Goal: Task Accomplishment & Management: Manage account settings

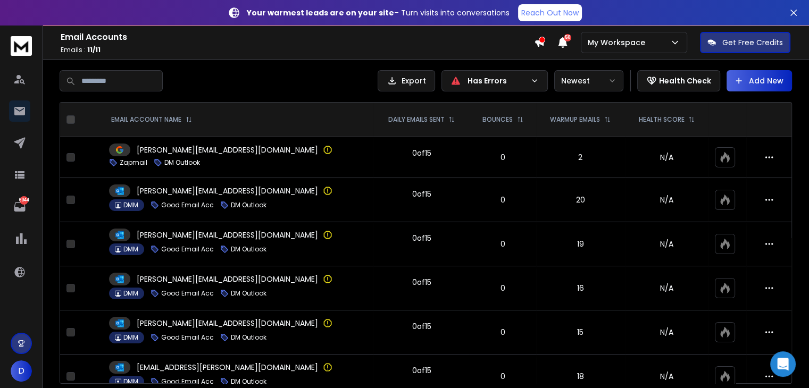
click at [374, 195] on td "0 of 15" at bounding box center [422, 192] width 96 height 28
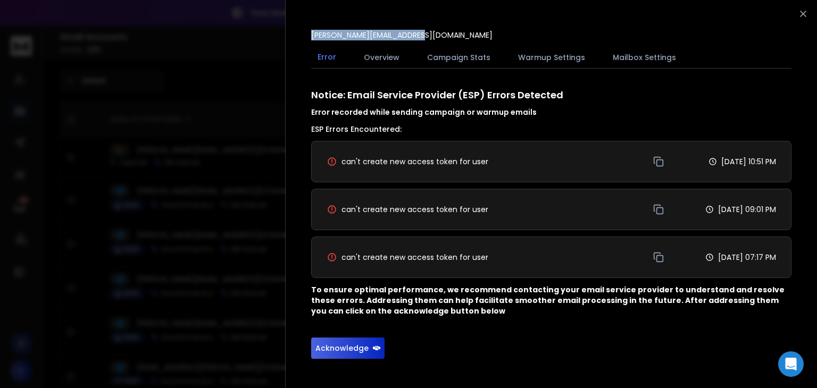
drag, startPoint x: 412, startPoint y: 40, endPoint x: 285, endPoint y: 18, distance: 129.1
click at [285, 18] on body "Your warmest leads are on your site – Turn visits into conversations Reach Out …" at bounding box center [404, 194] width 809 height 388
copy body "Multi Select Table Sheet b.logan@digimavsmail16.com"
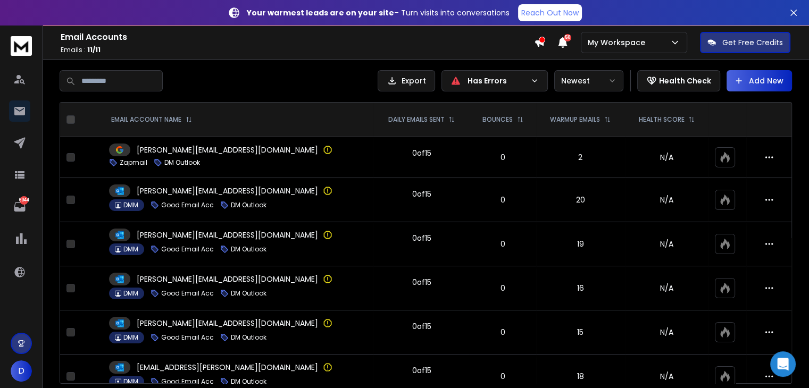
click at [748, 84] on button "Add New" at bounding box center [759, 80] width 65 height 21
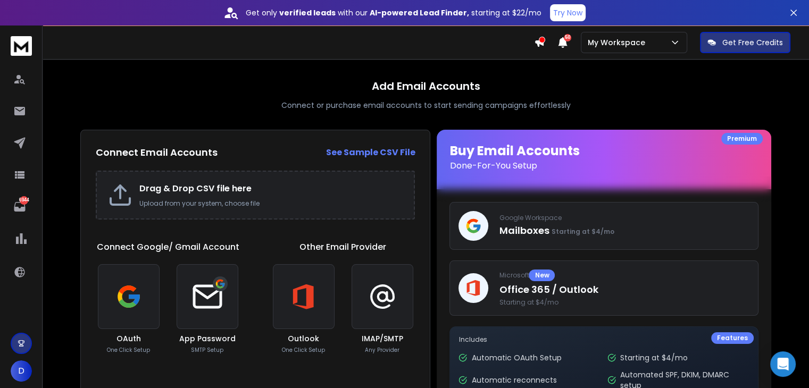
click at [325, 277] on div at bounding box center [304, 296] width 62 height 65
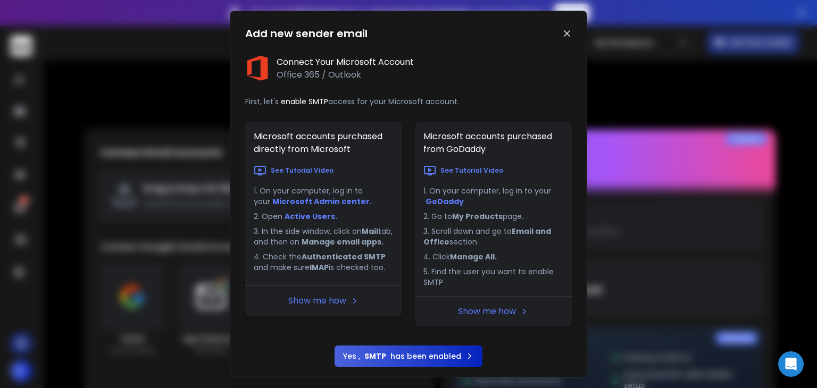
click at [400, 349] on button "Yes , SMTP has been enabled" at bounding box center [409, 356] width 148 height 21
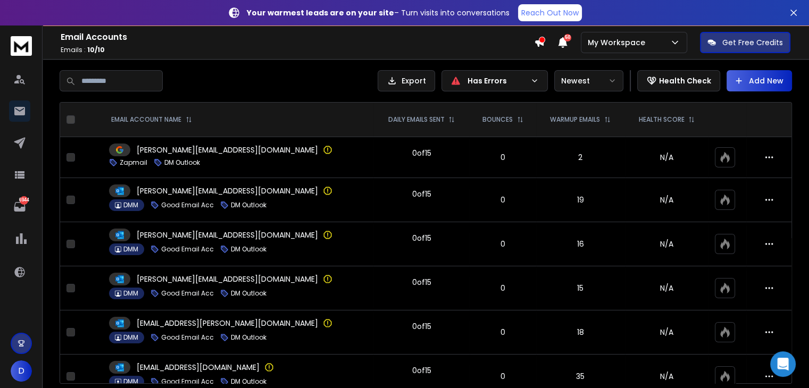
click at [293, 201] on div "DMM Good Email Acc DM Outlook" at bounding box center [238, 206] width 258 height 12
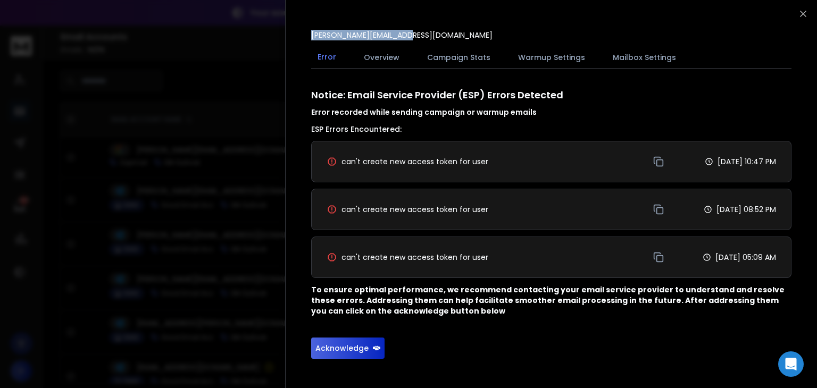
drag, startPoint x: 412, startPoint y: 36, endPoint x: 310, endPoint y: 35, distance: 102.2
click at [310, 35] on div "leah@digimavsmail16.com Error Overview Campaign Stats Warmup Settings Mailbox S…" at bounding box center [552, 194] width 506 height 363
copy p "leah@digimavsmail16.com"
click at [202, 213] on div at bounding box center [408, 194] width 817 height 388
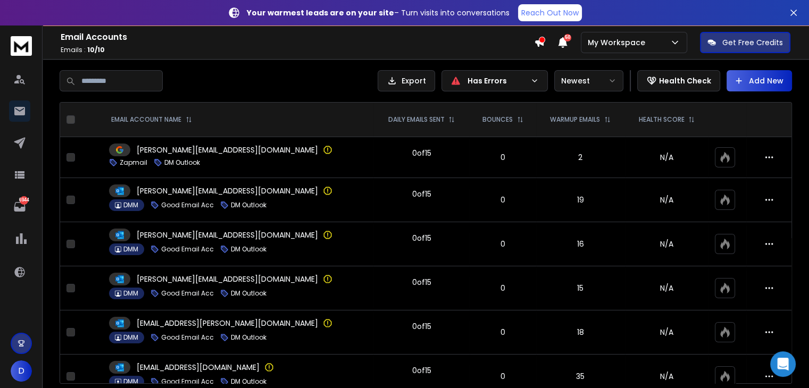
click at [744, 79] on button "Add New" at bounding box center [759, 80] width 65 height 21
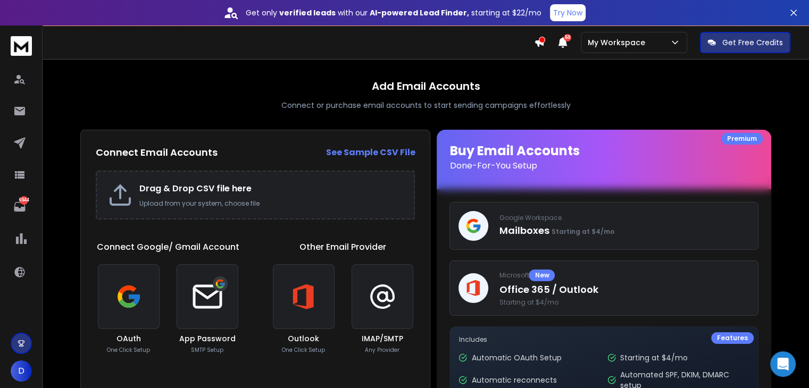
click at [295, 310] on div at bounding box center [304, 297] width 27 height 30
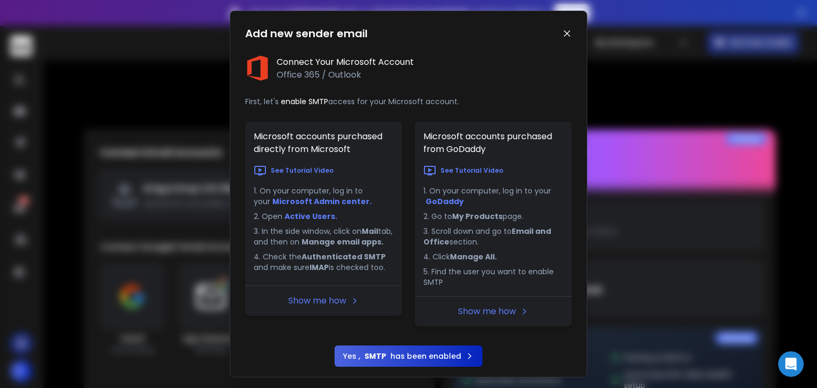
click at [385, 345] on div "Yes , SMTP has been enabled" at bounding box center [408, 352] width 327 height 30
click at [406, 362] on button "Yes , SMTP has been enabled" at bounding box center [409, 356] width 148 height 21
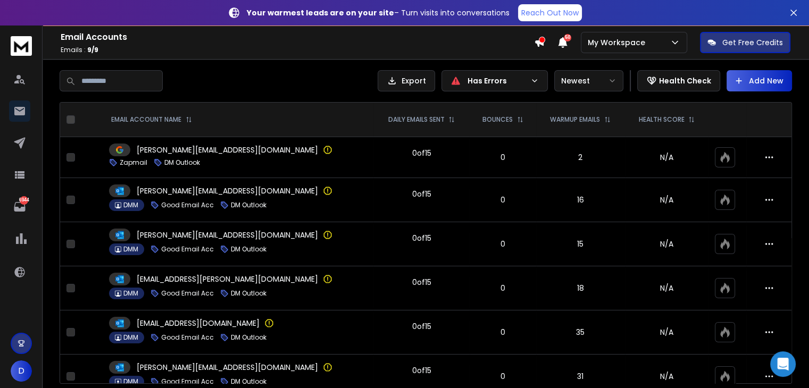
click at [285, 193] on div "[PERSON_NAME][EMAIL_ADDRESS][DOMAIN_NAME]" at bounding box center [238, 191] width 258 height 13
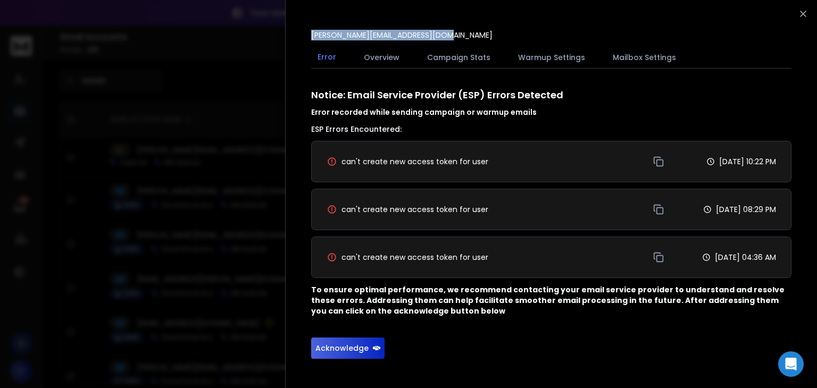
drag, startPoint x: 447, startPoint y: 36, endPoint x: 305, endPoint y: 32, distance: 142.1
click at [306, 32] on div "leah-sullivan@digimavsmail16.com Error Overview Campaign Stats Warmup Settings …" at bounding box center [552, 194] width 506 height 363
copy p "[PERSON_NAME][EMAIL_ADDRESS][DOMAIN_NAME]"
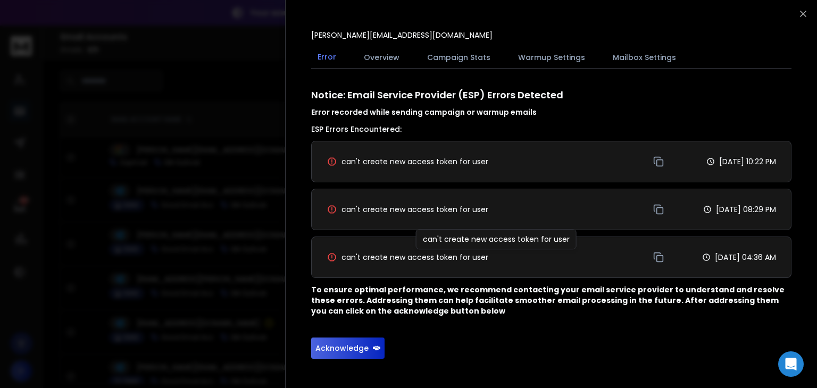
click at [275, 233] on div at bounding box center [408, 194] width 817 height 388
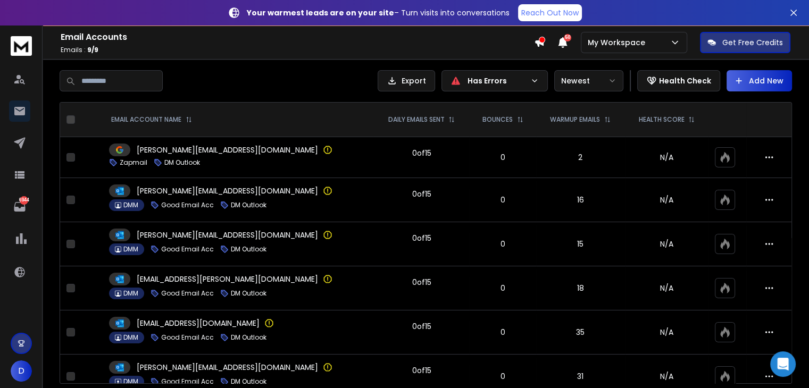
click at [736, 77] on button "Add New" at bounding box center [759, 80] width 65 height 21
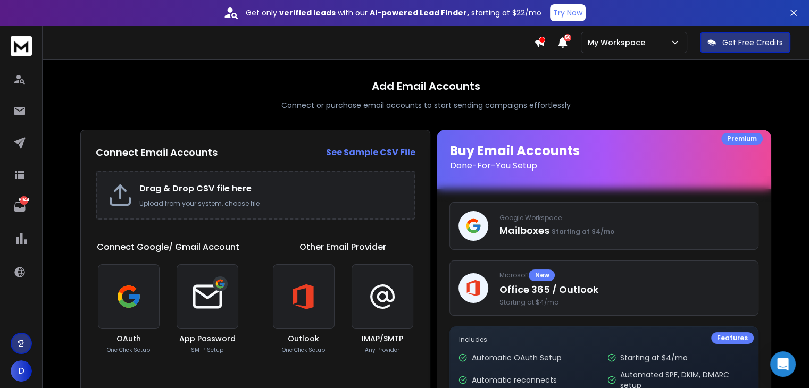
click at [302, 320] on div at bounding box center [304, 296] width 62 height 65
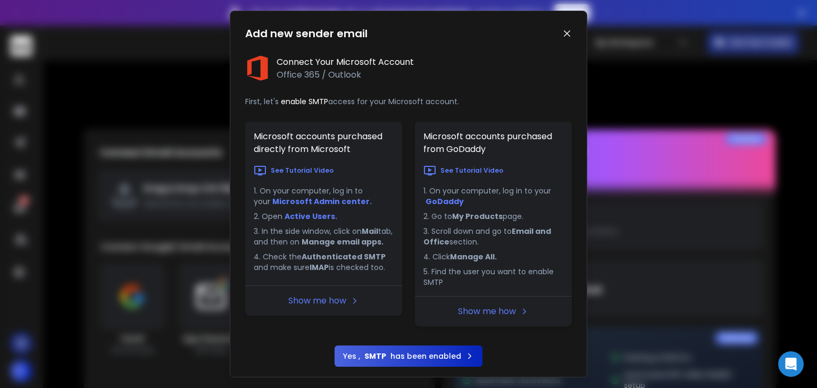
click at [382, 360] on b "SMTP" at bounding box center [376, 356] width 22 height 11
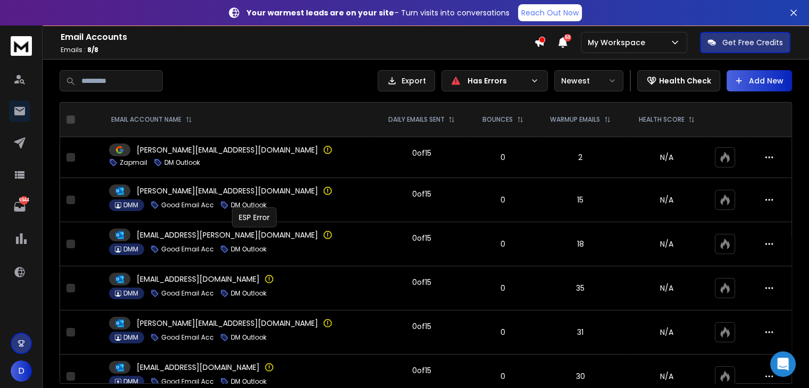
click at [317, 234] on div "[EMAIL_ADDRESS][PERSON_NAME][DOMAIN_NAME]" at bounding box center [238, 235] width 258 height 13
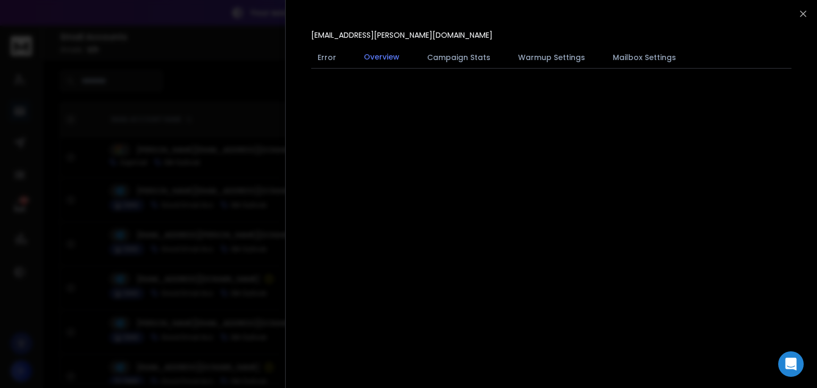
click at [233, 250] on div at bounding box center [408, 194] width 817 height 388
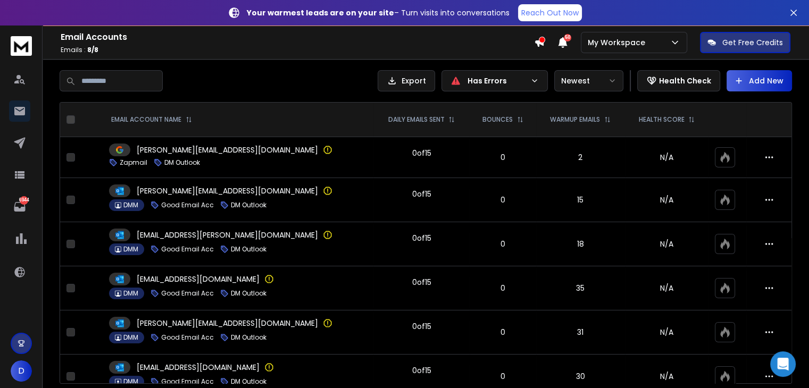
click at [283, 192] on div "[PERSON_NAME][EMAIL_ADDRESS][DOMAIN_NAME]" at bounding box center [238, 191] width 258 height 13
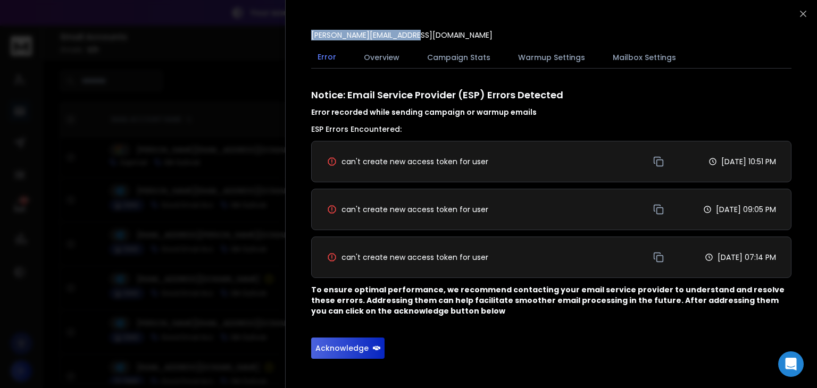
drag, startPoint x: 416, startPoint y: 34, endPoint x: 311, endPoint y: 32, distance: 105.4
click at [311, 32] on p "[PERSON_NAME][EMAIL_ADDRESS][DOMAIN_NAME]" at bounding box center [401, 35] width 181 height 11
copy p "[PERSON_NAME][EMAIL_ADDRESS][DOMAIN_NAME]"
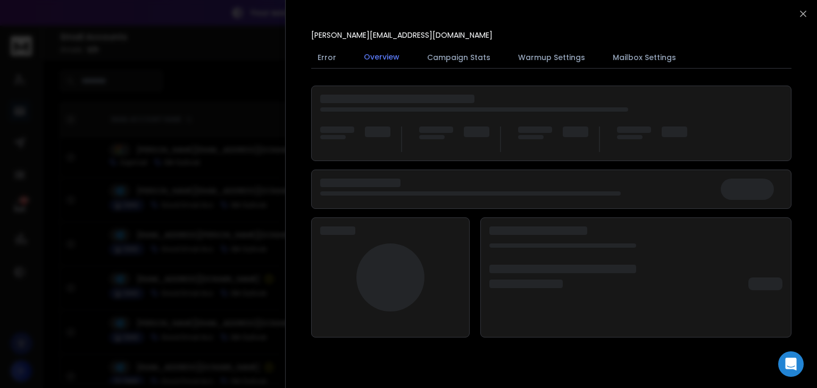
click at [211, 234] on div at bounding box center [408, 194] width 817 height 388
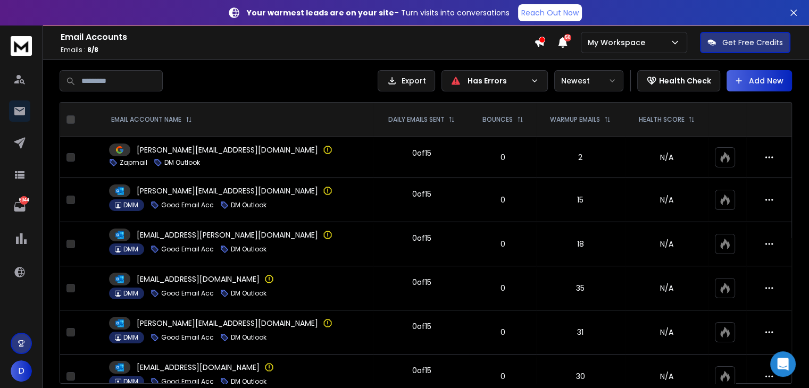
click at [749, 72] on button "Add New" at bounding box center [759, 80] width 65 height 21
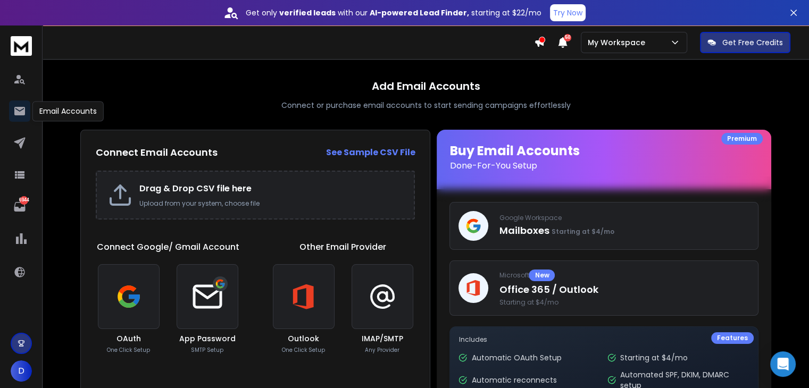
click at [10, 110] on link at bounding box center [19, 111] width 21 height 21
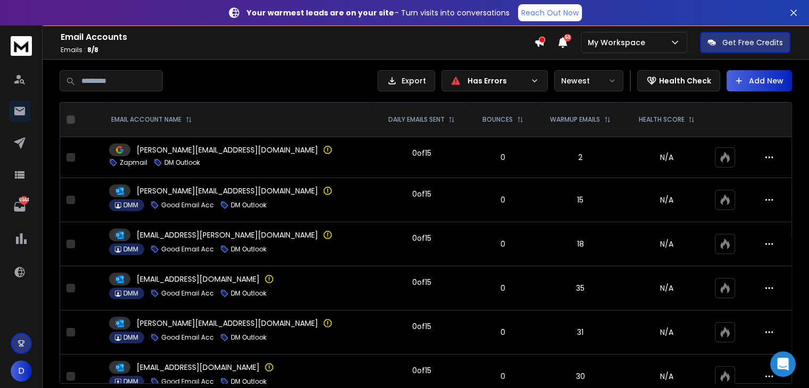
click at [285, 201] on div "DMM Good Email Acc DM Outlook" at bounding box center [238, 206] width 258 height 12
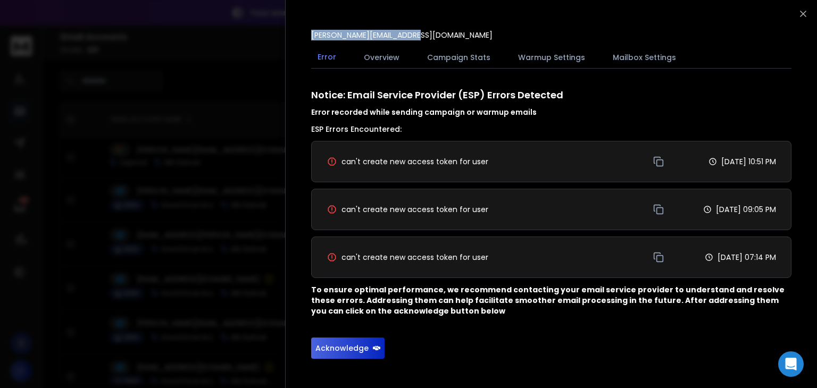
drag, startPoint x: 424, startPoint y: 31, endPoint x: 272, endPoint y: 38, distance: 151.8
click at [272, 38] on body "Your warmest leads are on your site – Turn visits into conversations Reach Out …" at bounding box center [404, 194] width 809 height 388
copy body "Multi Select Table Sheet leah.s@digimavsmail16.com"
click at [225, 271] on div at bounding box center [408, 194] width 817 height 388
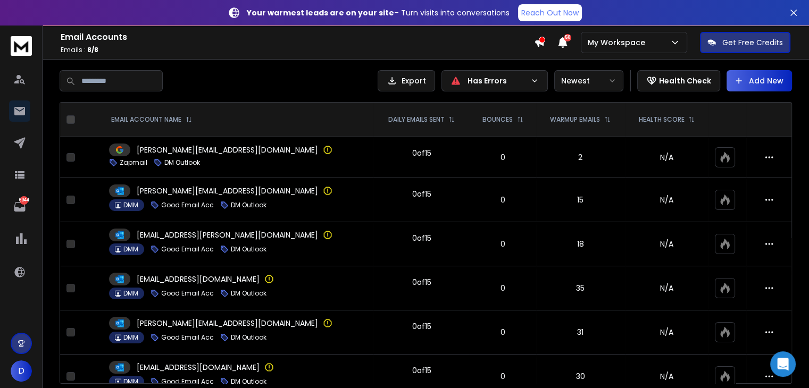
click at [738, 77] on icon at bounding box center [738, 80] width 7 height 7
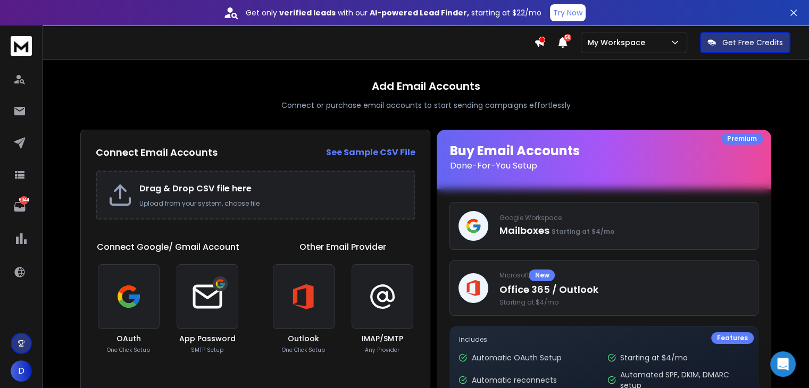
click at [296, 292] on icon at bounding box center [303, 296] width 21 height 25
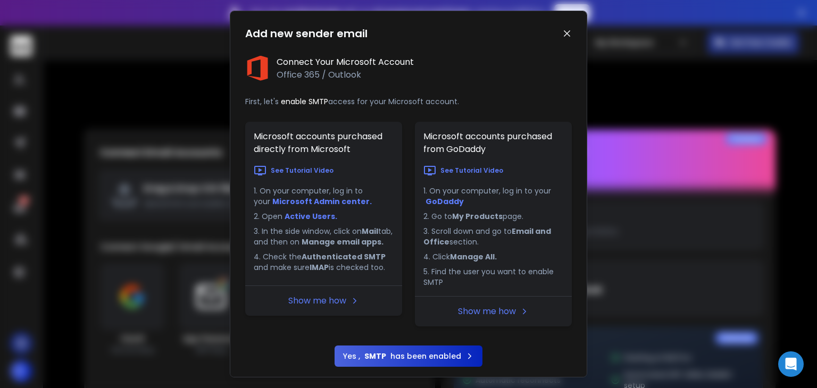
click at [402, 353] on button "Yes , SMTP has been enabled" at bounding box center [409, 356] width 148 height 21
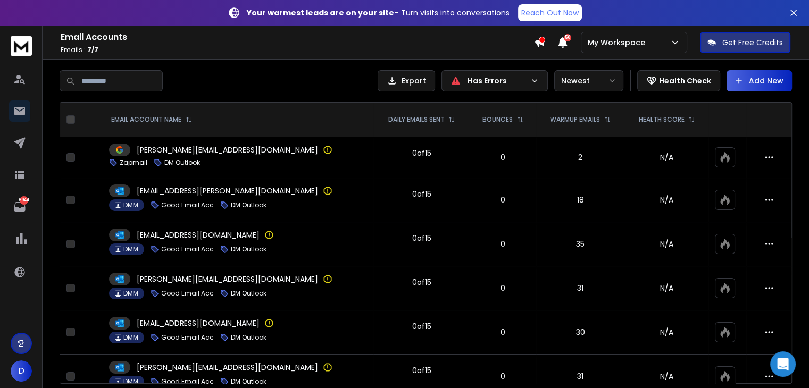
click at [299, 201] on div "DMM Good Email Acc DM Outlook" at bounding box center [238, 206] width 258 height 12
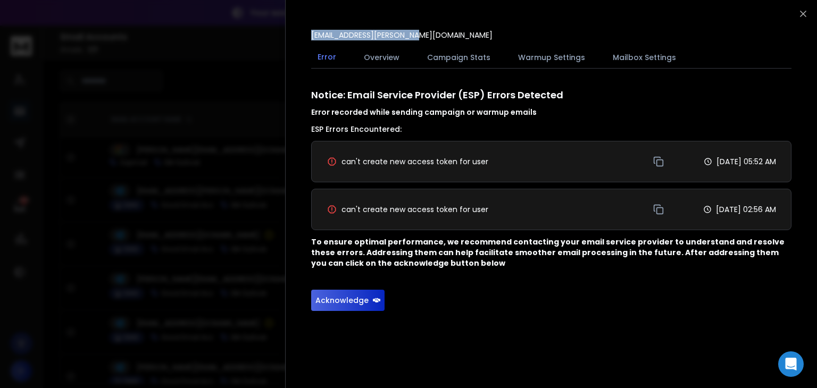
drag, startPoint x: 426, startPoint y: 32, endPoint x: 308, endPoint y: 34, distance: 117.6
click at [309, 35] on div "[EMAIL_ADDRESS][PERSON_NAME][DOMAIN_NAME] Error Overview Campaign Stats Warmup …" at bounding box center [552, 171] width 506 height 316
copy p "[EMAIL_ADDRESS][PERSON_NAME][DOMAIN_NAME]"
click at [113, 136] on div at bounding box center [408, 194] width 817 height 388
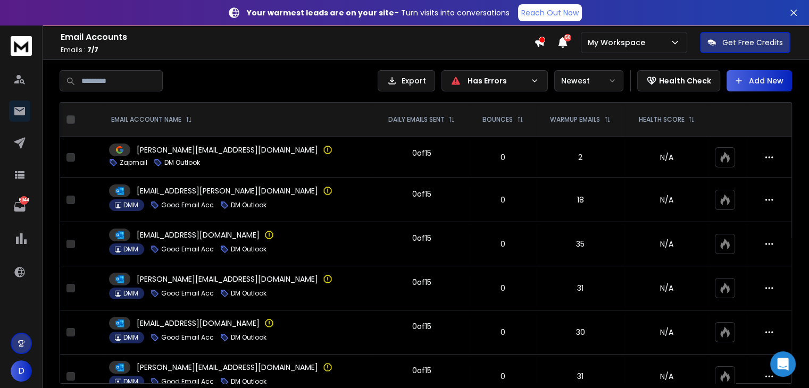
click at [734, 80] on button "Add New" at bounding box center [759, 80] width 65 height 21
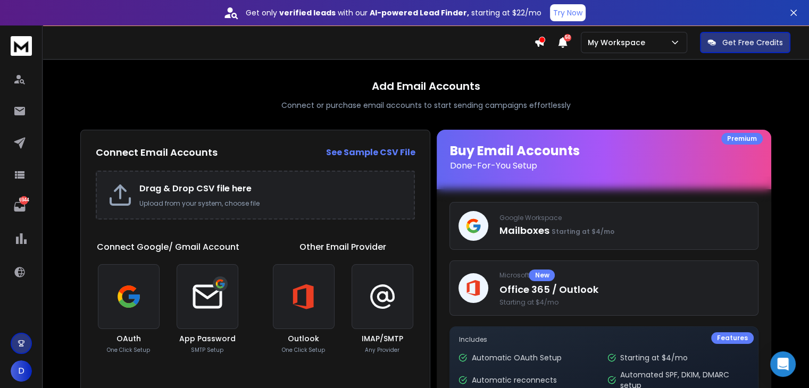
click at [312, 325] on div at bounding box center [304, 296] width 62 height 65
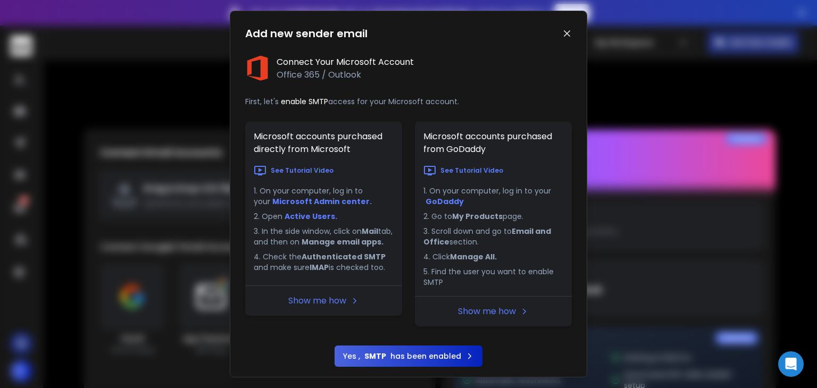
click at [376, 354] on b "SMTP" at bounding box center [376, 356] width 22 height 11
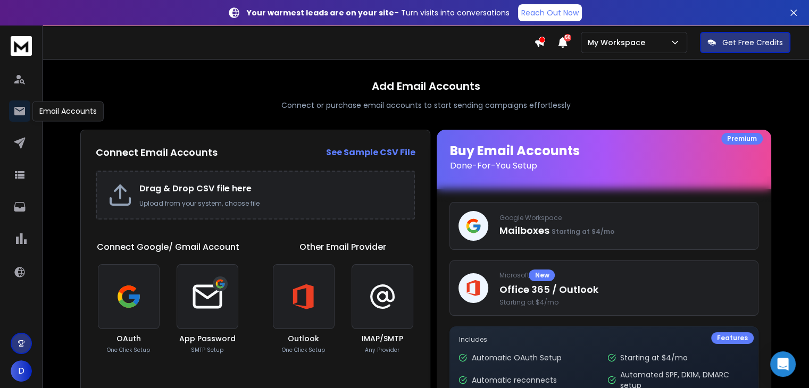
click at [22, 107] on icon at bounding box center [19, 111] width 11 height 9
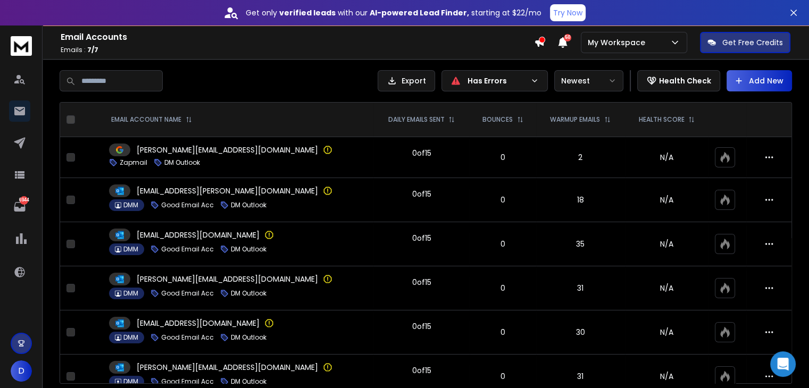
click at [245, 185] on div "[EMAIL_ADDRESS][PERSON_NAME][DOMAIN_NAME]" at bounding box center [238, 191] width 258 height 13
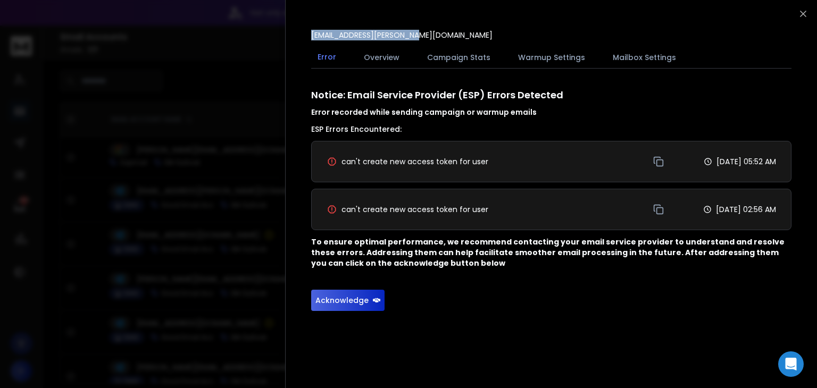
drag, startPoint x: 422, startPoint y: 35, endPoint x: 310, endPoint y: 32, distance: 112.3
click at [308, 34] on div "s-leah@digimavsmail16.com Error Overview Campaign Stats Warmup Settings Mailbox…" at bounding box center [552, 171] width 506 height 316
copy p "s-leah@digimavsmail16.com"
click at [204, 113] on div at bounding box center [408, 194] width 817 height 388
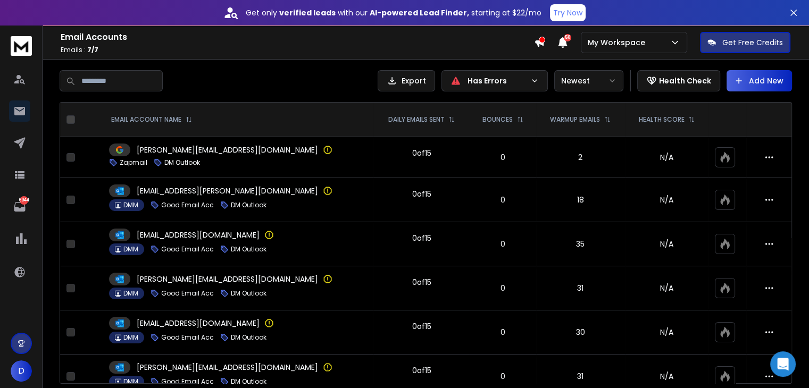
click at [749, 78] on button "Add New" at bounding box center [759, 80] width 65 height 21
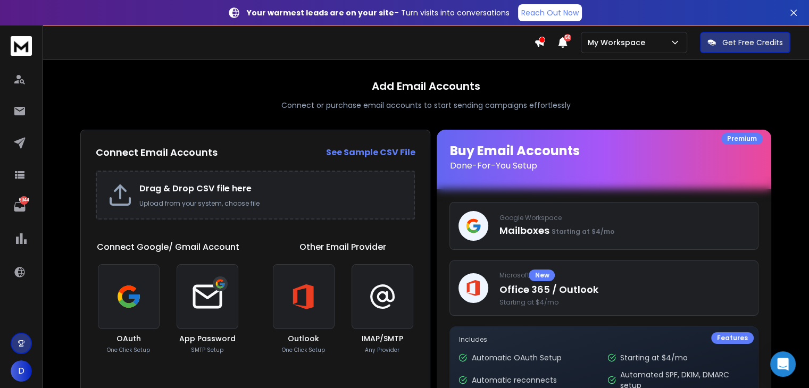
click at [315, 283] on div at bounding box center [304, 297] width 27 height 30
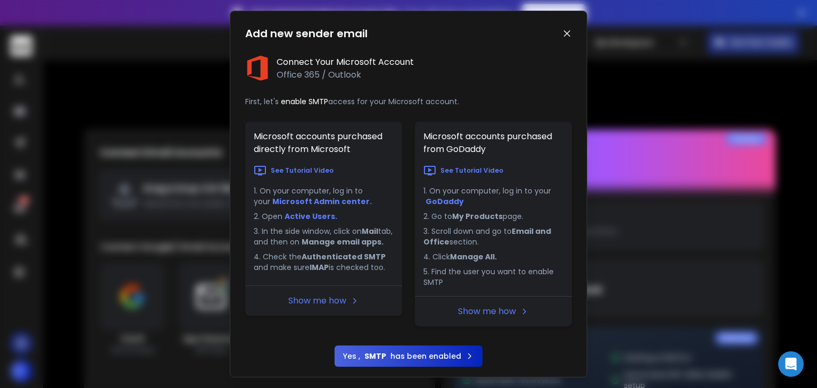
click at [379, 365] on button "Yes , SMTP has been enabled" at bounding box center [409, 356] width 148 height 21
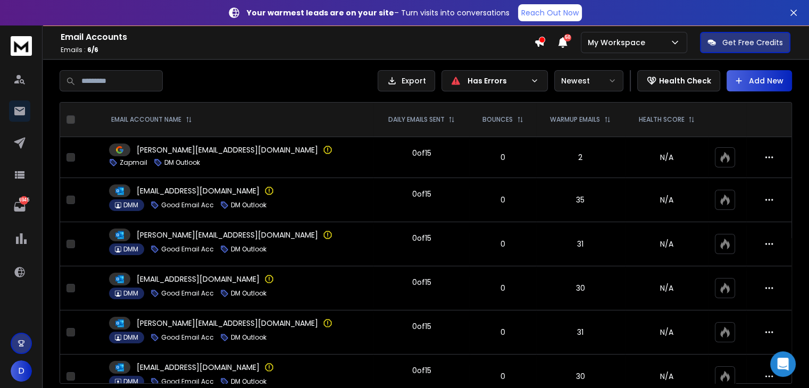
click at [337, 205] on td "[EMAIL_ADDRESS][DOMAIN_NAME] DMM Good Email Acc DM Outlook" at bounding box center [238, 200] width 271 height 44
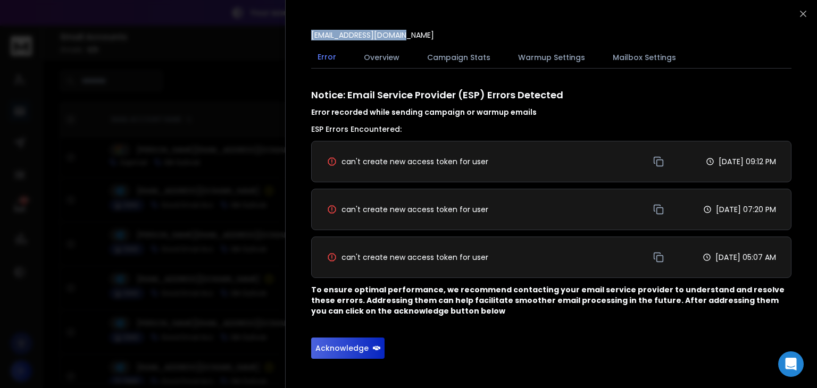
drag, startPoint x: 411, startPoint y: 30, endPoint x: 297, endPoint y: 33, distance: 113.4
click at [297, 33] on div "Multi Select Table Sheet [EMAIL_ADDRESS][DOMAIN_NAME] Error Overview Campaign S…" at bounding box center [551, 194] width 532 height 388
copy p "[EMAIL_ADDRESS][DOMAIN_NAME]"
click at [235, 241] on div at bounding box center [408, 194] width 817 height 388
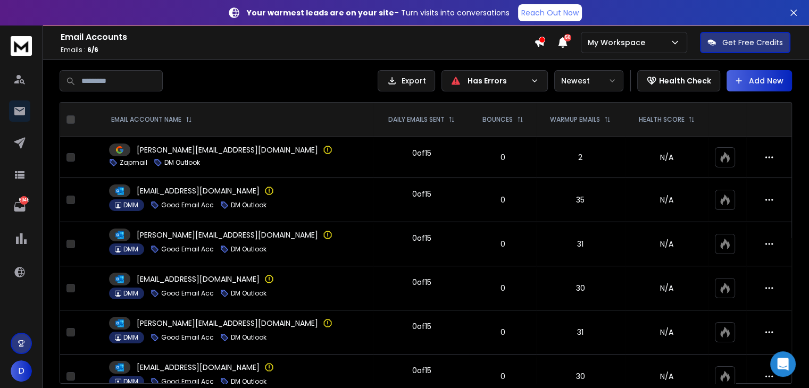
click at [749, 80] on button "Add New" at bounding box center [759, 80] width 65 height 21
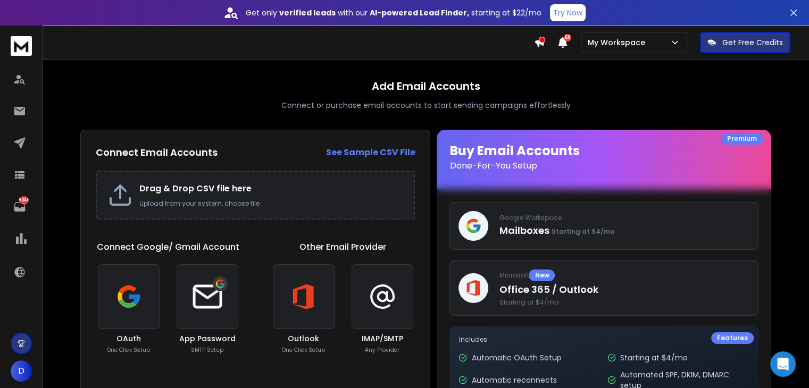
click at [310, 287] on icon at bounding box center [303, 296] width 21 height 25
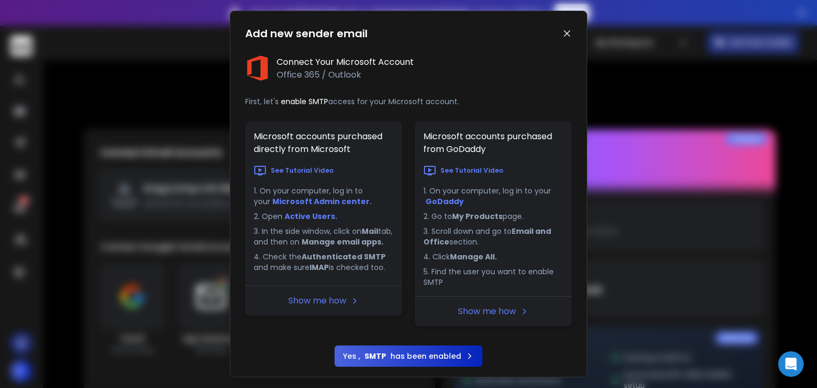
click at [399, 350] on button "Yes , SMTP has been enabled" at bounding box center [409, 356] width 148 height 21
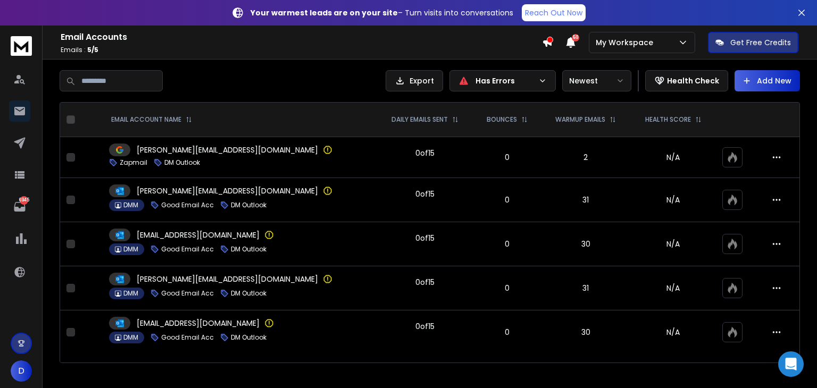
click at [312, 207] on div "DMM Good Email Acc DM Outlook" at bounding box center [239, 206] width 261 height 12
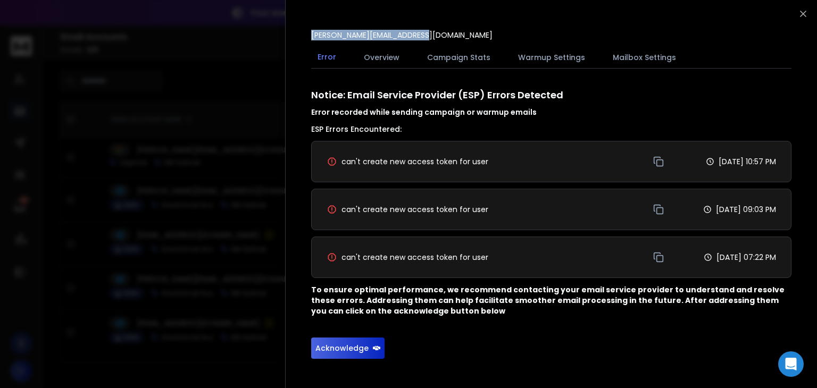
drag, startPoint x: 425, startPoint y: 34, endPoint x: 312, endPoint y: 33, distance: 112.3
click at [312, 33] on div "[PERSON_NAME][EMAIL_ADDRESS][DOMAIN_NAME]" at bounding box center [551, 35] width 481 height 11
copy p "[PERSON_NAME][EMAIL_ADDRESS][DOMAIN_NAME]"
click at [256, 261] on div at bounding box center [408, 194] width 817 height 388
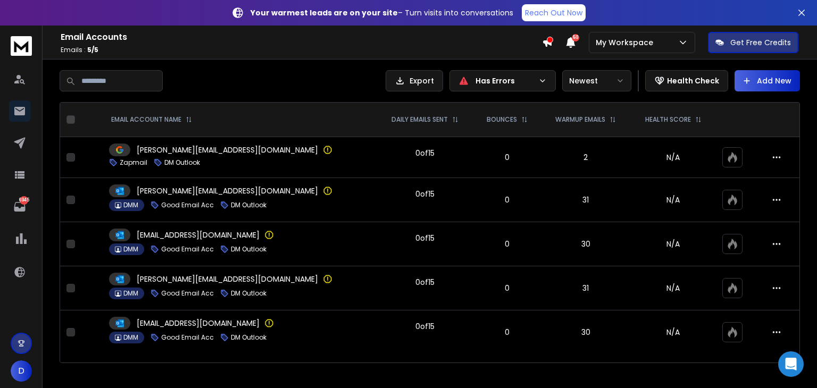
click at [765, 76] on button "Add New" at bounding box center [767, 80] width 65 height 21
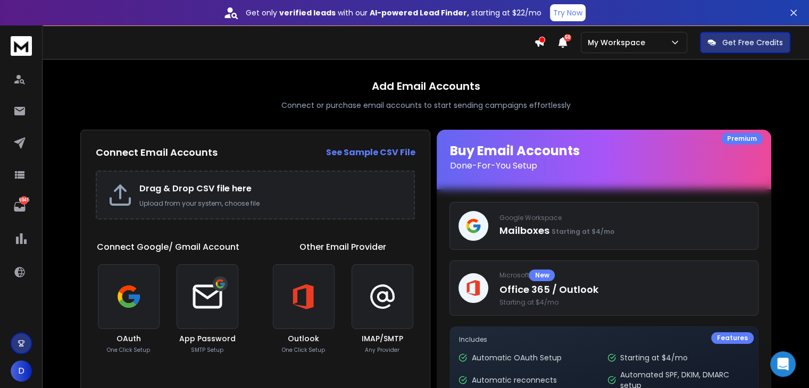
click at [321, 303] on div at bounding box center [304, 296] width 62 height 65
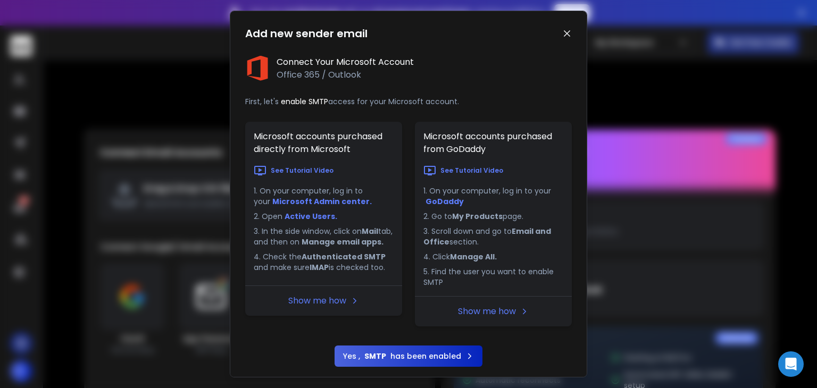
click at [380, 354] on b "SMTP" at bounding box center [376, 356] width 22 height 11
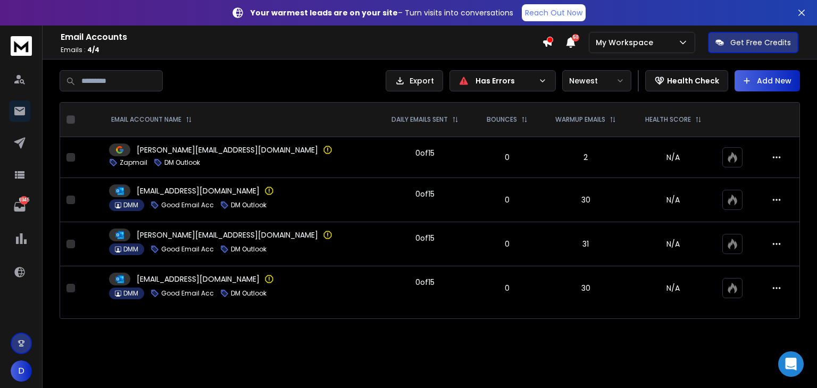
click at [315, 194] on div "[EMAIL_ADDRESS][DOMAIN_NAME]" at bounding box center [239, 191] width 261 height 13
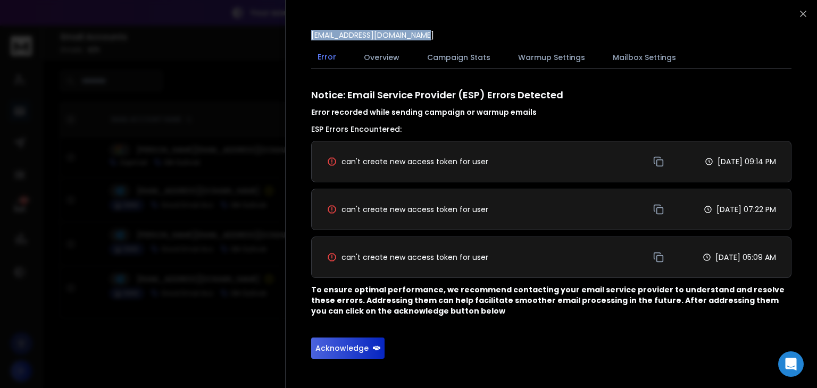
drag, startPoint x: 431, startPoint y: 35, endPoint x: 308, endPoint y: 30, distance: 123.0
click at [308, 30] on div "[EMAIL_ADDRESS][DOMAIN_NAME] Error Overview Campaign Stats Warmup Settings Mail…" at bounding box center [552, 194] width 506 height 363
copy p "fdeborah@digimavsmail16.com"
click at [222, 71] on div at bounding box center [408, 194] width 817 height 388
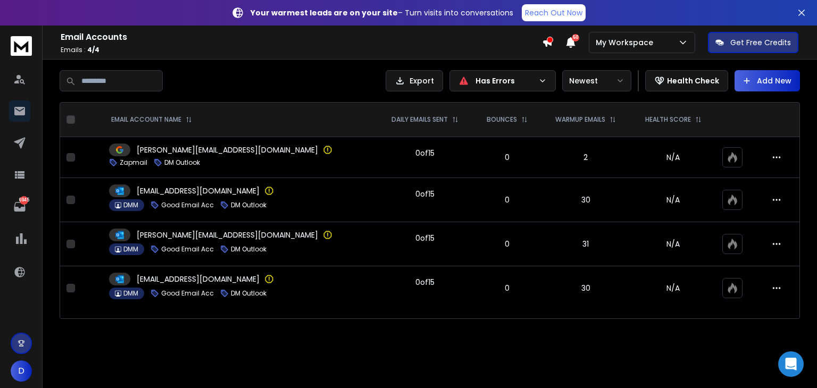
click at [764, 75] on button "Add New" at bounding box center [767, 80] width 65 height 21
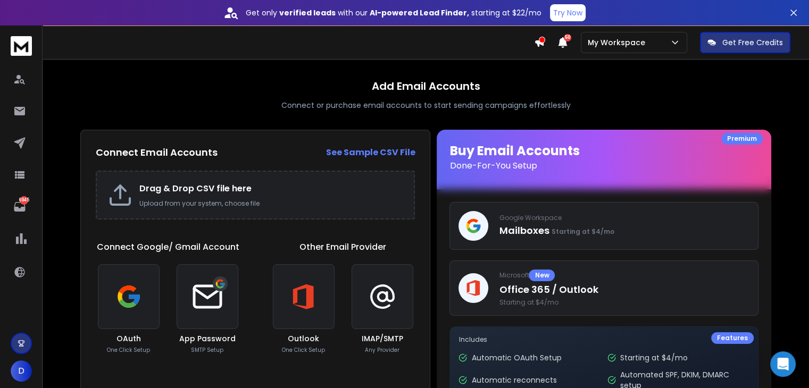
click at [273, 297] on div at bounding box center [304, 296] width 62 height 65
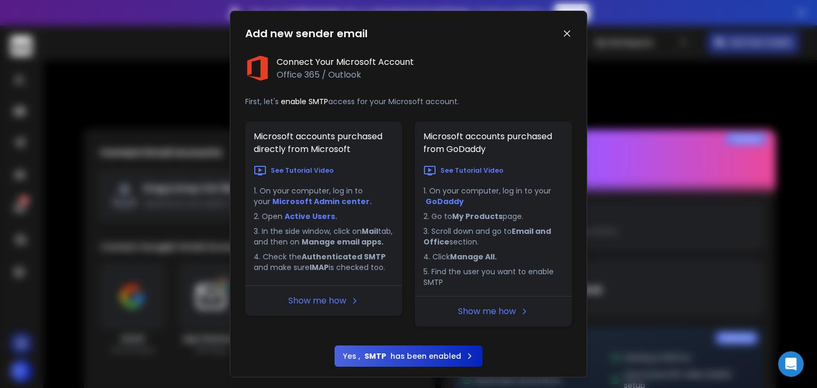
click at [363, 343] on div "Yes , SMTP has been enabled" at bounding box center [408, 352] width 327 height 30
click at [377, 351] on b "SMTP" at bounding box center [376, 356] width 22 height 11
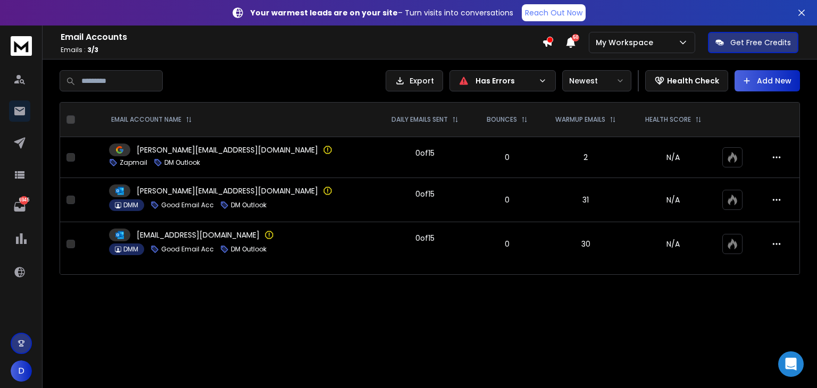
click at [308, 201] on div "DMM Good Email Acc DM Outlook" at bounding box center [239, 206] width 261 height 12
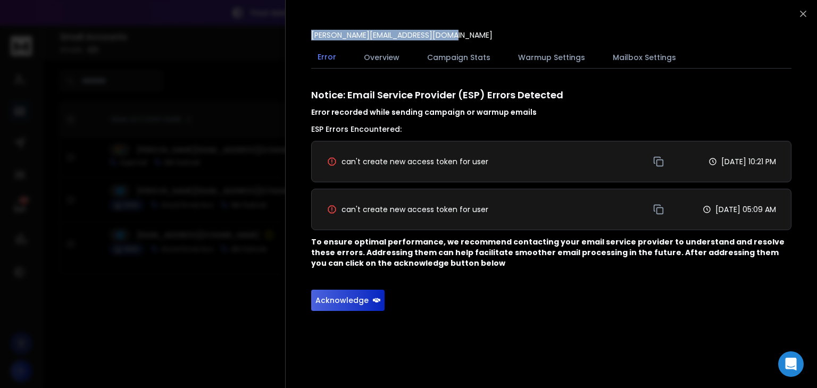
drag, startPoint x: 460, startPoint y: 30, endPoint x: 306, endPoint y: 34, distance: 153.8
click at [306, 34] on div "deborah-fisher@digimavsmail16.com Error Overview Campaign Stats Warmup Settings…" at bounding box center [552, 171] width 506 height 316
copy p "[PERSON_NAME][EMAIL_ADDRESS][DOMAIN_NAME]"
click at [183, 134] on div at bounding box center [408, 194] width 817 height 388
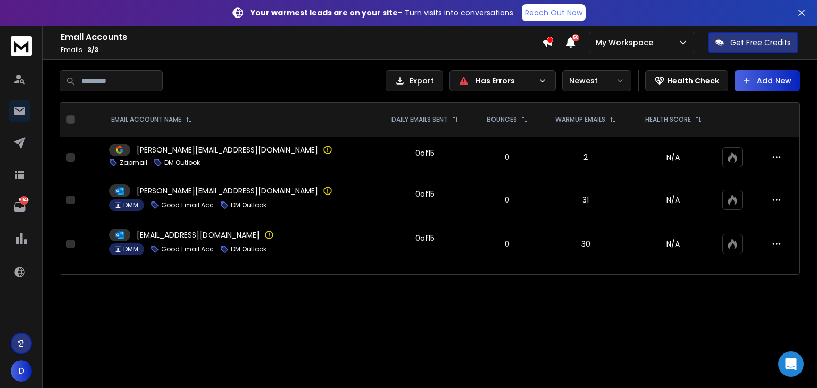
click at [788, 77] on button "Add New" at bounding box center [767, 80] width 65 height 21
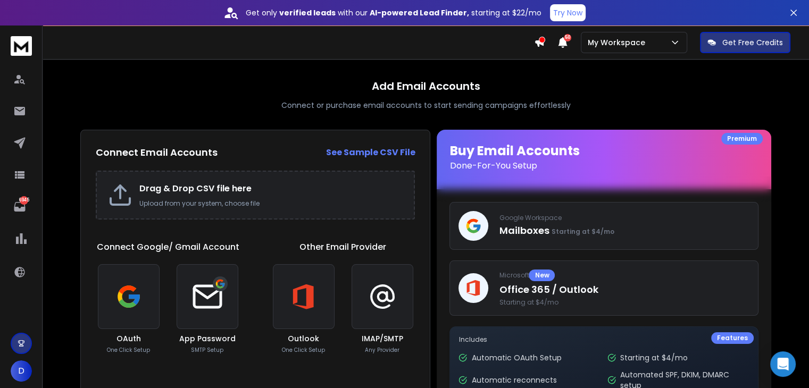
click at [309, 307] on icon at bounding box center [303, 296] width 21 height 25
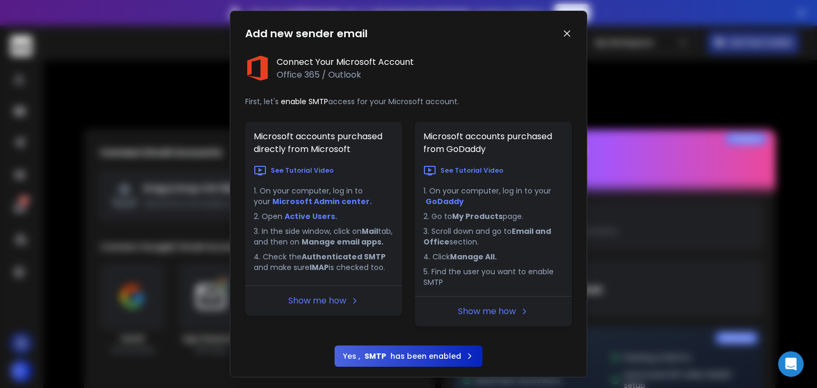
click at [366, 347] on button "Yes , SMTP has been enabled" at bounding box center [409, 356] width 148 height 21
click at [381, 337] on div "Yes , SMTP has been enabled" at bounding box center [408, 352] width 327 height 30
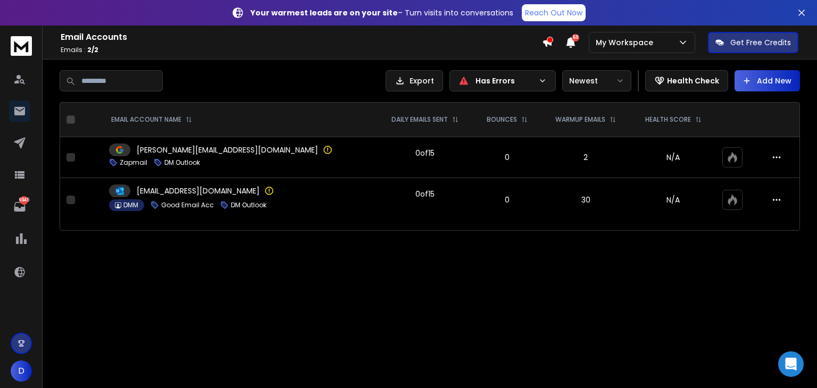
click at [316, 193] on div "[EMAIL_ADDRESS][DOMAIN_NAME]" at bounding box center [239, 191] width 261 height 13
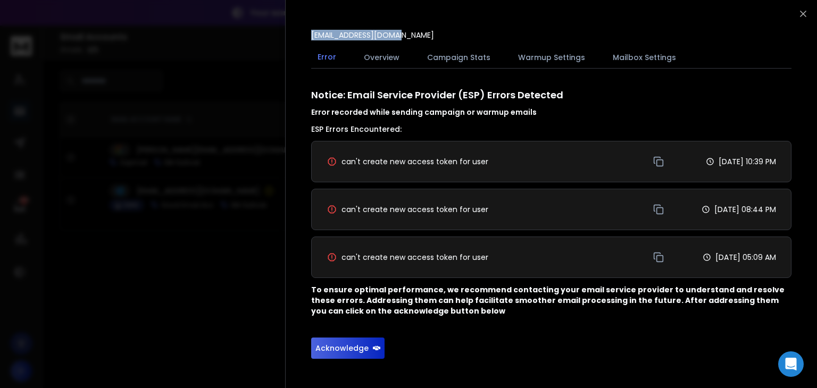
drag, startPoint x: 403, startPoint y: 32, endPoint x: 276, endPoint y: 32, distance: 127.2
click at [276, 32] on body "Your warmest leads are on your site – Turn visits into conversations Reach Out …" at bounding box center [408, 194] width 817 height 388
copy body "Multi Select Table Sheet [EMAIL_ADDRESS][DOMAIN_NAME]"
click at [181, 79] on div at bounding box center [408, 194] width 817 height 388
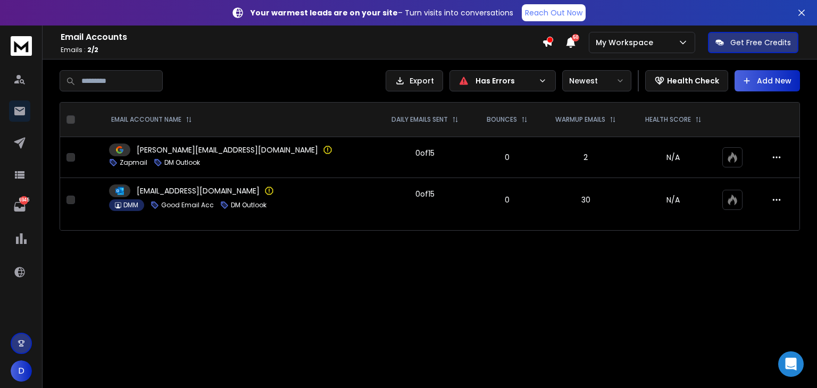
click at [773, 86] on button "Add New" at bounding box center [767, 80] width 65 height 21
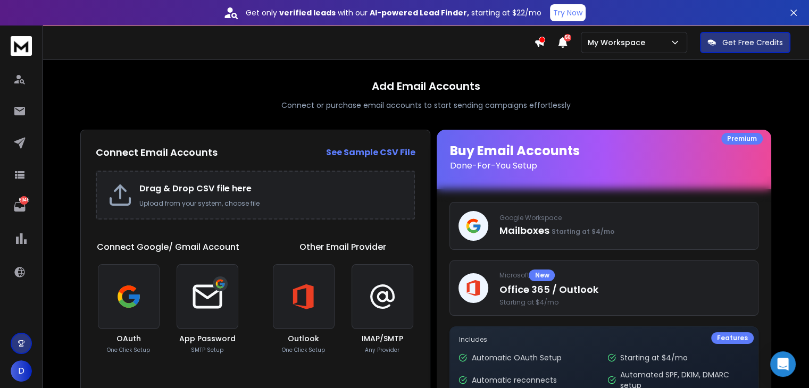
click at [328, 301] on div at bounding box center [304, 296] width 62 height 65
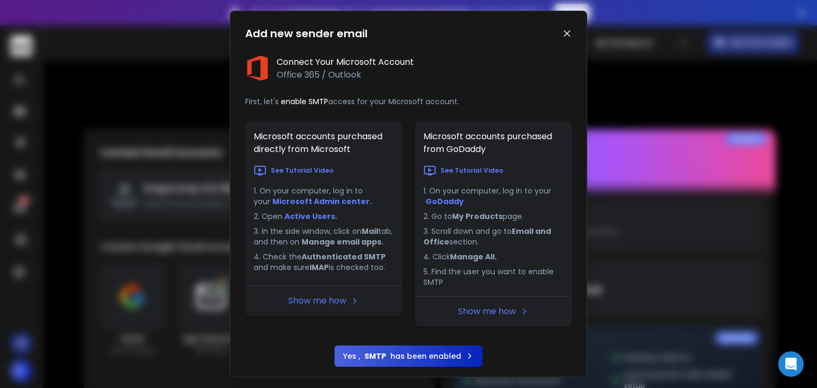
click at [389, 361] on button "Yes , SMTP has been enabled" at bounding box center [409, 356] width 148 height 21
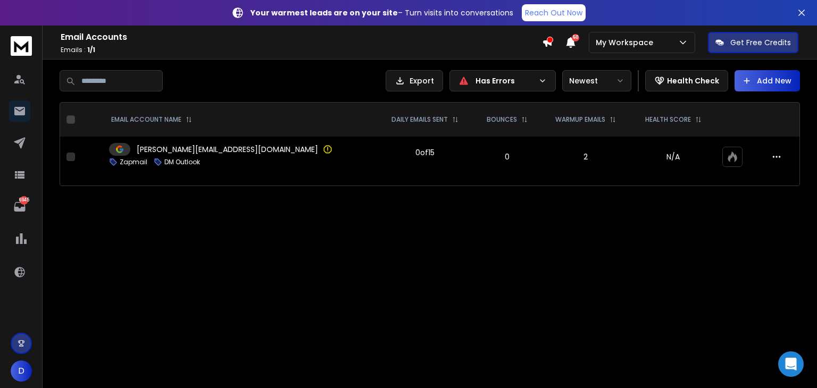
click at [287, 155] on div "[PERSON_NAME][EMAIL_ADDRESS][DOMAIN_NAME]" at bounding box center [239, 149] width 261 height 13
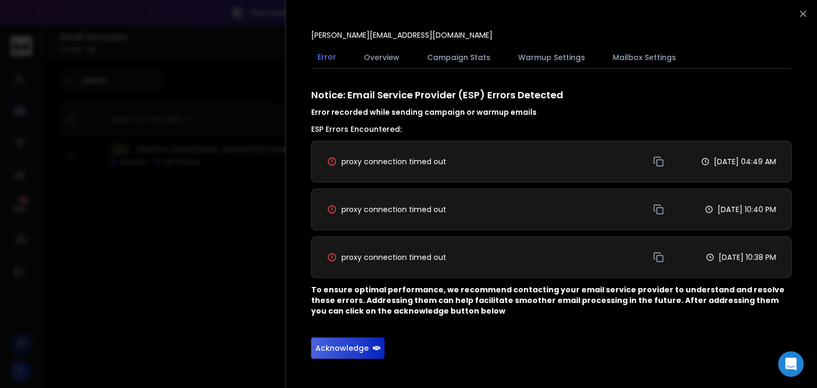
click at [355, 347] on button "Acknowledge" at bounding box center [347, 348] width 73 height 21
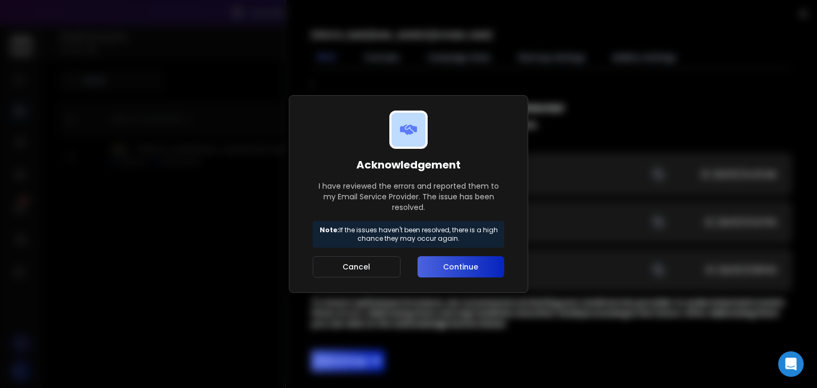
click at [440, 262] on button "Continue" at bounding box center [461, 266] width 87 height 21
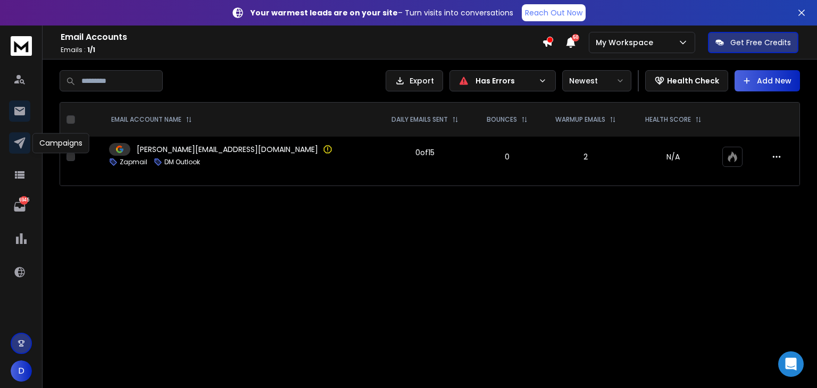
click at [23, 139] on icon at bounding box center [19, 142] width 11 height 11
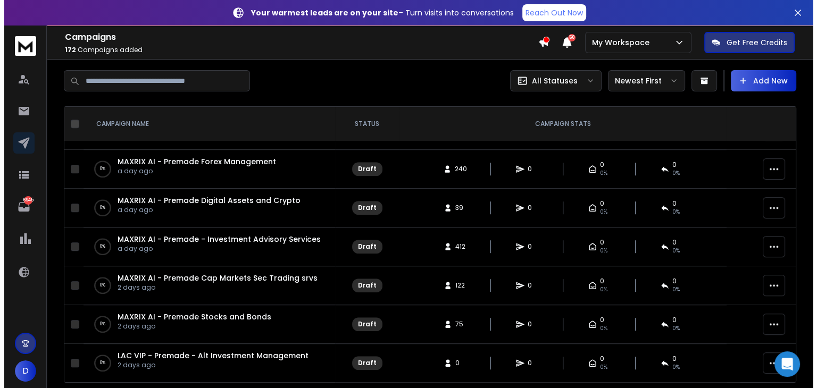
scroll to position [692, 0]
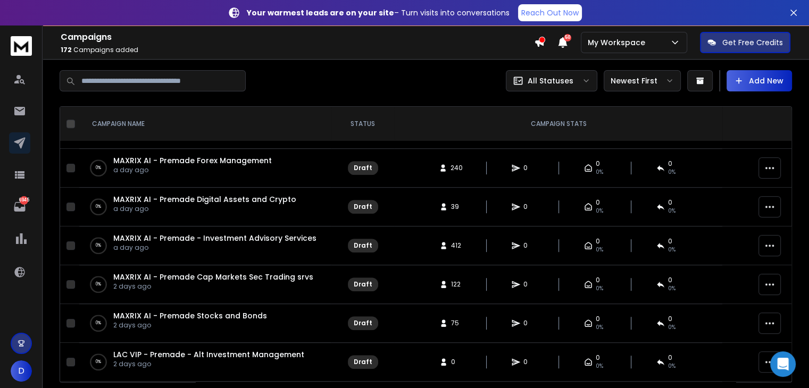
click at [249, 163] on span "MAXRIX AI - Premade Forex Management" at bounding box center [192, 160] width 159 height 11
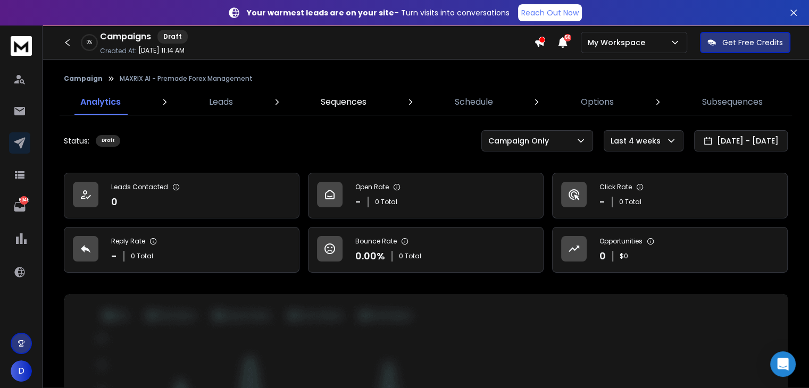
click at [336, 101] on p "Sequences" at bounding box center [344, 102] width 46 height 13
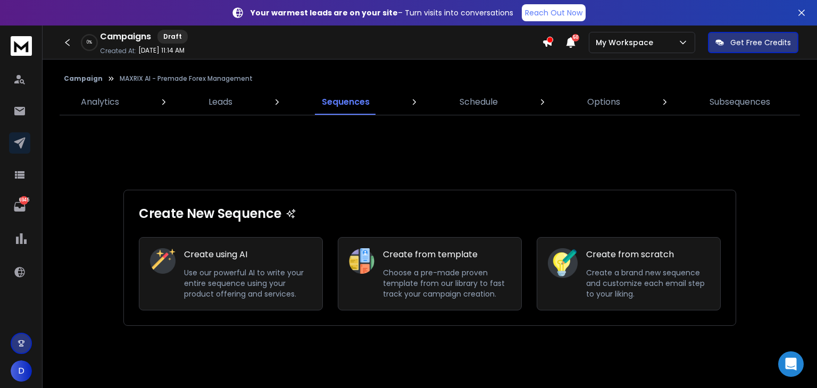
click at [563, 267] on img at bounding box center [563, 264] width 30 height 30
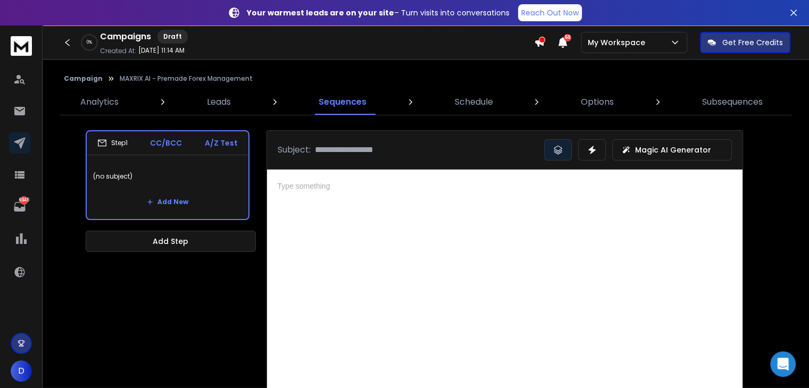
click at [558, 148] on icon at bounding box center [558, 150] width 10 height 10
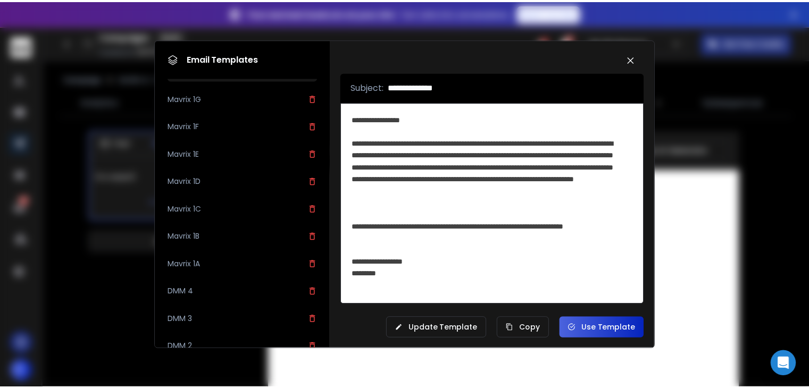
scroll to position [106, 0]
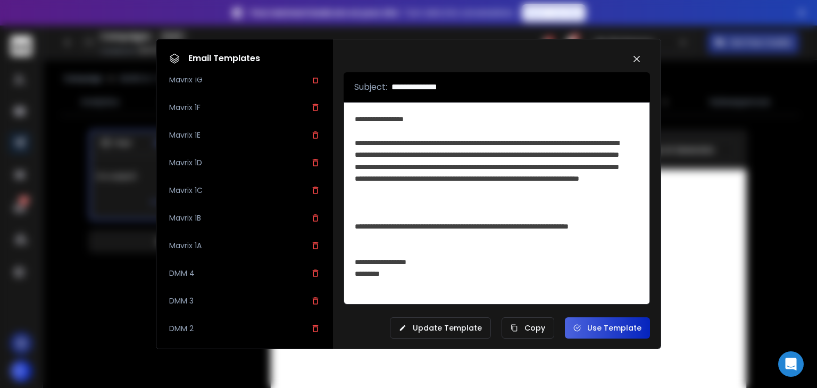
click at [228, 57] on div "Mavrix 1A" at bounding box center [245, 52] width 138 height 11
type input "**********"
click at [615, 334] on button "Use Template" at bounding box center [607, 328] width 85 height 21
type input "**********"
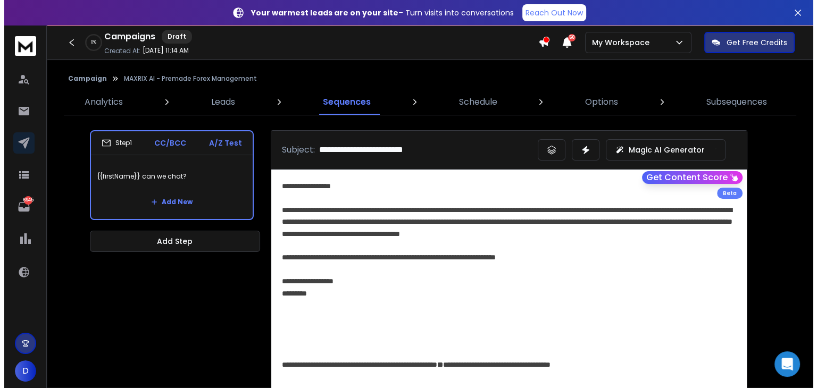
scroll to position [48, 0]
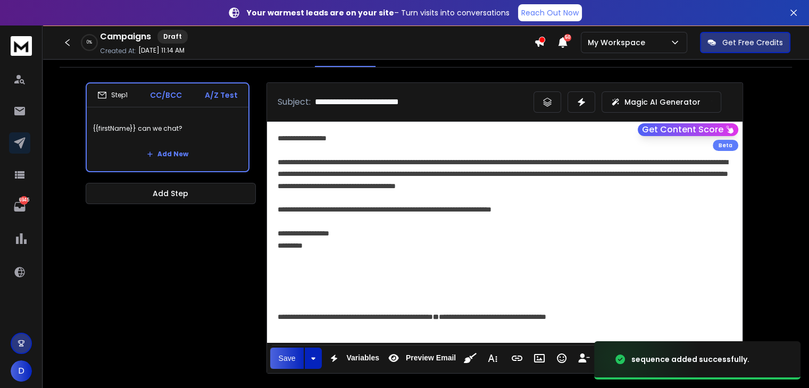
click at [278, 233] on div "**********" at bounding box center [505, 234] width 454 height 12
click at [278, 140] on div "**********" at bounding box center [505, 139] width 454 height 12
click at [288, 141] on div "**********" at bounding box center [505, 139] width 454 height 12
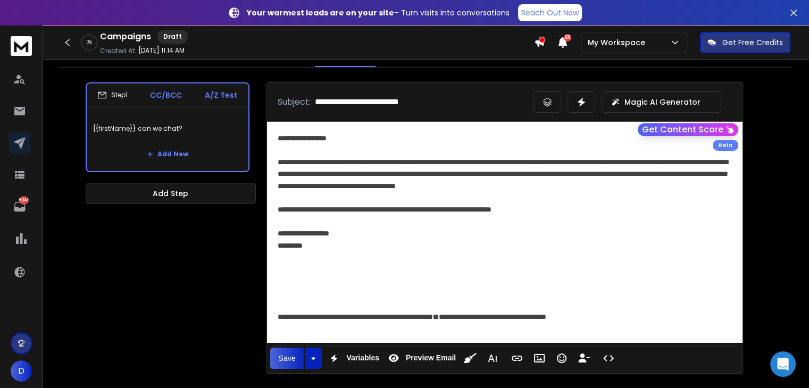
click at [278, 138] on div "**********" at bounding box center [505, 139] width 454 height 12
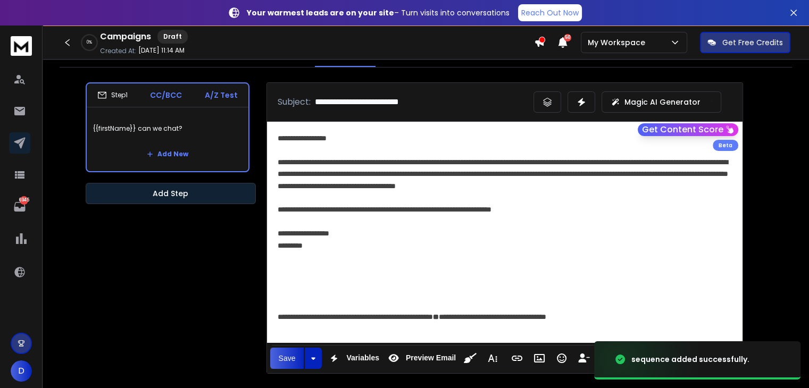
click at [198, 192] on button "Add Step" at bounding box center [171, 193] width 170 height 21
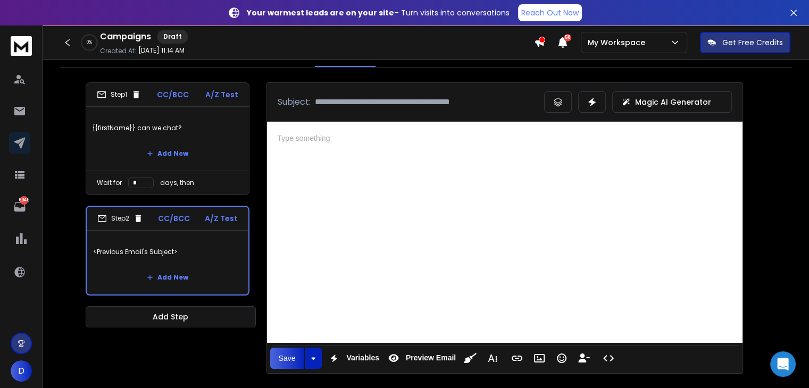
click at [136, 220] on icon at bounding box center [139, 219] width 10 height 10
type input "**********"
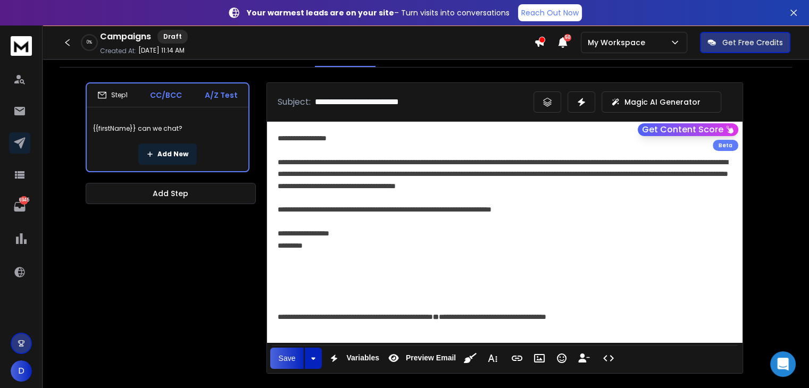
click at [173, 151] on button "Add New" at bounding box center [167, 154] width 59 height 21
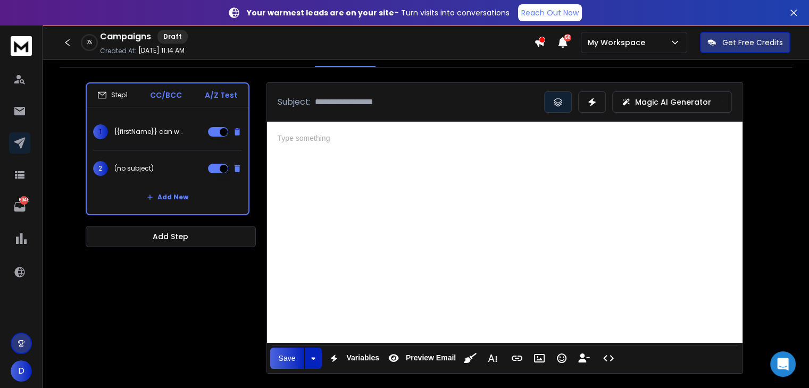
click at [557, 94] on button at bounding box center [558, 102] width 28 height 21
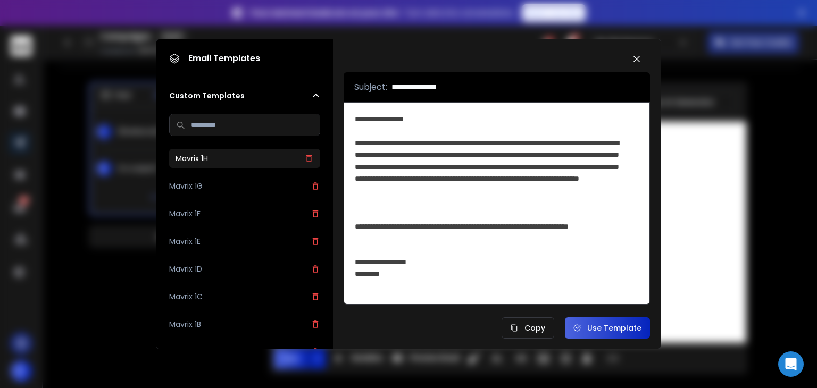
click at [727, 184] on div "**********" at bounding box center [408, 194] width 695 height 332
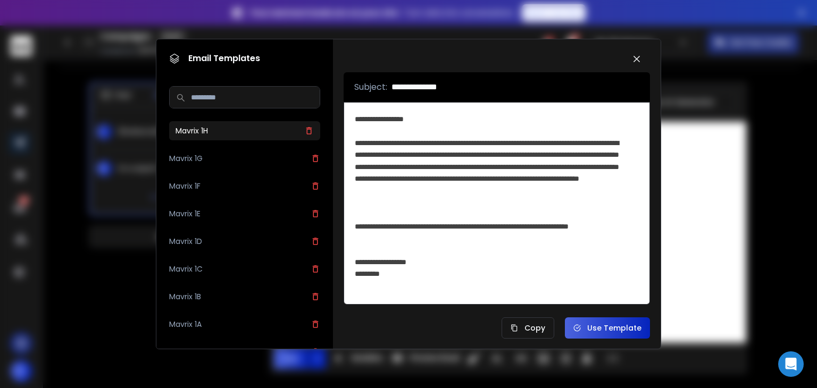
scroll to position [53, 0]
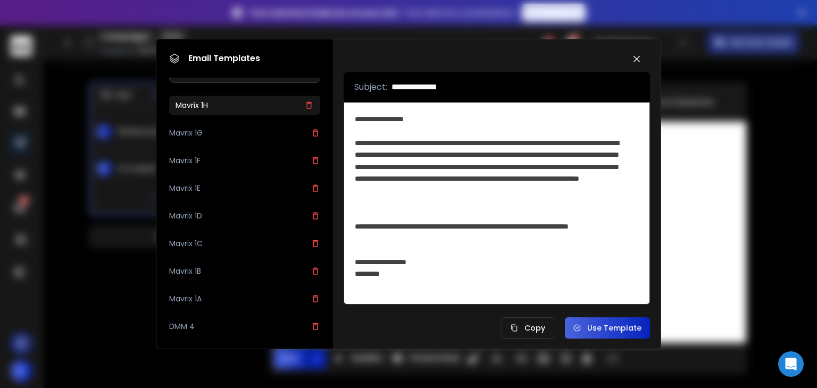
click at [201, 111] on h3 "Mavrix 1B" at bounding box center [192, 105] width 32 height 11
type input "**********"
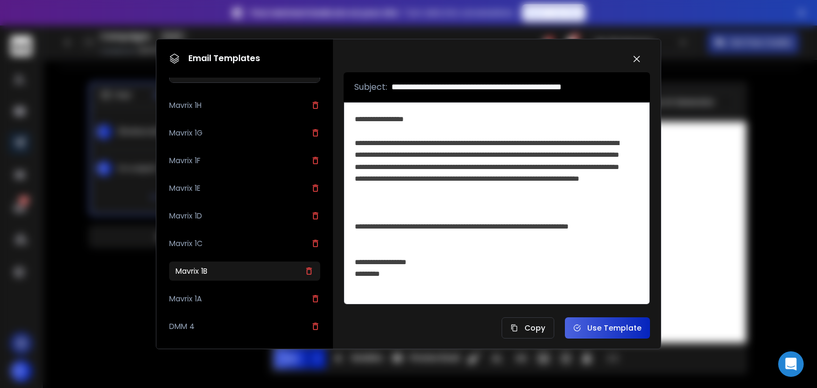
click at [594, 329] on button "Use Template" at bounding box center [607, 328] width 85 height 21
type input "**********"
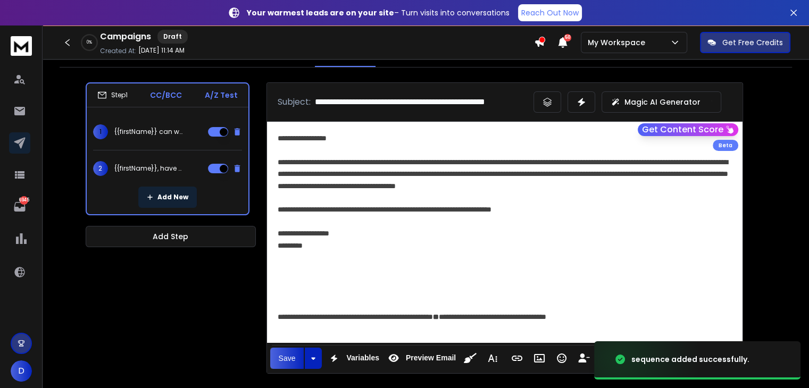
click at [184, 203] on button "Add New" at bounding box center [167, 197] width 59 height 21
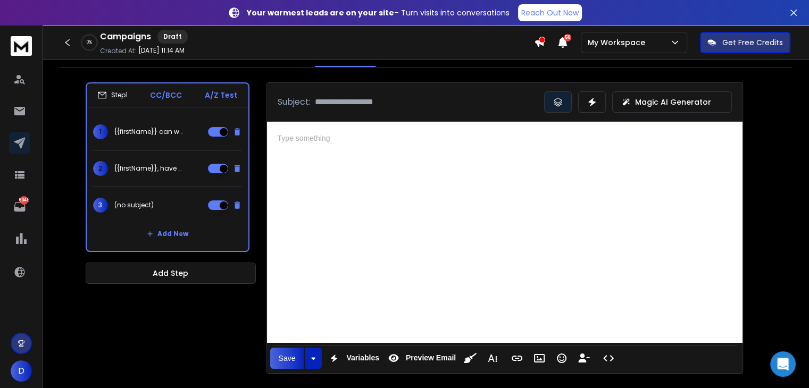
click at [550, 112] on div "Subject: Magic AI Generator" at bounding box center [505, 102] width 476 height 39
click at [556, 104] on icon at bounding box center [558, 105] width 8 height 3
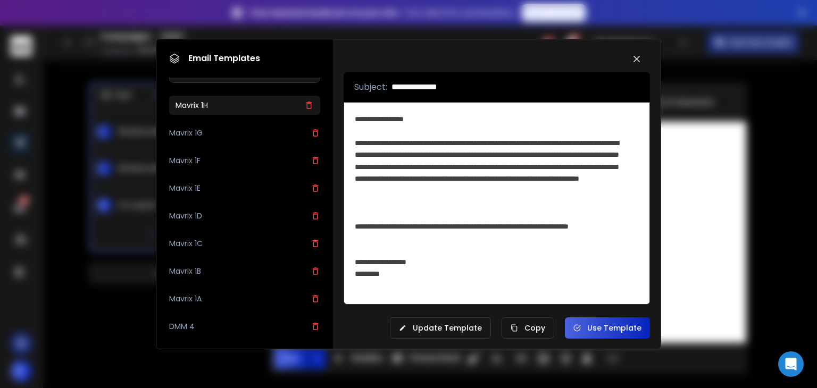
click at [213, 111] on div "Mavrix 1C" at bounding box center [245, 105] width 138 height 11
type input "**********"
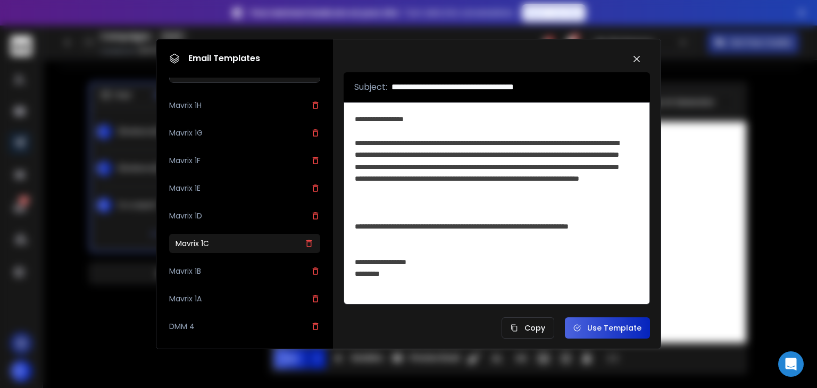
click at [600, 328] on button "Use Template" at bounding box center [607, 328] width 85 height 21
type input "**********"
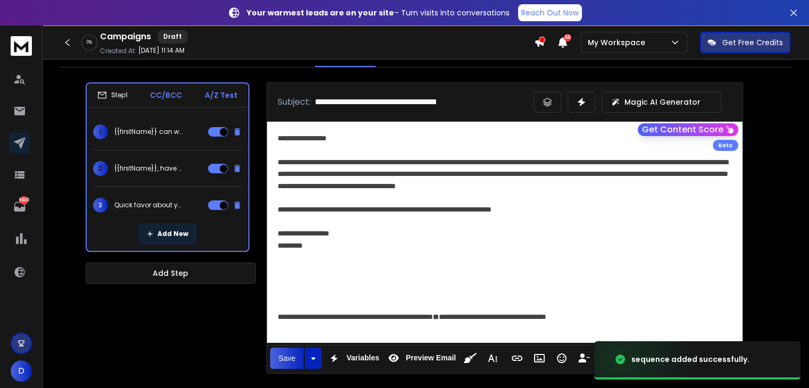
click at [172, 232] on button "Add New" at bounding box center [167, 234] width 59 height 21
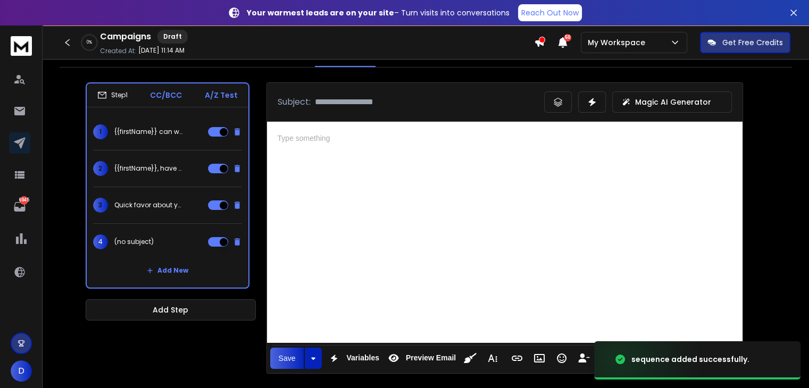
click at [376, 97] on input at bounding box center [424, 102] width 219 height 13
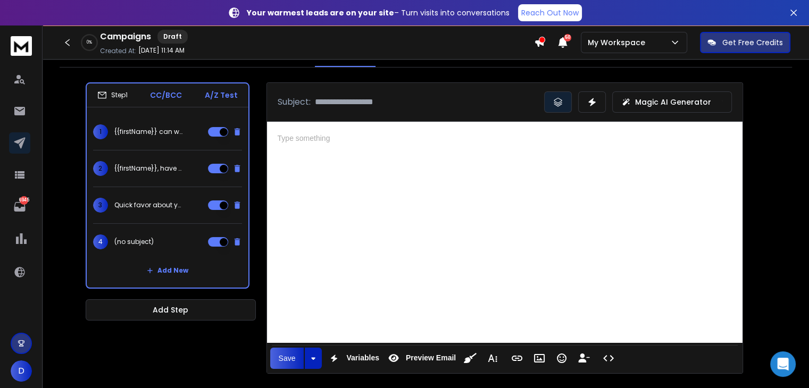
click at [562, 103] on icon at bounding box center [558, 102] width 10 height 10
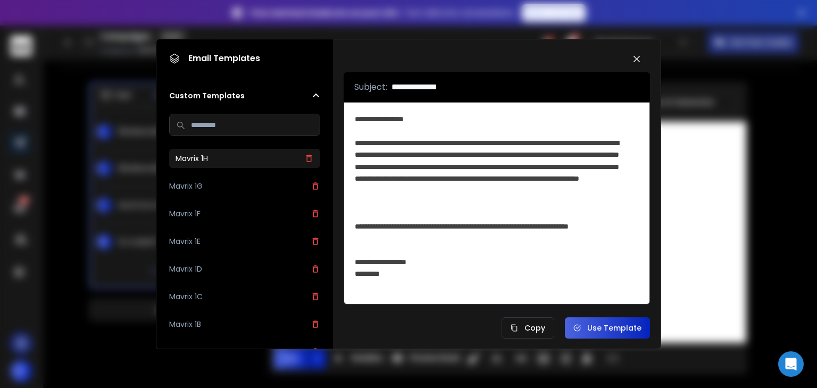
click at [201, 164] on h3 "Mavrix 1D" at bounding box center [192, 158] width 32 height 11
type input "**********"
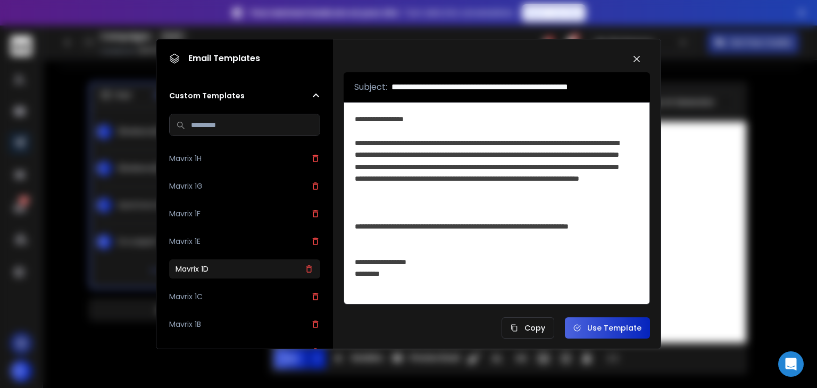
click at [589, 327] on button "Use Template" at bounding box center [607, 328] width 85 height 21
type input "**********"
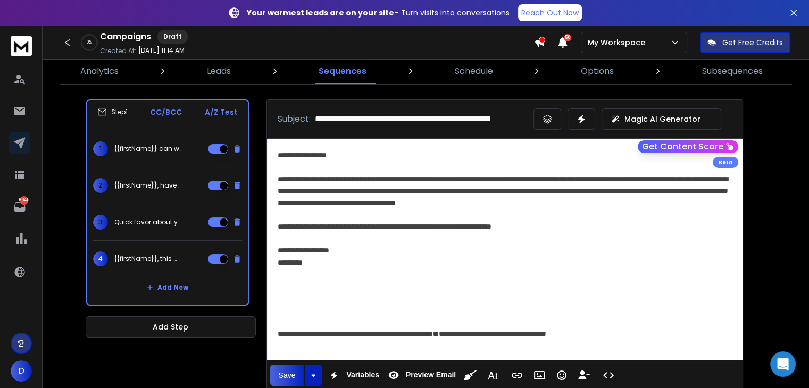
scroll to position [48, 0]
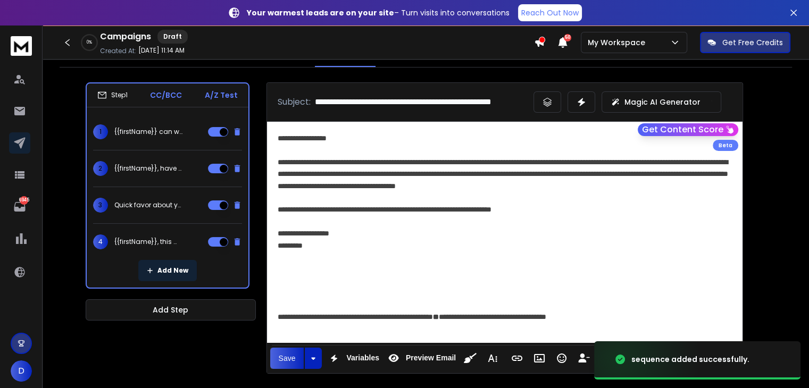
click at [174, 266] on button "Add New" at bounding box center [167, 270] width 59 height 21
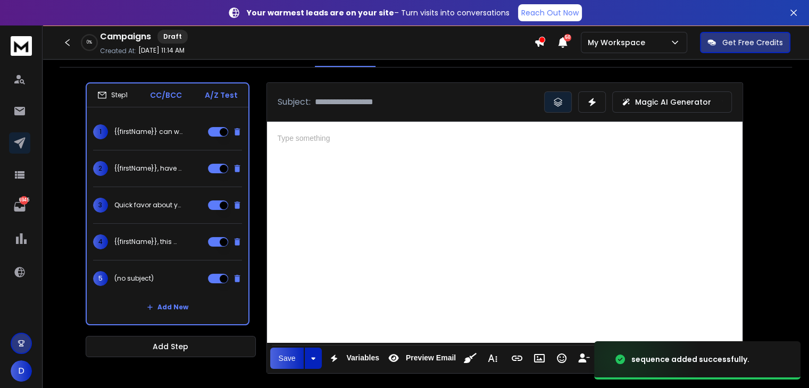
click at [555, 105] on icon at bounding box center [558, 102] width 10 height 10
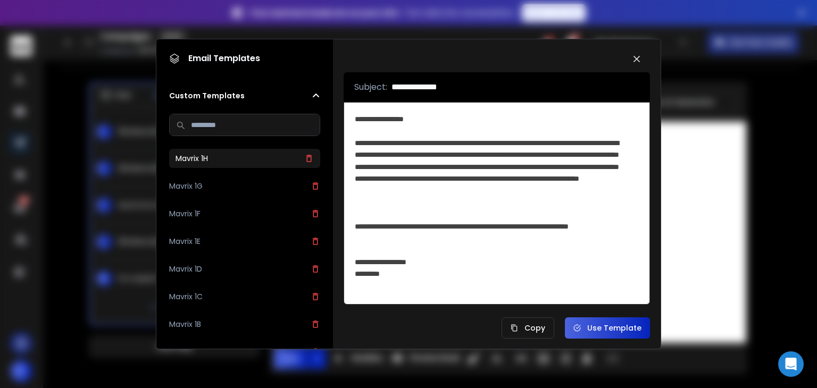
click at [220, 164] on div "Mavrix 1E" at bounding box center [245, 158] width 138 height 11
type input "**********"
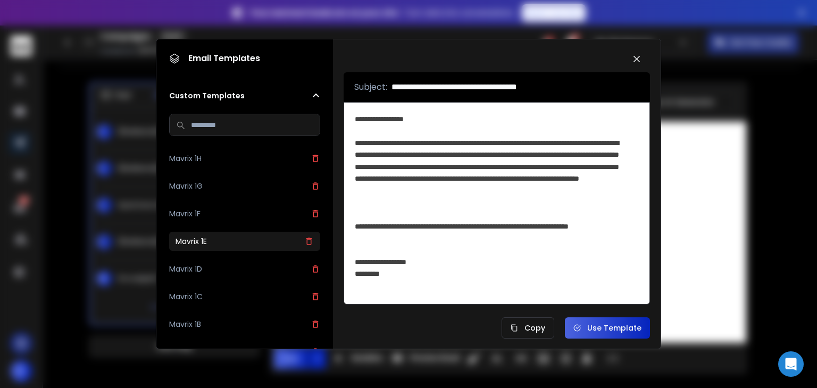
click at [627, 321] on button "Use Template" at bounding box center [607, 328] width 85 height 21
type input "**********"
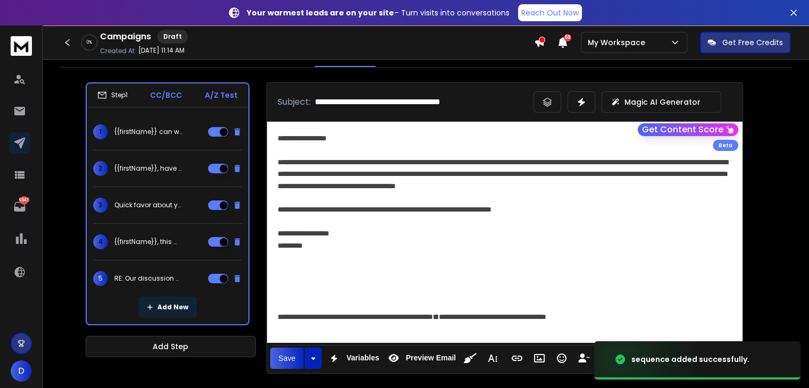
click at [160, 301] on button "Add New" at bounding box center [167, 307] width 59 height 21
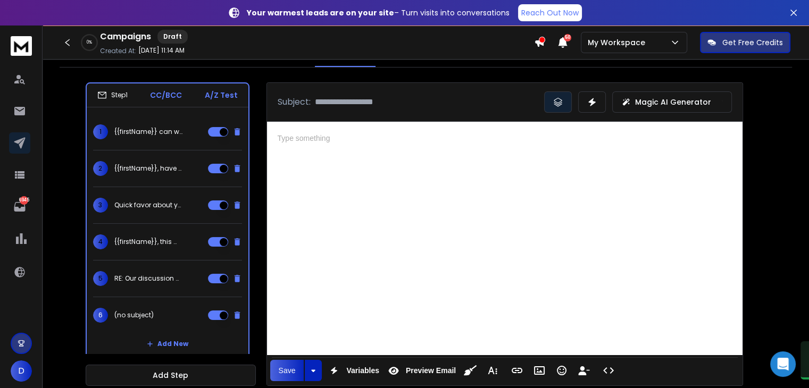
click at [557, 105] on icon at bounding box center [558, 105] width 8 height 3
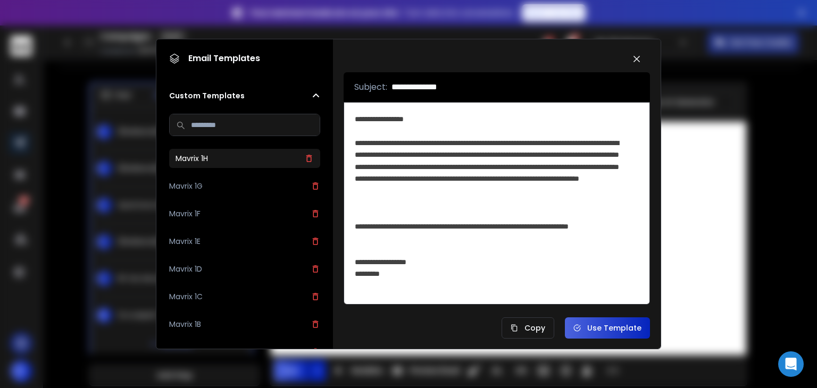
click at [219, 164] on div "Mavrix 1F" at bounding box center [245, 158] width 138 height 11
type input "**********"
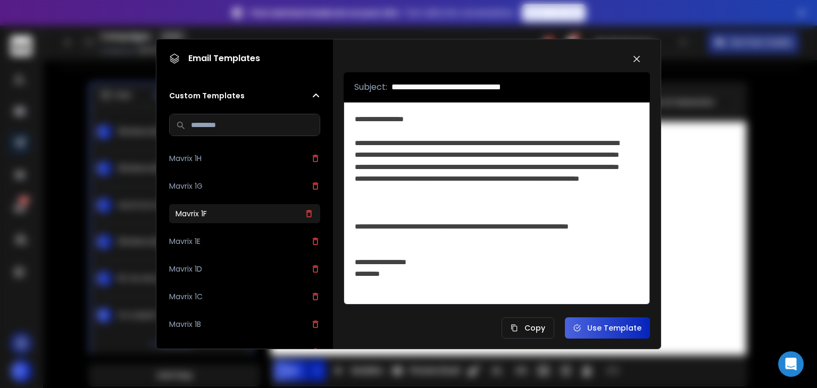
click at [605, 323] on button "Use Template" at bounding box center [607, 328] width 85 height 21
type input "**********"
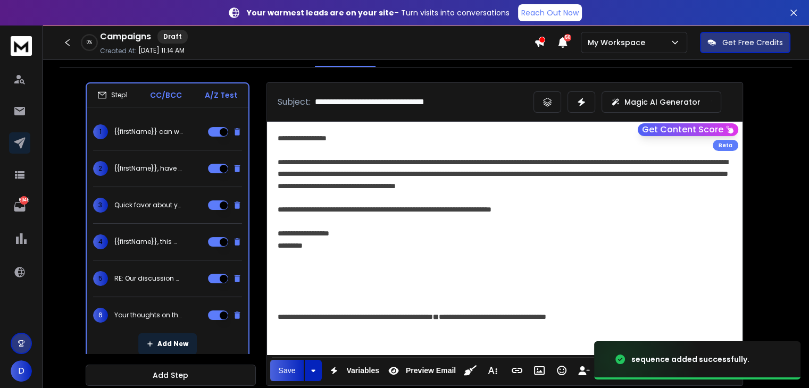
click at [179, 352] on button "Add New" at bounding box center [167, 344] width 59 height 21
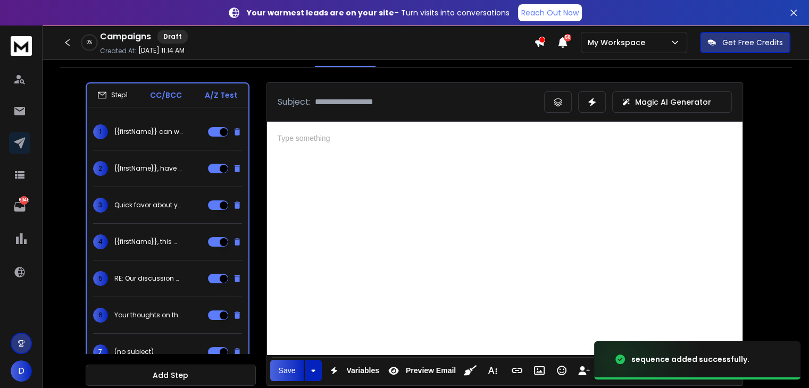
scroll to position [44, 0]
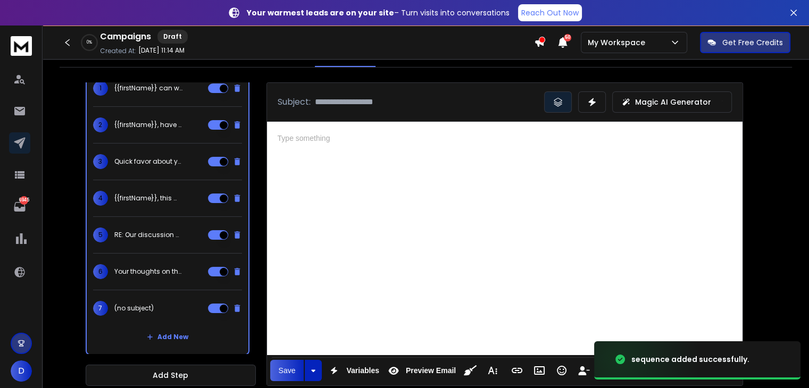
click at [560, 105] on icon at bounding box center [558, 102] width 10 height 10
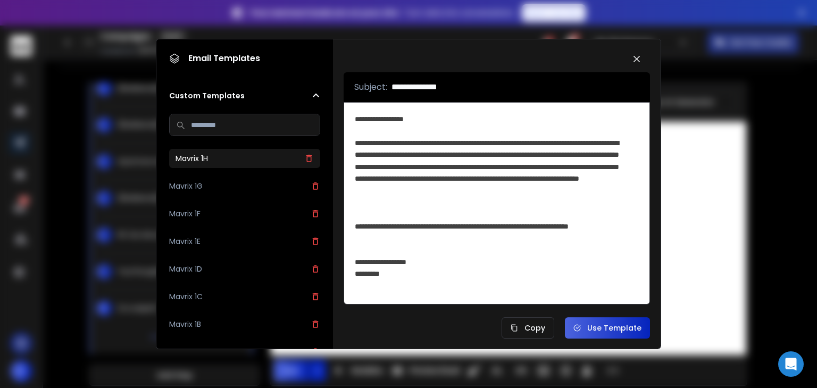
click at [212, 164] on div "Mavrix 1G" at bounding box center [245, 158] width 138 height 11
type input "**********"
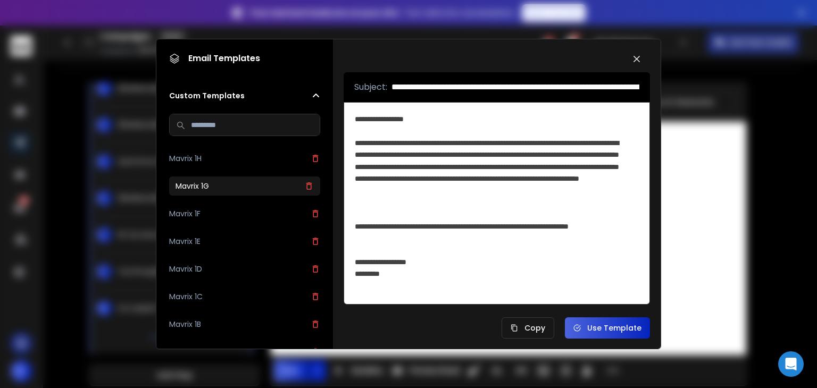
click at [599, 318] on button "Use Template" at bounding box center [607, 328] width 85 height 21
type input "**********"
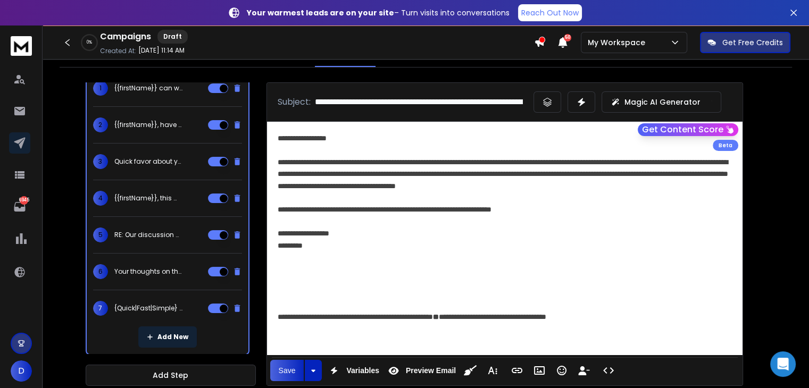
click at [178, 333] on button "Add New" at bounding box center [167, 337] width 59 height 21
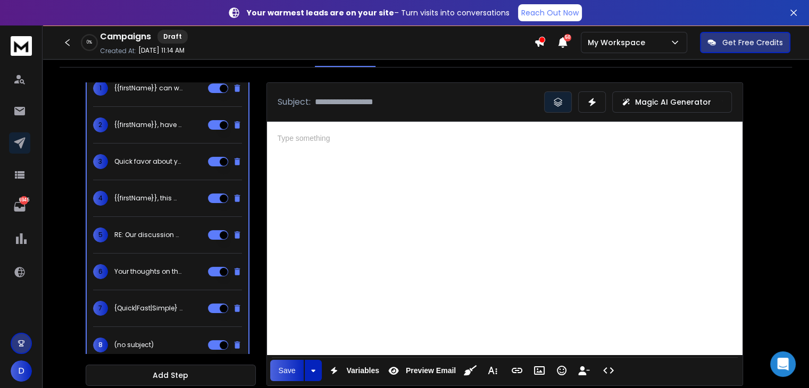
click at [566, 101] on button at bounding box center [558, 102] width 28 height 21
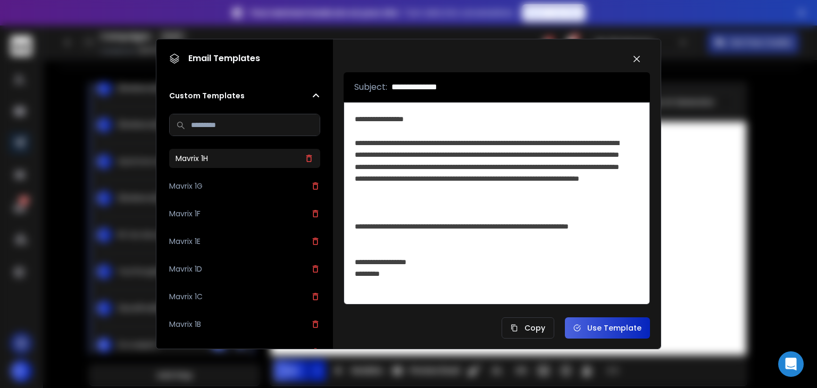
click at [228, 150] on div "Mavrix 1H" at bounding box center [244, 158] width 151 height 19
click at [230, 161] on div "Mavrix 1H" at bounding box center [245, 158] width 138 height 11
click at [614, 331] on button "Use Template" at bounding box center [607, 328] width 85 height 21
type input "**********"
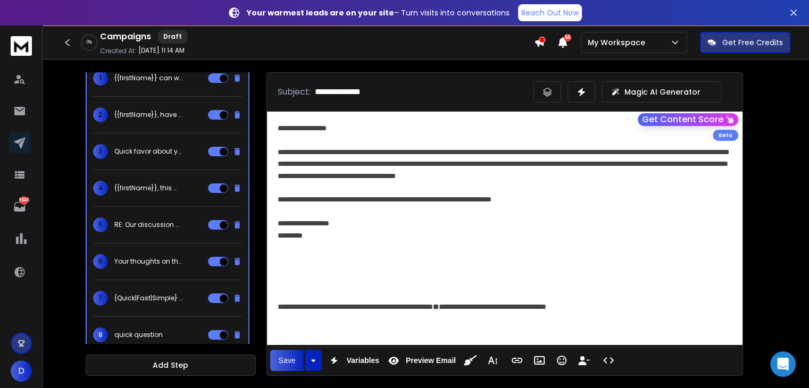
scroll to position [60, 0]
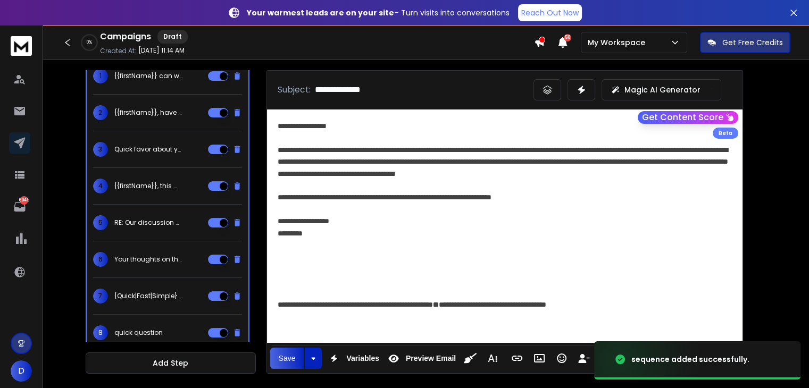
click at [299, 276] on div at bounding box center [505, 281] width 454 height 12
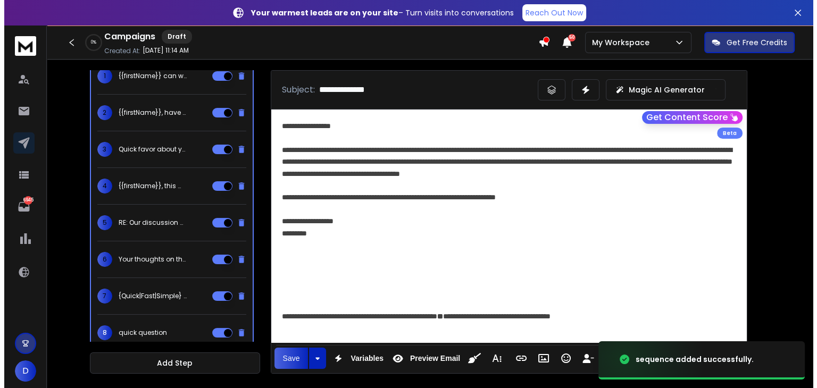
scroll to position [0, 0]
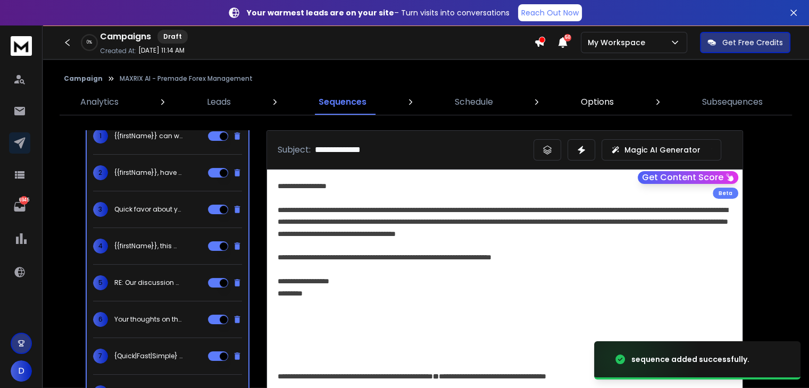
click at [597, 94] on link "Options" at bounding box center [598, 102] width 46 height 26
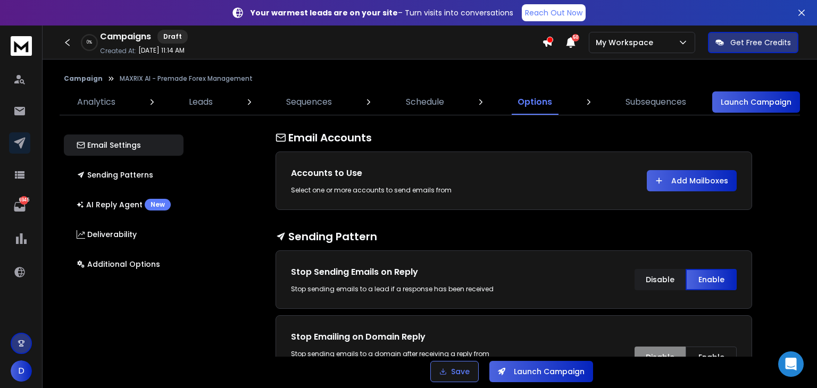
click at [652, 173] on button "Add Mailboxes" at bounding box center [692, 180] width 90 height 21
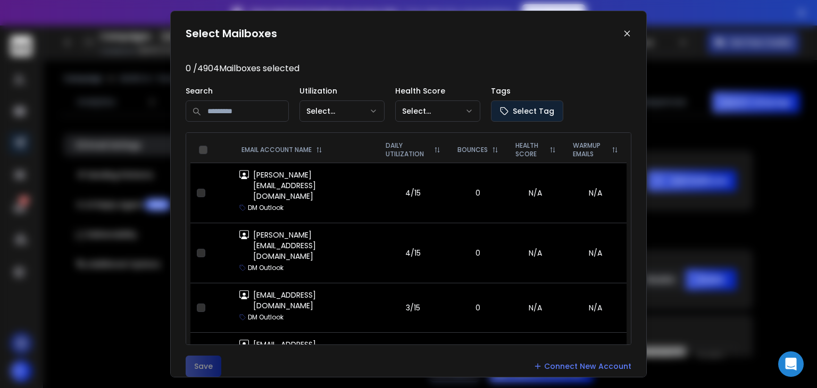
click at [560, 111] on button "Select Tag" at bounding box center [527, 111] width 72 height 21
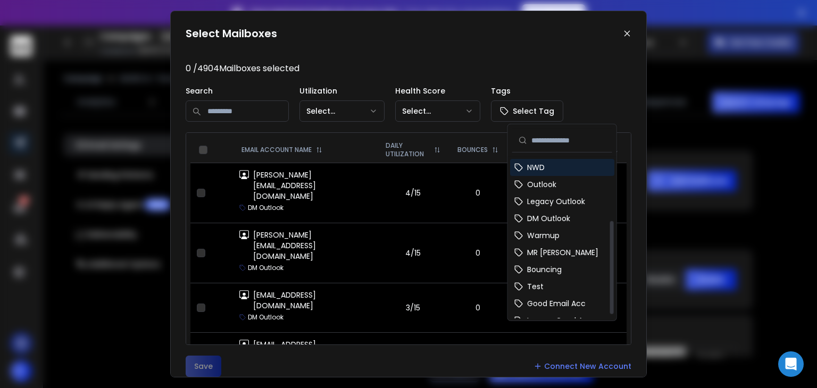
scroll to position [106, 0]
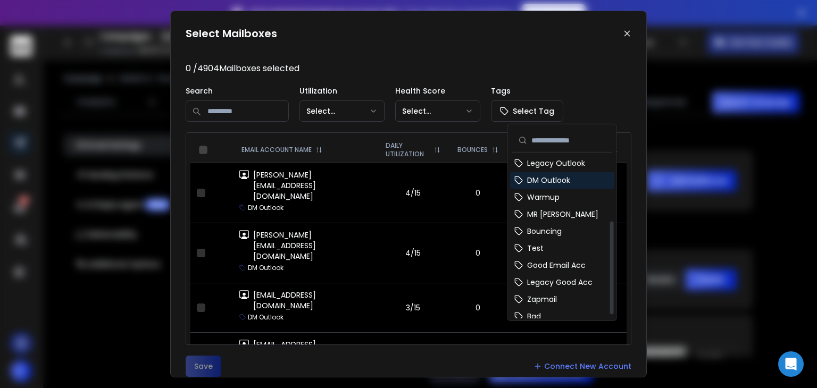
click at [568, 181] on span "DM Outlook" at bounding box center [548, 180] width 43 height 11
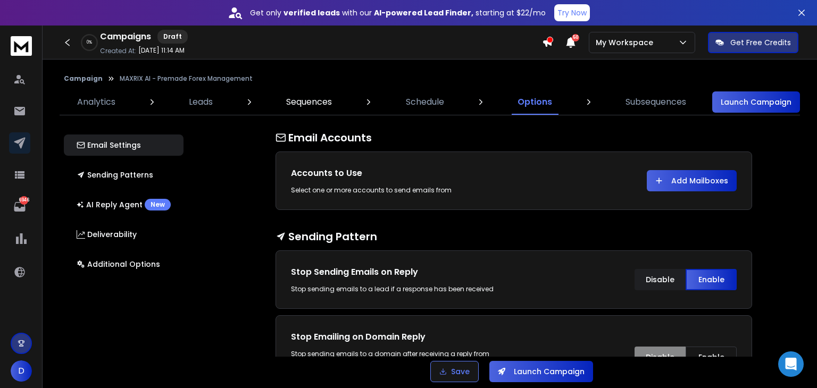
click at [318, 103] on p "Sequences" at bounding box center [309, 102] width 46 height 13
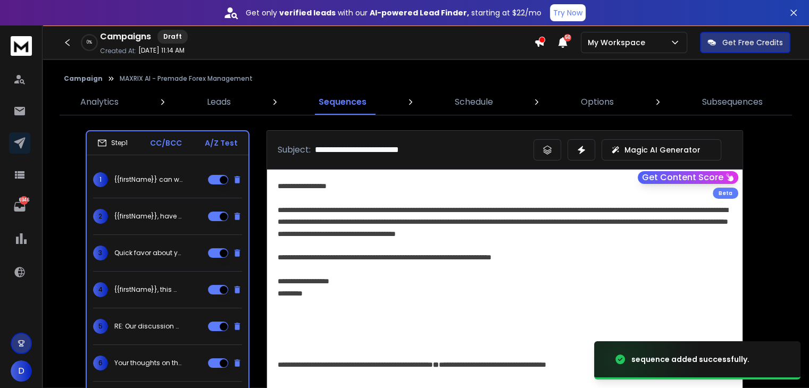
click at [123, 318] on div "5 RE: Our discussion about passive income" at bounding box center [167, 327] width 149 height 37
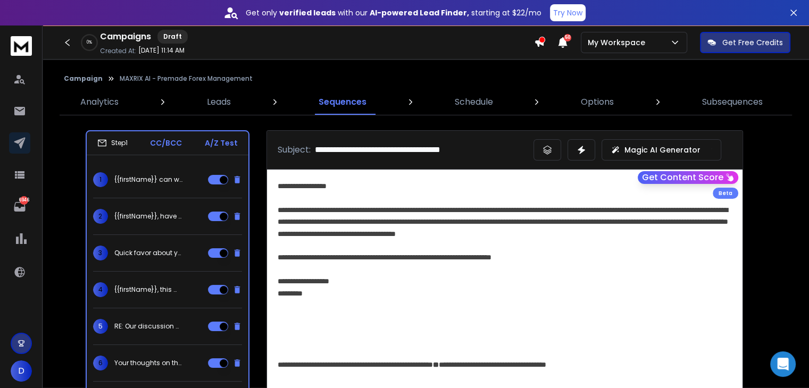
click at [330, 149] on input "**********" at bounding box center [419, 150] width 208 height 13
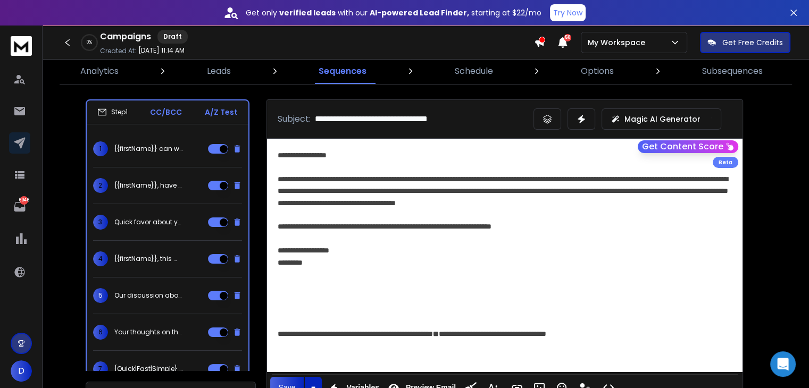
scroll to position [60, 0]
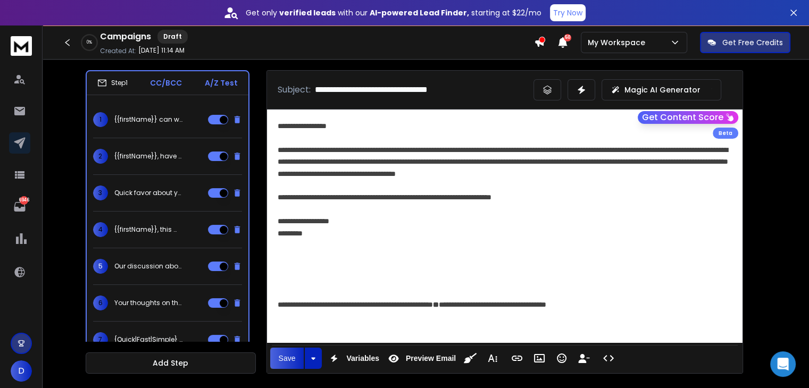
drag, startPoint x: 287, startPoint y: 353, endPoint x: 292, endPoint y: 347, distance: 7.6
type input "**********"
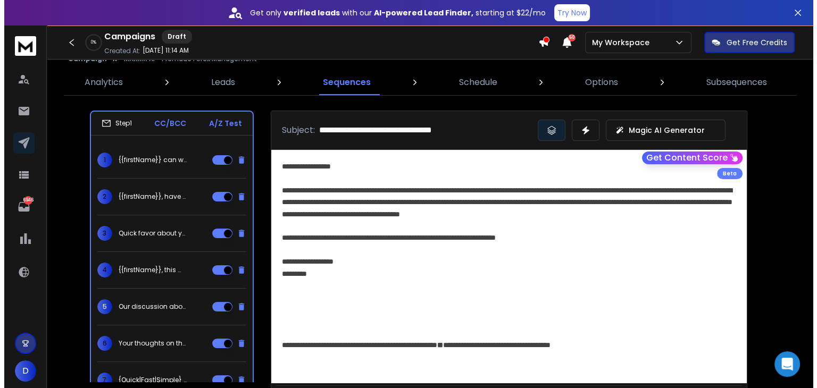
scroll to position [0, 0]
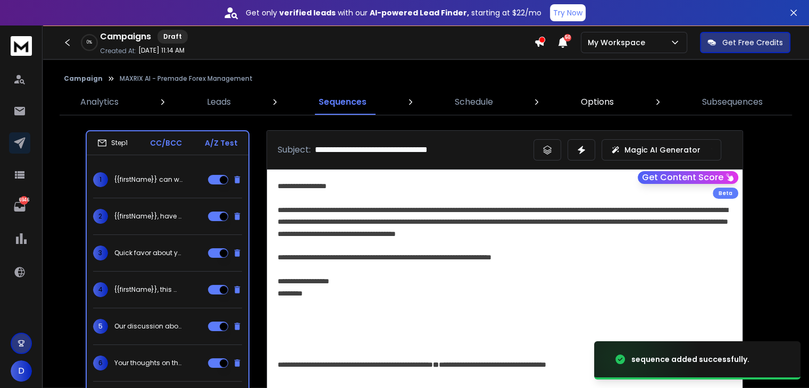
click at [585, 97] on p "Options" at bounding box center [597, 102] width 33 height 13
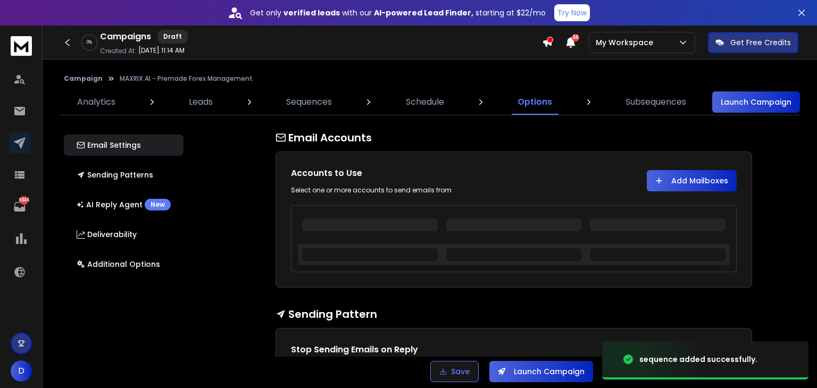
click at [675, 184] on button "Add Mailboxes" at bounding box center [692, 180] width 90 height 21
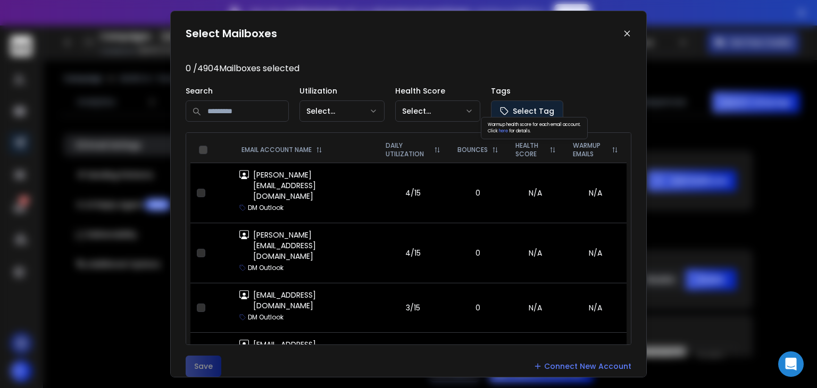
click at [547, 107] on button "Select Tag" at bounding box center [527, 111] width 72 height 21
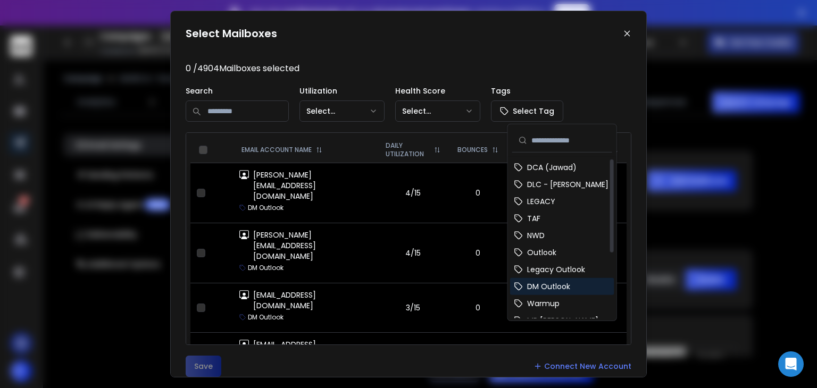
click at [545, 286] on span "DM Outlook" at bounding box center [548, 287] width 43 height 11
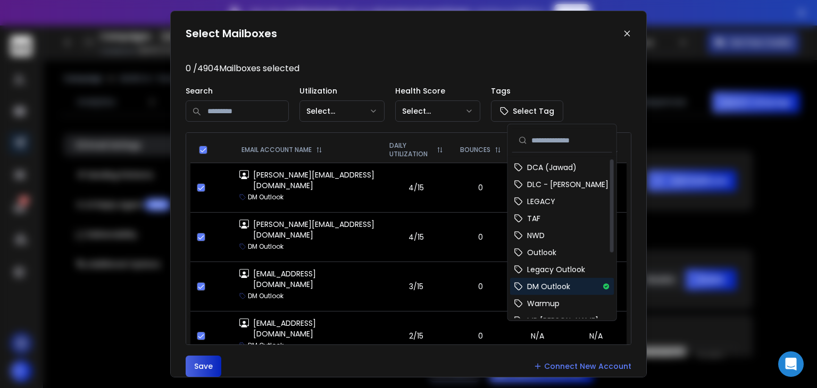
click at [204, 368] on button "Save" at bounding box center [204, 366] width 36 height 21
click at [204, 368] on div "Save Connect New Account" at bounding box center [409, 366] width 446 height 21
click at [204, 366] on div "Save Connect New Account" at bounding box center [409, 366] width 446 height 21
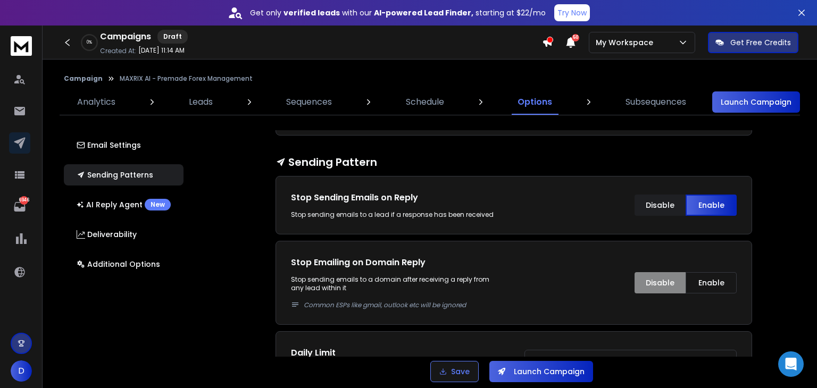
scroll to position [479, 0]
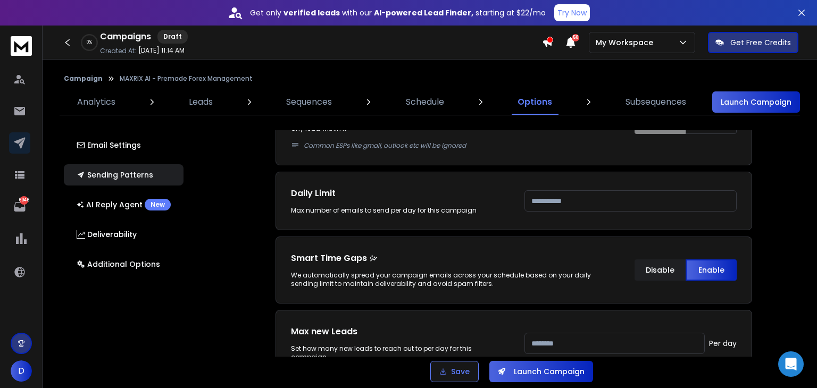
click at [609, 207] on input "***" at bounding box center [631, 201] width 212 height 21
type input "*"
type input "***"
click at [558, 353] on div "Max new Leads Set how many new leads to reach out to per day for this campaign …" at bounding box center [514, 344] width 446 height 36
type input "*"
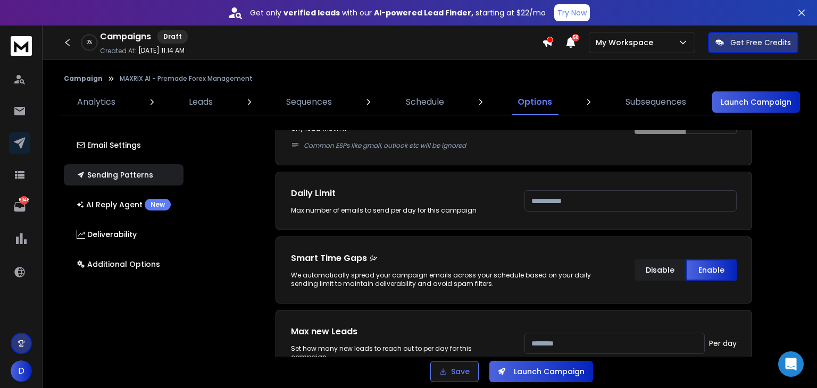
type input "***"
click at [795, 243] on div "Email Accounts Accounts to Use Select one or more accounts to send emails from …" at bounding box center [521, 243] width 640 height 227
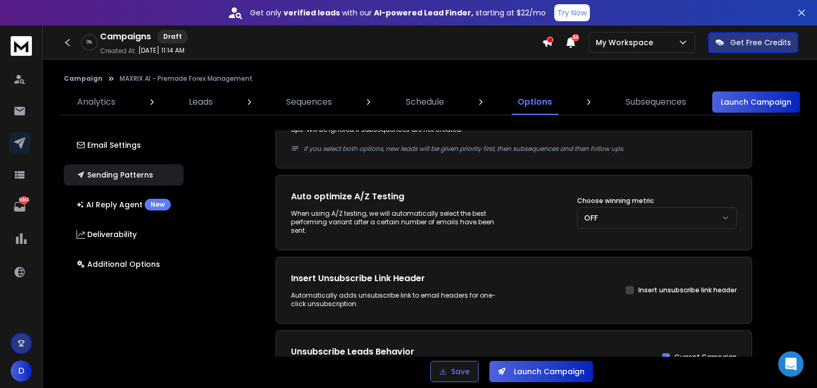
scroll to position [798, 0]
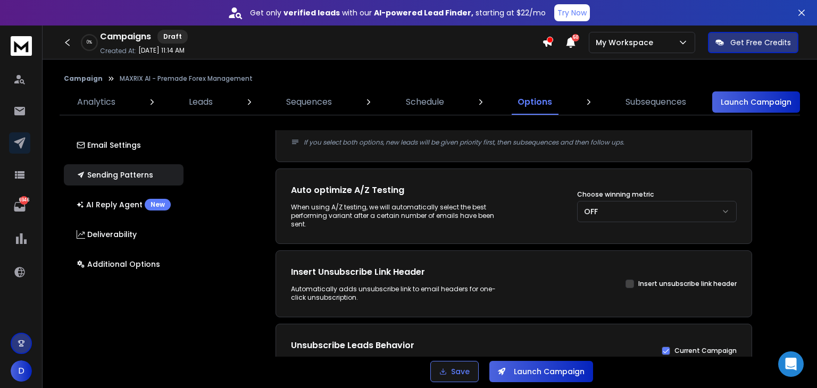
click at [618, 222] on div "**********" at bounding box center [514, 206] width 446 height 45
click at [622, 211] on button "OFF" at bounding box center [657, 211] width 160 height 21
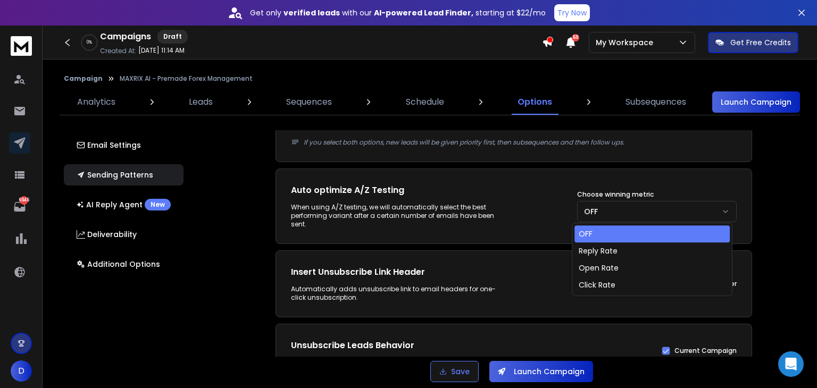
select select "**********"
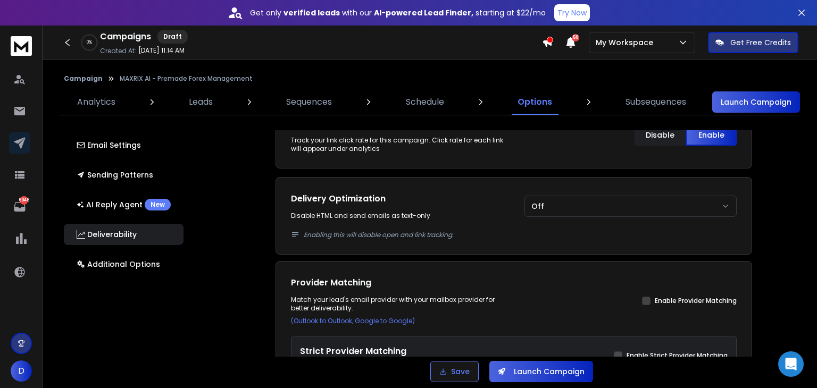
scroll to position [1224, 0]
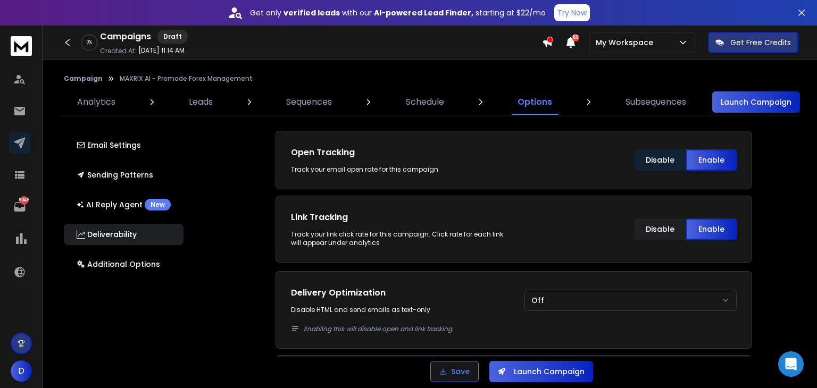
click at [653, 155] on button "Disable" at bounding box center [660, 160] width 51 height 21
click at [657, 227] on button "Disable" at bounding box center [660, 229] width 51 height 21
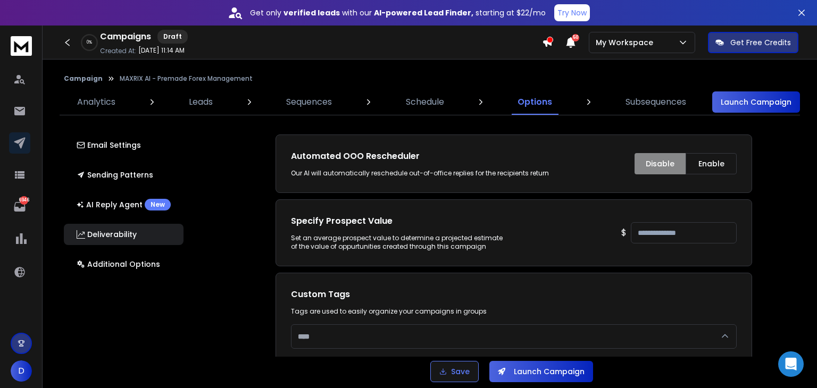
scroll to position [1969, 0]
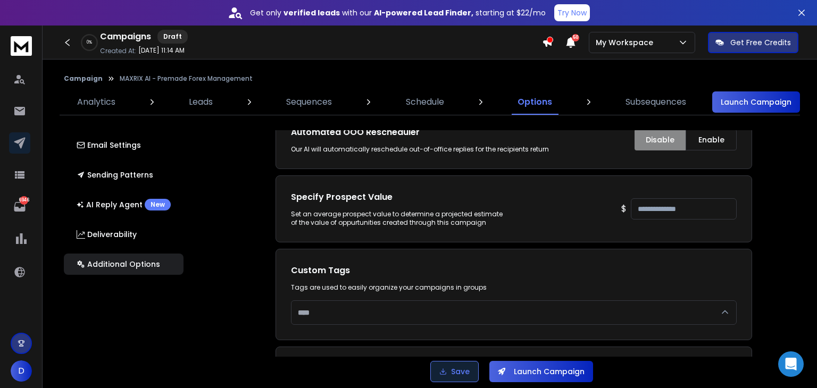
click at [461, 373] on button "Save" at bounding box center [455, 371] width 48 height 21
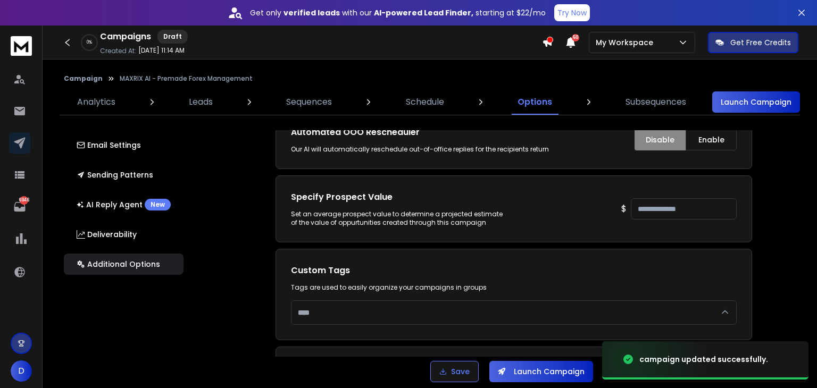
click at [518, 364] on button "Launch Campaign" at bounding box center [542, 371] width 104 height 21
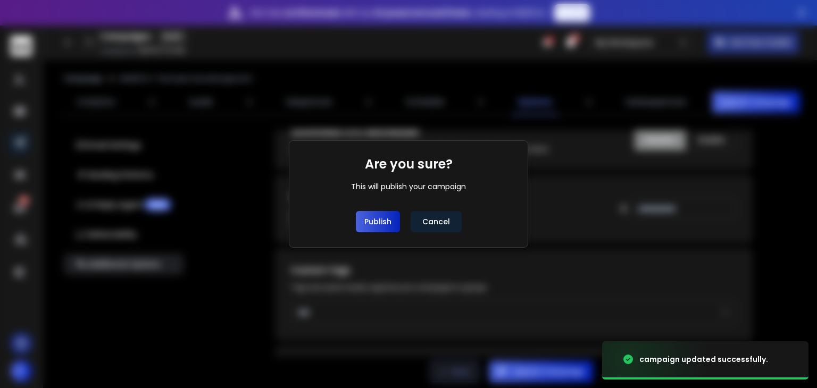
click at [382, 226] on button "Publish" at bounding box center [378, 221] width 44 height 21
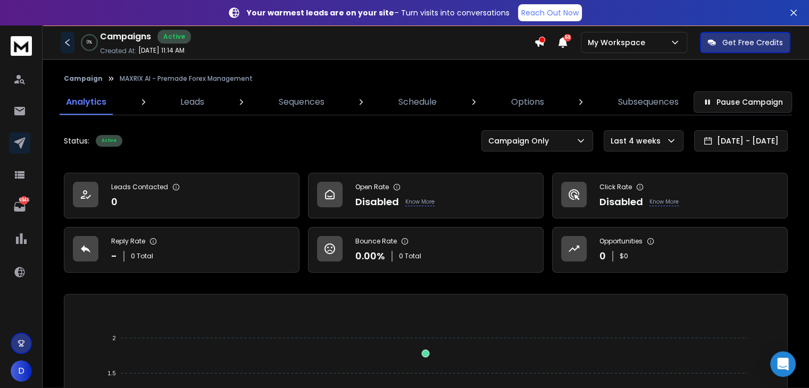
click at [67, 43] on icon at bounding box center [67, 42] width 4 height 7
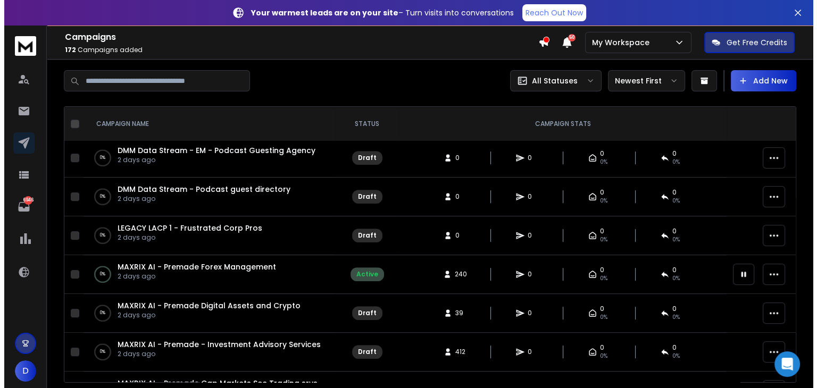
scroll to position [639, 0]
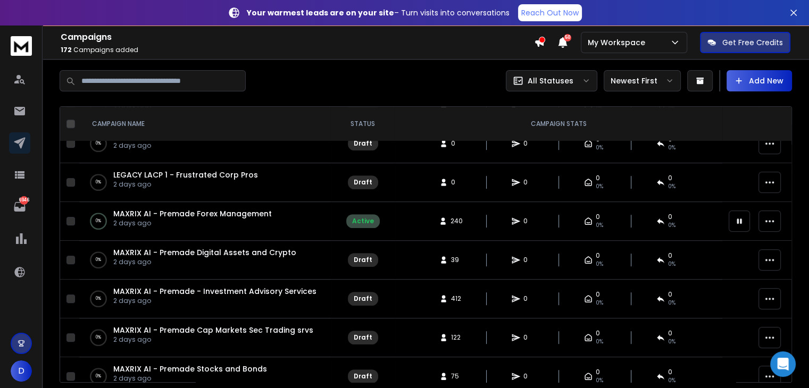
click at [257, 297] on p "2 days ago" at bounding box center [214, 301] width 203 height 9
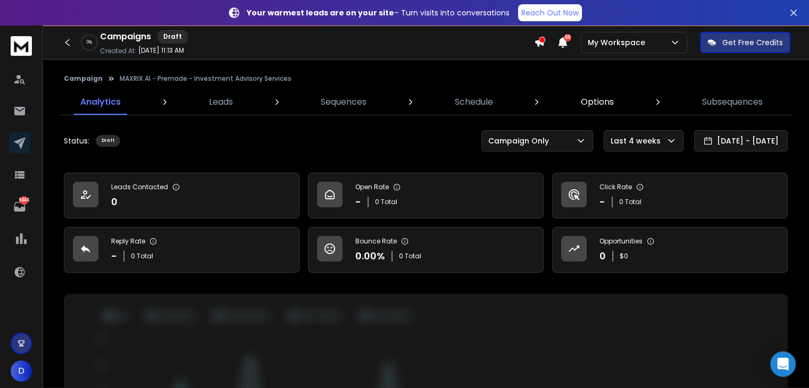
click at [608, 100] on p "Options" at bounding box center [597, 102] width 33 height 13
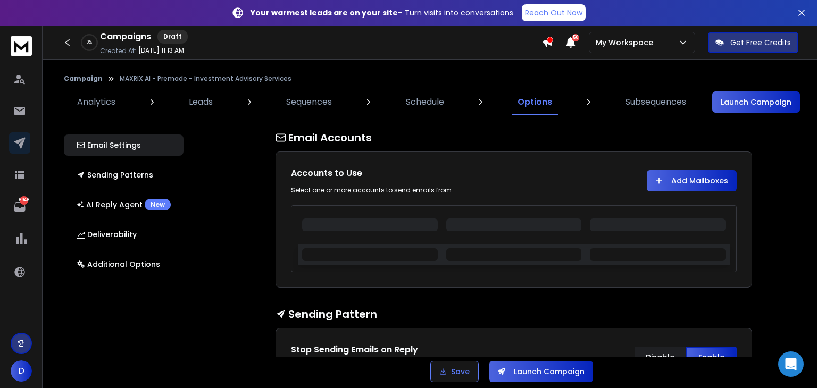
click at [667, 180] on button "Add Mailboxes" at bounding box center [692, 180] width 90 height 21
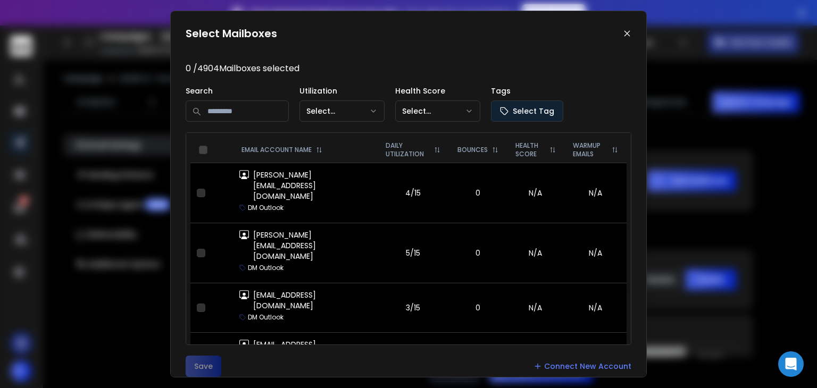
click at [555, 109] on button "Select Tag" at bounding box center [527, 111] width 72 height 21
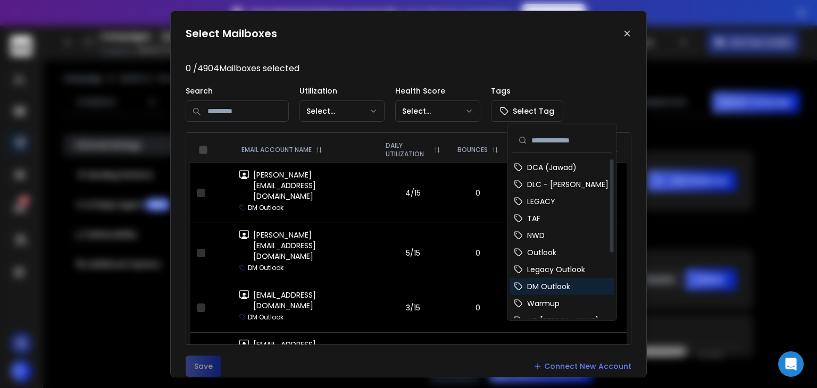
click at [558, 282] on span "DM Outlook" at bounding box center [548, 287] width 43 height 11
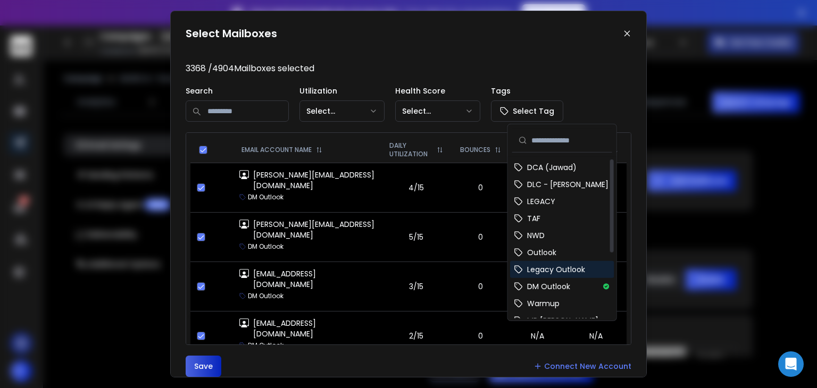
click at [210, 367] on button "Save" at bounding box center [204, 366] width 36 height 21
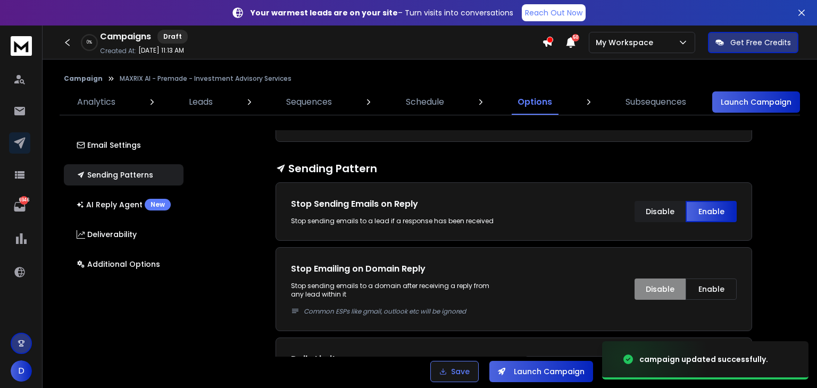
scroll to position [266, 0]
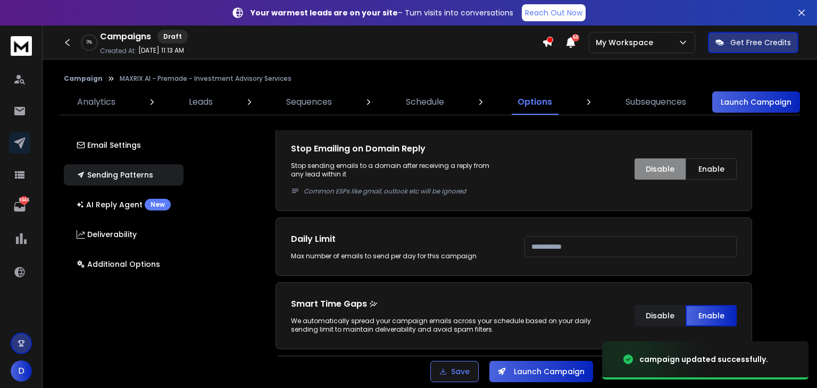
click at [561, 246] on input "***" at bounding box center [631, 246] width 212 height 21
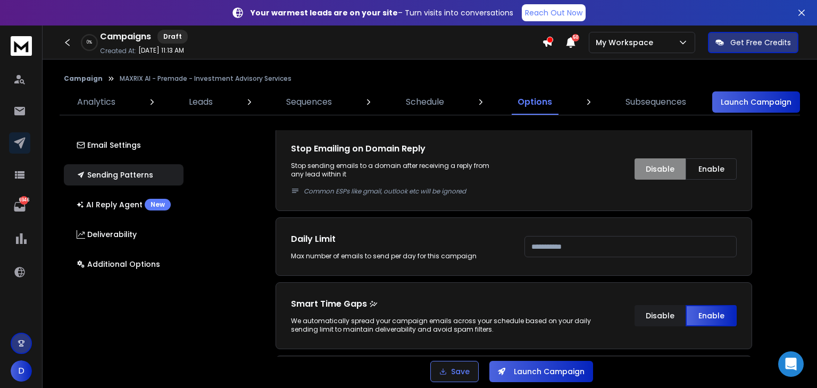
type input "*"
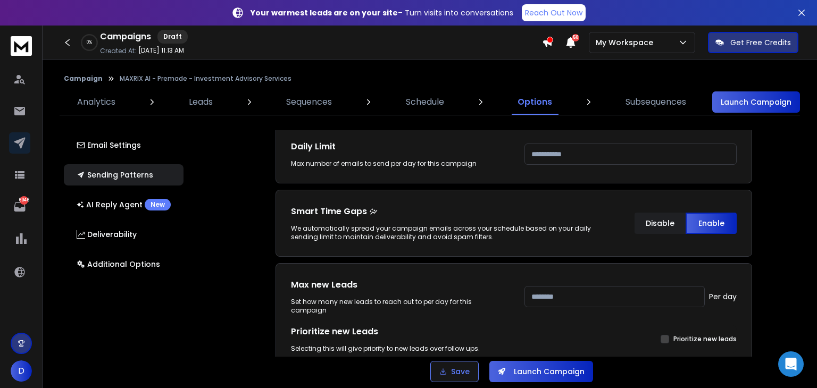
scroll to position [593, 0]
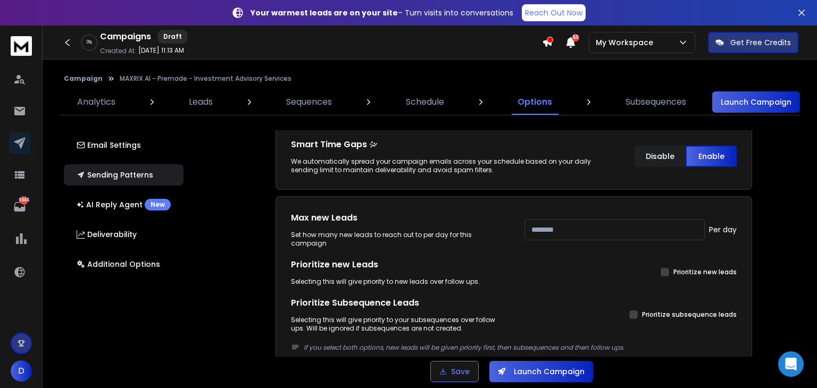
type input "***"
click at [549, 234] on input "***" at bounding box center [615, 229] width 180 height 21
type input "*"
type input "***"
click at [457, 375] on button "Save" at bounding box center [455, 371] width 48 height 21
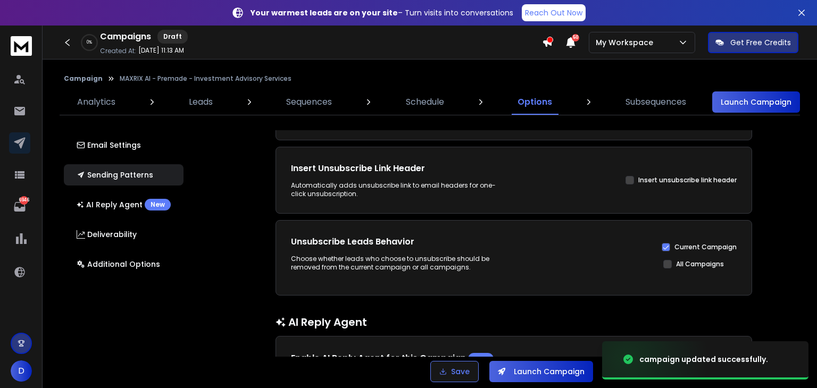
scroll to position [806, 0]
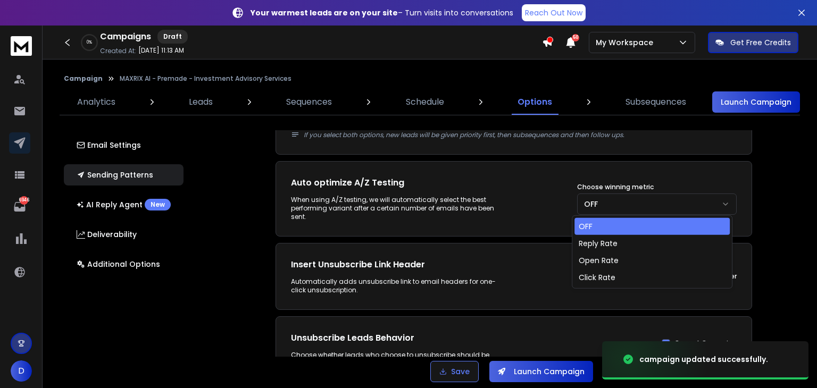
click at [631, 203] on button "OFF" at bounding box center [657, 204] width 160 height 21
select select "**********"
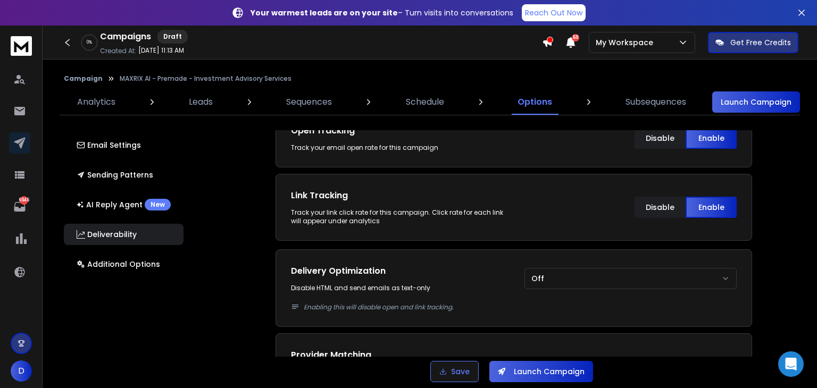
scroll to position [1178, 0]
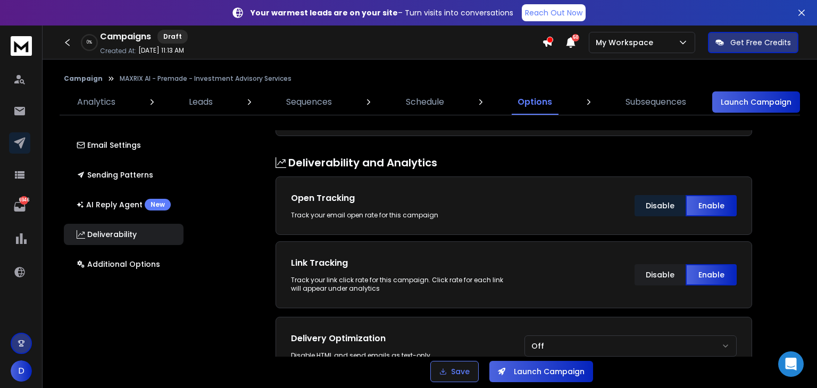
click at [641, 205] on button "Disable" at bounding box center [660, 205] width 51 height 21
click at [649, 277] on button "Disable" at bounding box center [660, 274] width 51 height 21
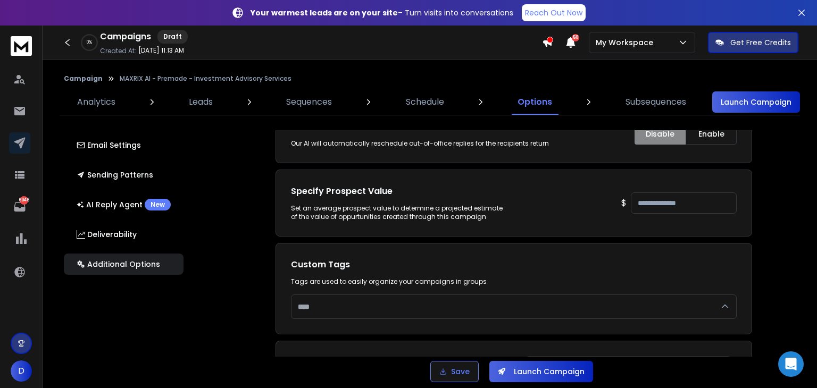
scroll to position [1923, 0]
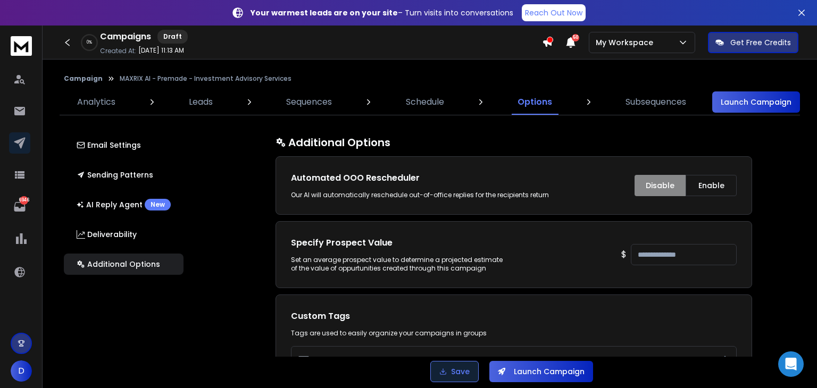
click at [447, 369] on icon "submit" at bounding box center [443, 371] width 7 height 7
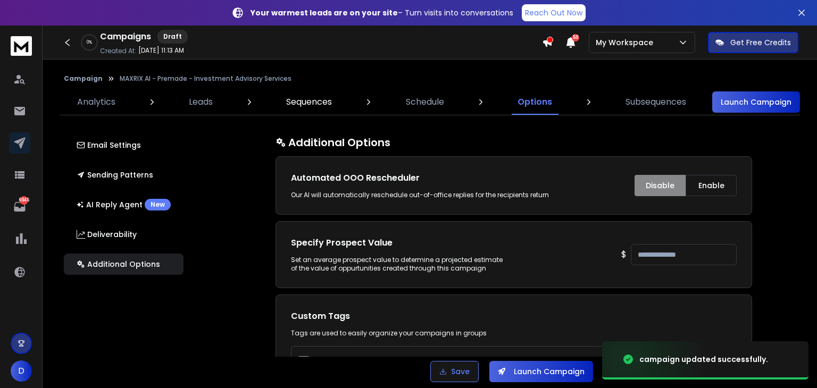
click at [303, 101] on p "Sequences" at bounding box center [309, 102] width 46 height 13
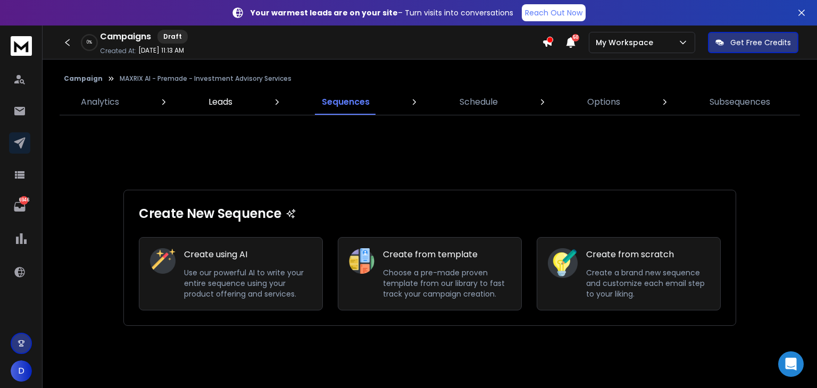
click at [235, 102] on link "Leads" at bounding box center [220, 102] width 37 height 26
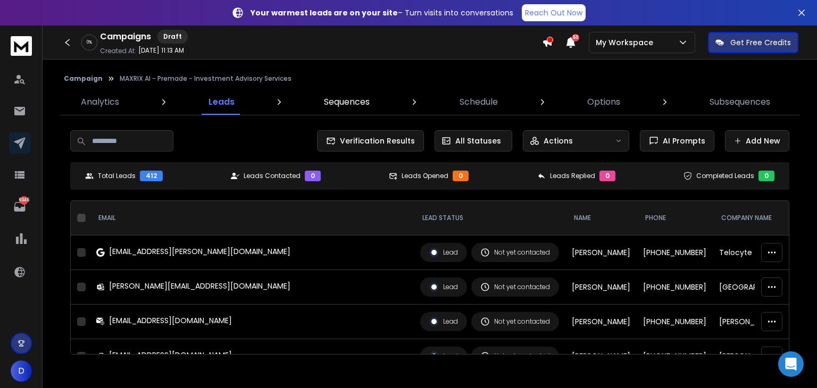
click at [319, 102] on link "Sequences" at bounding box center [347, 102] width 59 height 26
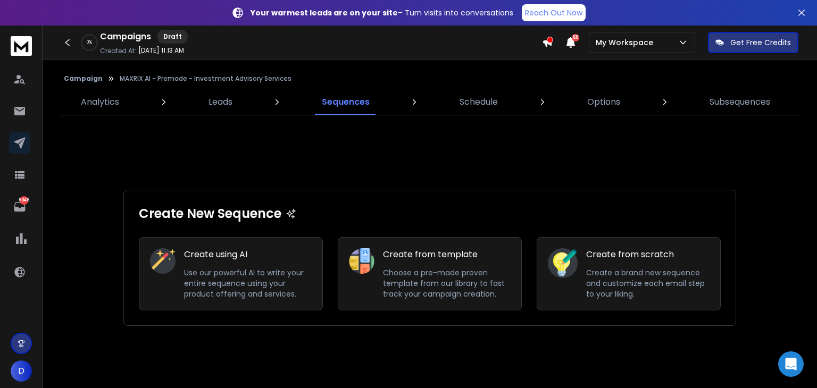
click at [610, 260] on h1 "Create from scratch" at bounding box center [647, 255] width 123 height 13
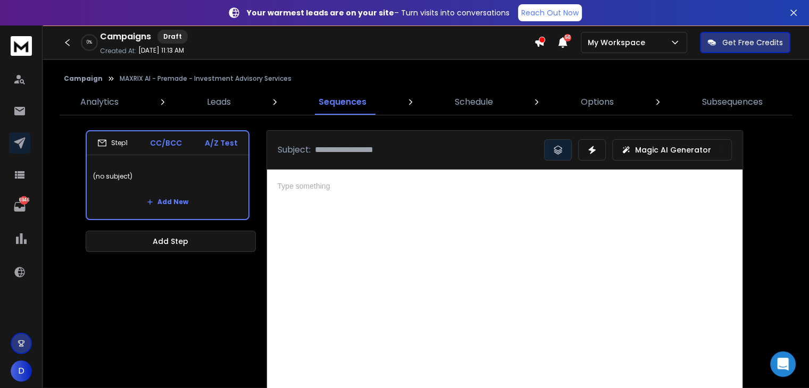
click at [556, 144] on button at bounding box center [558, 149] width 28 height 21
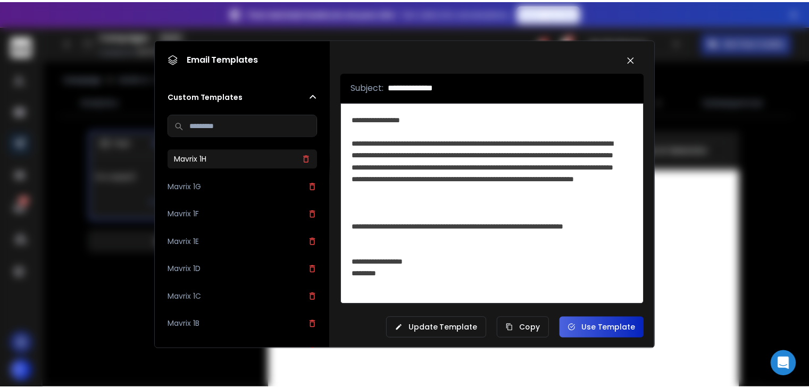
scroll to position [53, 0]
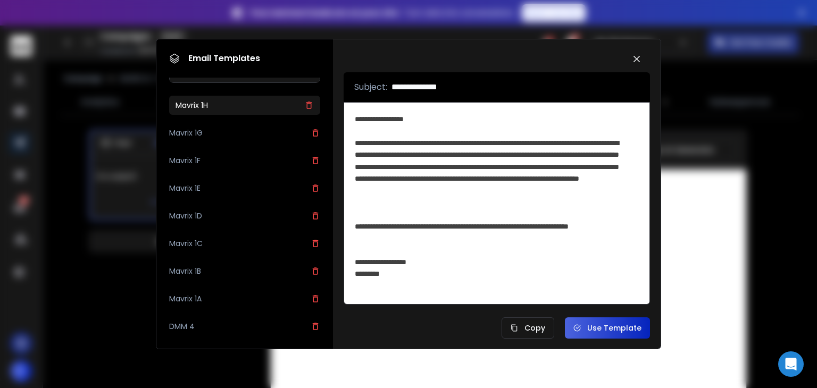
click at [209, 111] on div "Mavrix 1A" at bounding box center [245, 105] width 138 height 11
type input "**********"
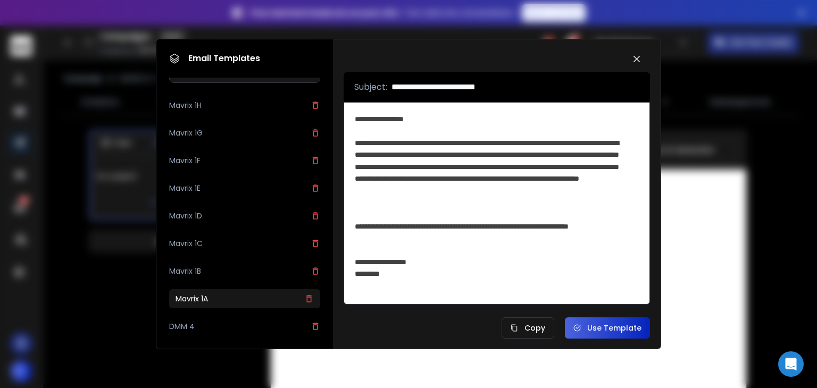
click at [606, 328] on button "Use Template" at bounding box center [607, 328] width 85 height 21
type input "**********"
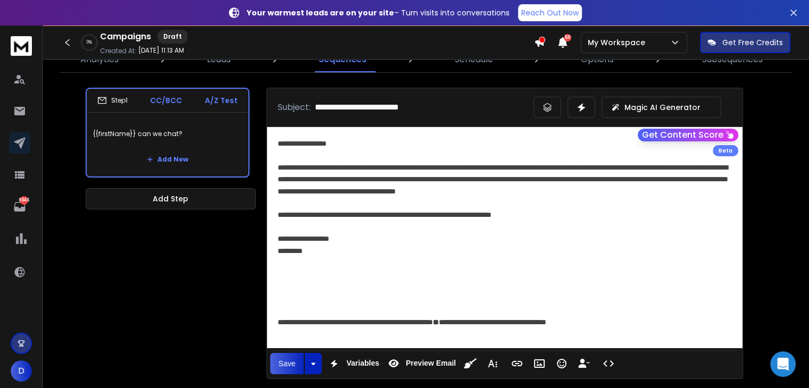
scroll to position [48, 0]
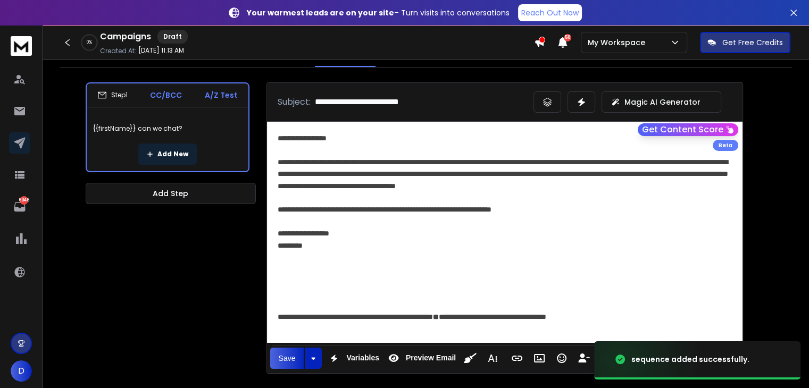
click at [178, 153] on button "Add New" at bounding box center [167, 154] width 59 height 21
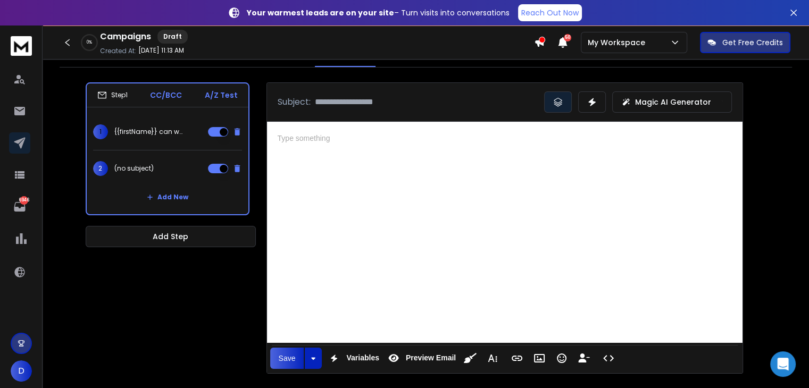
click at [566, 100] on button at bounding box center [558, 102] width 28 height 21
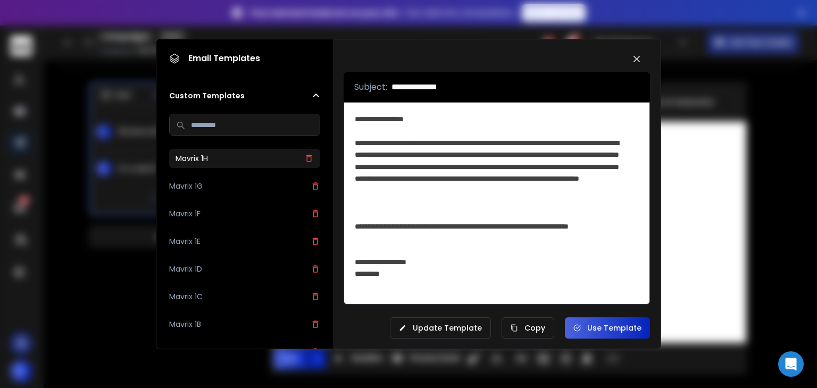
click at [201, 164] on h3 "Mavrix 1B" at bounding box center [192, 158] width 32 height 11
type input "**********"
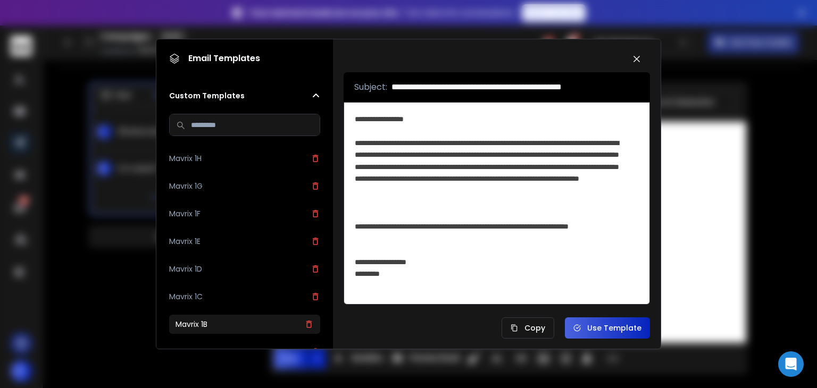
click at [617, 331] on button "Use Template" at bounding box center [607, 328] width 85 height 21
type input "**********"
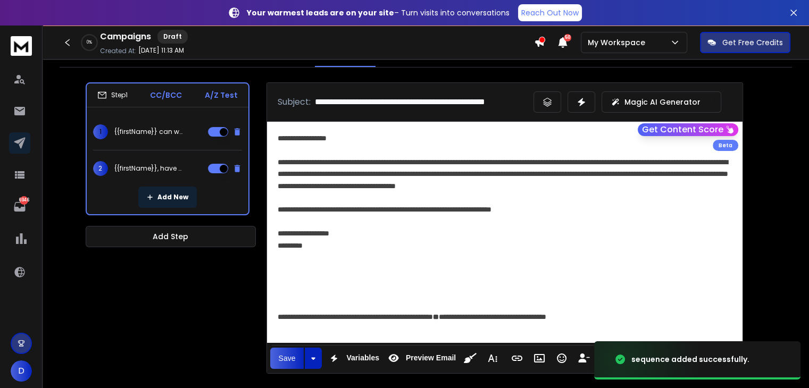
click at [166, 188] on button "Add New" at bounding box center [167, 197] width 59 height 21
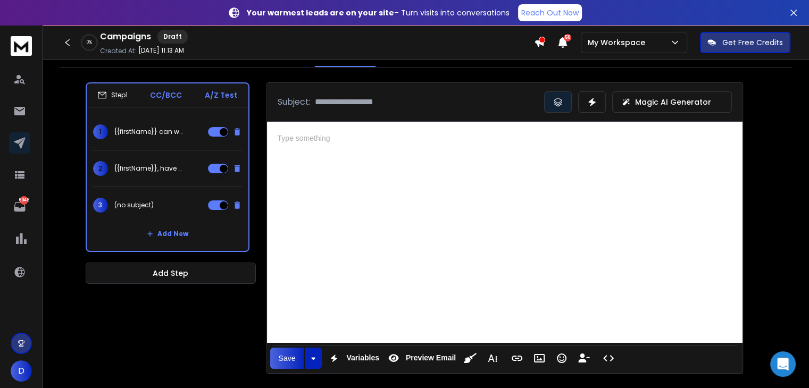
click at [552, 94] on button at bounding box center [558, 102] width 28 height 21
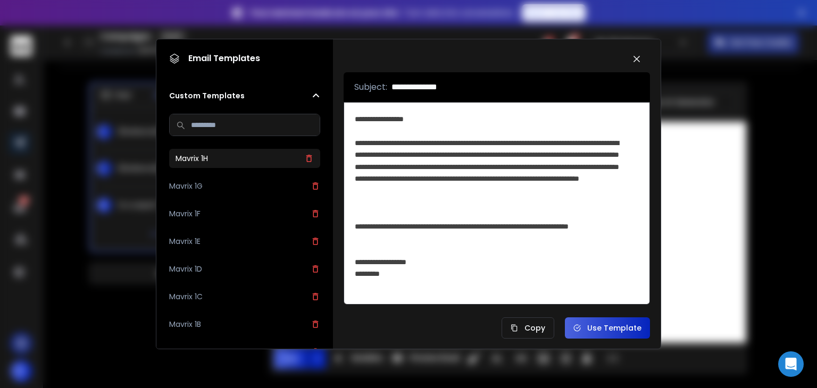
click at [207, 164] on div "Mavrix 1C" at bounding box center [245, 158] width 138 height 11
type input "**********"
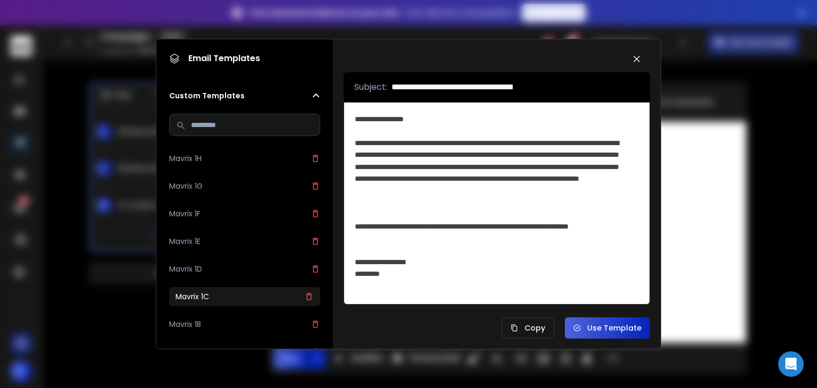
click at [605, 324] on button "Use Template" at bounding box center [607, 328] width 85 height 21
type input "**********"
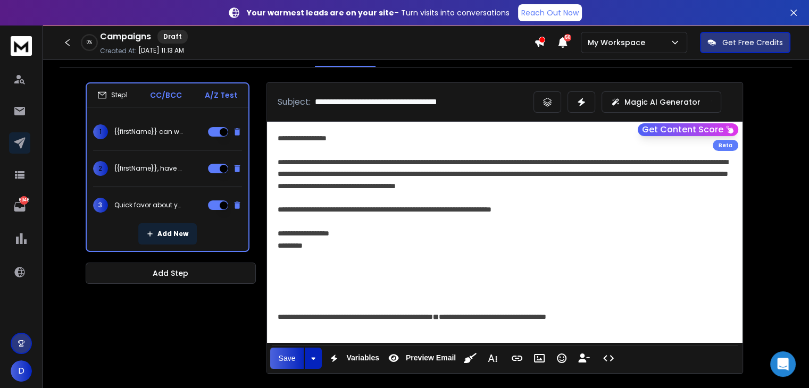
click at [164, 230] on button "Add New" at bounding box center [167, 234] width 59 height 21
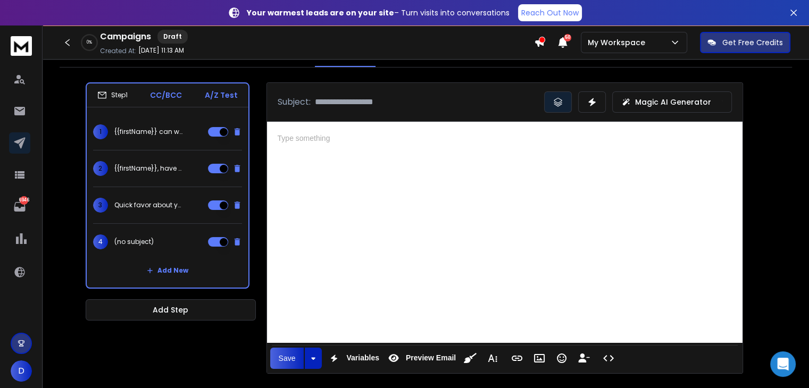
click at [548, 107] on button at bounding box center [558, 102] width 28 height 21
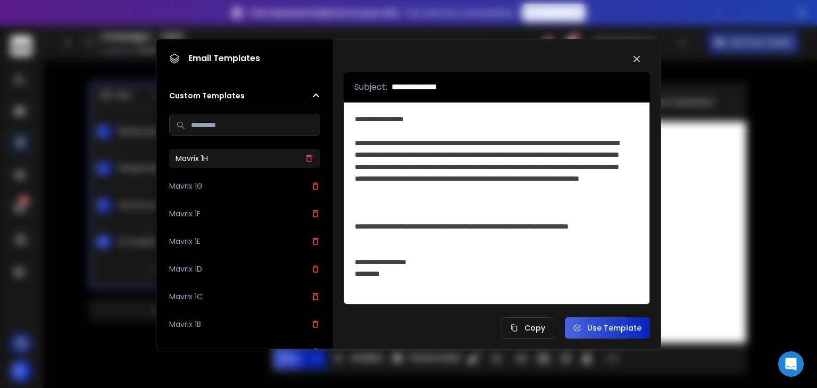
click at [214, 164] on div "Mavrix 1E" at bounding box center [245, 158] width 138 height 11
type input "**********"
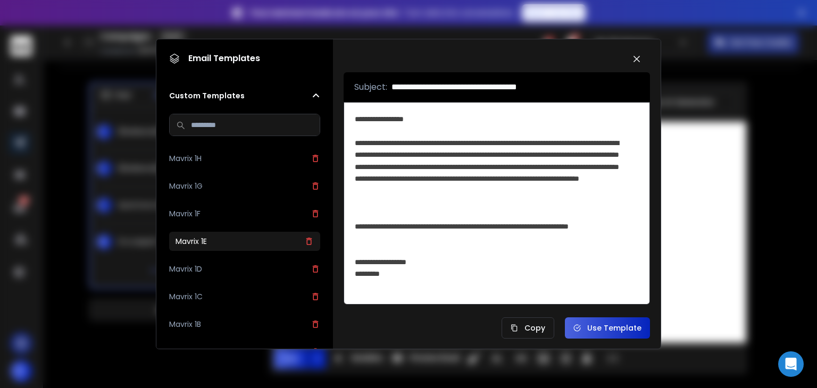
click at [599, 325] on button "Use Template" at bounding box center [607, 328] width 85 height 21
type input "**********"
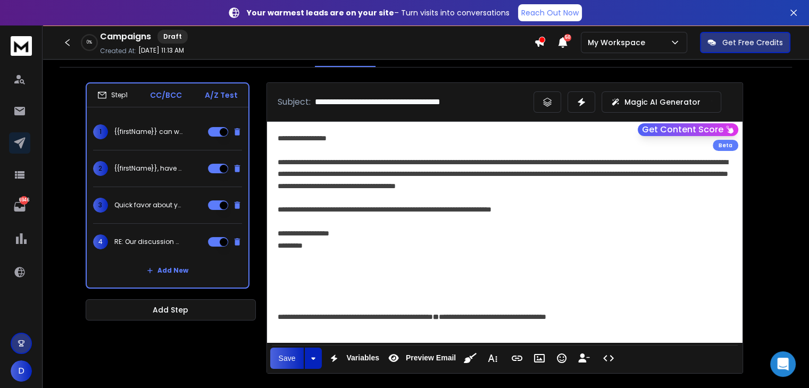
click at [547, 90] on div "**********" at bounding box center [505, 102] width 476 height 39
click at [545, 101] on icon at bounding box center [547, 101] width 8 height 6
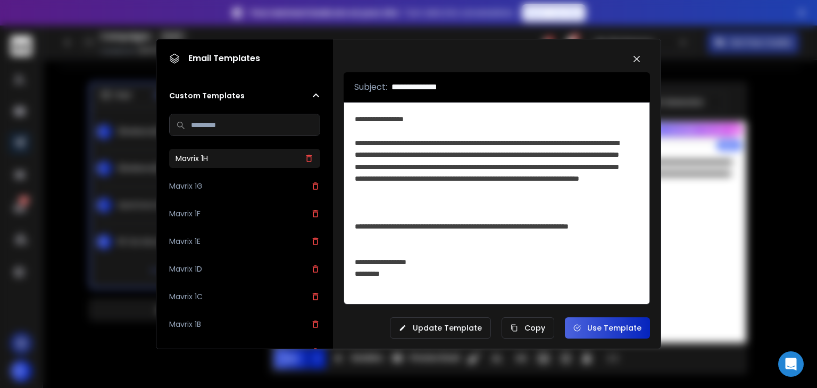
click at [200, 164] on h3 "Mavrix 1D" at bounding box center [192, 158] width 32 height 11
type input "**********"
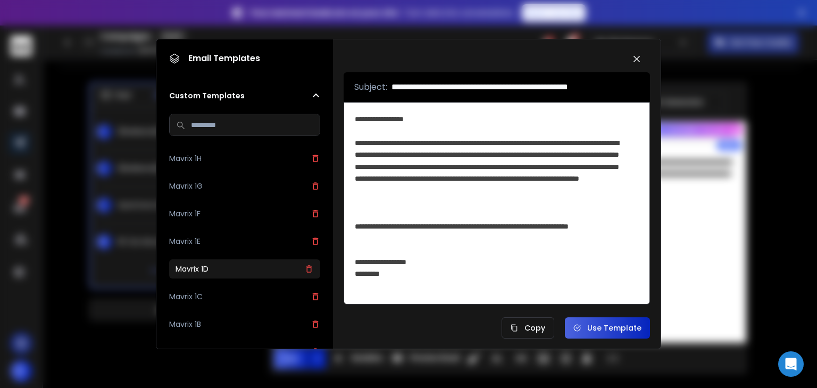
click at [601, 324] on button "Use Template" at bounding box center [607, 328] width 85 height 21
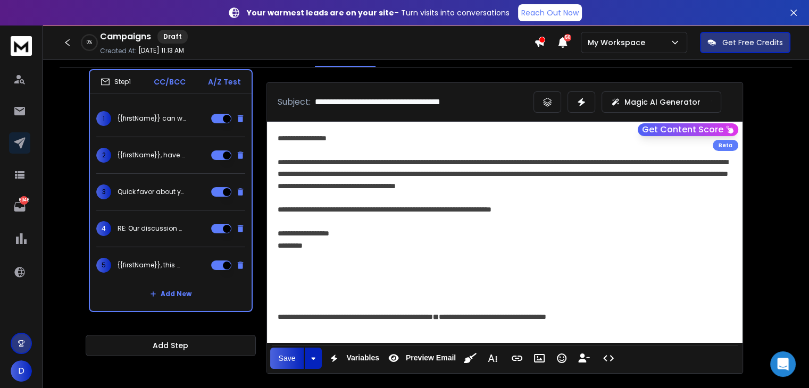
drag, startPoint x: 132, startPoint y: 276, endPoint x: 131, endPoint y: 260, distance: 16.0
click at [131, 260] on ul "Step 1 CC/BCC A/Z Test 1 {{firstName}} can we chat? 2 {{firstName}}, have 2 min…" at bounding box center [168, 203] width 164 height 242
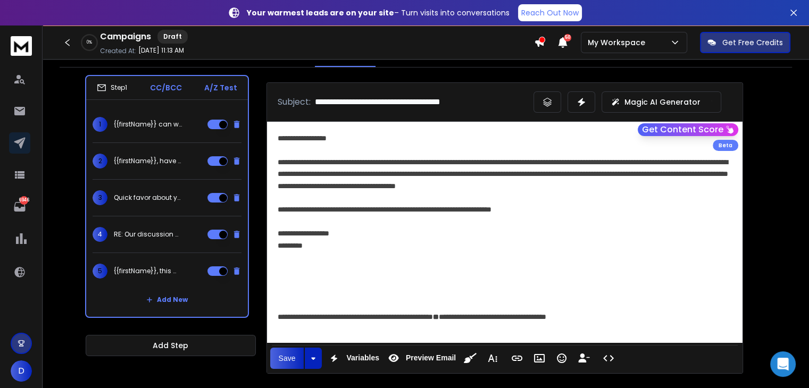
drag, startPoint x: 96, startPoint y: 275, endPoint x: 96, endPoint y: 265, distance: 10.1
click at [96, 265] on ul "Step 1 CC/BCC A/Z Test 1 {{firstName}} can we chat? 2 {{firstName}}, have 2 min…" at bounding box center [168, 203] width 164 height 242
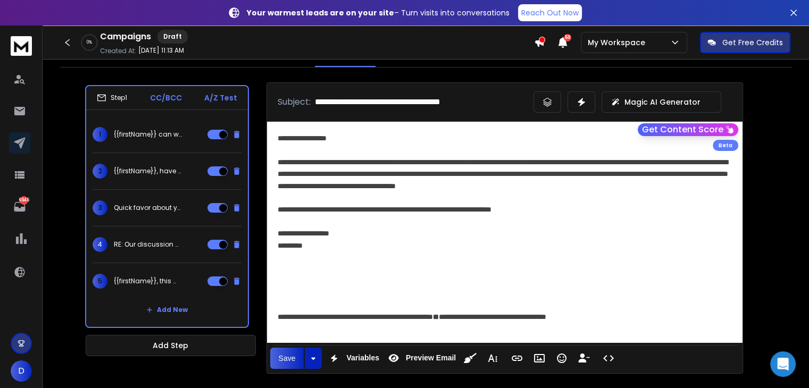
drag, startPoint x: 99, startPoint y: 237, endPoint x: 101, endPoint y: 243, distance: 6.1
click at [101, 243] on ul "Step 1 CC/BCC A/Z Test 1 {{firstName}} can we chat? 2 {{firstName}}, have 2 min…" at bounding box center [168, 203] width 164 height 242
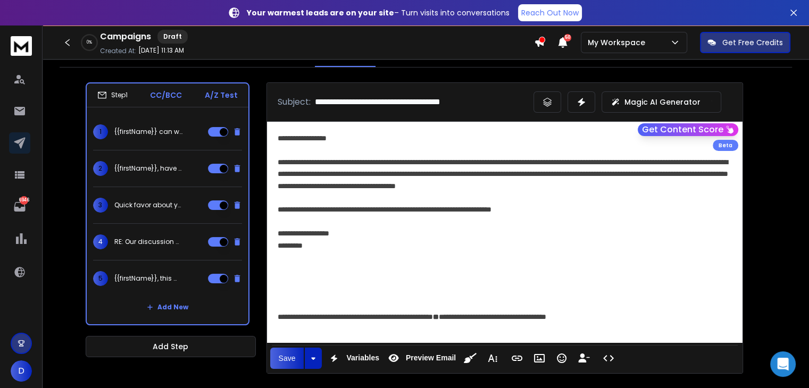
click at [330, 104] on input "**********" at bounding box center [419, 102] width 208 height 13
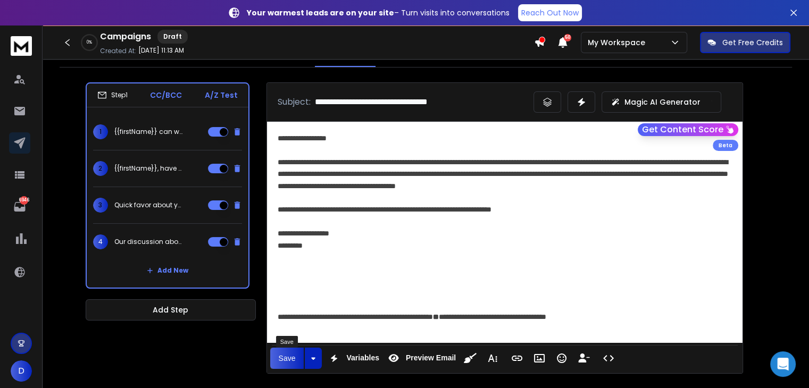
type input "**********"
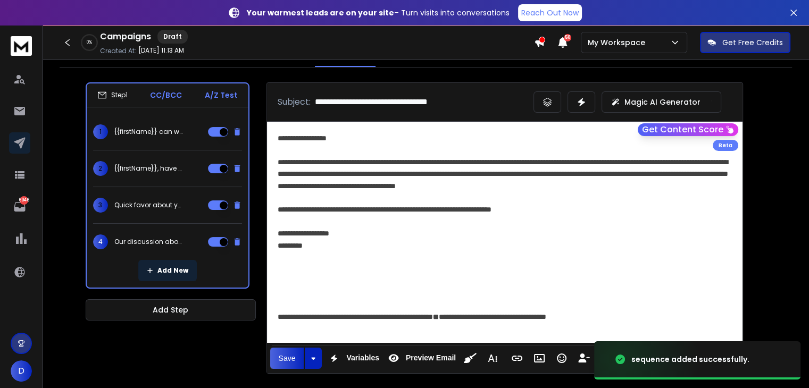
click at [170, 271] on button "Add New" at bounding box center [167, 270] width 59 height 21
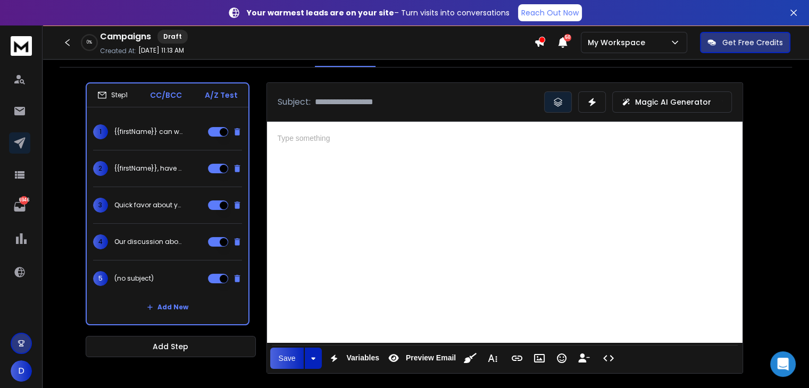
click at [551, 101] on button at bounding box center [558, 102] width 28 height 21
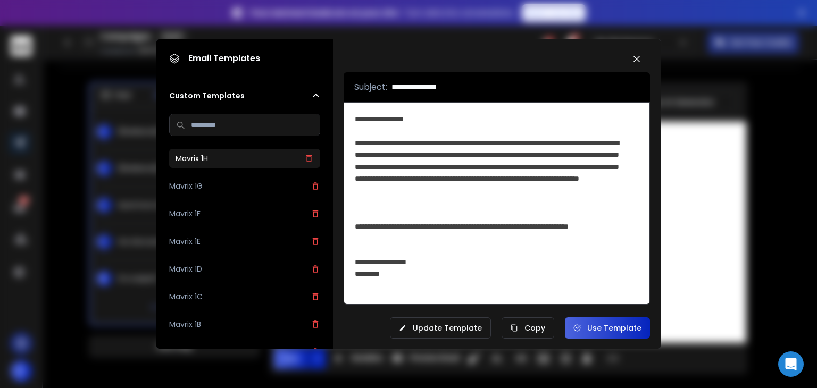
click at [190, 164] on h3 "Mavrix 1E" at bounding box center [192, 158] width 32 height 11
type input "**********"
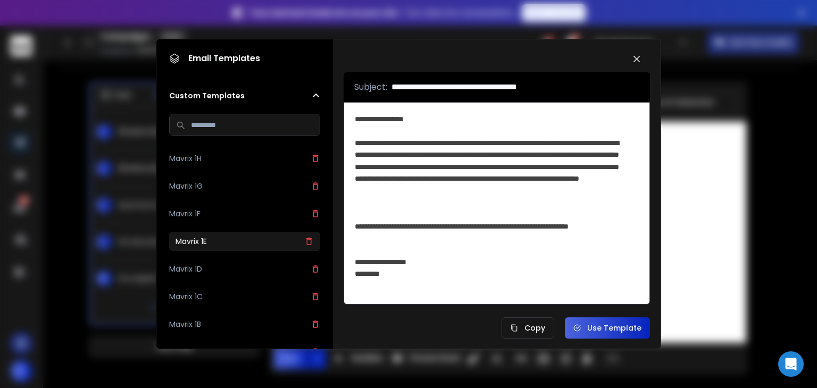
click at [630, 59] on div at bounding box center [497, 59] width 307 height 27
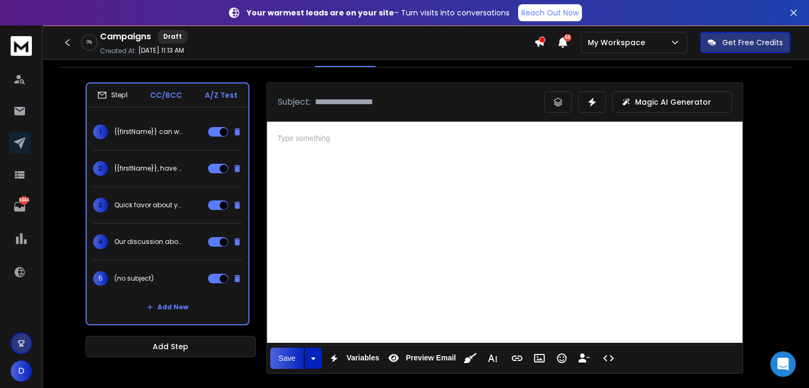
click at [142, 247] on div "4 Our discussion about passive income" at bounding box center [137, 242] width 89 height 15
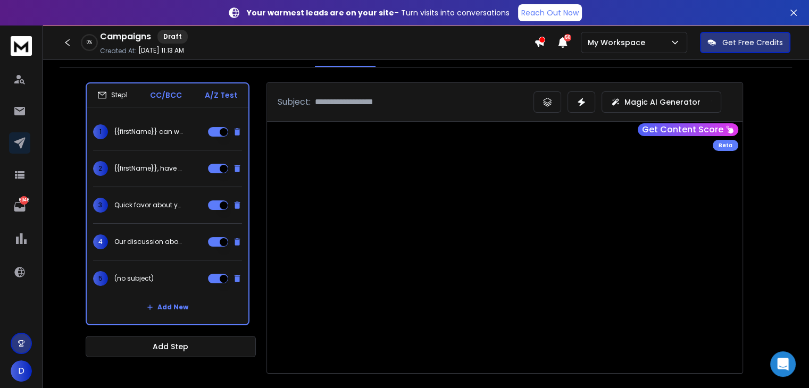
type input "**********"
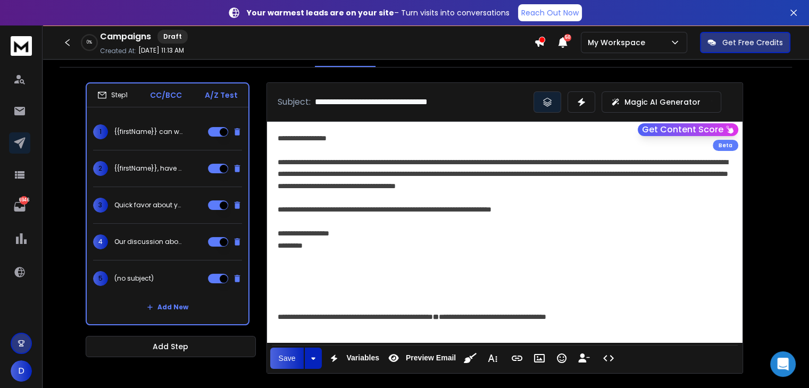
click at [542, 98] on button at bounding box center [548, 102] width 28 height 21
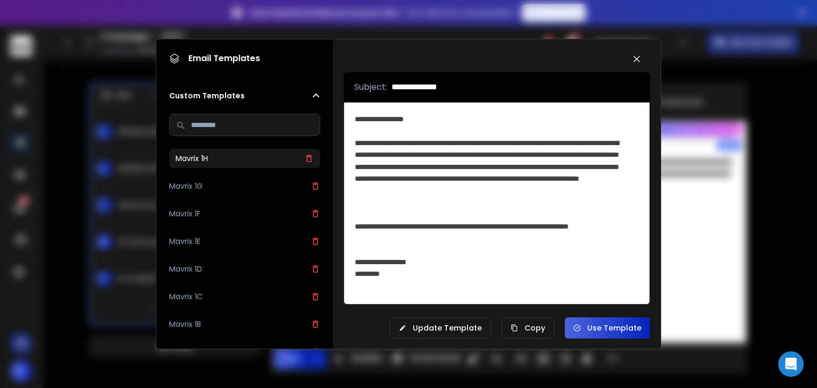
click at [192, 164] on h3 "Mavrix 1D" at bounding box center [192, 158] width 32 height 11
type input "**********"
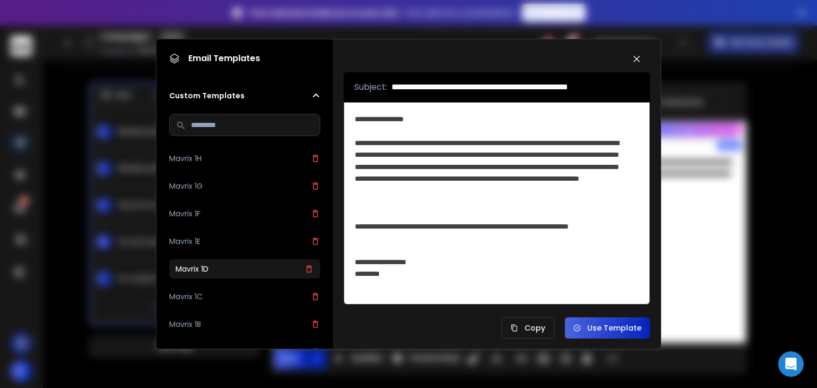
click at [575, 318] on button "Use Template" at bounding box center [607, 328] width 85 height 21
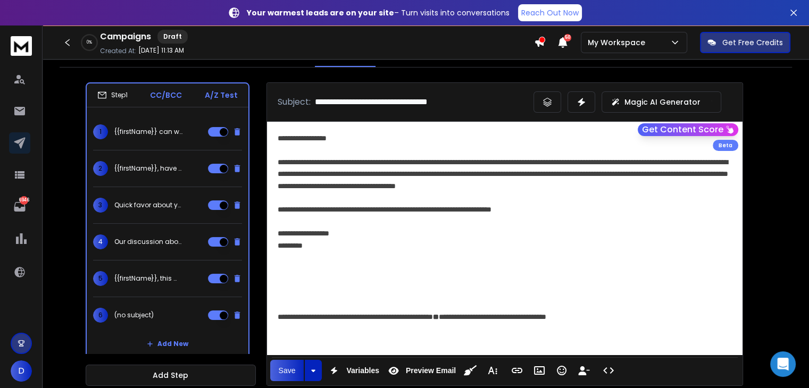
click at [155, 285] on div "5 {{firstName}}, this might interest you (time-sensitive)" at bounding box center [167, 279] width 149 height 37
click at [152, 245] on p "Our discussion about passive income" at bounding box center [148, 242] width 68 height 9
click at [151, 273] on div "5 {{firstName}}, this might interest you (time-sensitive)" at bounding box center [137, 278] width 89 height 15
type input "**********"
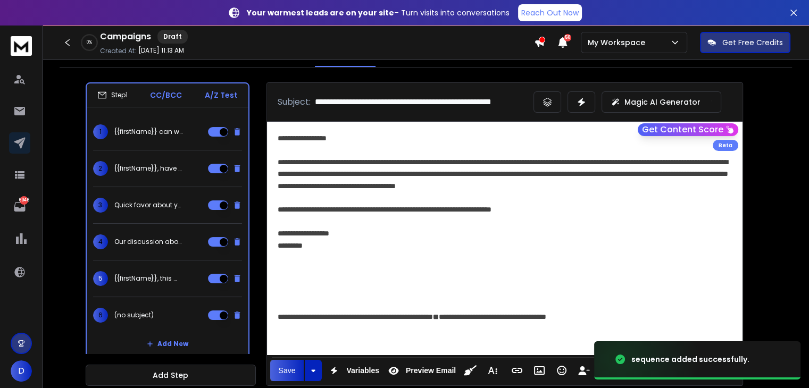
click at [120, 311] on p "(no subject)" at bounding box center [133, 315] width 39 height 9
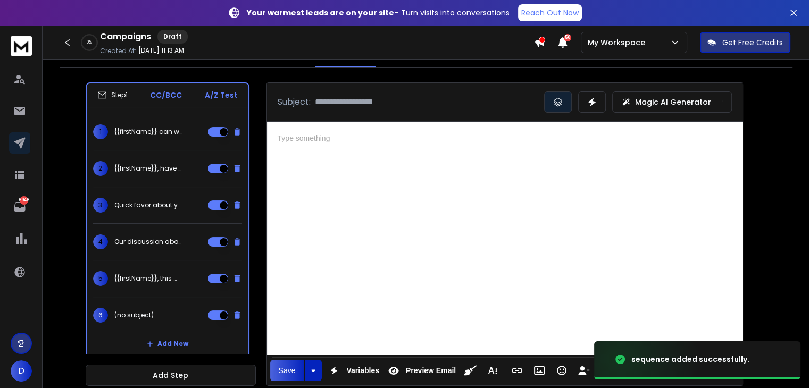
click at [551, 98] on button at bounding box center [558, 102] width 28 height 21
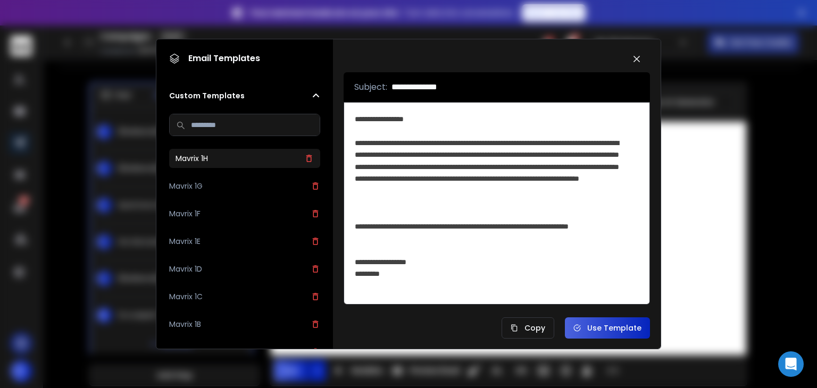
click at [206, 164] on div "Mavrix 1F" at bounding box center [245, 158] width 138 height 11
type input "**********"
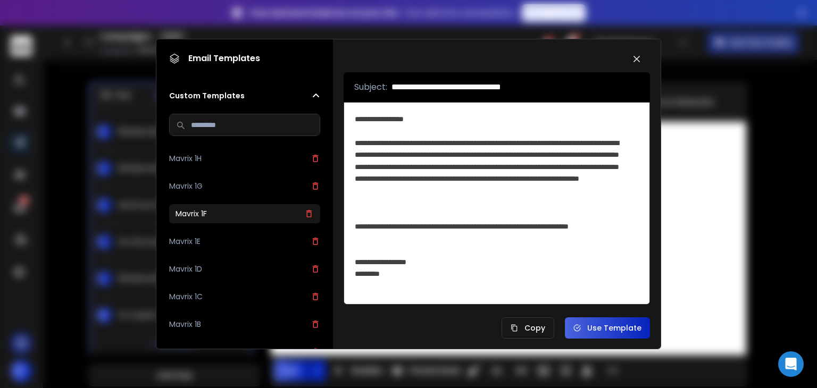
click at [621, 327] on button "Use Template" at bounding box center [607, 328] width 85 height 21
type input "**********"
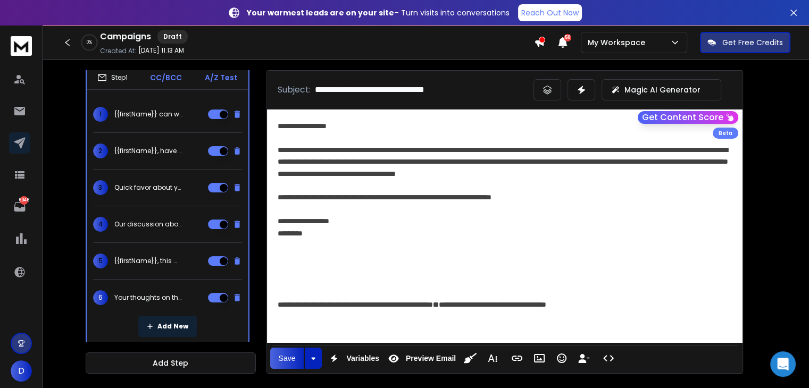
scroll to position [7, 0]
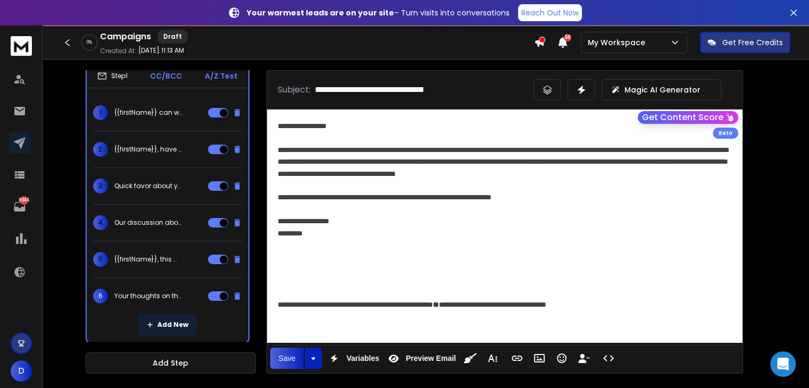
click at [181, 326] on button "Add New" at bounding box center [167, 324] width 59 height 21
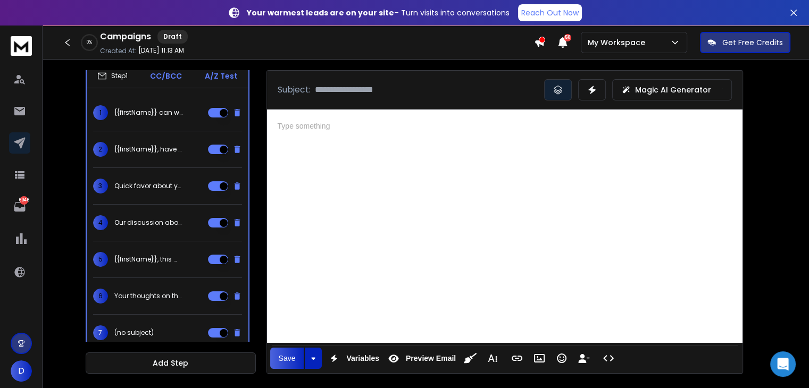
click at [558, 96] on button at bounding box center [558, 89] width 28 height 21
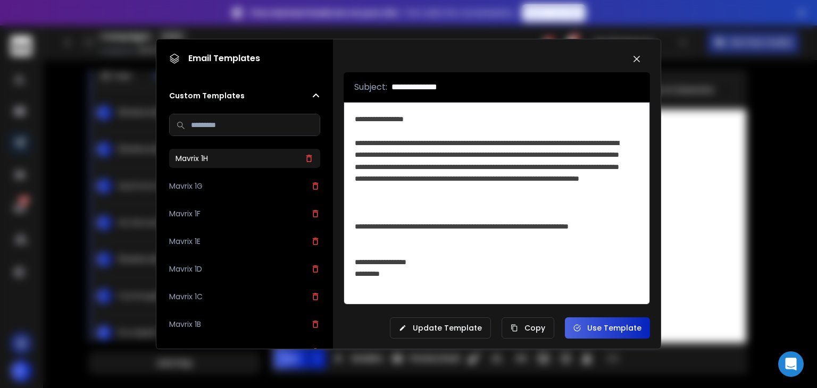
click at [211, 164] on div "Mavrix 1G" at bounding box center [245, 158] width 138 height 11
type input "**********"
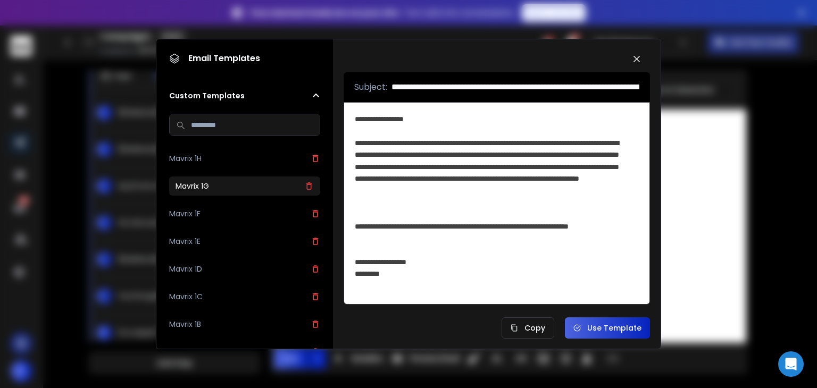
click at [603, 327] on button "Use Template" at bounding box center [607, 328] width 85 height 21
type input "**********"
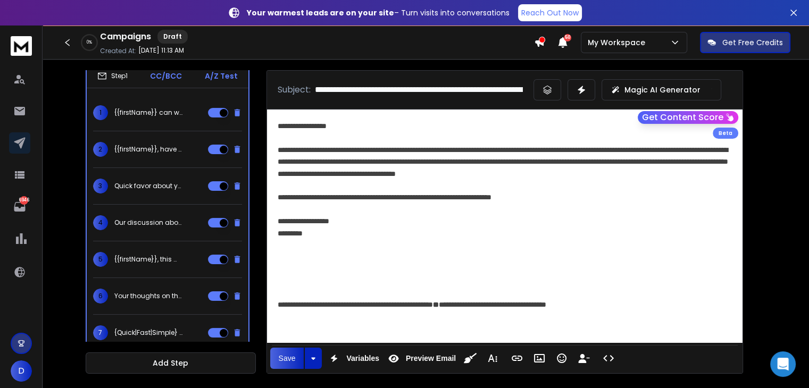
scroll to position [44, 0]
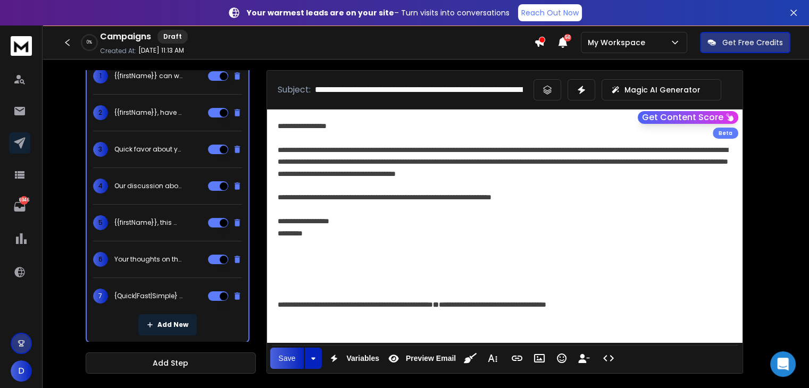
click at [154, 320] on button "Add New" at bounding box center [167, 324] width 59 height 21
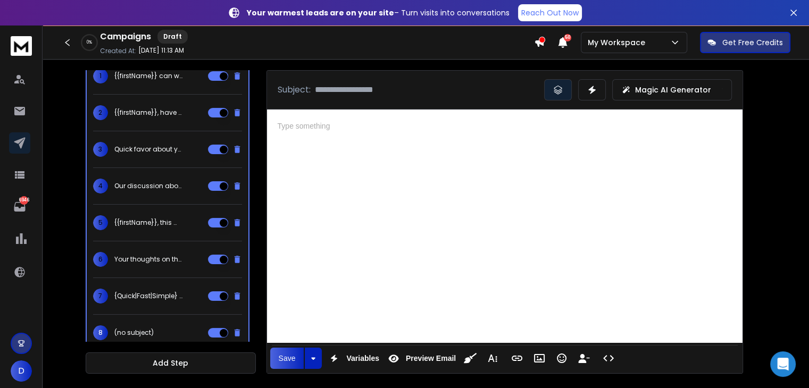
click at [558, 85] on icon at bounding box center [558, 90] width 10 height 10
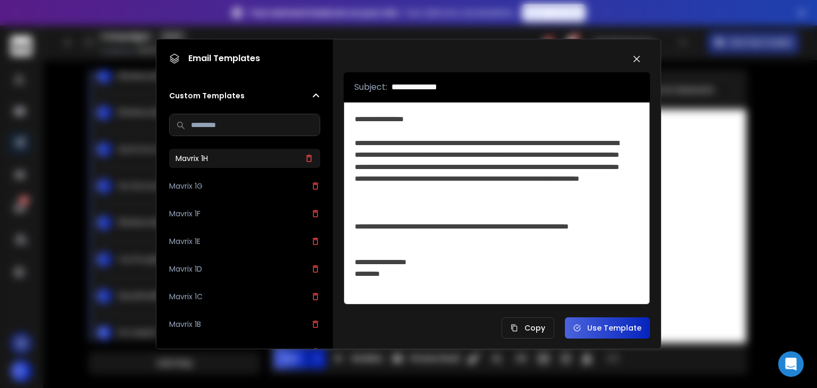
click at [223, 156] on div "Mavrix 1H" at bounding box center [245, 158] width 138 height 11
click at [600, 324] on button "Use Template" at bounding box center [607, 328] width 85 height 21
type input "**********"
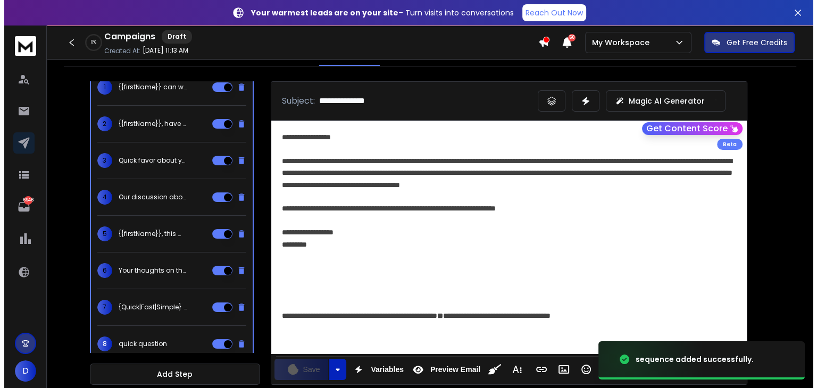
scroll to position [0, 0]
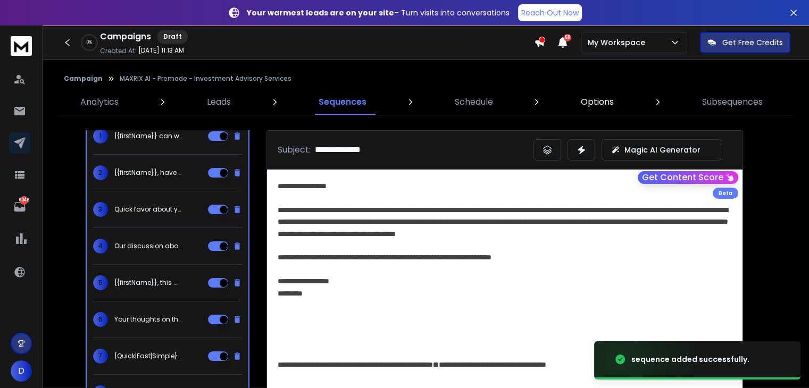
click at [603, 104] on p "Options" at bounding box center [597, 102] width 33 height 13
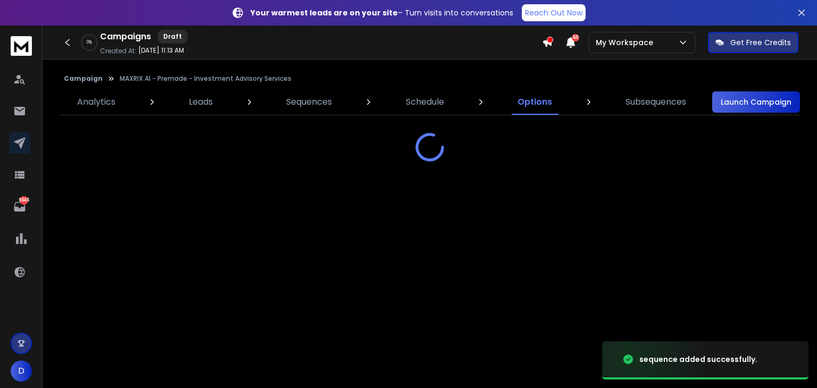
select select "**********"
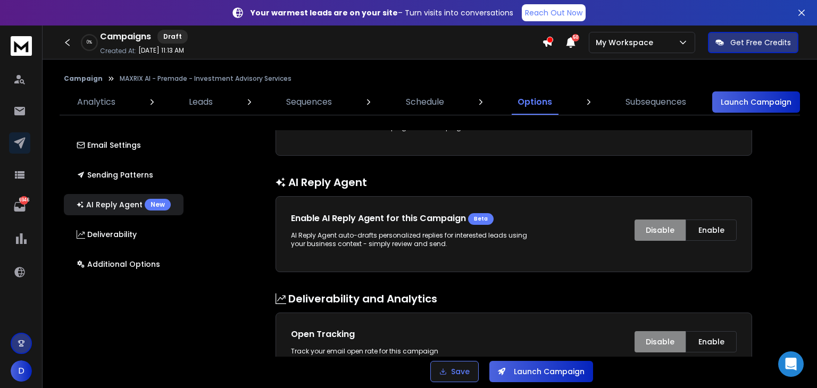
scroll to position [1064, 0]
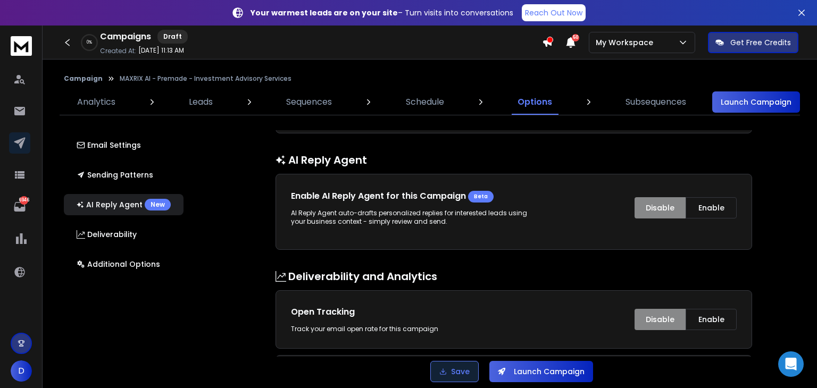
click at [449, 372] on button "Save" at bounding box center [455, 371] width 48 height 21
click at [546, 367] on button "Launch Campaign" at bounding box center [542, 371] width 104 height 21
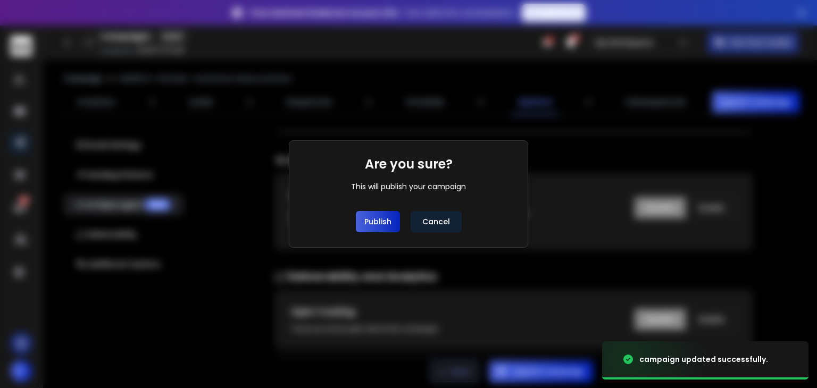
click at [376, 225] on button "Publish" at bounding box center [378, 221] width 44 height 21
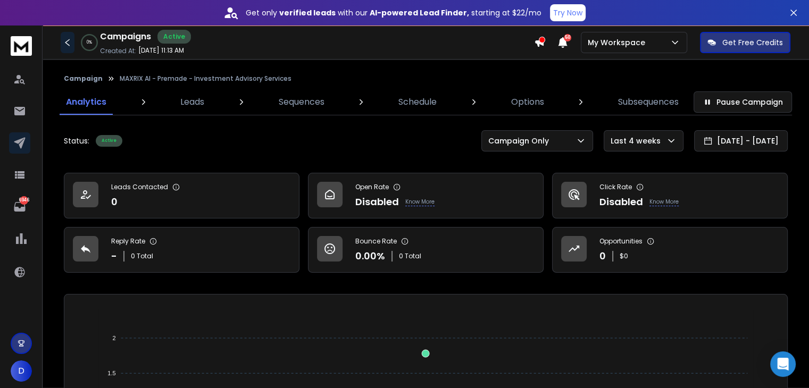
click at [66, 41] on icon at bounding box center [67, 42] width 4 height 7
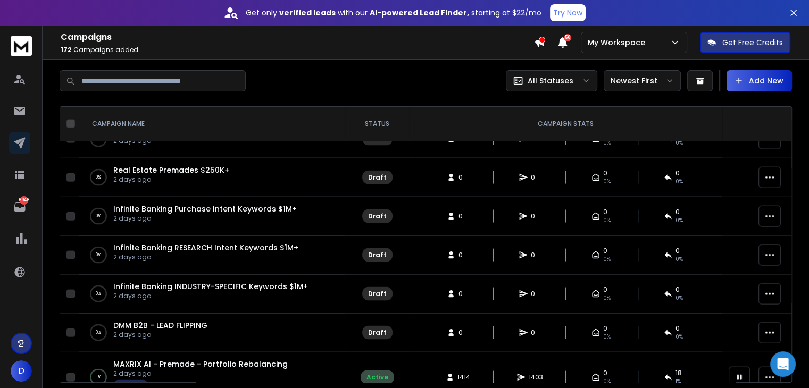
scroll to position [2253, 0]
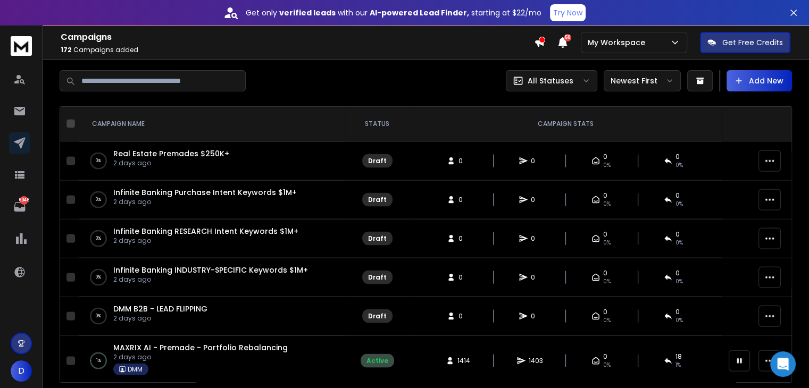
click at [71, 312] on button "button" at bounding box center [71, 316] width 9 height 9
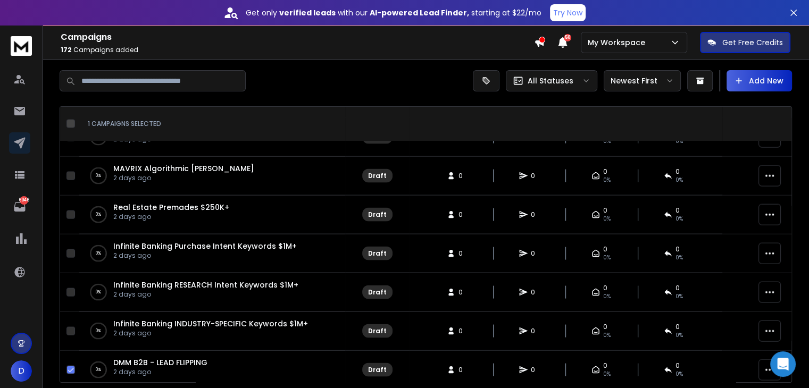
scroll to position [2199, 0]
click at [70, 327] on button "button" at bounding box center [71, 331] width 9 height 9
click at [71, 288] on button "button" at bounding box center [71, 292] width 9 height 9
click at [69, 249] on button "button" at bounding box center [71, 253] width 9 height 9
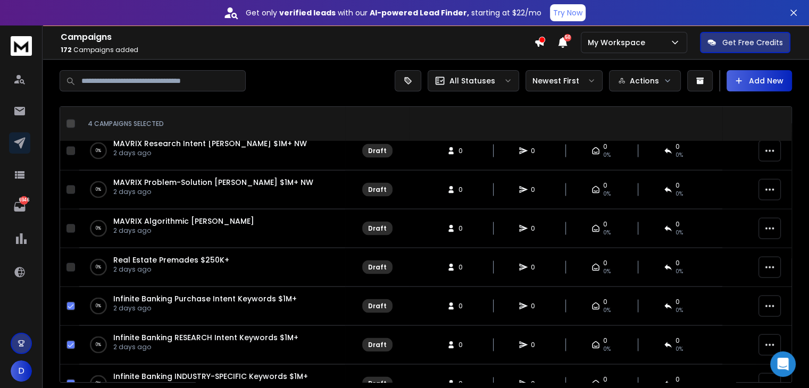
click at [70, 225] on button "button" at bounding box center [71, 229] width 9 height 9
click at [72, 186] on button "button" at bounding box center [71, 190] width 9 height 9
click at [657, 77] on button "Actions" at bounding box center [645, 80] width 72 height 21
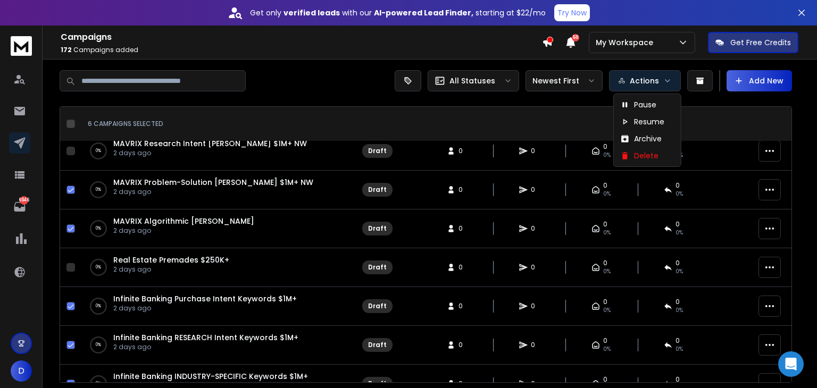
click at [657, 77] on button "Actions" at bounding box center [645, 80] width 72 height 21
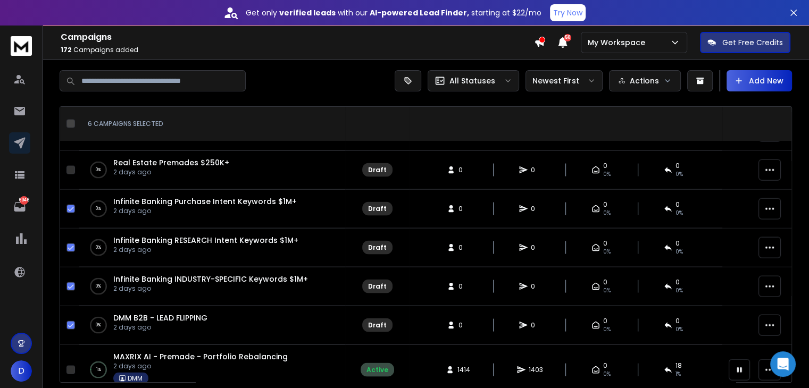
scroll to position [2306, 0]
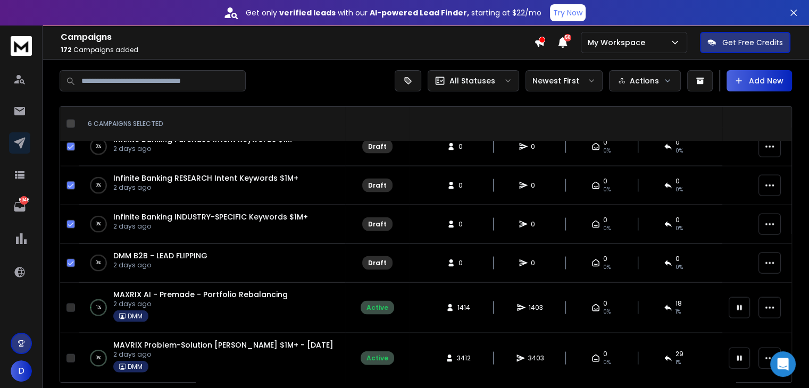
click at [72, 259] on button "button" at bounding box center [71, 263] width 9 height 9
click at [68, 220] on button "button" at bounding box center [71, 224] width 9 height 9
click at [70, 181] on button "button" at bounding box center [71, 185] width 9 height 9
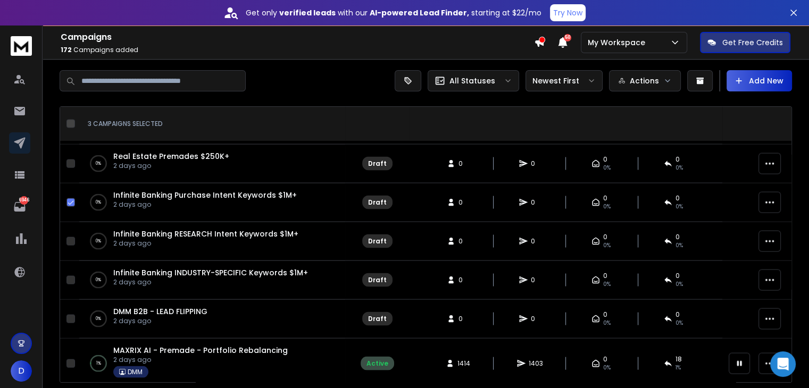
scroll to position [2199, 0]
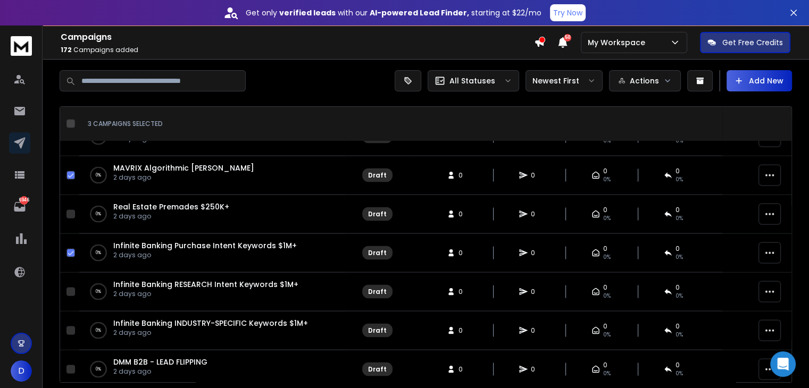
click at [72, 249] on button "button" at bounding box center [71, 253] width 9 height 9
click at [69, 171] on button "button" at bounding box center [71, 175] width 9 height 9
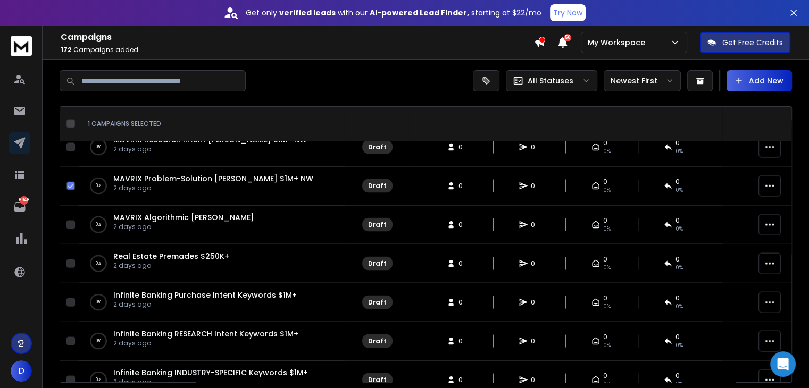
scroll to position [2093, 0]
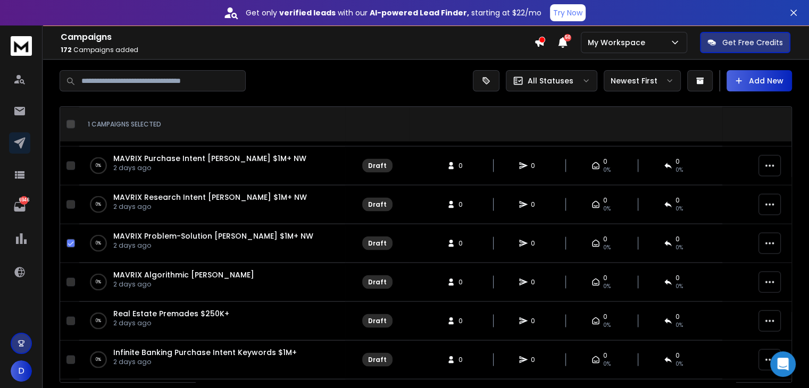
click at [72, 239] on button "button" at bounding box center [71, 243] width 9 height 9
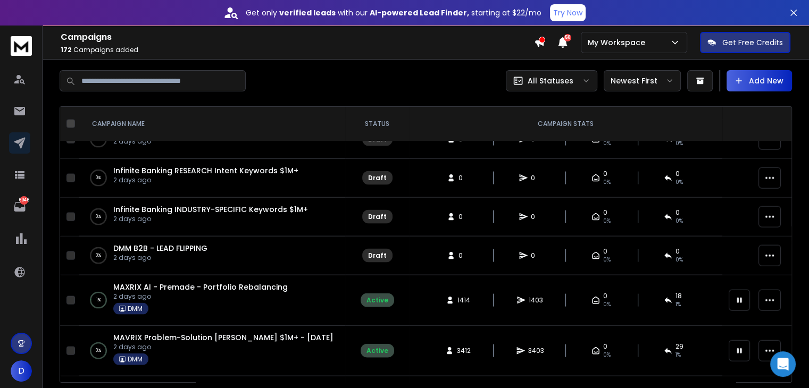
scroll to position [2306, 0]
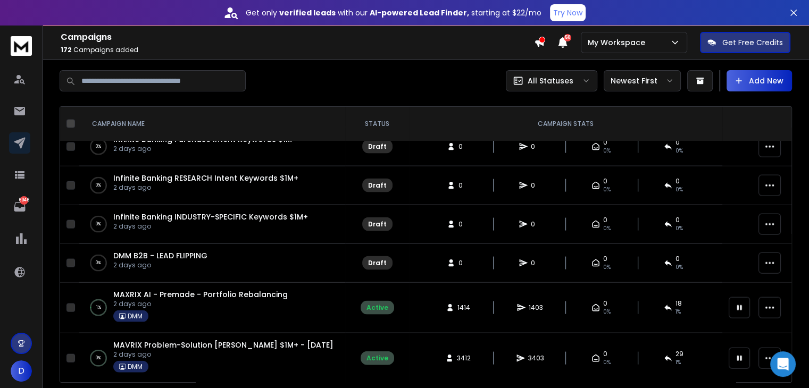
click at [765, 258] on icon "button" at bounding box center [770, 263] width 11 height 11
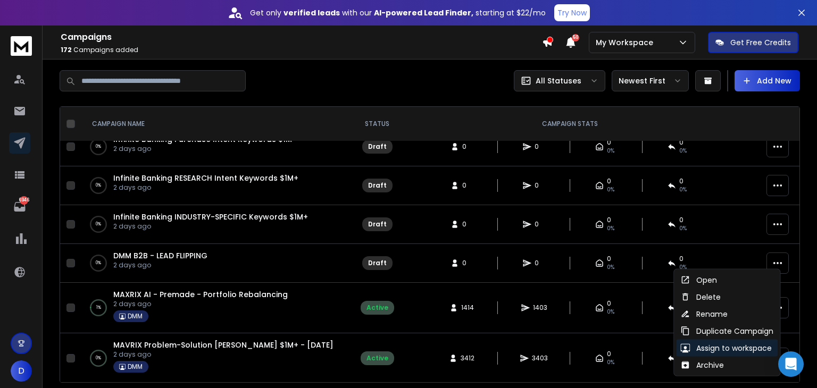
click at [715, 347] on div "Assign to workspace" at bounding box center [727, 348] width 92 height 11
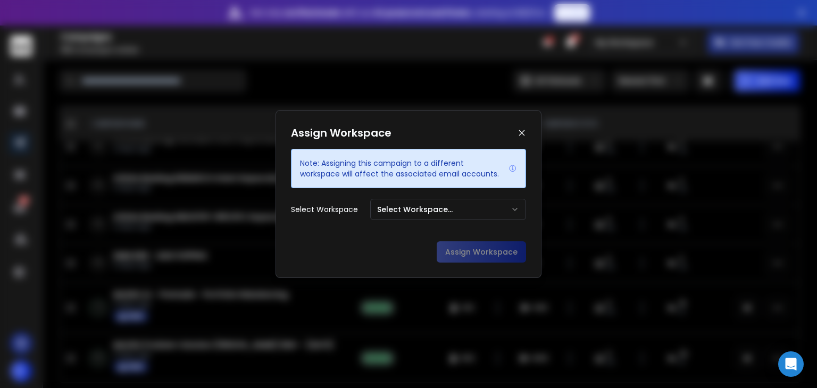
click at [458, 201] on button "Select Workspace..." at bounding box center [448, 209] width 156 height 21
click at [460, 258] on button "Assign Workspace" at bounding box center [481, 252] width 89 height 21
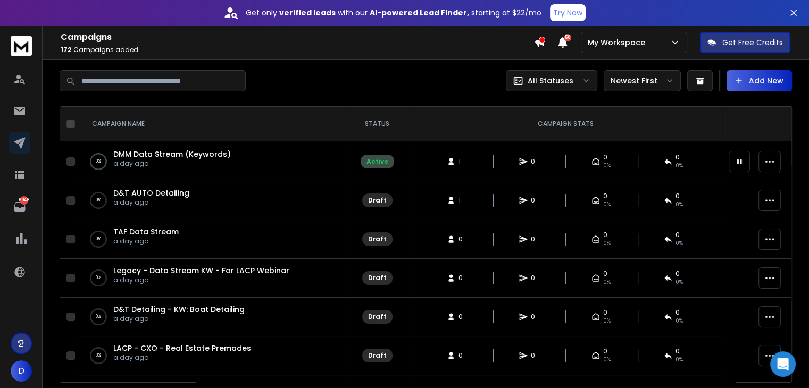
scroll to position [0, 0]
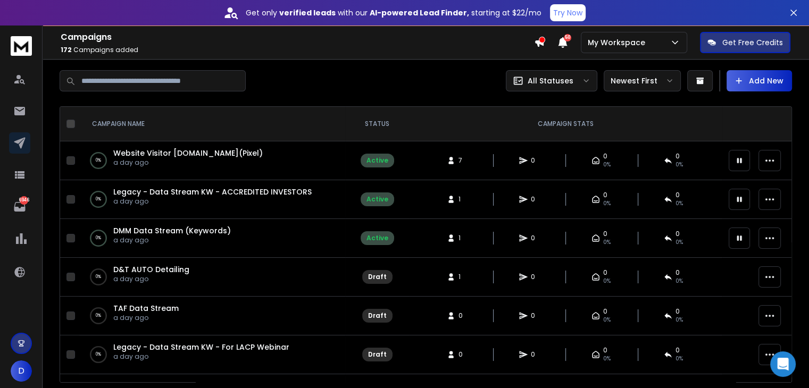
click at [765, 161] on icon "button" at bounding box center [770, 160] width 11 height 11
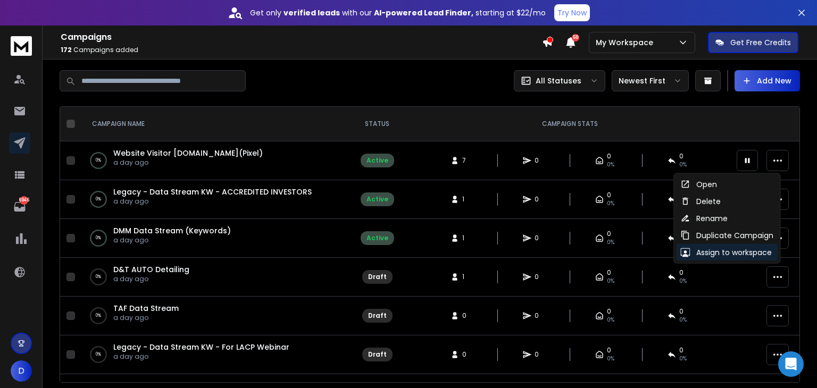
click at [707, 254] on div "Assign to workspace" at bounding box center [727, 252] width 92 height 11
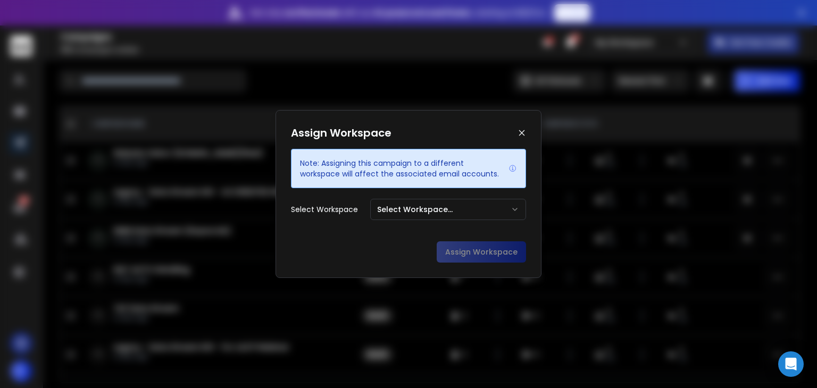
click at [437, 212] on button "Select Workspace..." at bounding box center [448, 209] width 156 height 21
click at [466, 249] on button "Assign Workspace" at bounding box center [481, 252] width 89 height 21
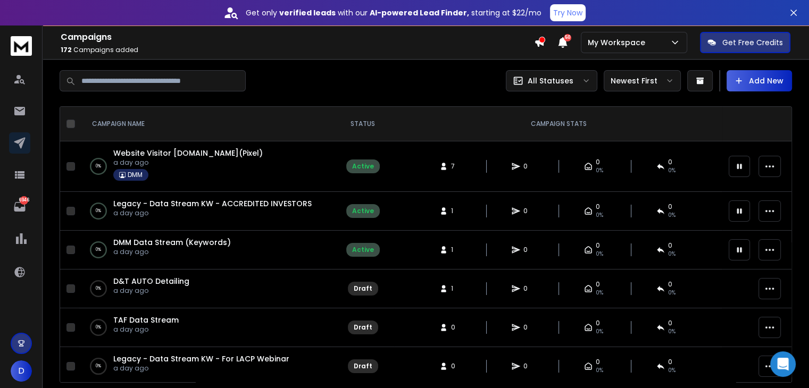
click at [759, 248] on button "button" at bounding box center [770, 249] width 22 height 21
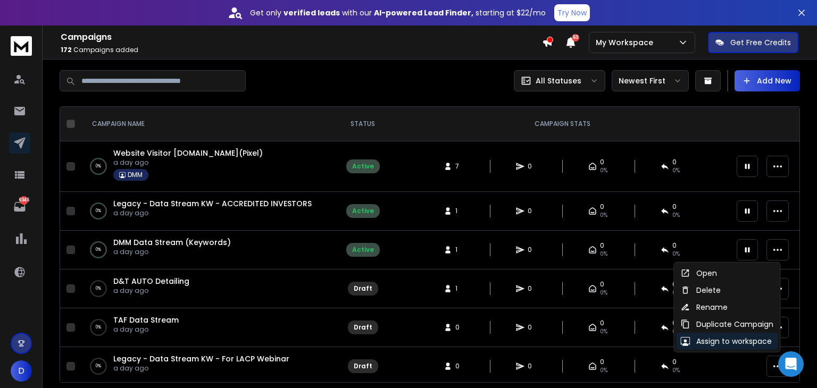
click at [707, 341] on div "Assign to workspace" at bounding box center [727, 341] width 92 height 11
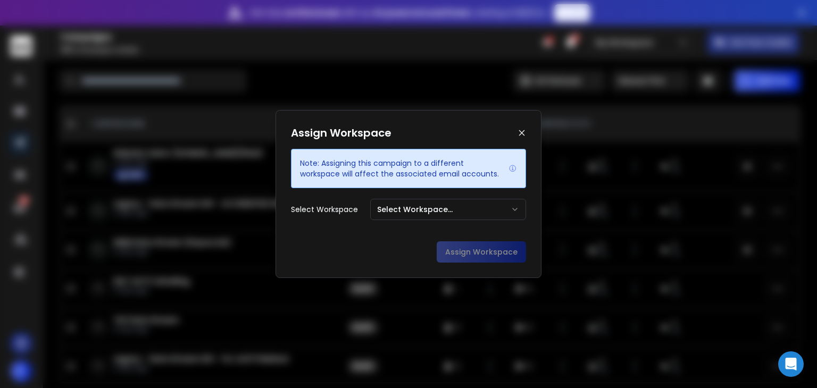
click at [429, 207] on button "Select Workspace..." at bounding box center [448, 209] width 156 height 21
click at [479, 253] on button "Assign Workspace" at bounding box center [481, 252] width 89 height 21
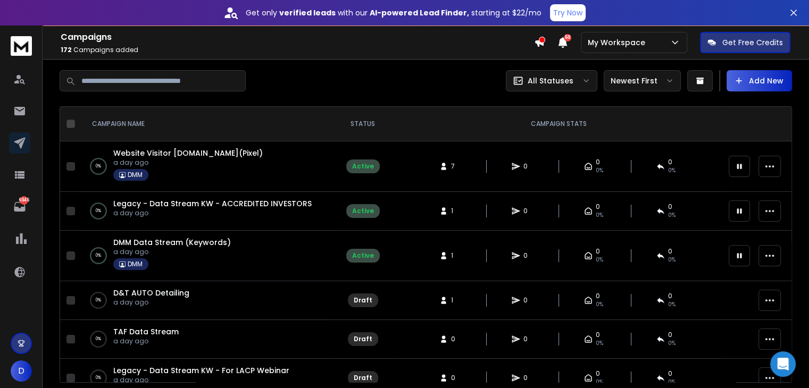
click at [762, 204] on button "button" at bounding box center [770, 211] width 22 height 21
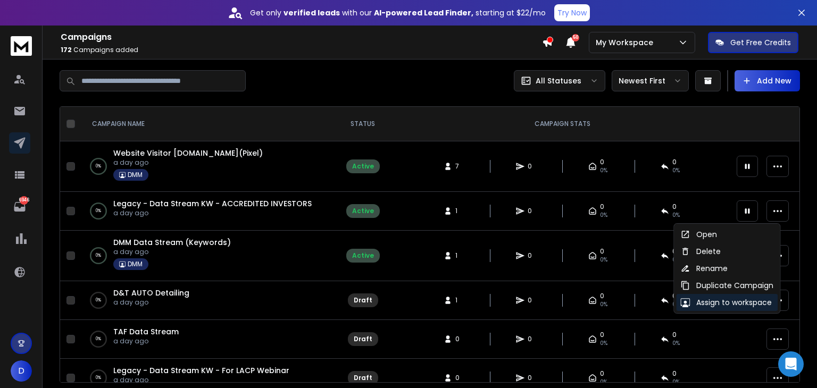
click at [724, 301] on div "Assign to workspace" at bounding box center [727, 302] width 92 height 11
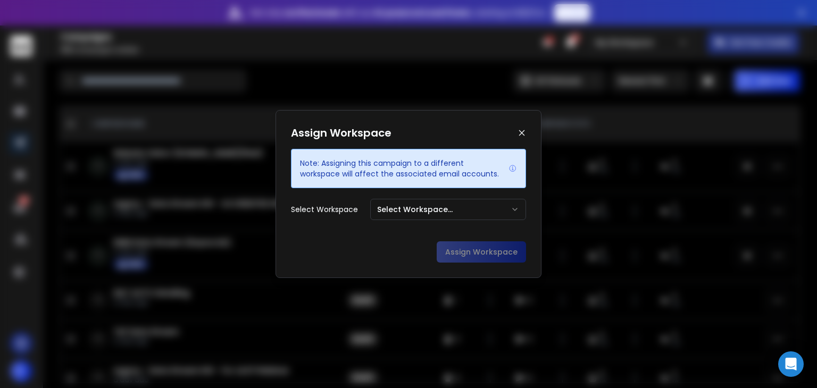
click at [456, 199] on button "Select Workspace..." at bounding box center [448, 209] width 156 height 21
click at [466, 245] on button "Assign Workspace" at bounding box center [481, 252] width 89 height 21
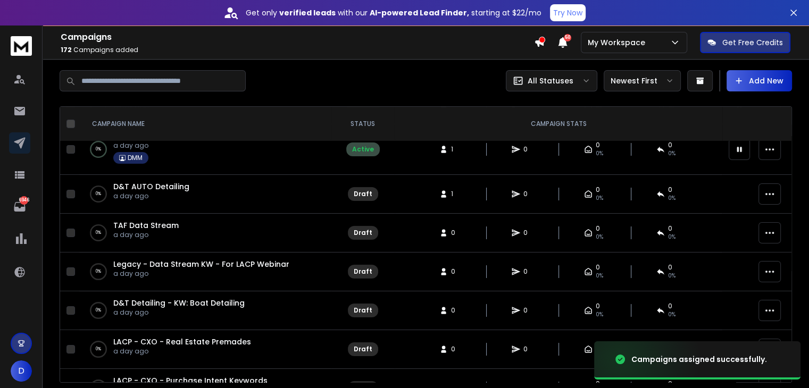
scroll to position [112, 0]
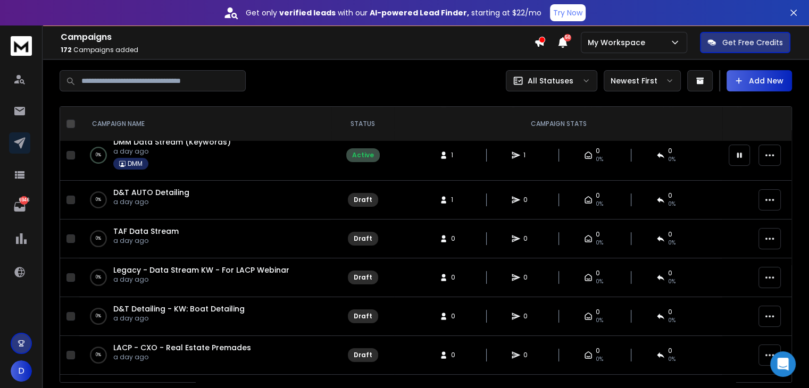
click at [765, 272] on icon "button" at bounding box center [770, 277] width 11 height 11
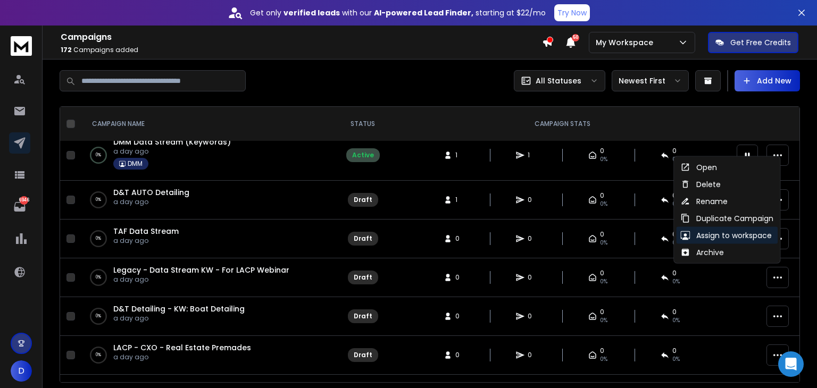
click at [743, 229] on div "Assign to workspace" at bounding box center [727, 235] width 102 height 17
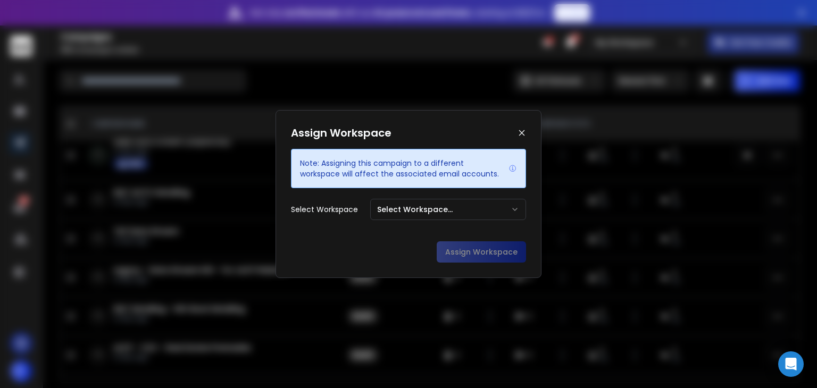
click at [441, 210] on button "Select Workspace..." at bounding box center [448, 209] width 156 height 21
click at [483, 260] on button "Assign Workspace" at bounding box center [481, 252] width 89 height 21
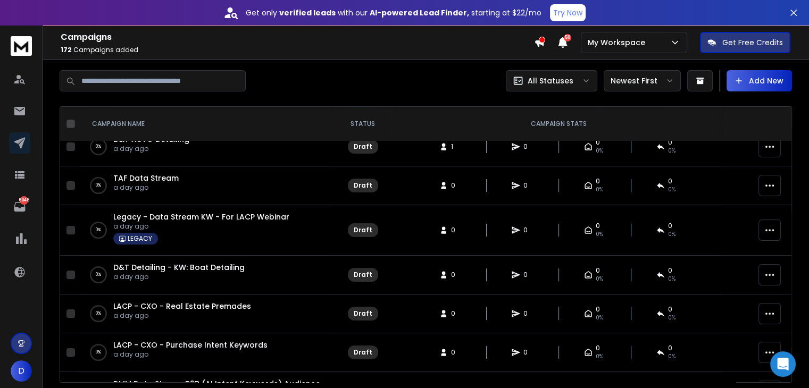
scroll to position [219, 0]
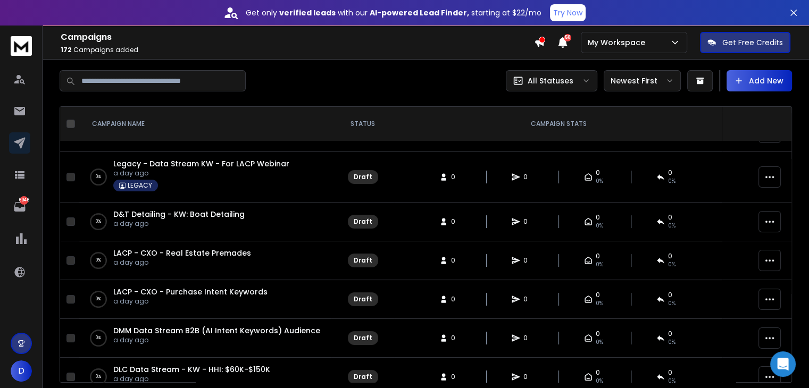
click at [768, 255] on button "button" at bounding box center [770, 260] width 22 height 21
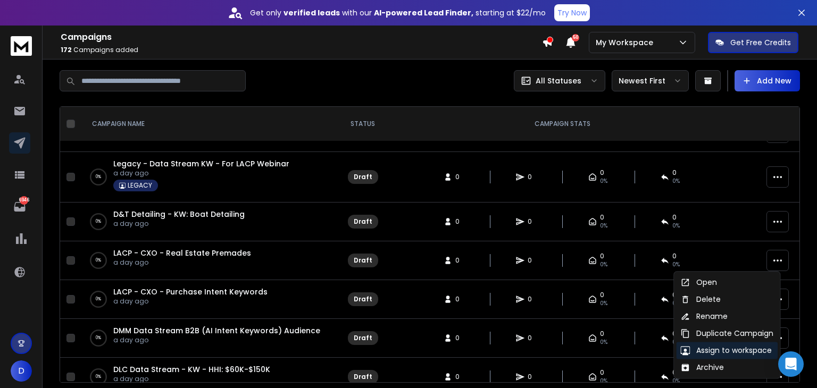
click at [712, 354] on div "Assign to workspace" at bounding box center [727, 350] width 92 height 11
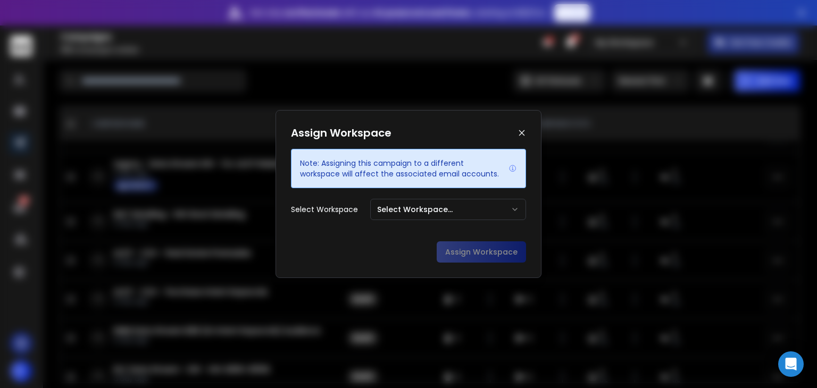
click at [415, 209] on button "Select Workspace..." at bounding box center [448, 209] width 156 height 21
click at [481, 252] on button "Assign Workspace" at bounding box center [481, 252] width 89 height 21
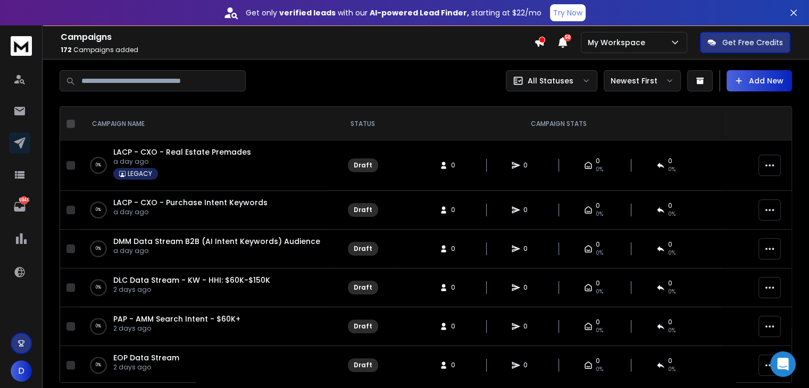
scroll to position [325, 0]
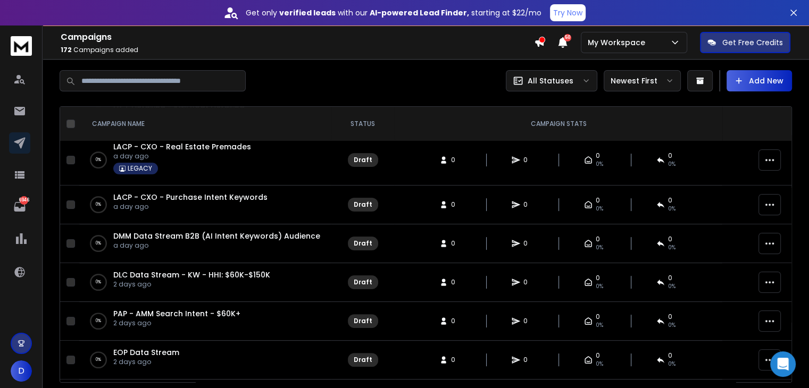
click at [765, 200] on icon "button" at bounding box center [770, 205] width 11 height 11
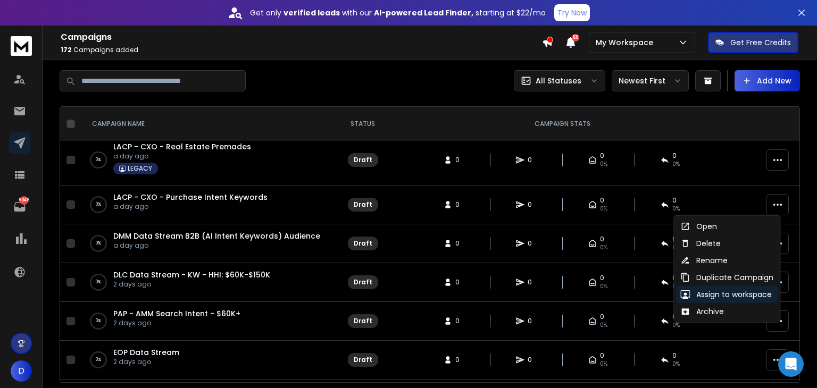
click at [756, 297] on div "Assign to workspace" at bounding box center [727, 294] width 92 height 11
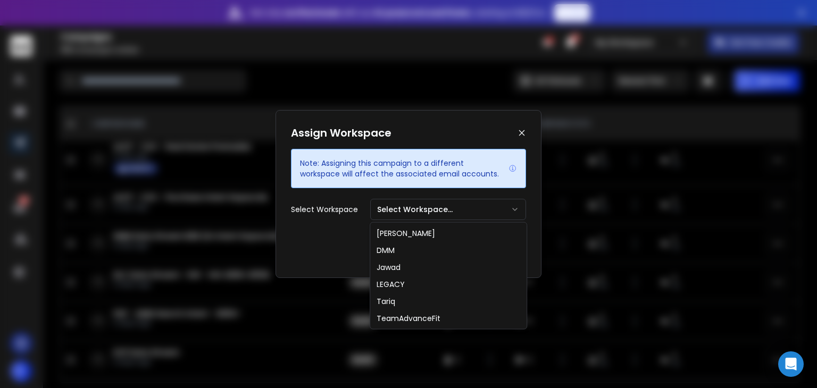
click at [434, 208] on button "Select Workspace..." at bounding box center [448, 209] width 156 height 21
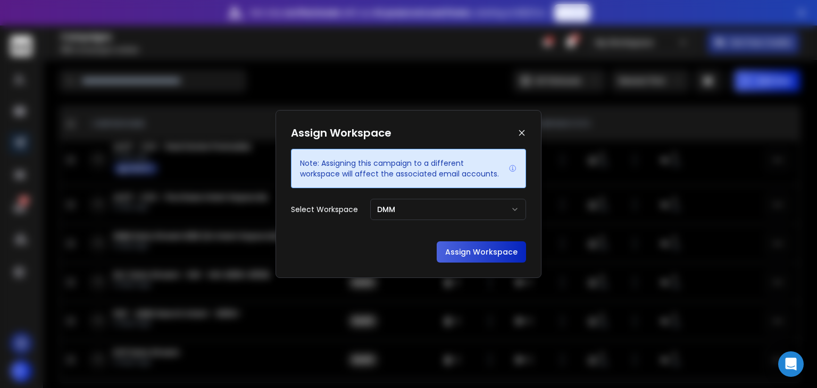
click at [432, 197] on div "Note: Assigning this campaign to a different workspace will affect the associat…" at bounding box center [408, 206] width 235 height 114
click at [423, 207] on button "DMM" at bounding box center [448, 209] width 156 height 21
click at [481, 250] on button "Assign Workspace" at bounding box center [481, 252] width 89 height 21
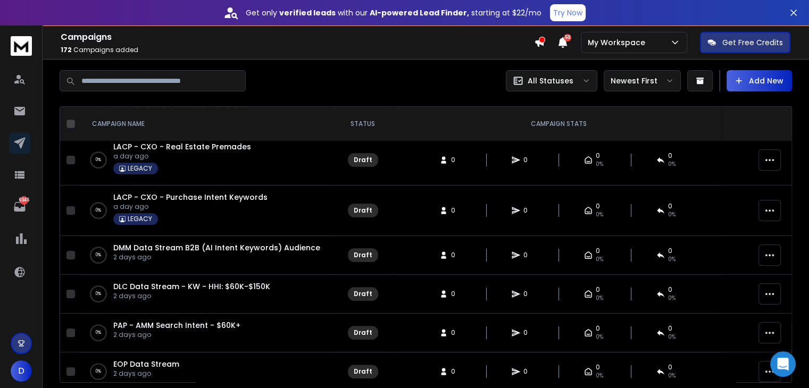
click at [765, 254] on icon "button" at bounding box center [770, 255] width 11 height 11
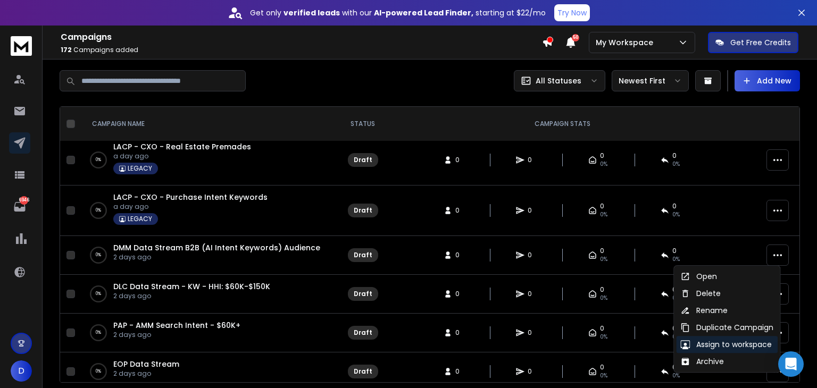
click at [721, 348] on div "Assign to workspace" at bounding box center [727, 345] width 92 height 11
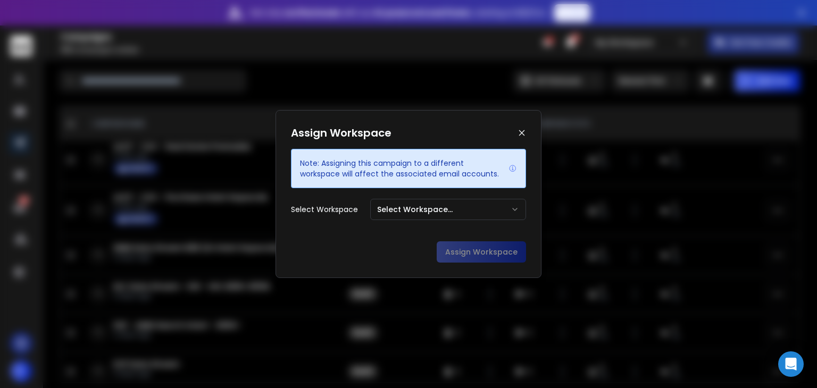
click at [428, 209] on button "Select Workspace..." at bounding box center [448, 209] width 156 height 21
click at [477, 254] on button "Assign Workspace" at bounding box center [481, 252] width 89 height 21
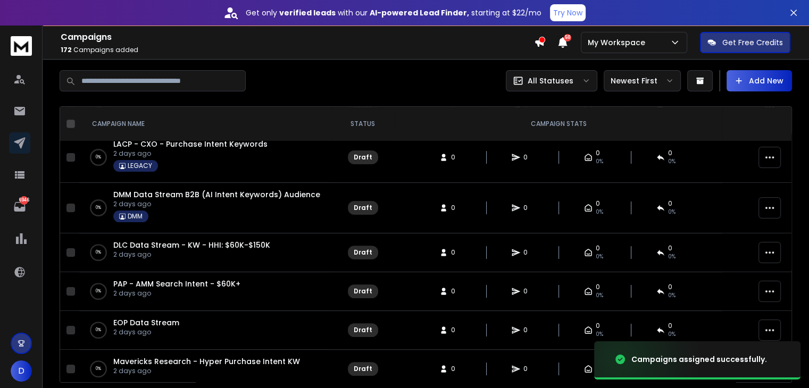
scroll to position [432, 0]
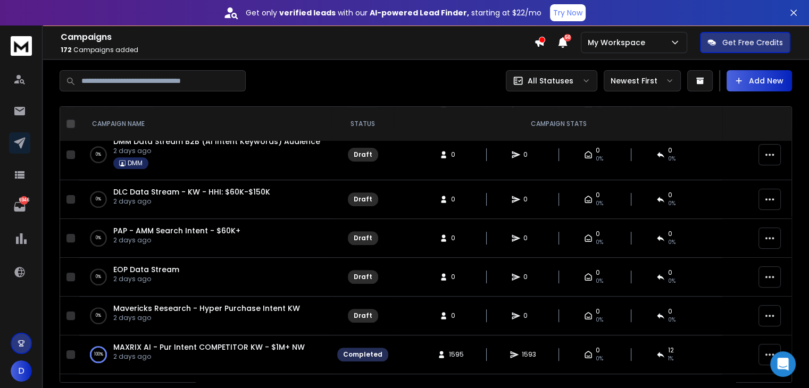
click at [765, 311] on icon "button" at bounding box center [770, 316] width 11 height 11
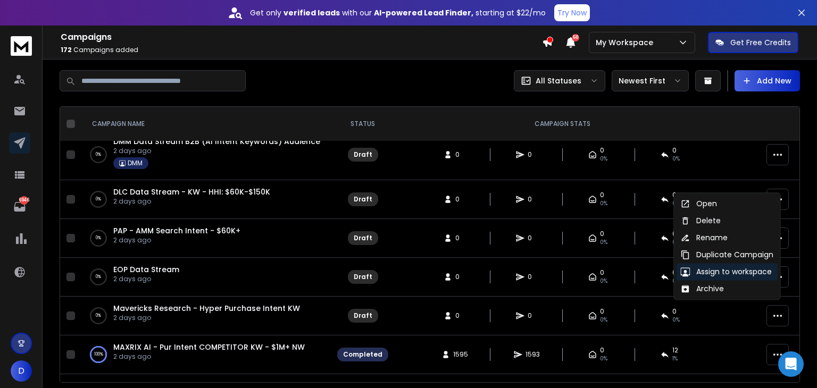
click at [730, 271] on div "Assign to workspace" at bounding box center [727, 272] width 92 height 11
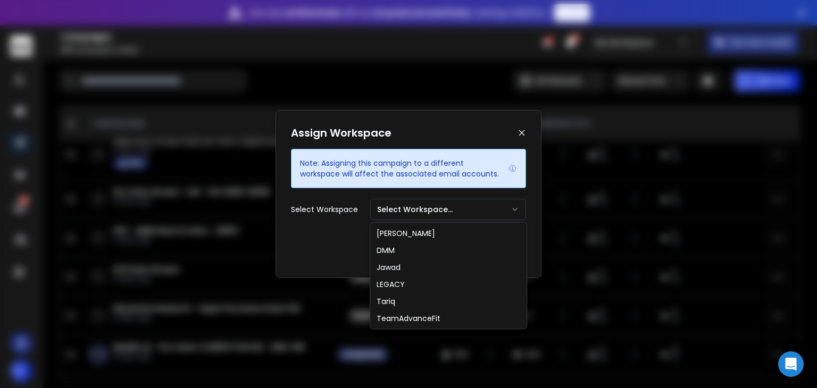
click at [434, 211] on button "Select Workspace..." at bounding box center [448, 209] width 156 height 21
click at [520, 137] on icon at bounding box center [522, 133] width 9 height 9
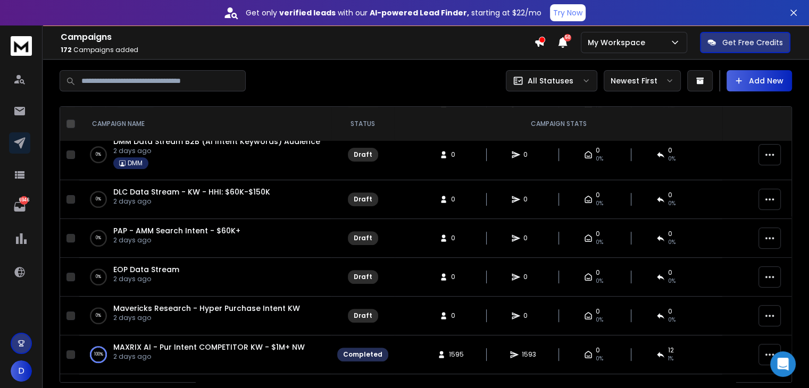
click at [766, 313] on icon "button" at bounding box center [770, 316] width 11 height 11
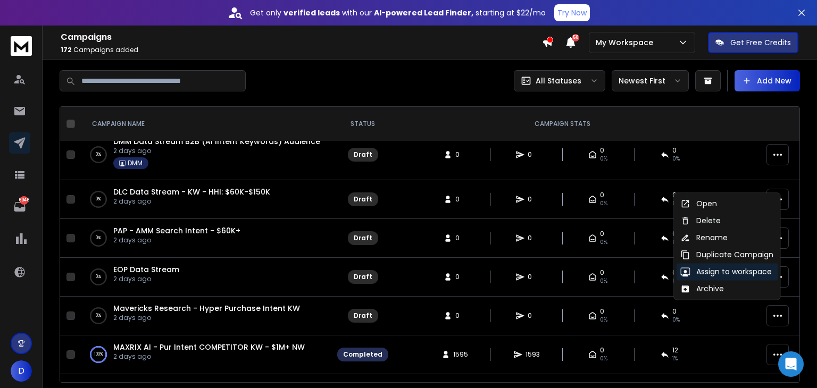
click at [719, 273] on div "Assign to workspace" at bounding box center [727, 272] width 92 height 11
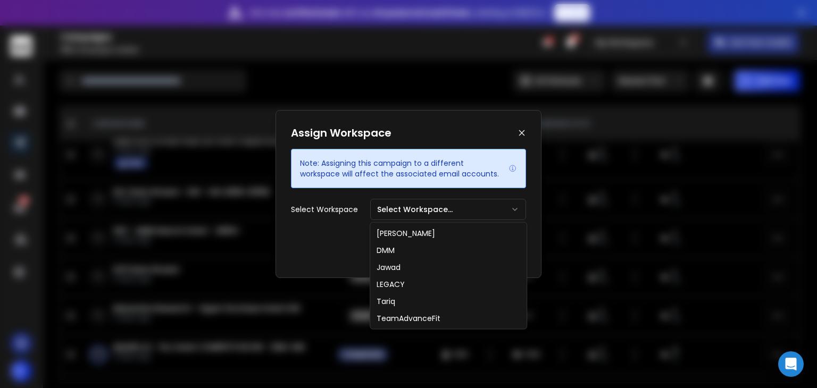
click at [451, 202] on button "Select Workspace..." at bounding box center [448, 209] width 156 height 21
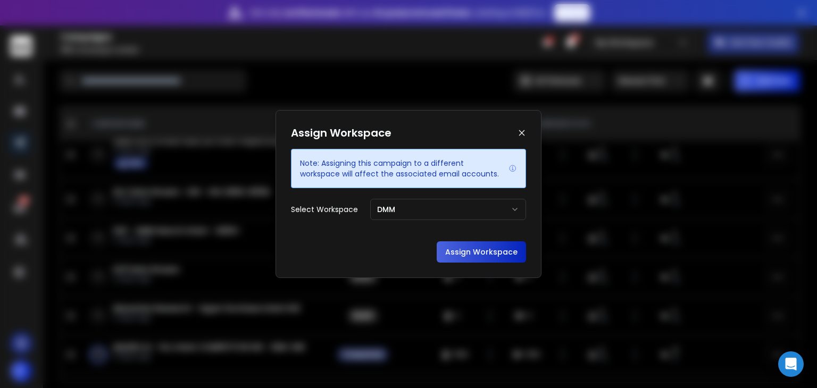
click at [487, 245] on button "Assign Workspace" at bounding box center [481, 252] width 89 height 21
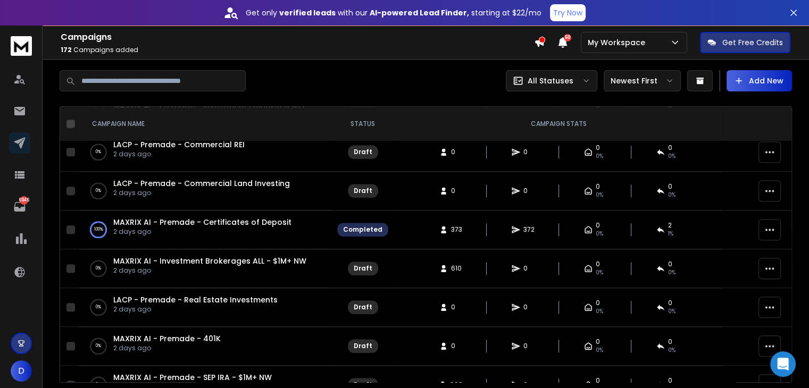
scroll to position [1230, 0]
click at [773, 250] on td at bounding box center [757, 268] width 69 height 39
click at [765, 262] on icon "button" at bounding box center [770, 267] width 11 height 11
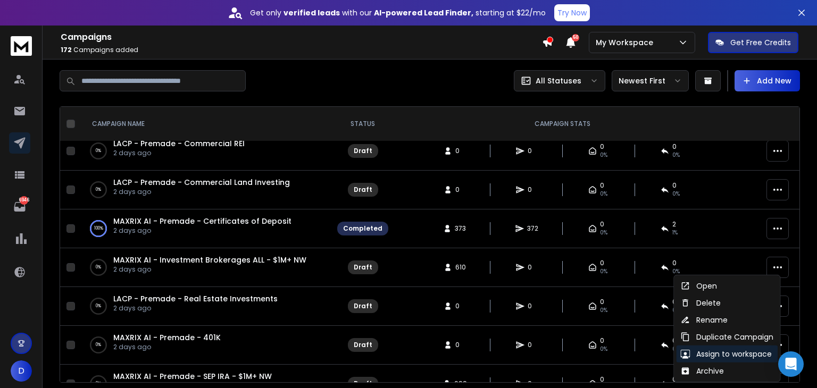
click at [706, 353] on div "Assign to workspace" at bounding box center [727, 354] width 92 height 11
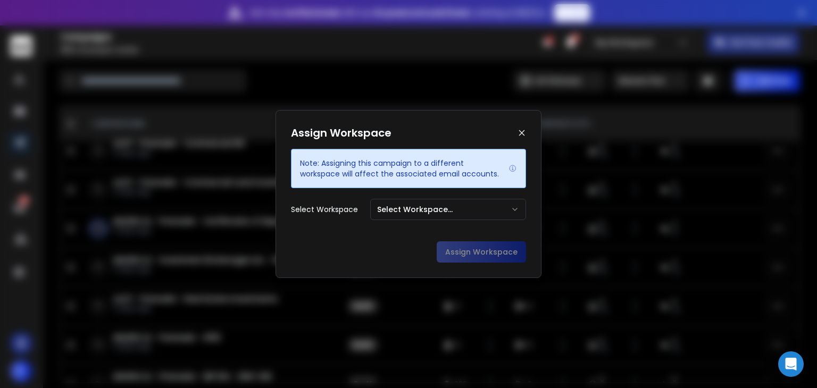
click at [437, 208] on button "Select Workspace..." at bounding box center [448, 209] width 156 height 21
click at [483, 256] on button "Assign Workspace" at bounding box center [481, 252] width 89 height 21
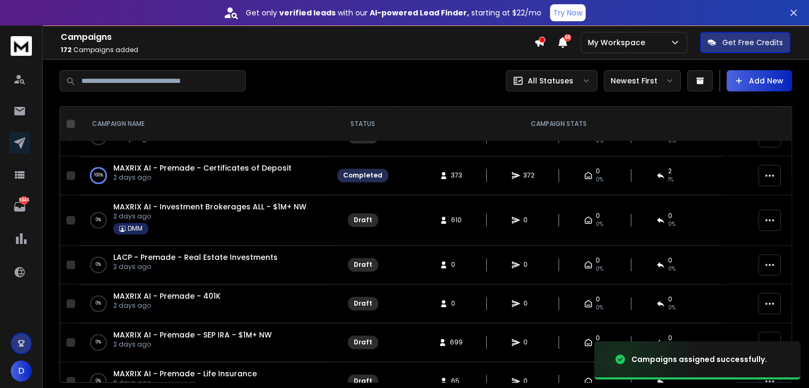
scroll to position [1336, 0]
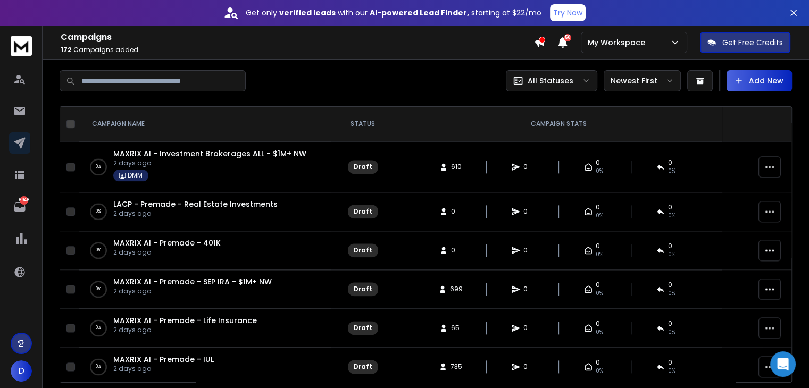
click at [759, 247] on button "button" at bounding box center [770, 250] width 22 height 21
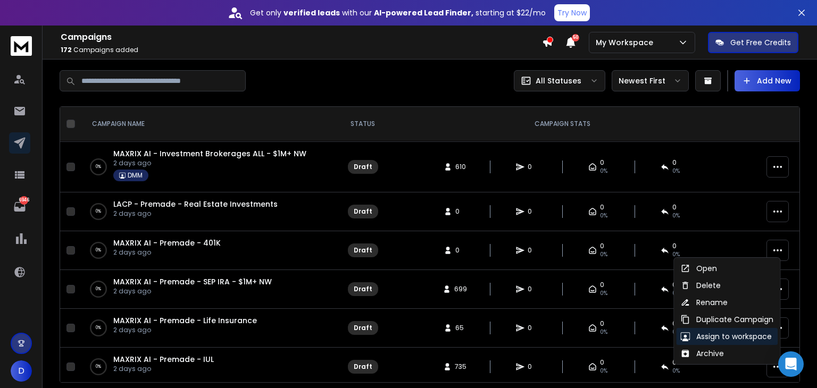
click at [720, 338] on div "Assign to workspace" at bounding box center [727, 337] width 92 height 11
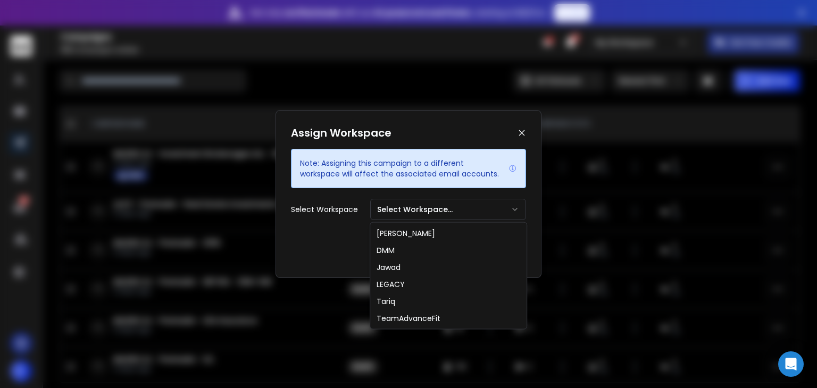
click at [421, 216] on button "Select Workspace..." at bounding box center [448, 209] width 156 height 21
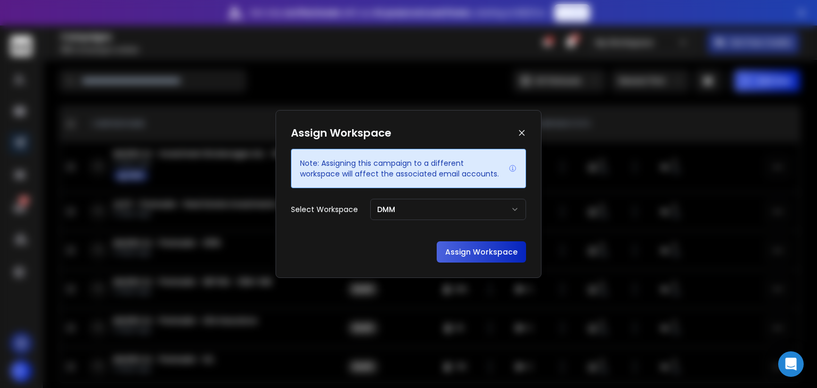
click at [478, 250] on button "Assign Workspace" at bounding box center [481, 252] width 89 height 21
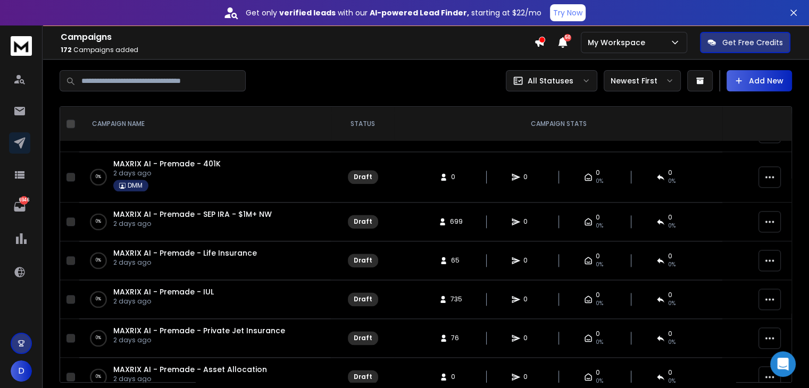
scroll to position [1389, 0]
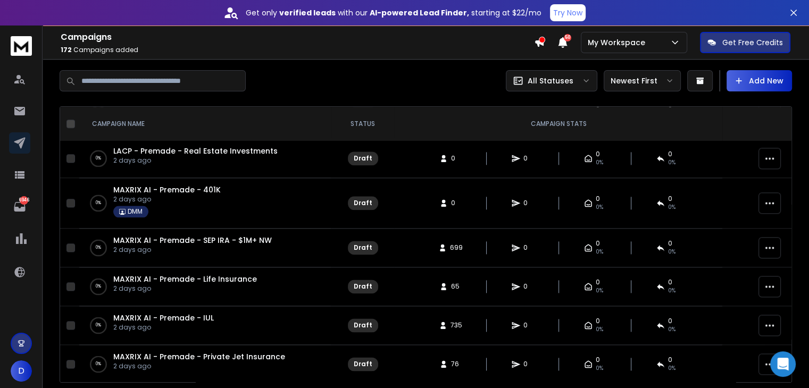
click at [765, 243] on icon "button" at bounding box center [770, 248] width 11 height 11
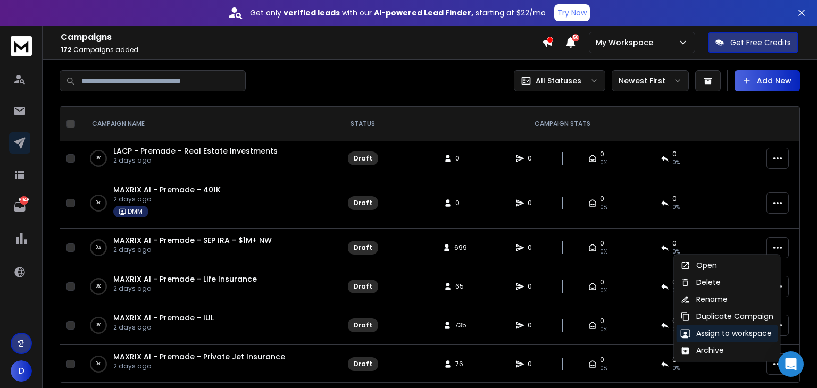
click at [713, 333] on div "Assign to workspace" at bounding box center [727, 333] width 92 height 11
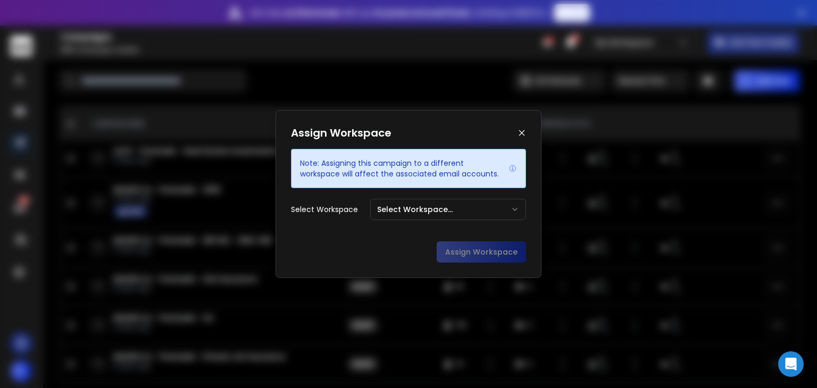
click at [483, 218] on button "Select Workspace..." at bounding box center [448, 209] width 156 height 21
click at [484, 248] on button "Assign Workspace" at bounding box center [481, 252] width 89 height 21
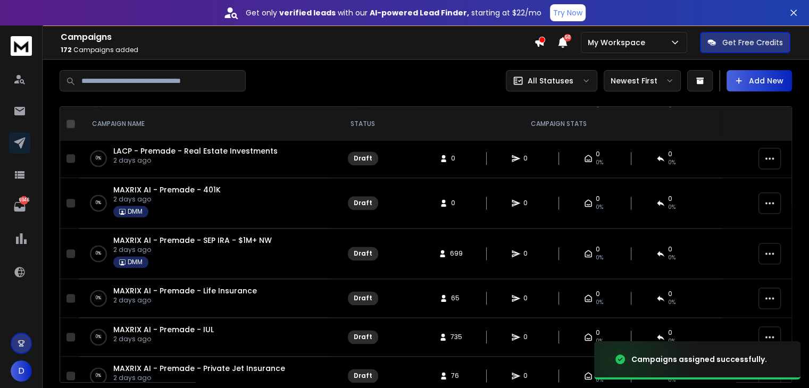
scroll to position [1443, 0]
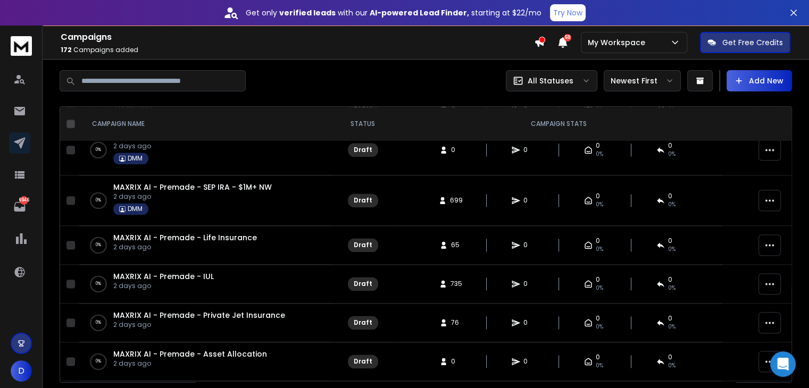
click at [759, 247] on button "button" at bounding box center [770, 245] width 22 height 21
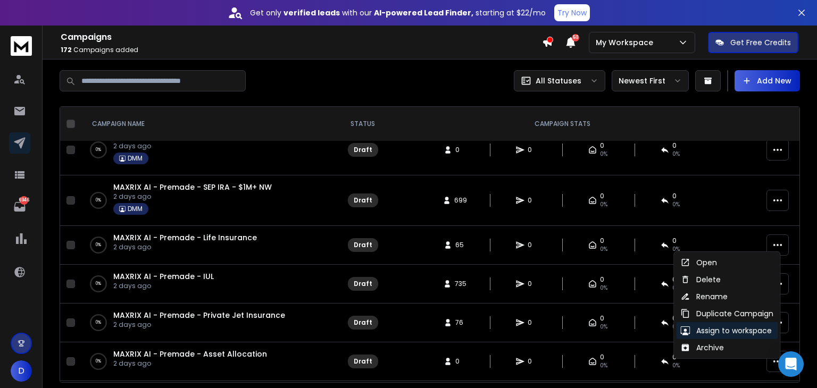
click at [702, 328] on div "Assign to workspace" at bounding box center [727, 331] width 92 height 11
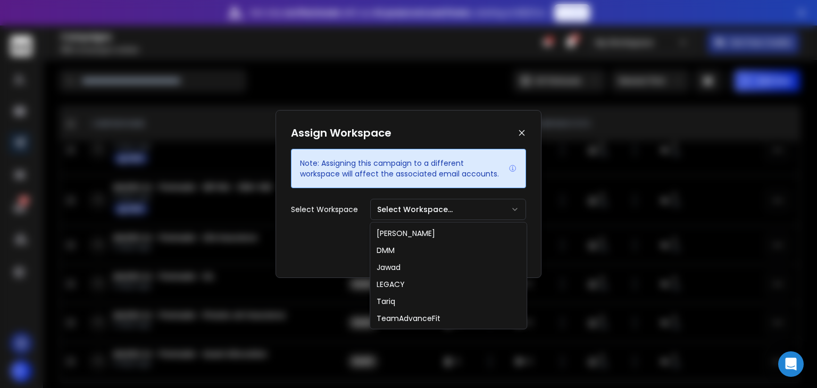
click at [428, 211] on button "Select Workspace..." at bounding box center [448, 209] width 156 height 21
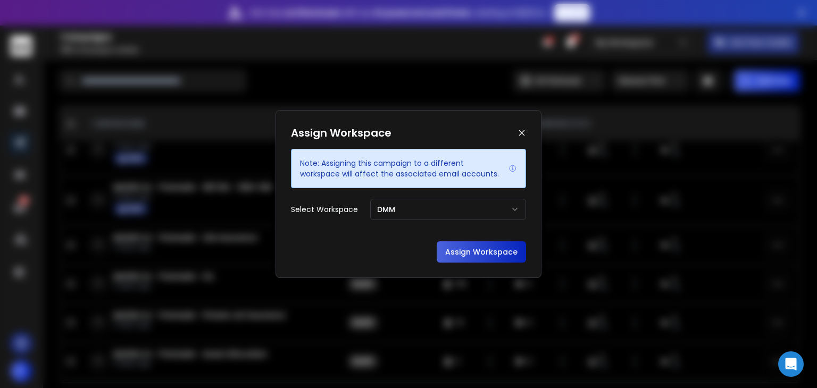
click at [451, 254] on button "Assign Workspace" at bounding box center [481, 252] width 89 height 21
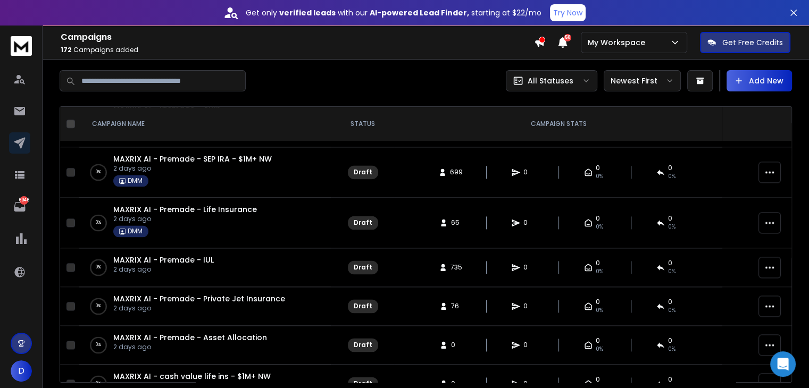
scroll to position [1496, 0]
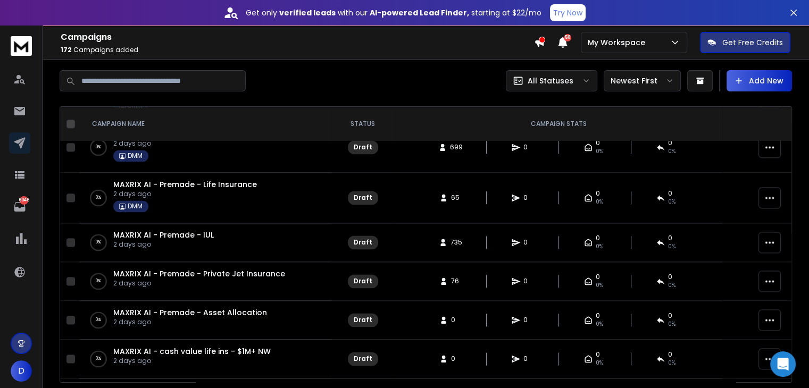
click at [759, 245] on button "button" at bounding box center [770, 242] width 22 height 21
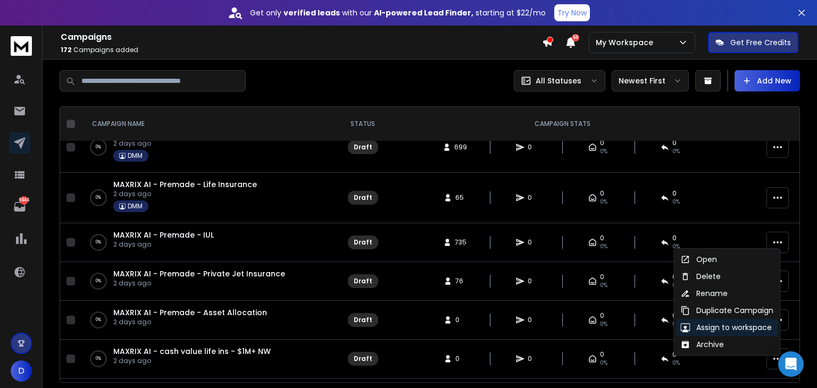
click at [723, 326] on div "Assign to workspace" at bounding box center [727, 327] width 92 height 11
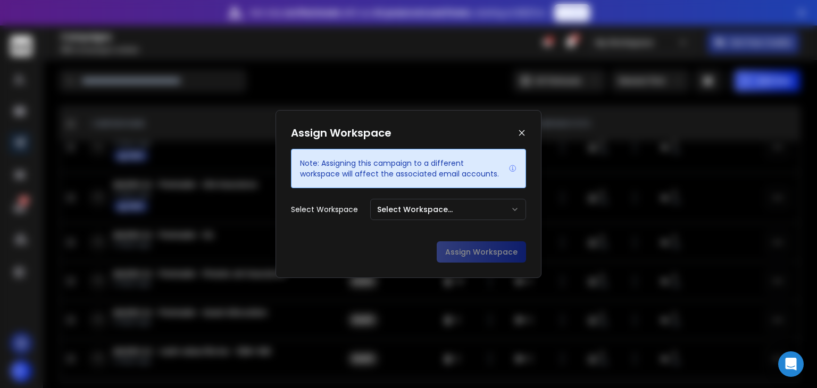
click at [479, 211] on button "Select Workspace..." at bounding box center [448, 209] width 156 height 21
click at [456, 255] on button "Assign Workspace" at bounding box center [481, 252] width 89 height 21
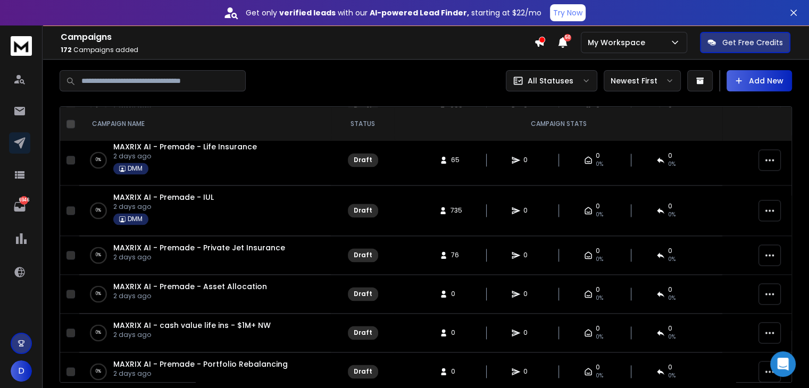
scroll to position [1549, 0]
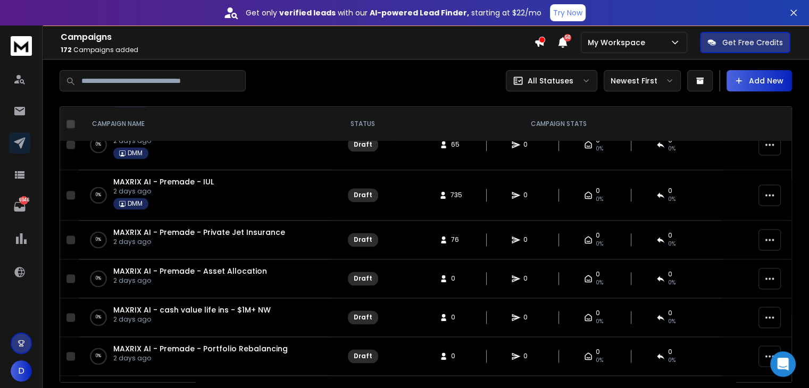
click at [766, 229] on button "button" at bounding box center [770, 239] width 22 height 21
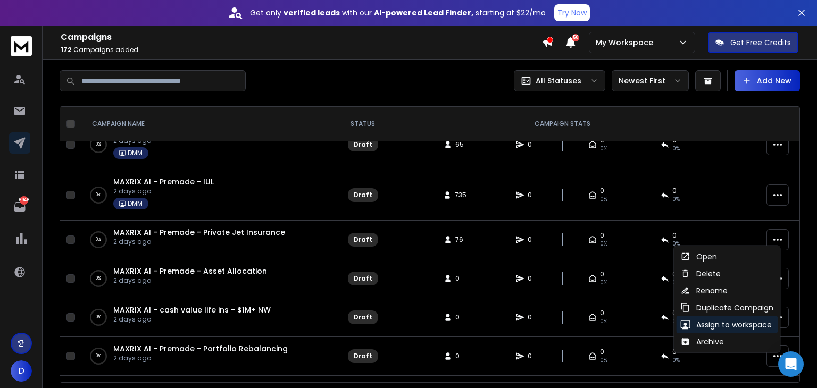
click at [707, 326] on div "Assign to workspace" at bounding box center [727, 325] width 92 height 11
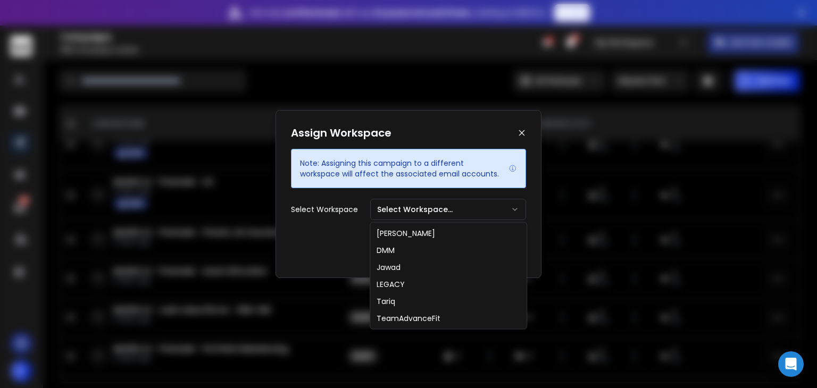
click at [464, 207] on button "Select Workspace..." at bounding box center [448, 209] width 156 height 21
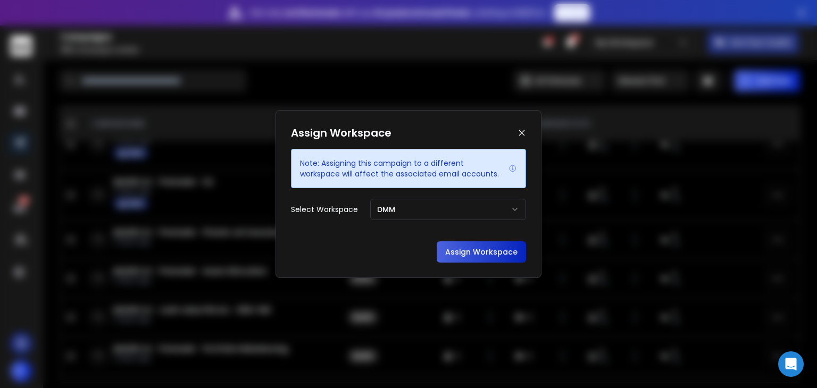
click at [470, 254] on button "Assign Workspace" at bounding box center [481, 252] width 89 height 21
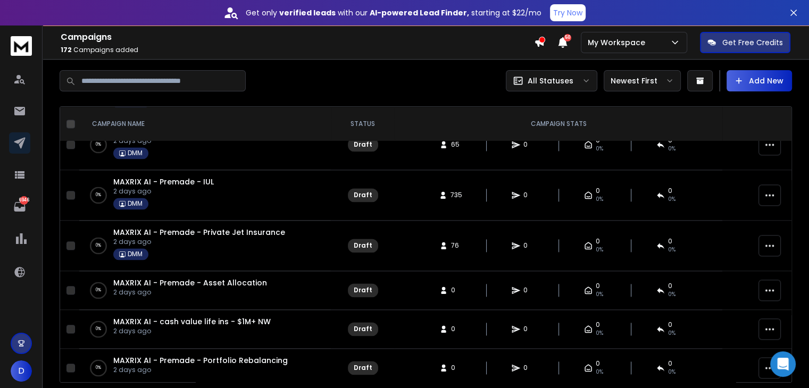
scroll to position [1656, 0]
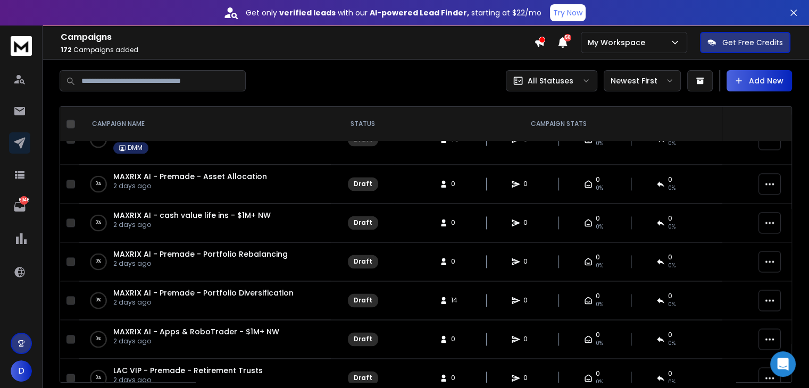
click at [768, 173] on button "button" at bounding box center [770, 183] width 22 height 21
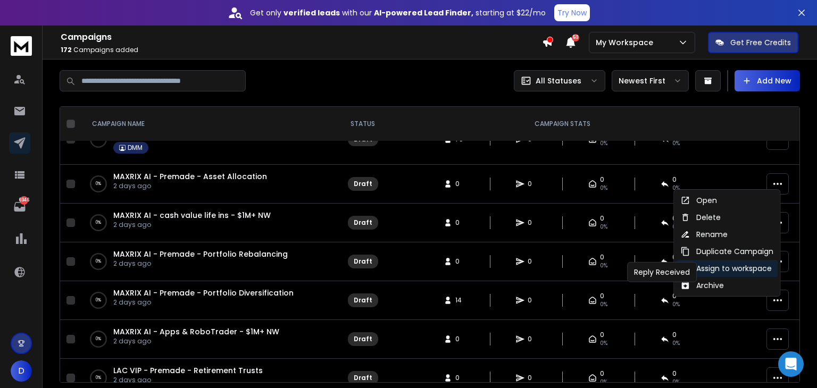
click at [700, 267] on div "Assign to workspace" at bounding box center [727, 268] width 92 height 11
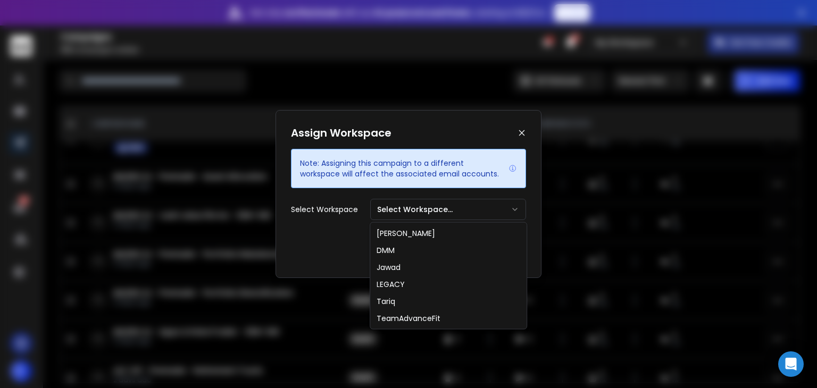
click at [448, 209] on button "Select Workspace..." at bounding box center [448, 209] width 156 height 21
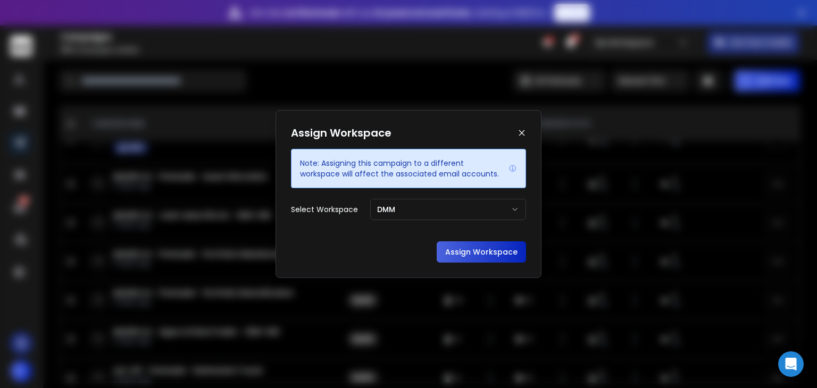
click at [464, 242] on button "Assign Workspace" at bounding box center [481, 252] width 89 height 21
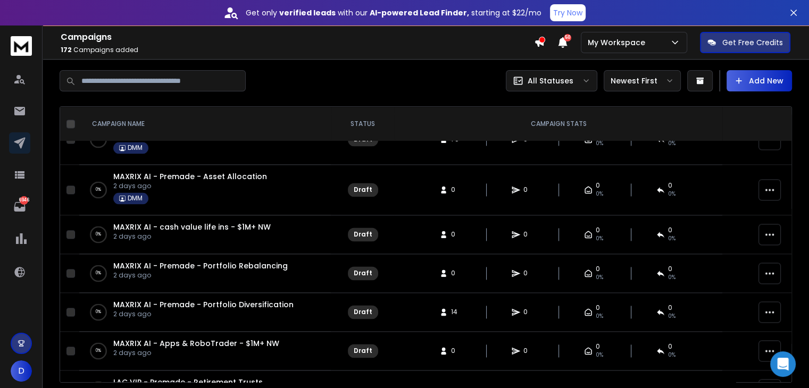
click at [765, 229] on icon "button" at bounding box center [770, 234] width 11 height 11
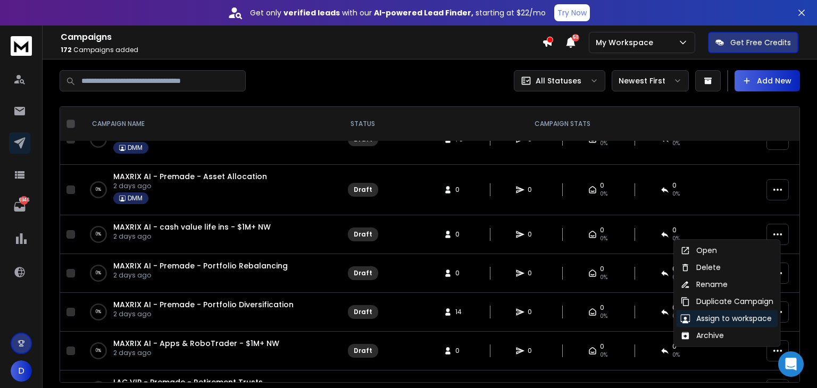
click at [721, 313] on div "Assign to workspace" at bounding box center [727, 318] width 92 height 11
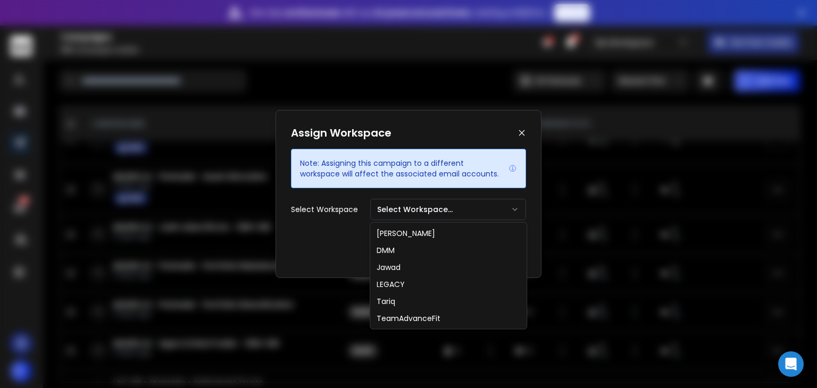
click at [479, 215] on button "Select Workspace..." at bounding box center [448, 209] width 156 height 21
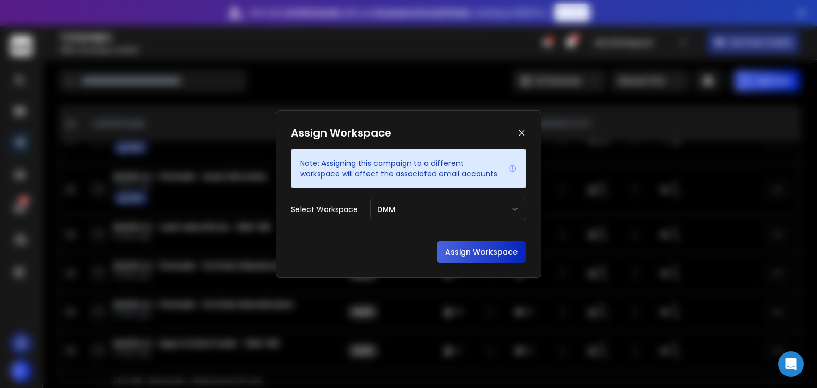
click at [506, 250] on button "Assign Workspace" at bounding box center [481, 252] width 89 height 21
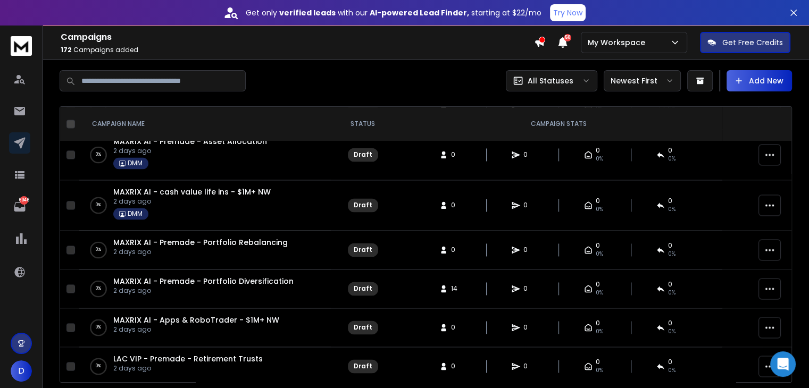
scroll to position [1709, 0]
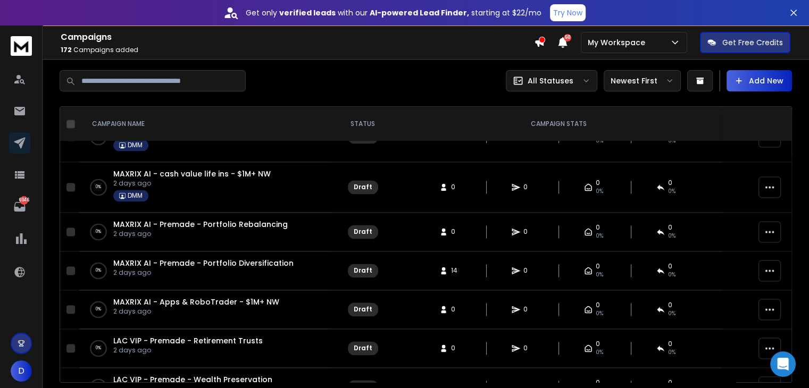
click at [765, 227] on icon "button" at bounding box center [770, 232] width 11 height 11
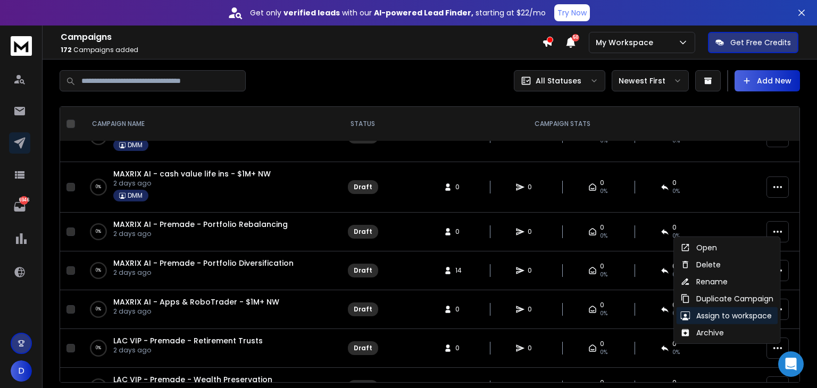
click at [719, 316] on div "Assign to workspace" at bounding box center [727, 316] width 92 height 11
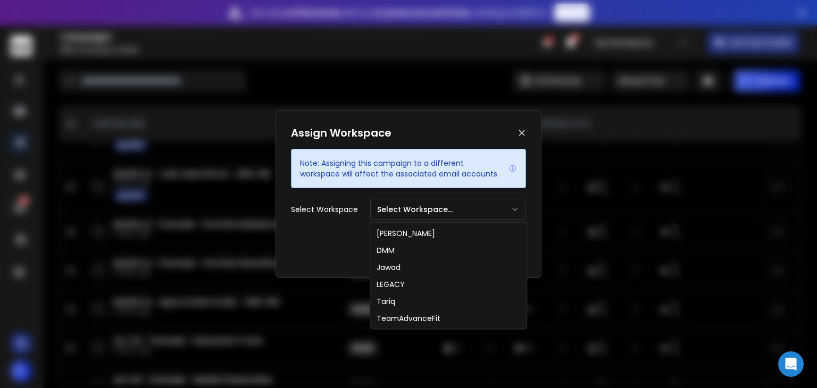
click at [427, 206] on button "Select Workspace..." at bounding box center [448, 209] width 156 height 21
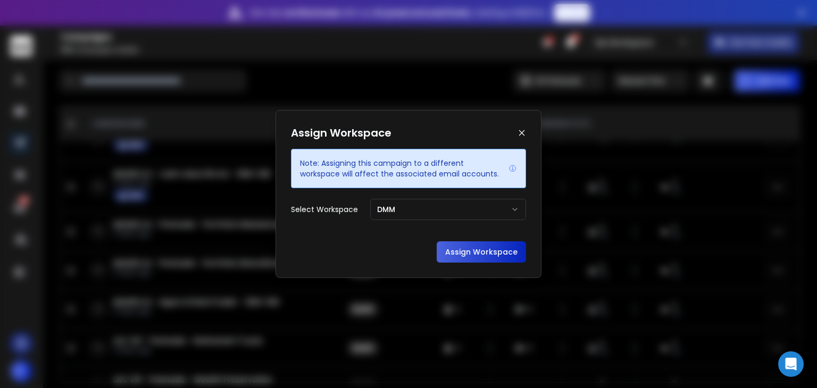
click at [473, 258] on button "Assign Workspace" at bounding box center [481, 252] width 89 height 21
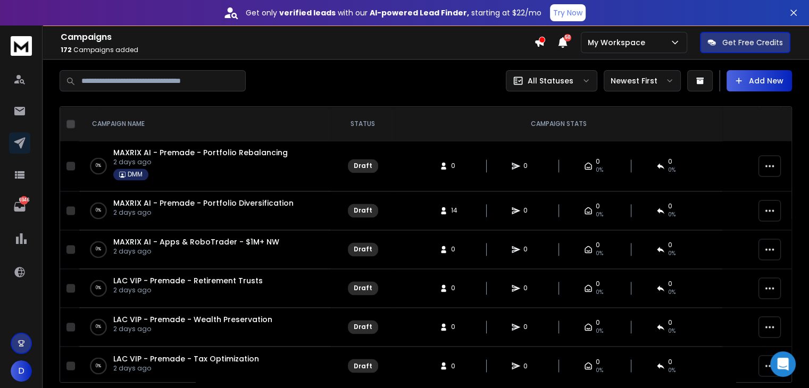
scroll to position [1762, 0]
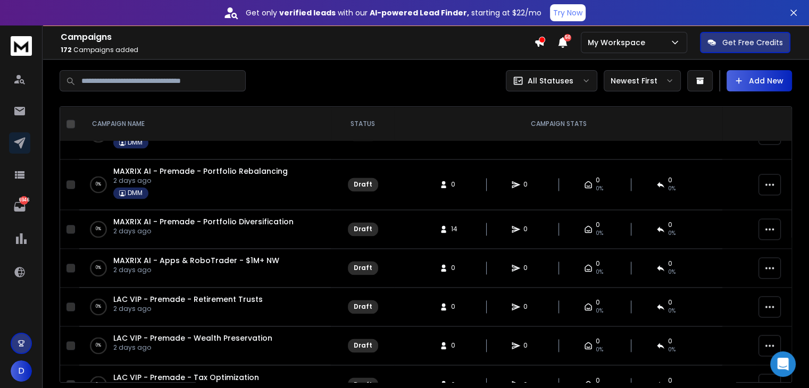
click at [765, 224] on icon "button" at bounding box center [770, 229] width 11 height 11
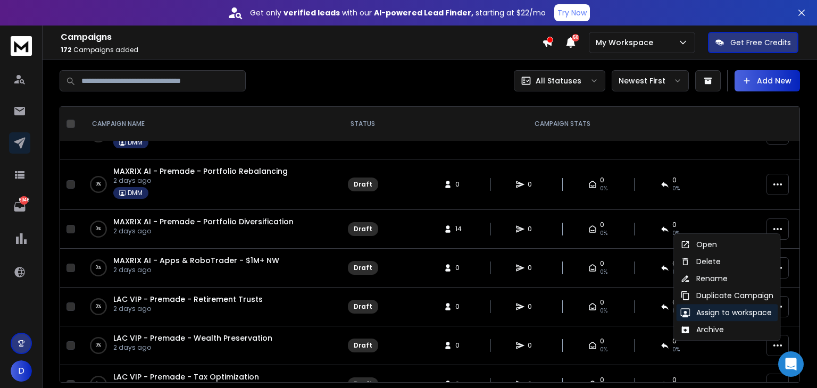
click at [744, 311] on div "Assign to workspace" at bounding box center [727, 313] width 92 height 11
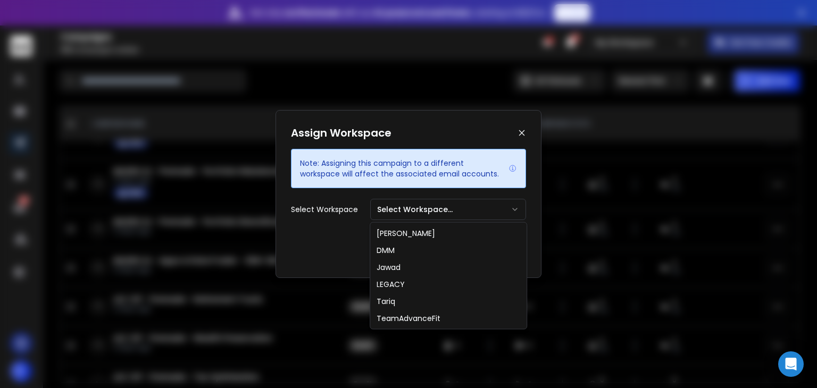
click at [479, 215] on button "Select Workspace..." at bounding box center [448, 209] width 156 height 21
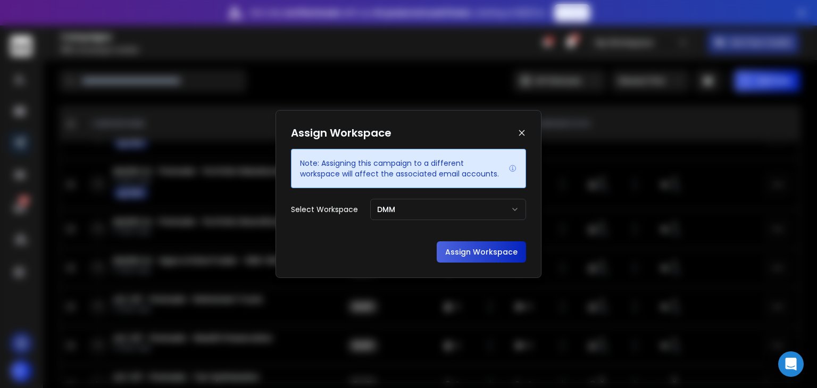
click at [477, 256] on button "Assign Workspace" at bounding box center [481, 252] width 89 height 21
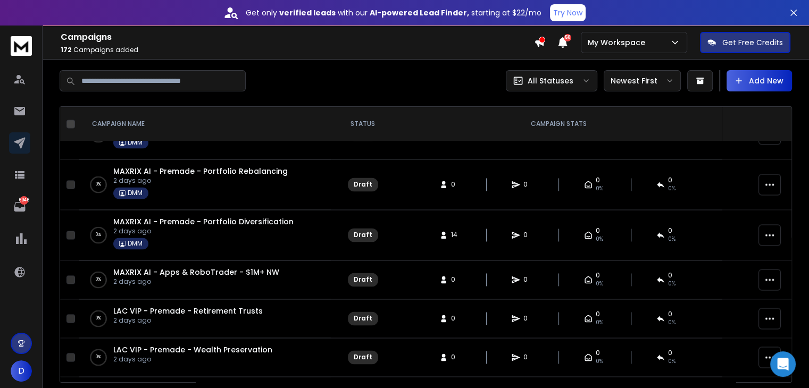
click at [760, 277] on button "button" at bounding box center [770, 279] width 22 height 21
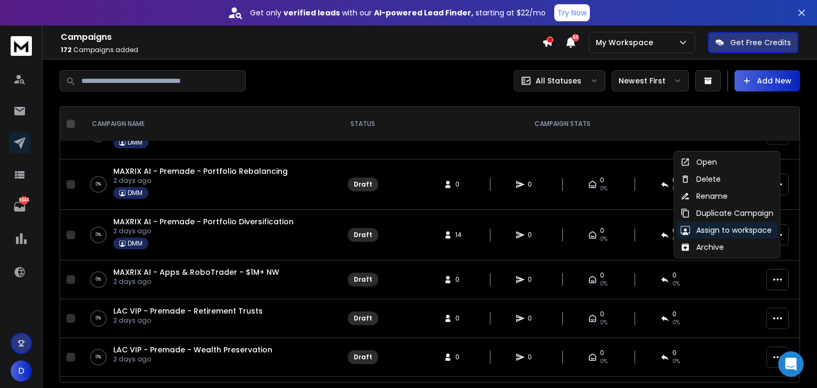
click at [729, 230] on div "Assign to workspace" at bounding box center [727, 230] width 92 height 11
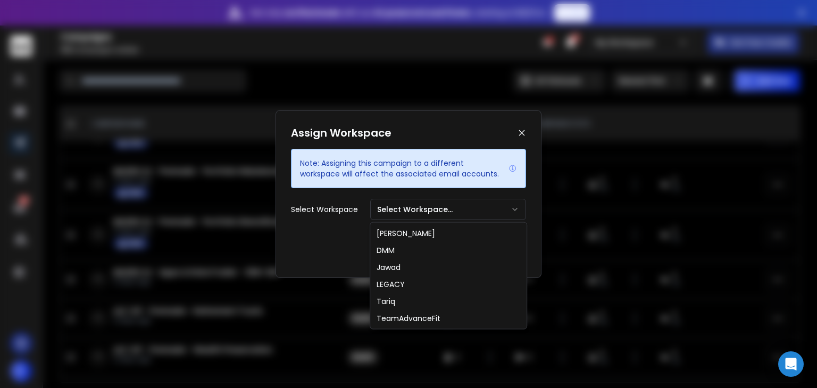
click at [479, 211] on button "Select Workspace..." at bounding box center [448, 209] width 156 height 21
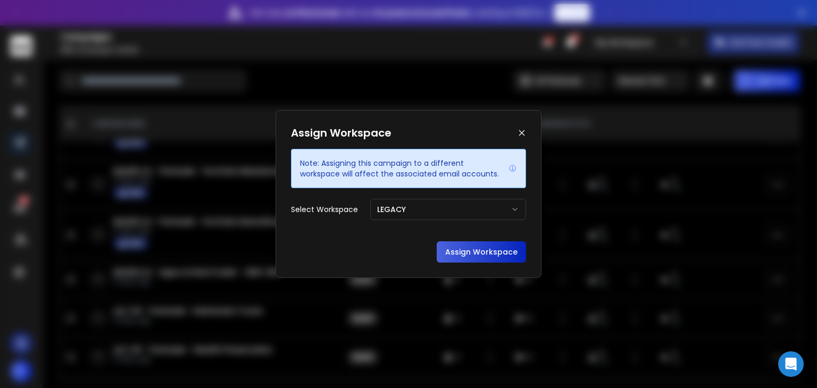
click at [443, 213] on button "LEGACY" at bounding box center [448, 209] width 156 height 21
click at [478, 249] on button "Assign Workspace" at bounding box center [481, 252] width 89 height 21
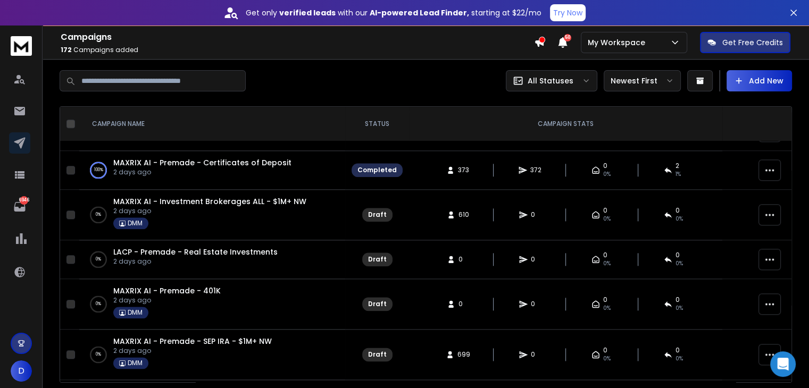
scroll to position [1283, 0]
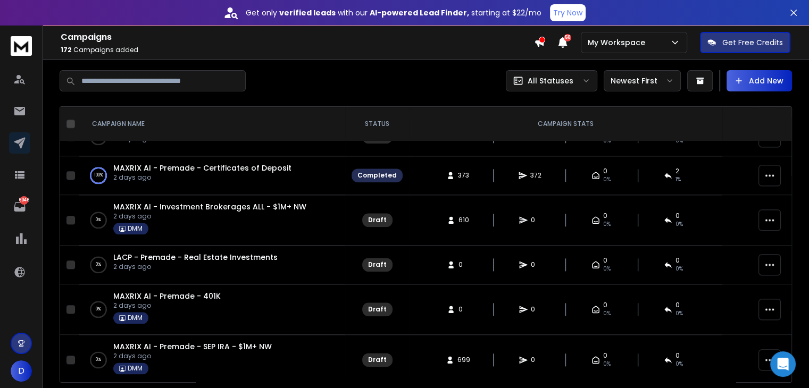
click at [765, 260] on icon "button" at bounding box center [770, 265] width 11 height 11
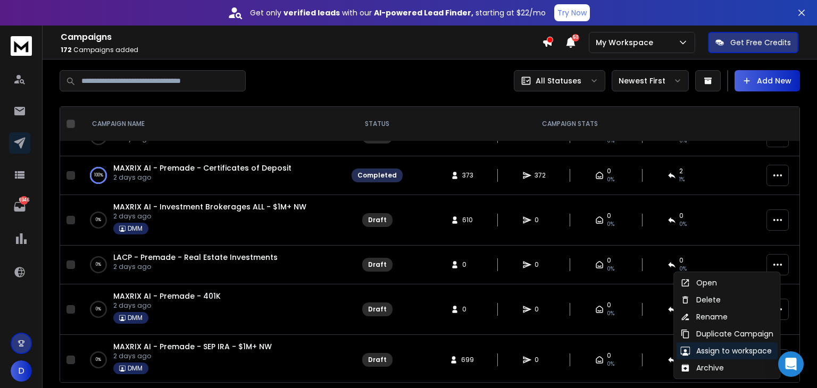
click at [703, 348] on div "Assign to workspace" at bounding box center [727, 351] width 92 height 11
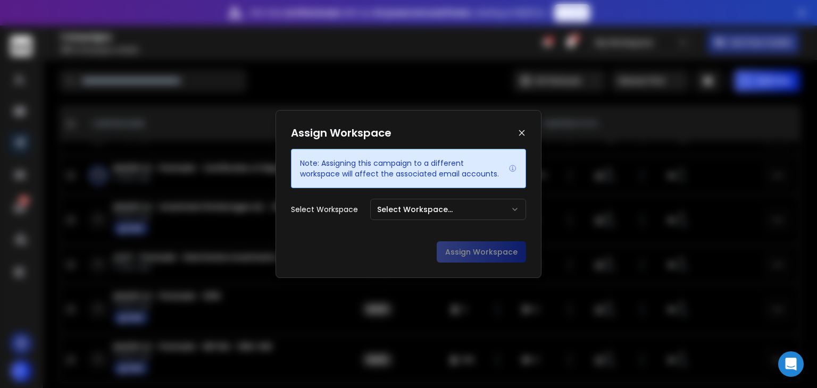
click at [434, 206] on button "Select Workspace..." at bounding box center [448, 209] width 156 height 21
click at [484, 258] on button "Assign Workspace" at bounding box center [481, 252] width 89 height 21
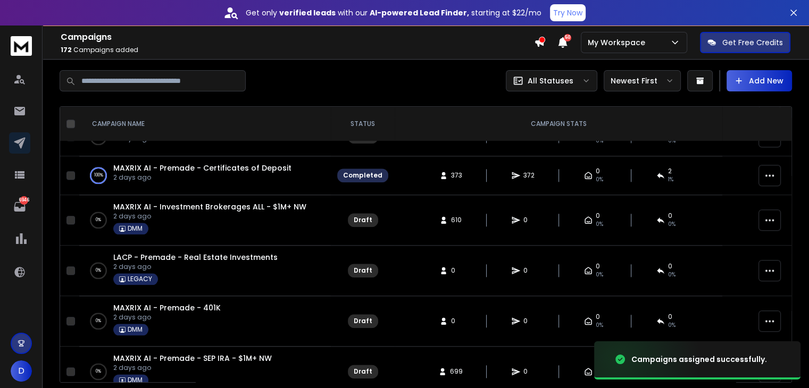
scroll to position [1177, 0]
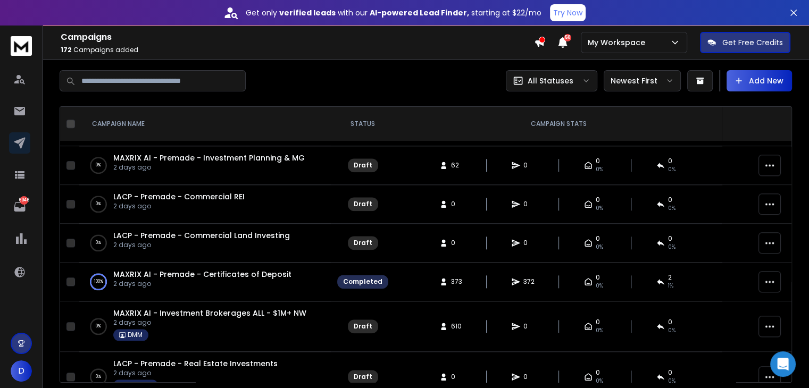
click at [765, 281] on icon "button" at bounding box center [770, 282] width 11 height 11
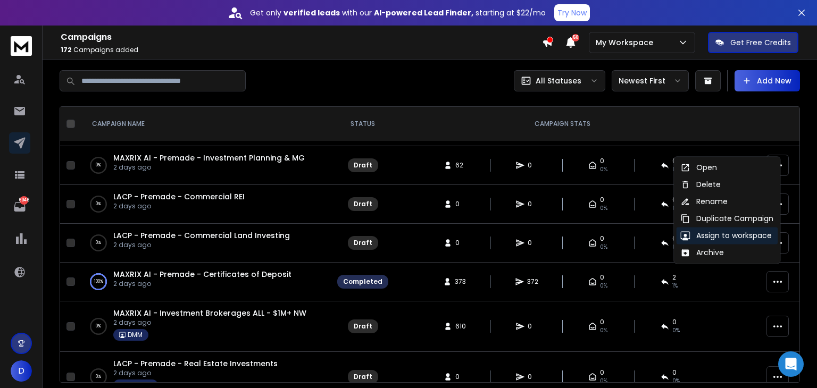
click at [702, 235] on div "Assign to workspace" at bounding box center [727, 235] width 92 height 11
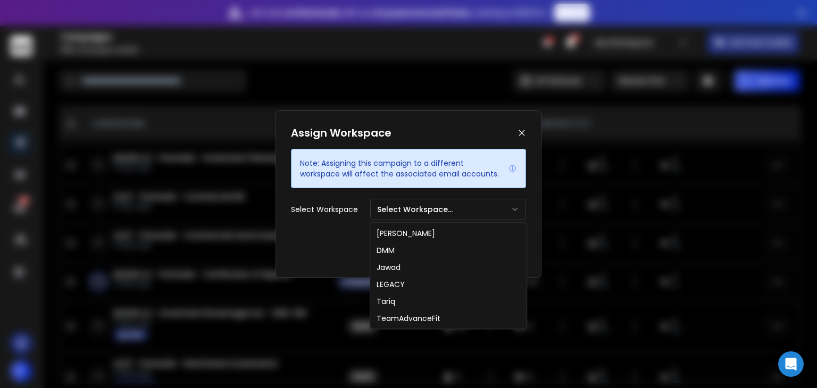
click at [405, 210] on button "Select Workspace..." at bounding box center [448, 209] width 156 height 21
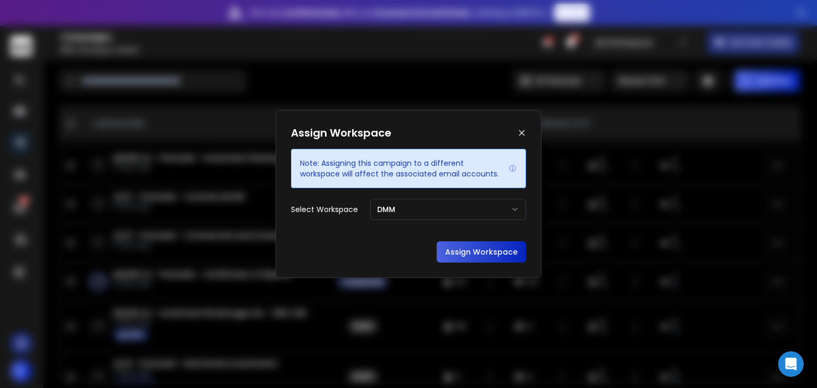
click at [460, 260] on button "Assign Workspace" at bounding box center [481, 252] width 89 height 21
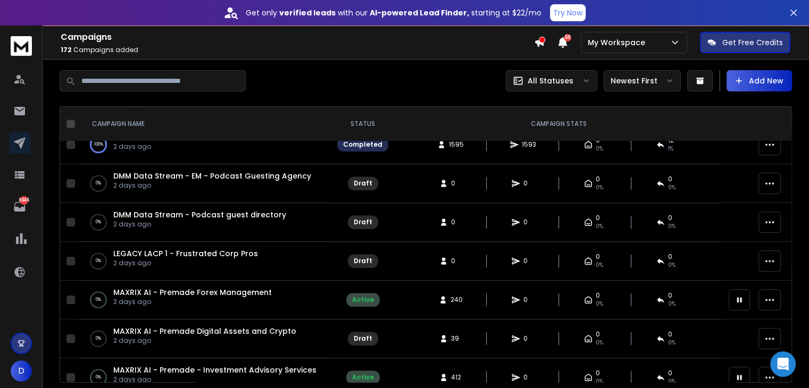
scroll to position [591, 0]
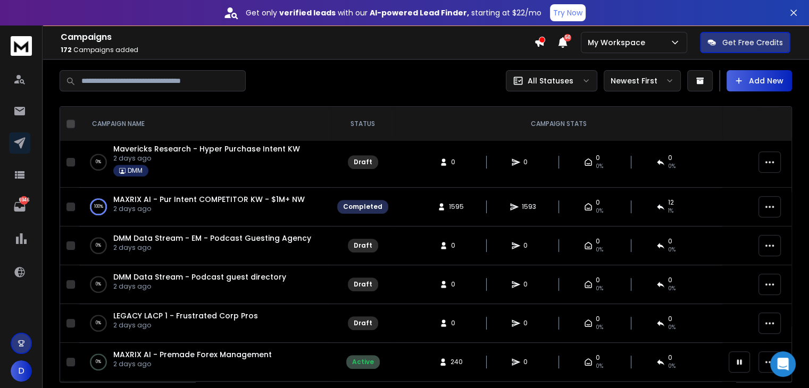
click at [765, 202] on icon "button" at bounding box center [770, 207] width 11 height 11
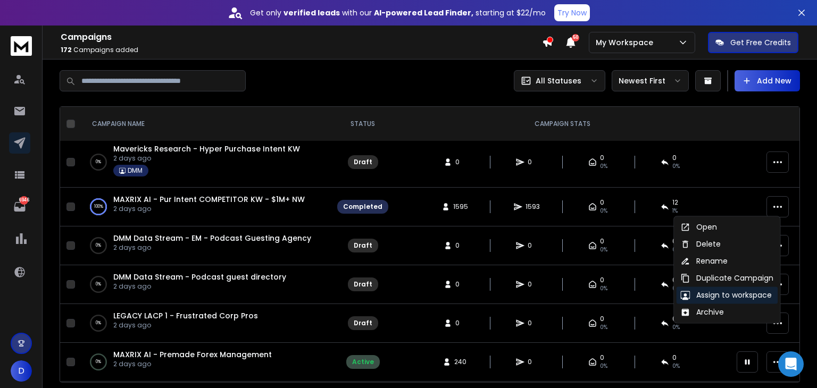
click at [733, 295] on div "Assign to workspace" at bounding box center [727, 295] width 92 height 11
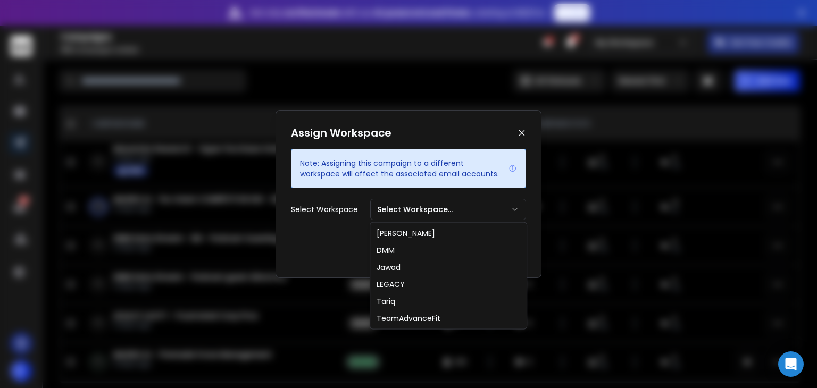
click at [416, 210] on button "Select Workspace..." at bounding box center [448, 209] width 156 height 21
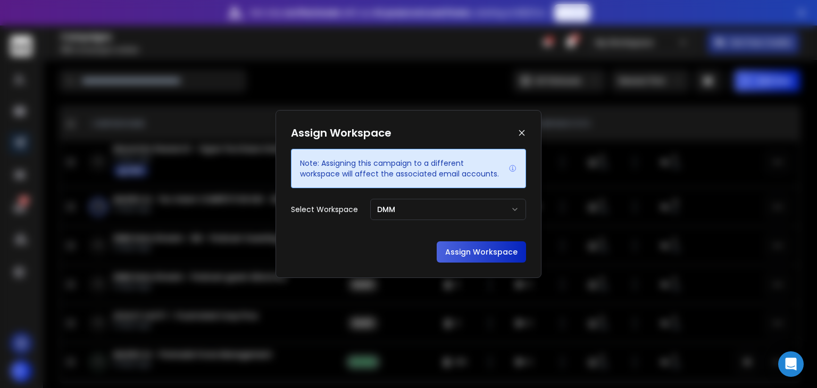
click at [480, 254] on button "Assign Workspace" at bounding box center [481, 252] width 89 height 21
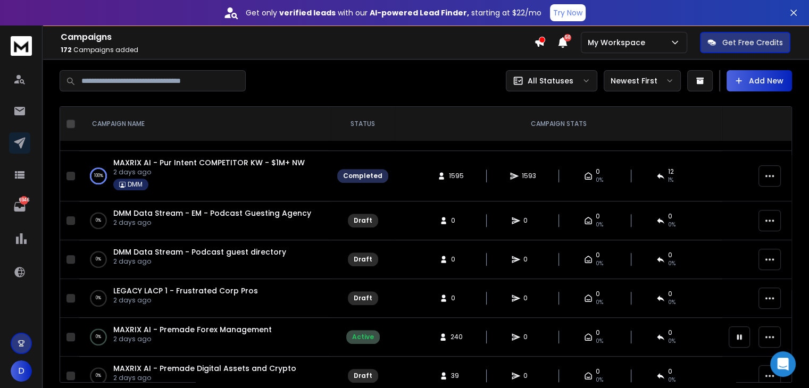
scroll to position [644, 0]
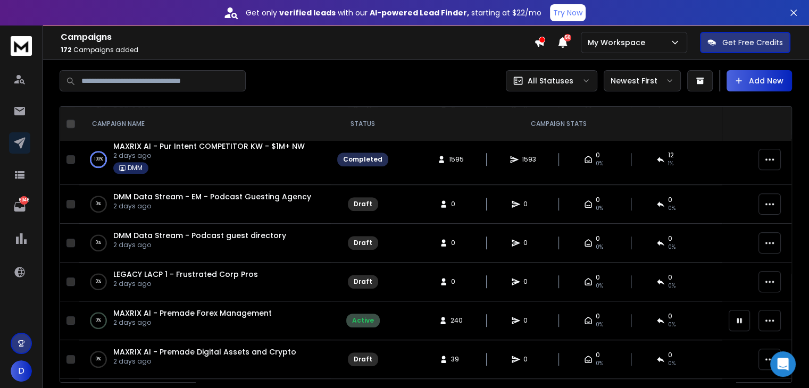
click at [765, 199] on icon "button" at bounding box center [770, 204] width 11 height 11
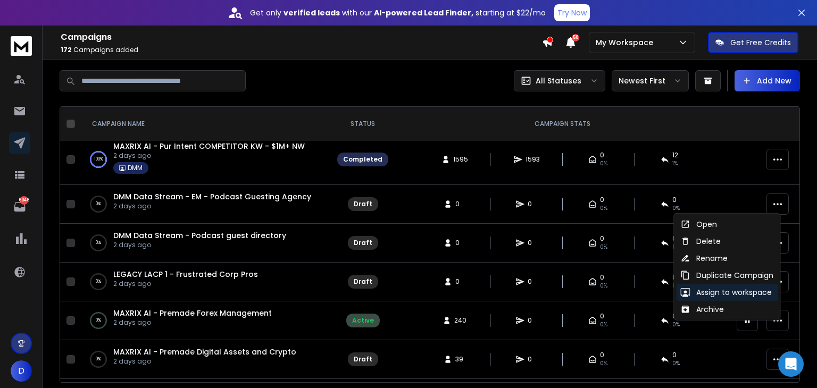
click at [730, 291] on div "Assign to workspace" at bounding box center [727, 292] width 92 height 11
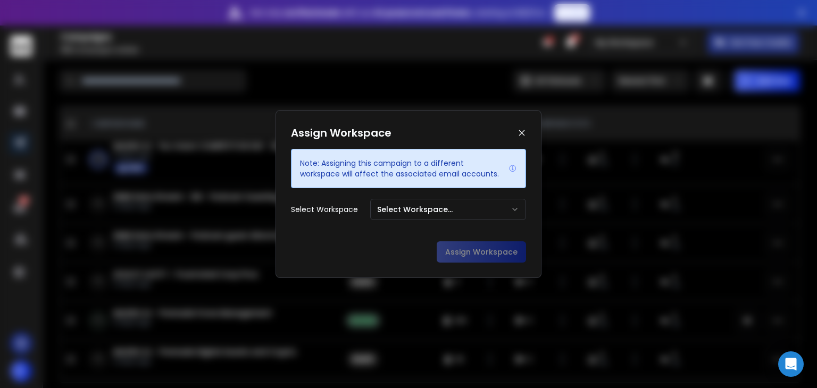
click at [475, 213] on button "Select Workspace..." at bounding box center [448, 209] width 156 height 21
click at [473, 256] on button "Assign Workspace" at bounding box center [481, 252] width 89 height 21
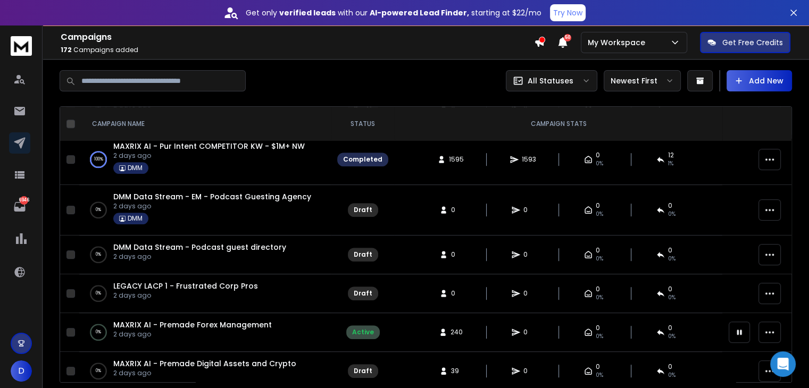
scroll to position [698, 0]
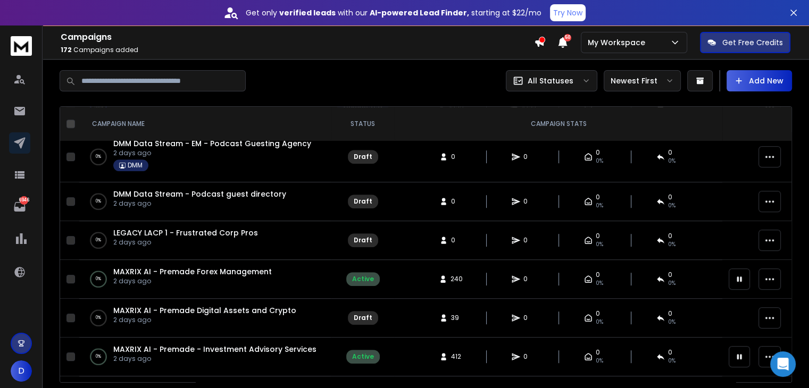
click at [760, 192] on button "button" at bounding box center [770, 201] width 22 height 21
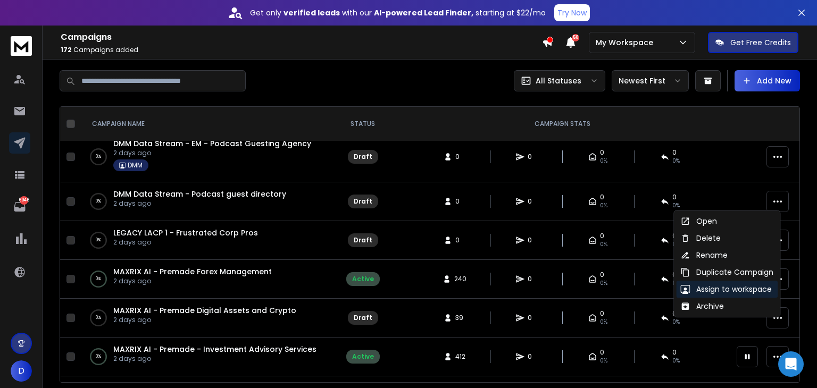
click at [721, 291] on div "Assign to workspace" at bounding box center [727, 289] width 92 height 11
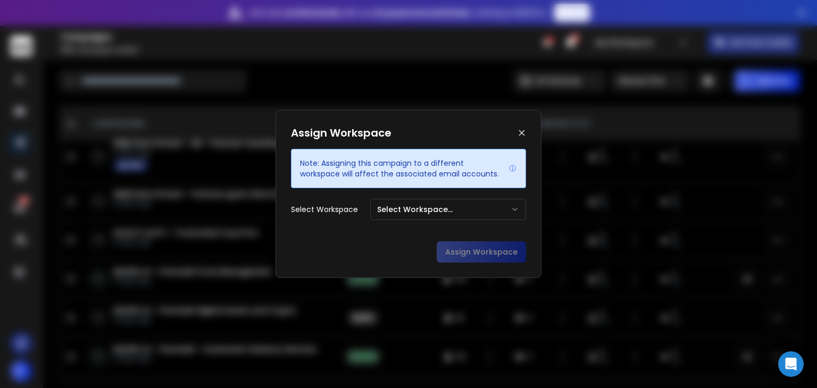
click at [428, 220] on div "Note: Assigning this campaign to a different workspace will affect the associat…" at bounding box center [408, 206] width 235 height 114
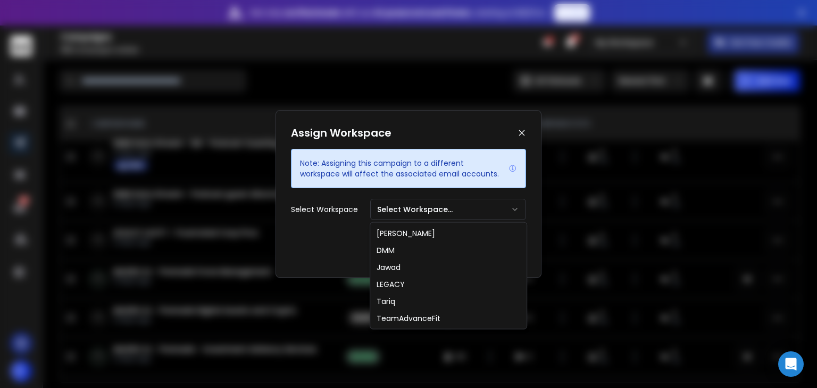
click at [429, 209] on button "Select Workspace..." at bounding box center [448, 209] width 156 height 21
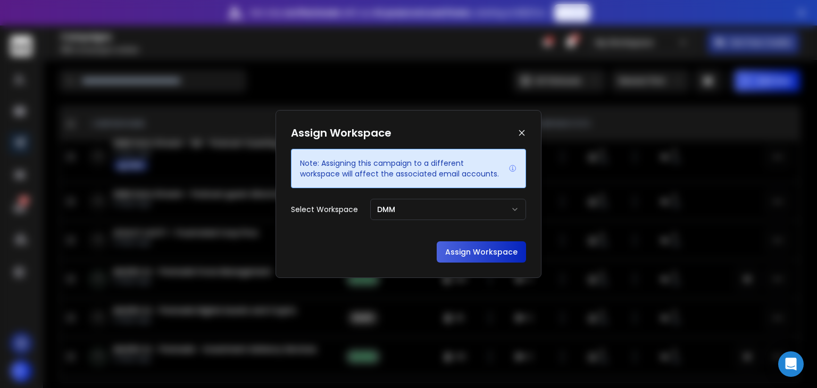
click at [475, 254] on button "Assign Workspace" at bounding box center [481, 252] width 89 height 21
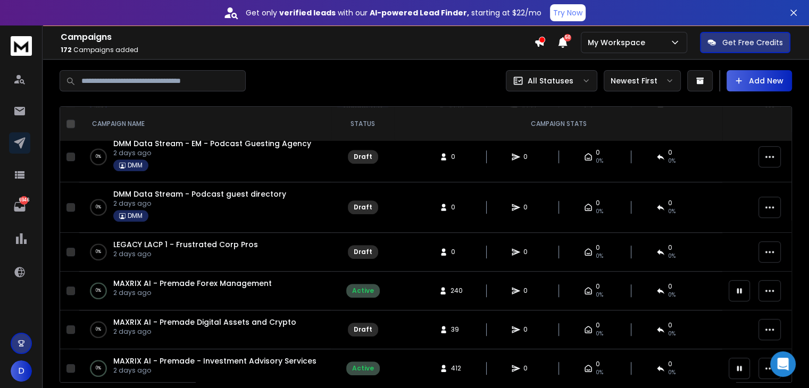
click at [765, 247] on icon "button" at bounding box center [770, 252] width 11 height 11
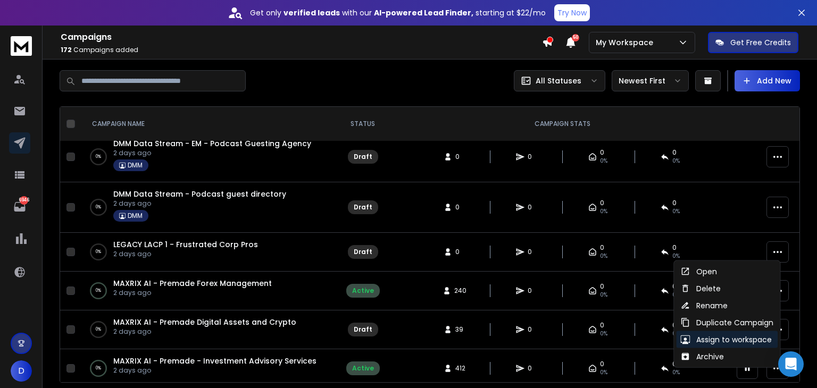
click at [716, 341] on div "Assign to workspace" at bounding box center [727, 340] width 92 height 11
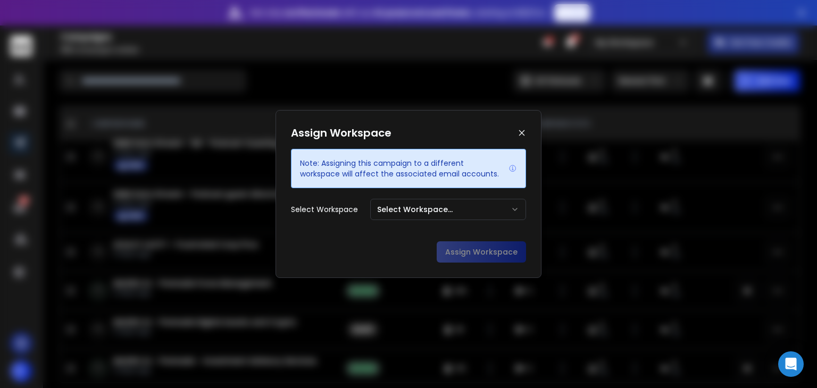
click at [451, 214] on button "Select Workspace..." at bounding box center [448, 209] width 156 height 21
click at [466, 249] on button "Assign Workspace" at bounding box center [481, 252] width 89 height 21
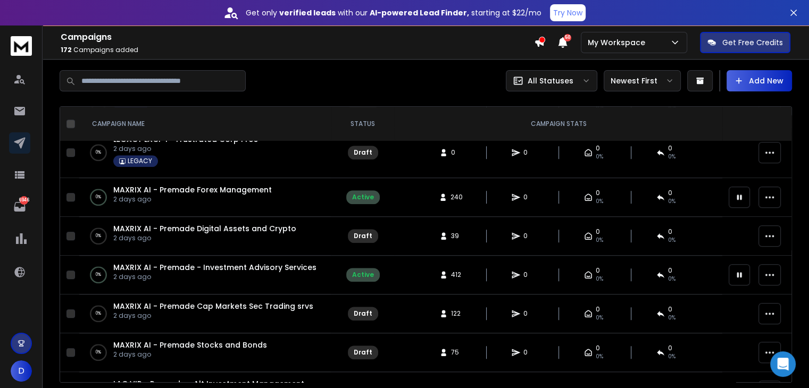
scroll to position [804, 0]
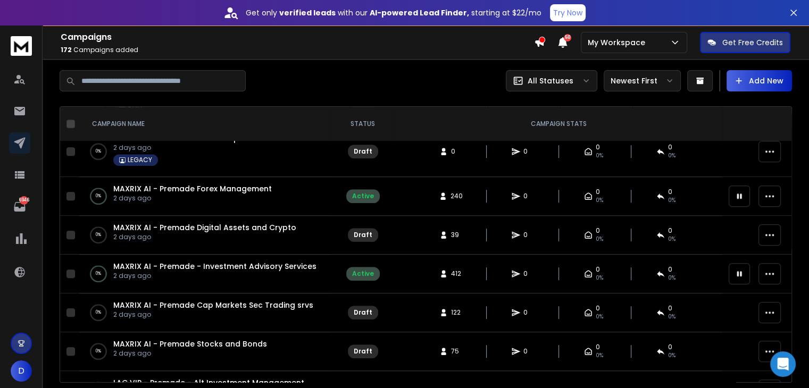
click at [765, 194] on icon "button" at bounding box center [770, 196] width 11 height 11
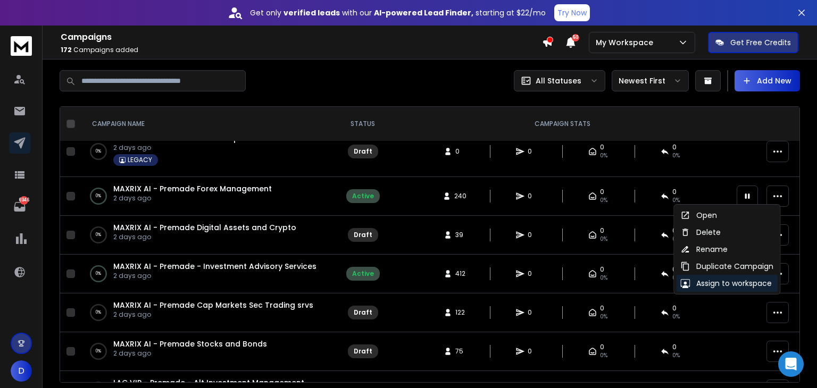
click at [733, 275] on div "Assign to workspace" at bounding box center [727, 283] width 102 height 17
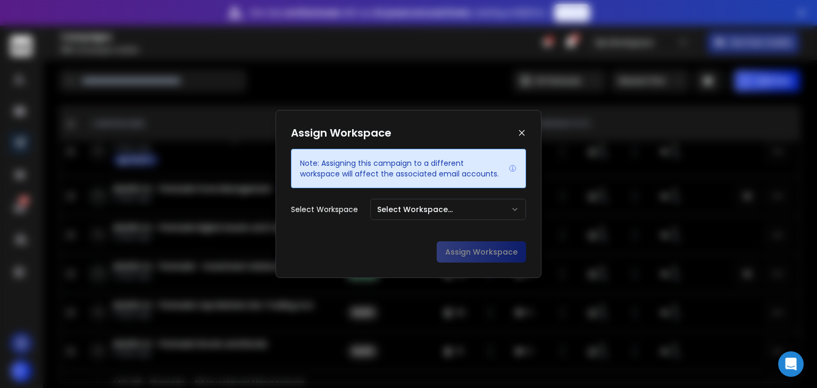
click at [464, 220] on div "Note: Assigning this campaign to a different workspace will affect the associat…" at bounding box center [408, 206] width 235 height 114
click at [459, 213] on button "Select Workspace..." at bounding box center [448, 209] width 156 height 21
click at [502, 257] on button "Assign Workspace" at bounding box center [481, 252] width 89 height 21
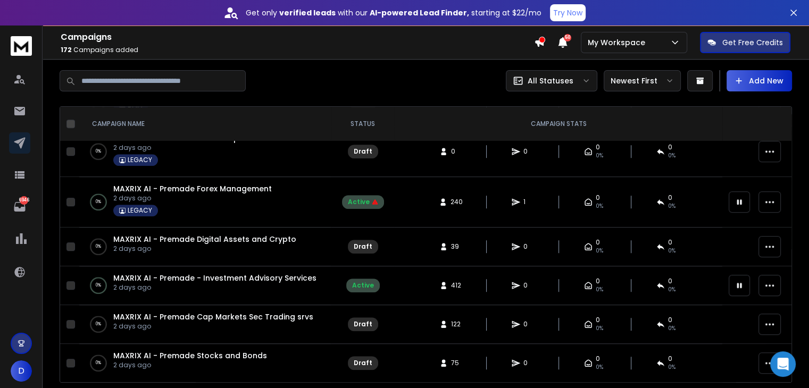
click at [768, 195] on button "button" at bounding box center [770, 202] width 22 height 21
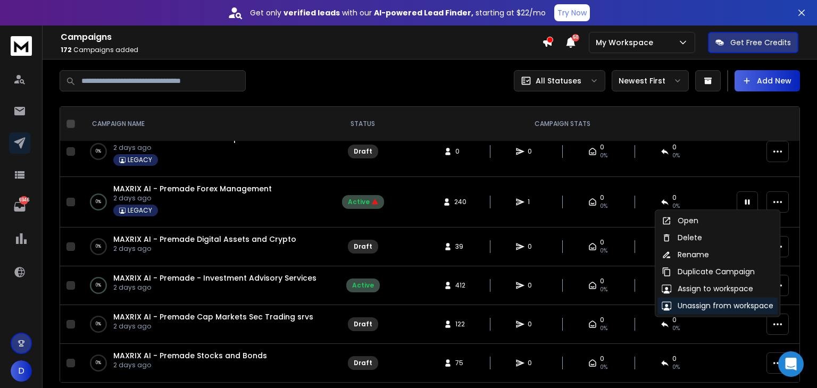
click at [713, 305] on div "Unassign from workspace" at bounding box center [718, 306] width 112 height 11
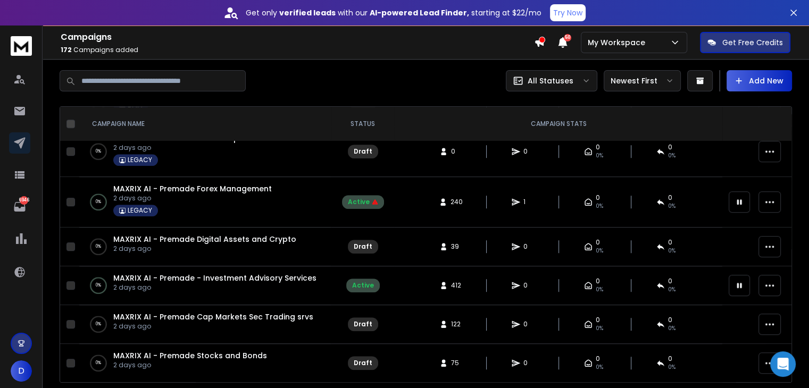
click at [760, 205] on button "button" at bounding box center [770, 202] width 22 height 21
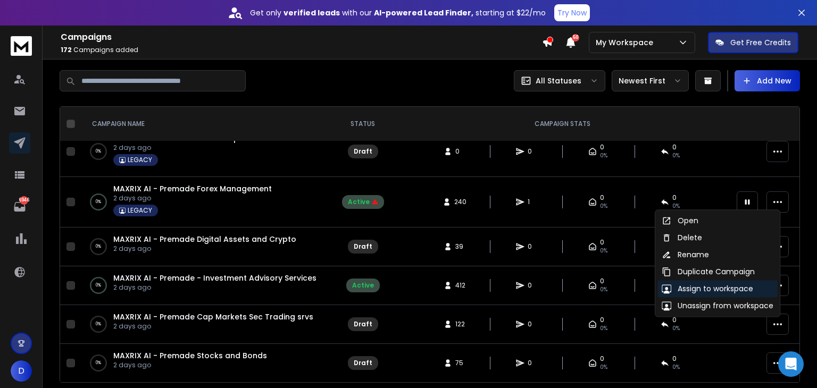
click at [722, 291] on div "Assign to workspace" at bounding box center [708, 289] width 92 height 11
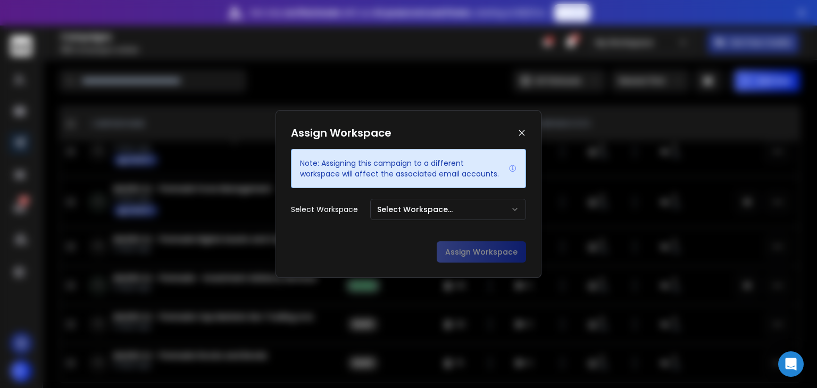
click at [444, 209] on button "Select Workspace..." at bounding box center [448, 209] width 156 height 21
click at [492, 250] on button "Assign Workspace" at bounding box center [481, 252] width 89 height 21
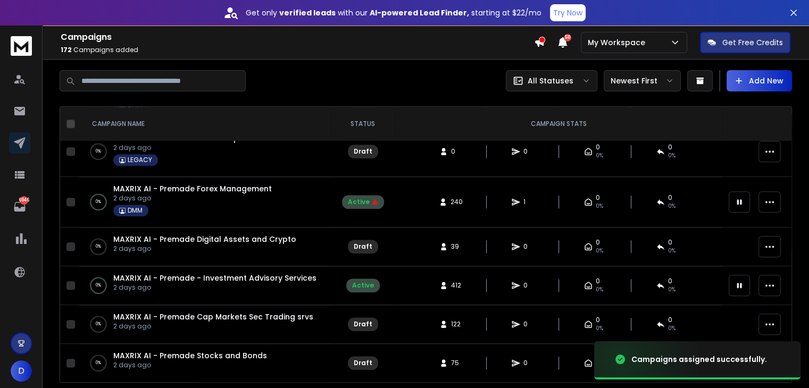
click at [773, 195] on td at bounding box center [757, 202] width 69 height 51
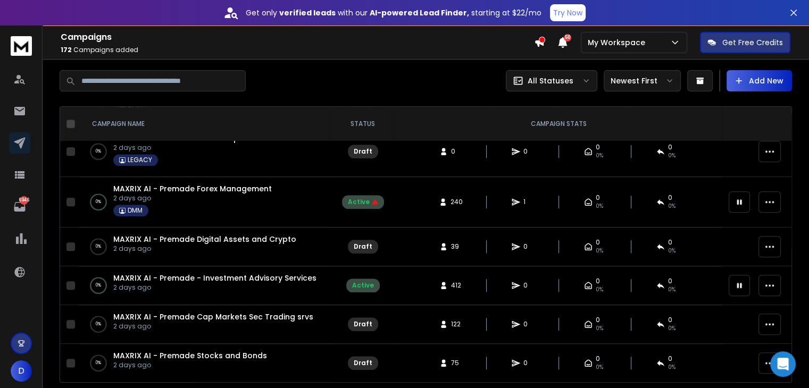
click at [765, 197] on icon "button" at bounding box center [770, 202] width 11 height 11
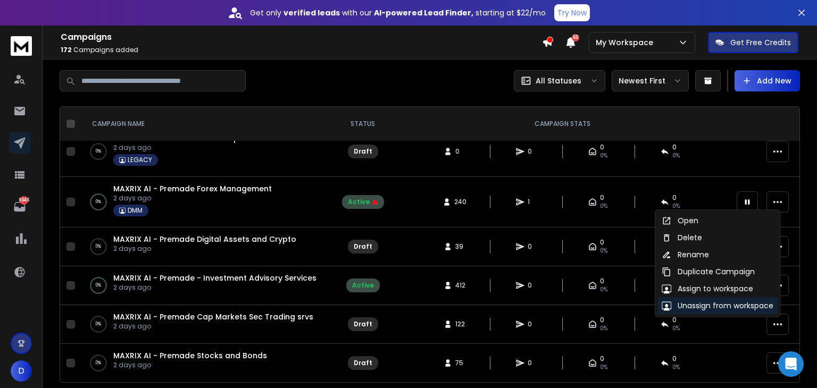
click at [731, 305] on div "Unassign from workspace" at bounding box center [718, 306] width 112 height 11
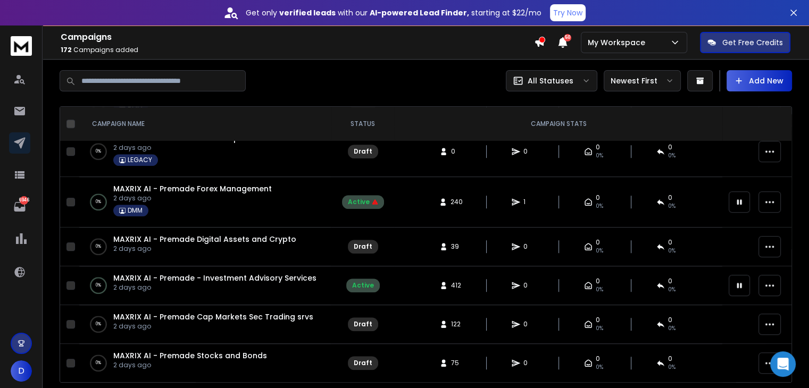
click at [247, 205] on div "DMM" at bounding box center [192, 211] width 159 height 12
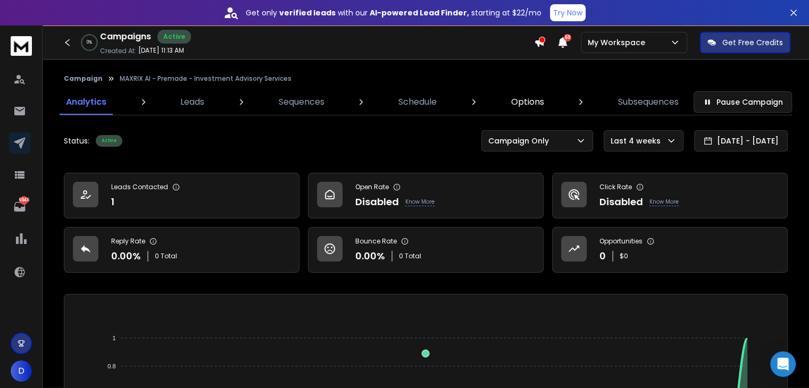
click at [542, 103] on p "Options" at bounding box center [527, 102] width 33 height 13
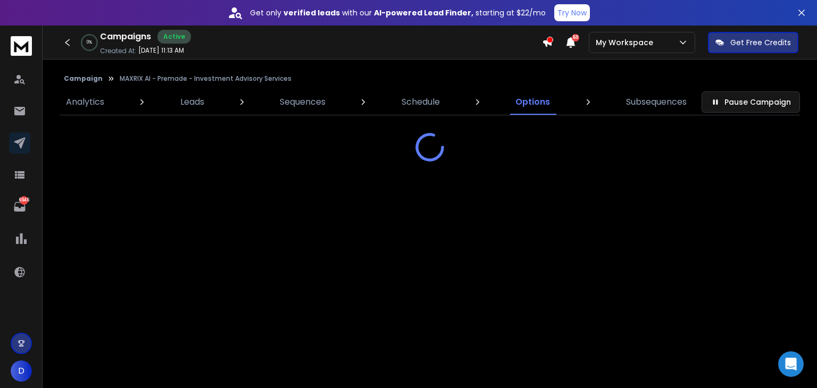
select select "**********"
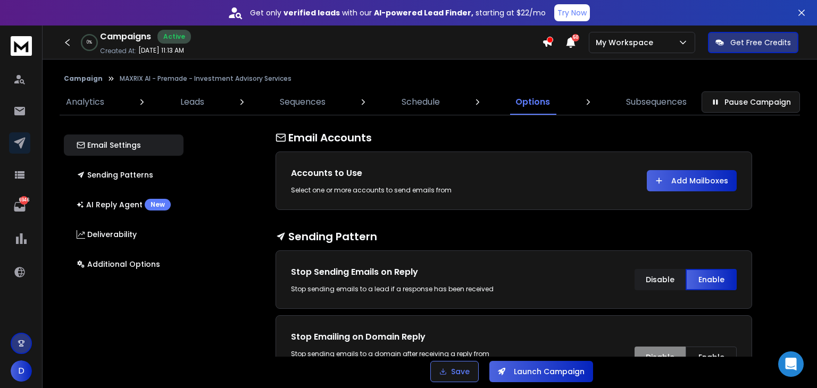
click at [673, 176] on button "Add Mailboxes" at bounding box center [692, 180] width 90 height 21
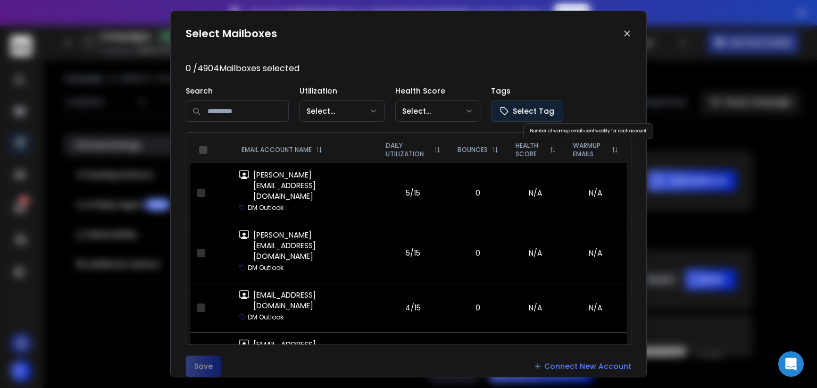
click at [549, 112] on button "Select Tag" at bounding box center [527, 111] width 72 height 21
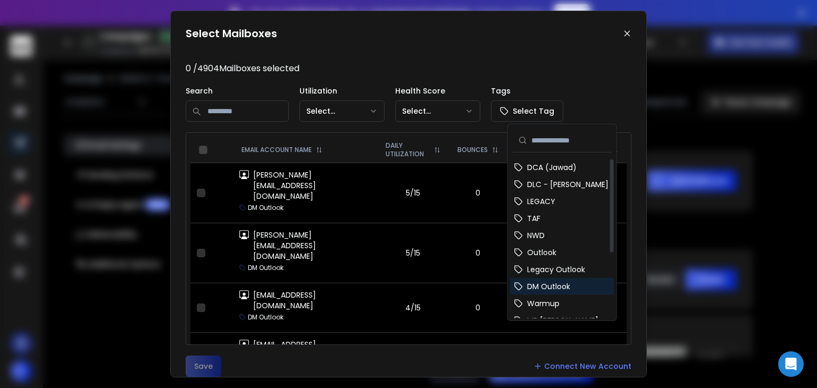
click at [557, 291] on span "DM Outlook" at bounding box center [548, 287] width 43 height 11
click at [214, 360] on button "Save" at bounding box center [204, 366] width 36 height 21
click at [201, 367] on button "Save" at bounding box center [204, 366] width 36 height 21
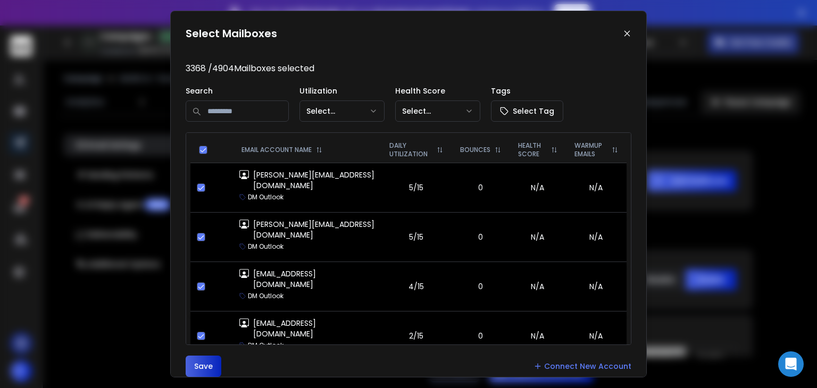
click at [202, 366] on button "Save" at bounding box center [204, 366] width 36 height 21
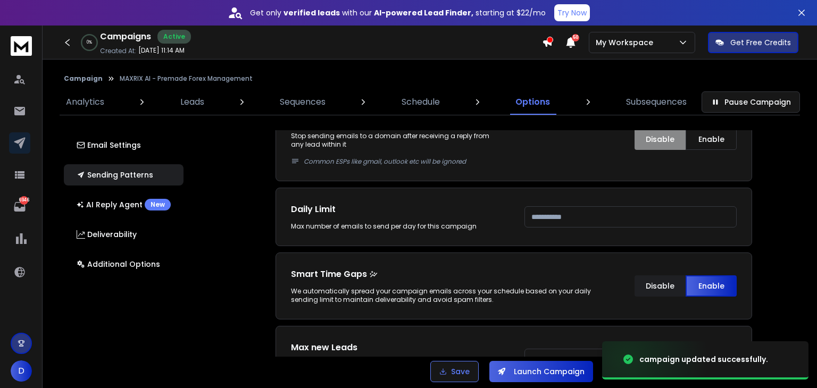
scroll to position [319, 0]
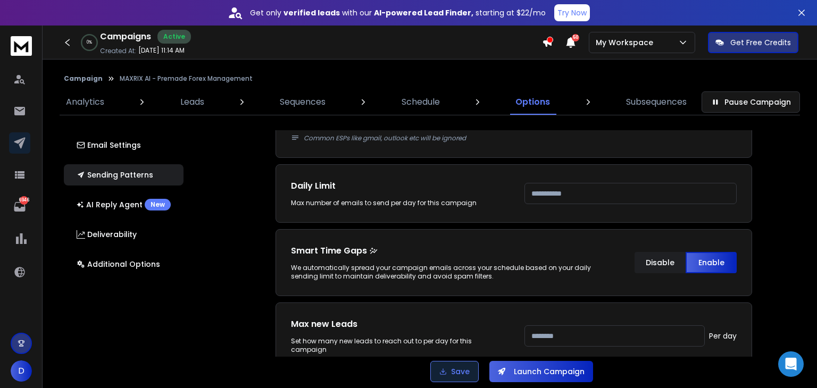
click at [443, 371] on icon "submit" at bounding box center [443, 371] width 7 height 7
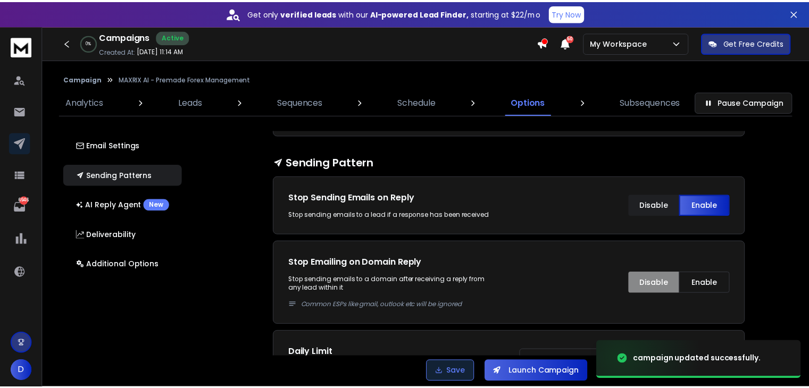
scroll to position [486, 0]
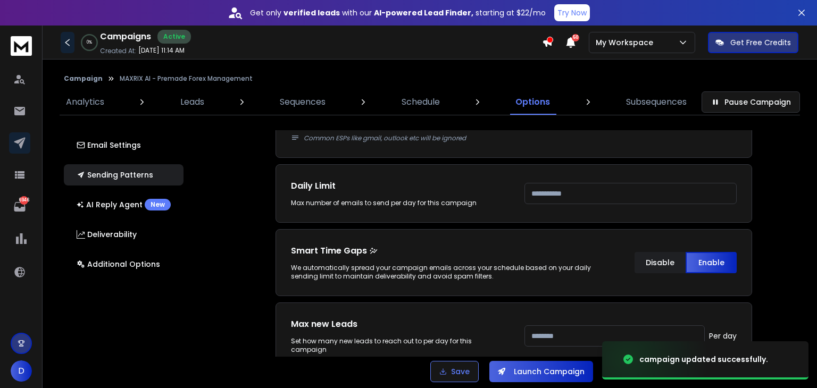
click at [64, 45] on icon at bounding box center [68, 43] width 10 height 10
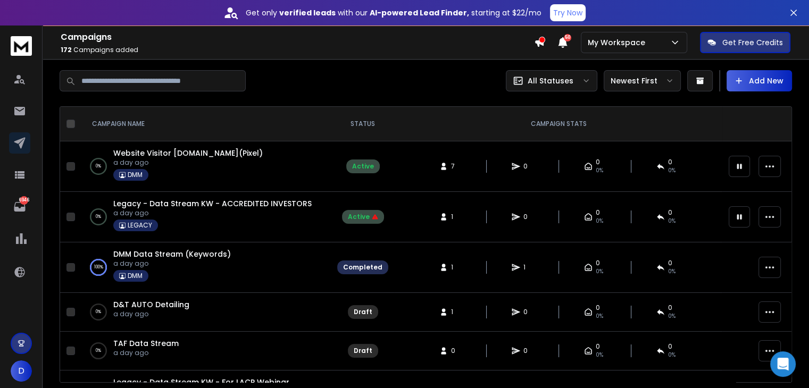
click at [759, 223] on button "button" at bounding box center [770, 216] width 22 height 21
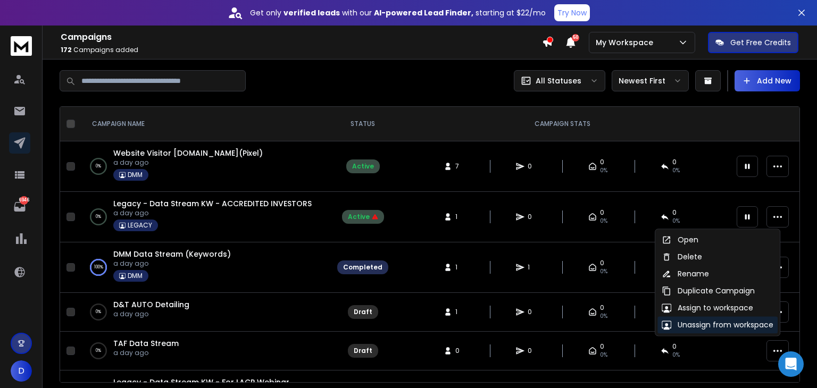
click at [723, 322] on div "Unassign from workspace" at bounding box center [718, 325] width 112 height 11
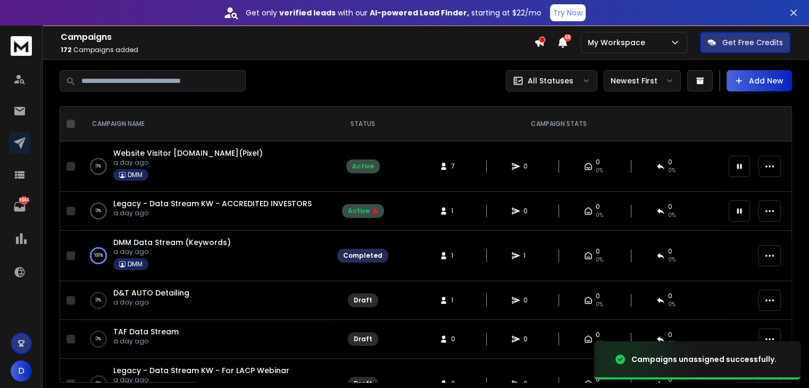
click at [766, 206] on icon "button" at bounding box center [770, 211] width 11 height 11
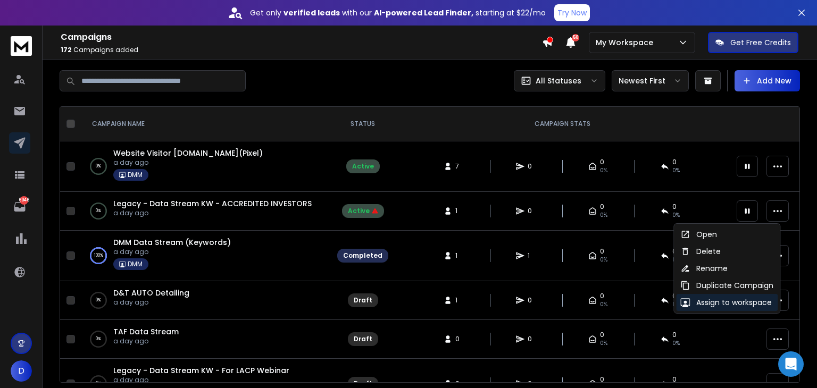
click at [719, 301] on div "Assign to workspace" at bounding box center [727, 302] width 92 height 11
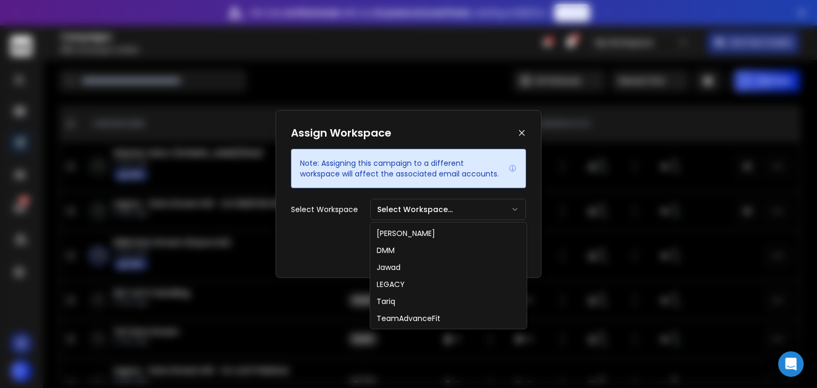
click at [424, 210] on button "Select Workspace..." at bounding box center [448, 209] width 156 height 21
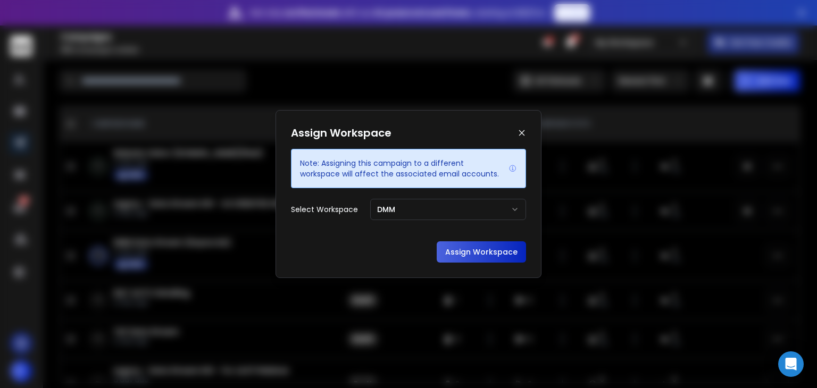
click at [482, 254] on button "Assign Workspace" at bounding box center [481, 252] width 89 height 21
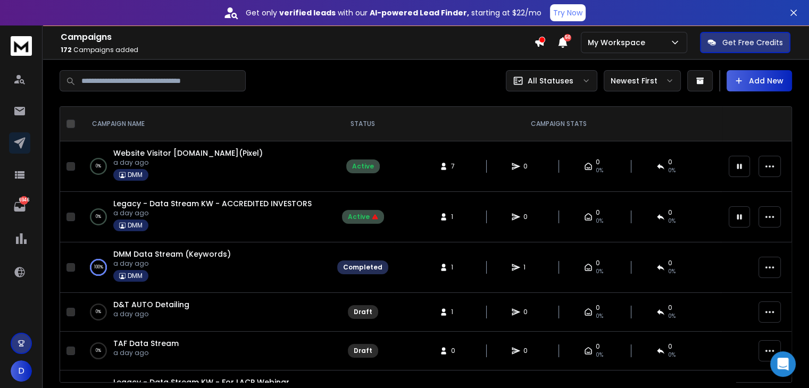
click at [302, 228] on div "DMM" at bounding box center [212, 226] width 198 height 12
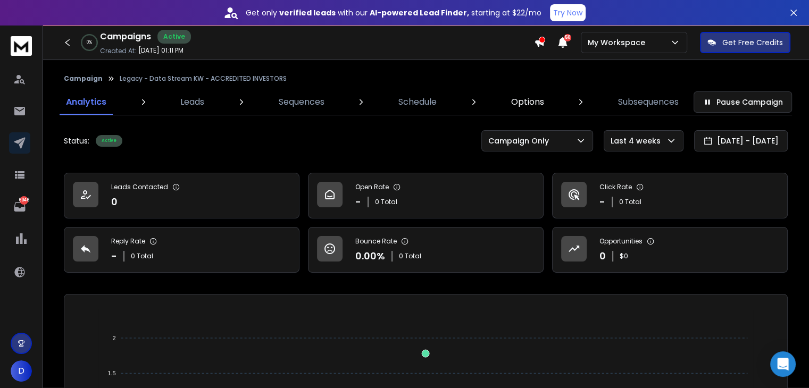
click at [517, 106] on p "Options" at bounding box center [527, 102] width 33 height 13
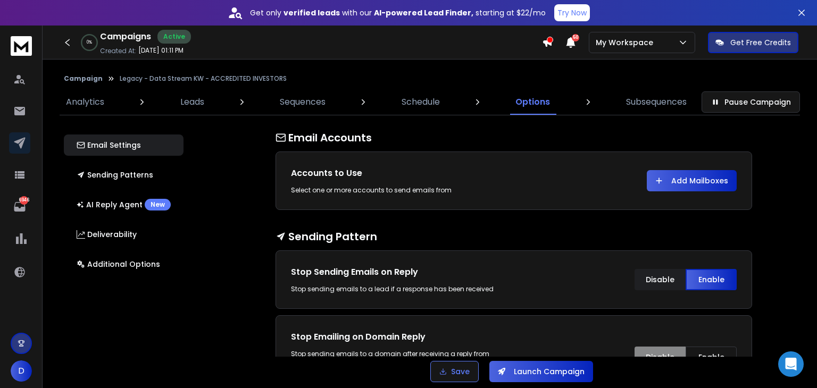
click at [76, 40] on div "0 % Campaigns Active Created At: Aug 12, 2025, 01:11 PM" at bounding box center [126, 43] width 130 height 26
click at [72, 42] on icon at bounding box center [68, 43] width 10 height 10
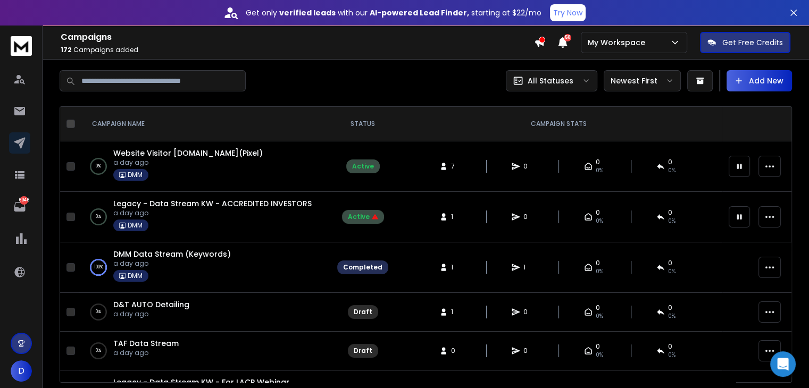
click at [765, 221] on icon "button" at bounding box center [770, 217] width 11 height 11
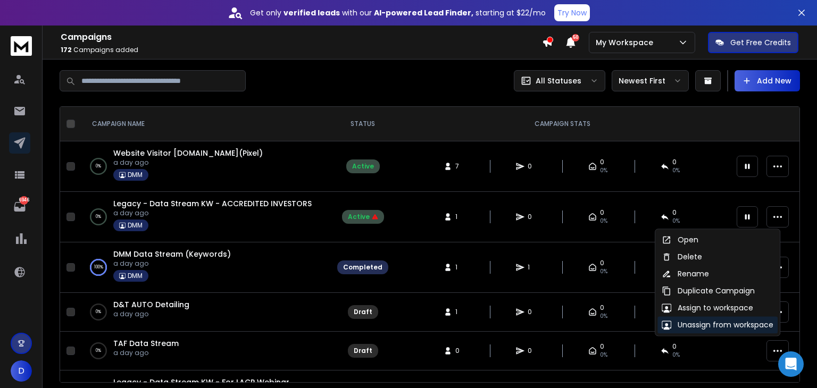
click at [708, 328] on div "Unassign from workspace" at bounding box center [718, 325] width 112 height 11
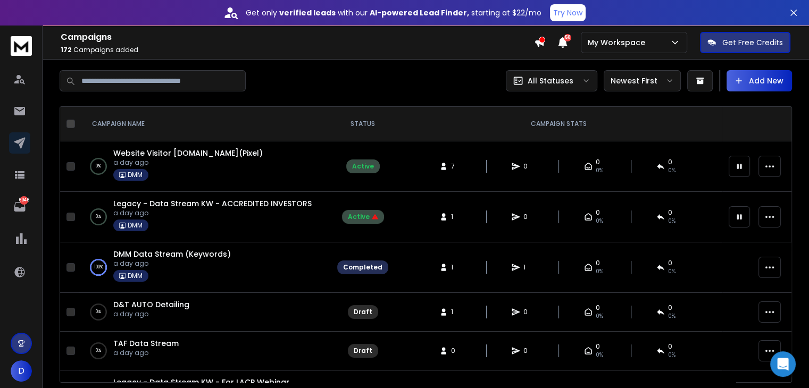
click at [766, 217] on icon "button" at bounding box center [770, 217] width 9 height 2
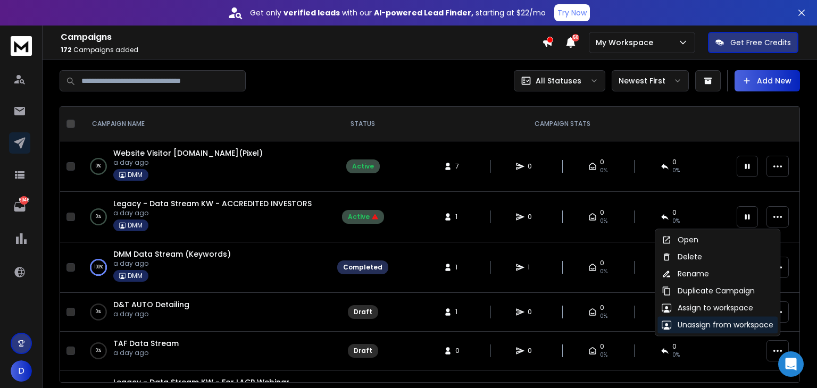
click at [702, 332] on div "Unassign from workspace" at bounding box center [718, 325] width 120 height 17
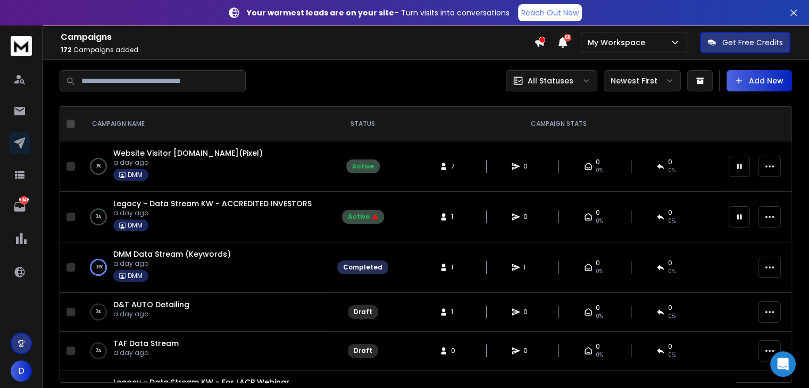
click at [765, 215] on icon "button" at bounding box center [770, 217] width 11 height 11
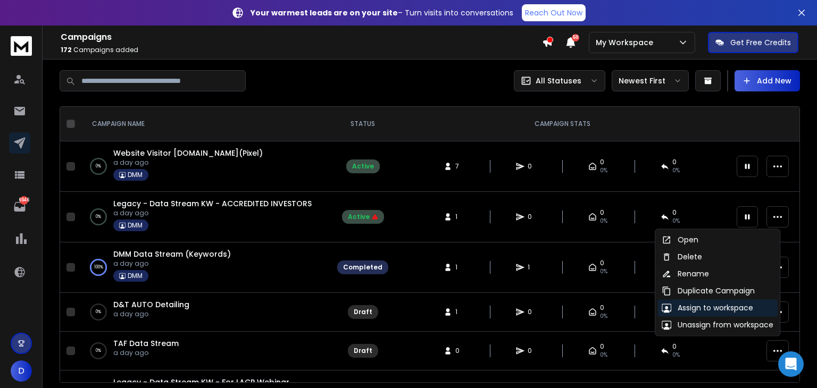
click at [717, 313] on div "Assign to workspace" at bounding box center [718, 308] width 120 height 17
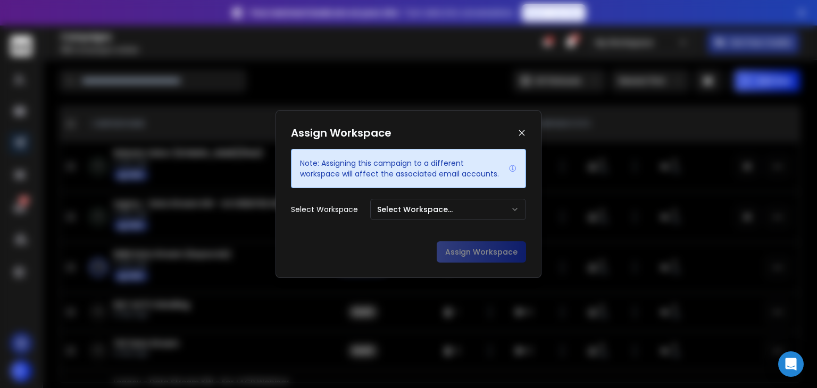
click at [450, 208] on button "Select Workspace..." at bounding box center [448, 209] width 156 height 21
click at [480, 248] on button "Assign Workspace" at bounding box center [481, 252] width 89 height 21
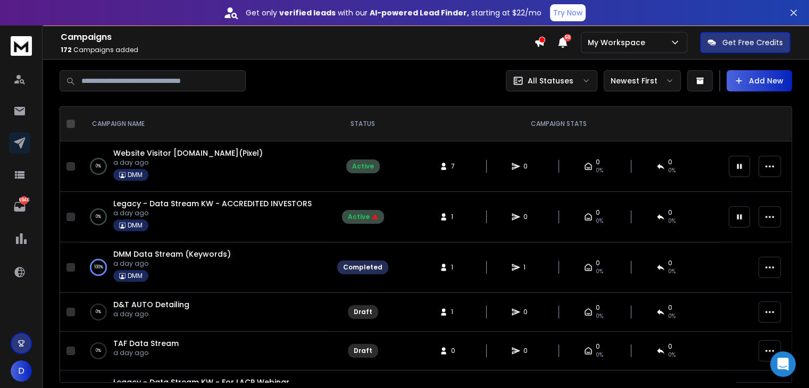
click at [765, 216] on icon "button" at bounding box center [770, 217] width 11 height 11
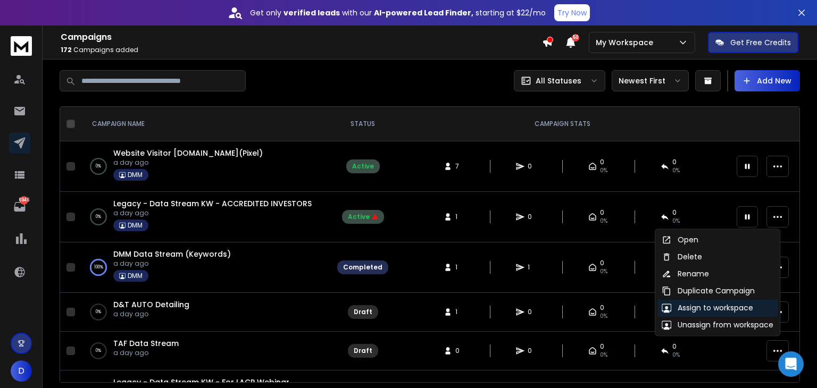
click at [718, 308] on div "Assign to workspace" at bounding box center [708, 308] width 92 height 11
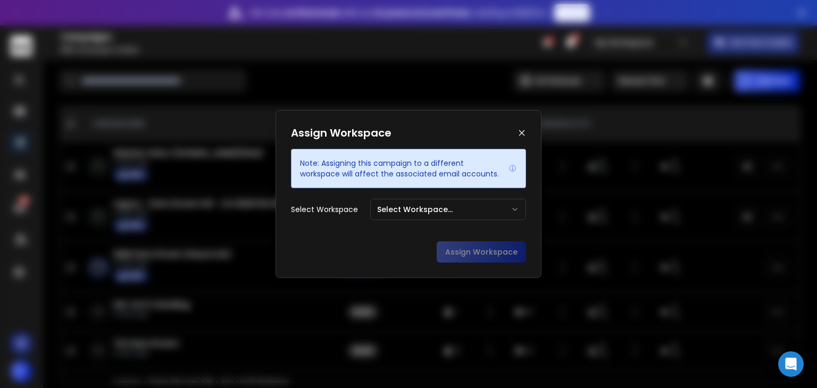
click at [462, 205] on button "Select Workspace..." at bounding box center [448, 209] width 156 height 21
click at [474, 254] on button "Assign Workspace" at bounding box center [481, 252] width 89 height 21
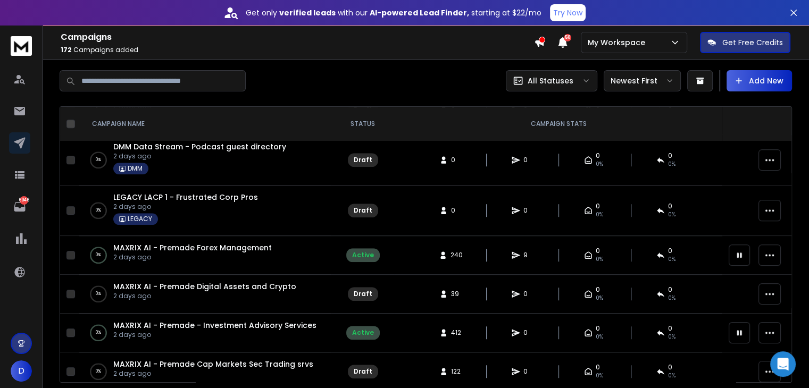
scroll to position [798, 0]
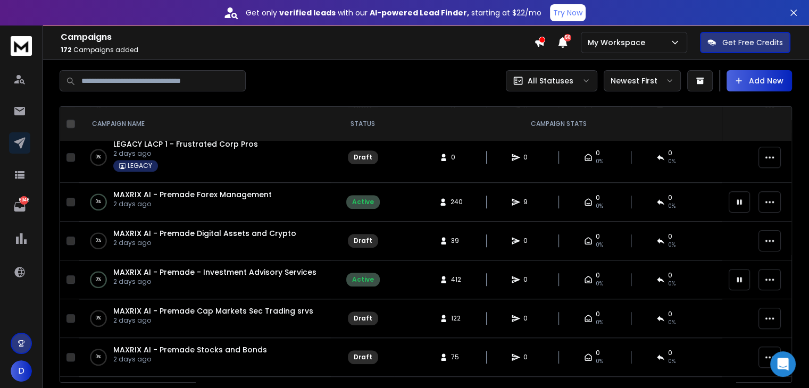
click at [768, 195] on button "button" at bounding box center [770, 202] width 22 height 21
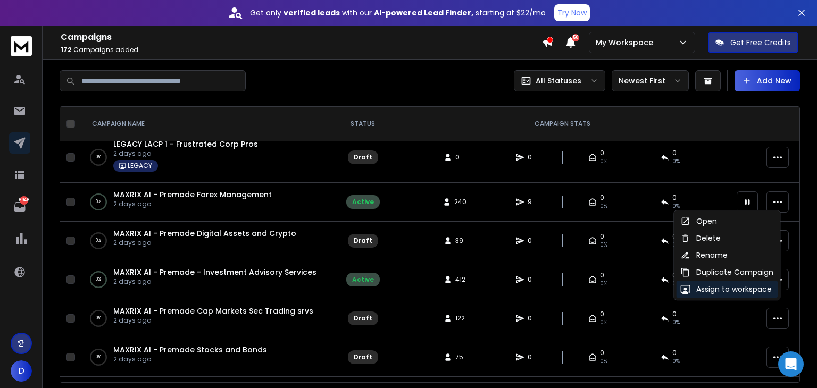
click at [723, 287] on div "Assign to workspace" at bounding box center [727, 289] width 92 height 11
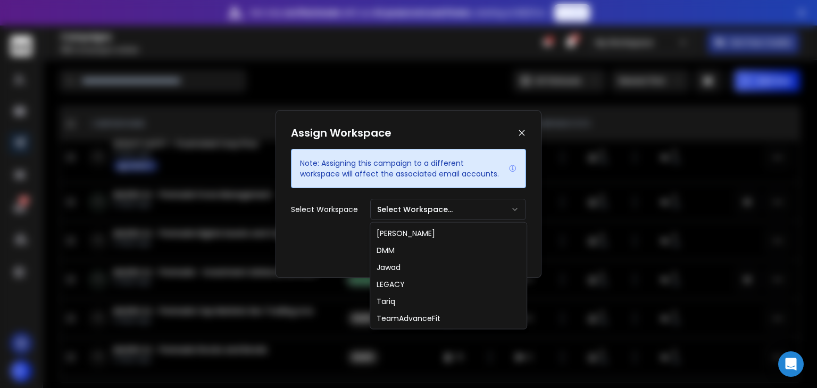
click at [425, 207] on button "Select Workspace..." at bounding box center [448, 209] width 156 height 21
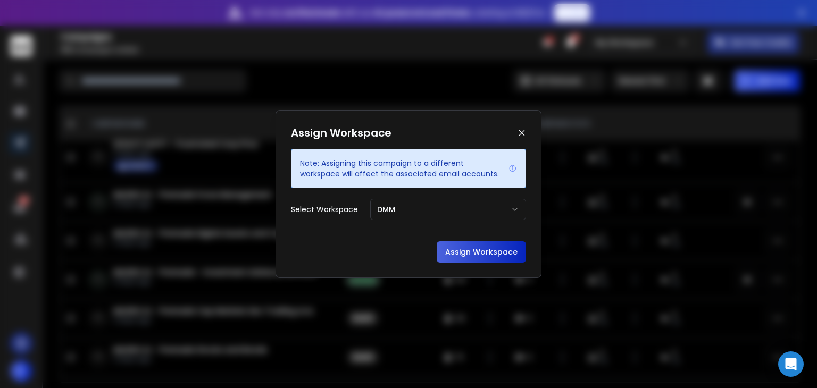
click at [467, 250] on button "Assign Workspace" at bounding box center [481, 252] width 89 height 21
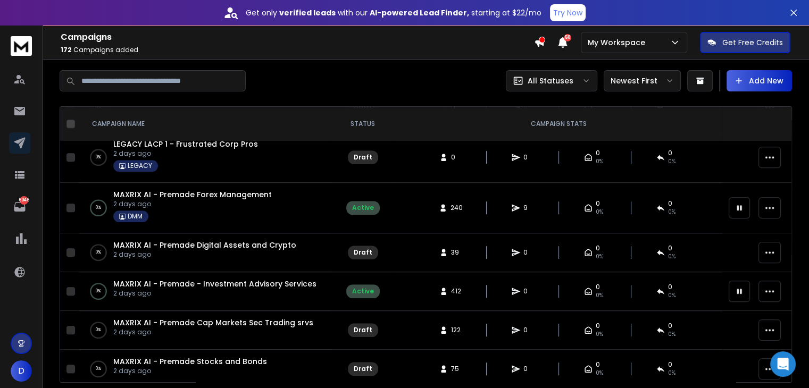
click at [766, 252] on icon "button" at bounding box center [770, 253] width 9 height 2
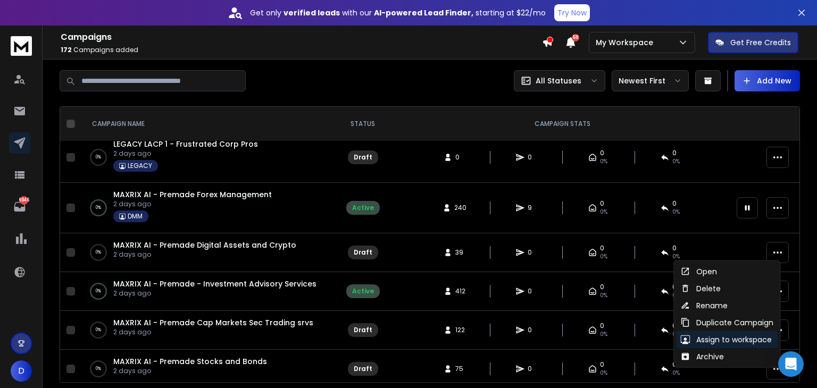
click at [714, 339] on div "Assign to workspace" at bounding box center [727, 340] width 92 height 11
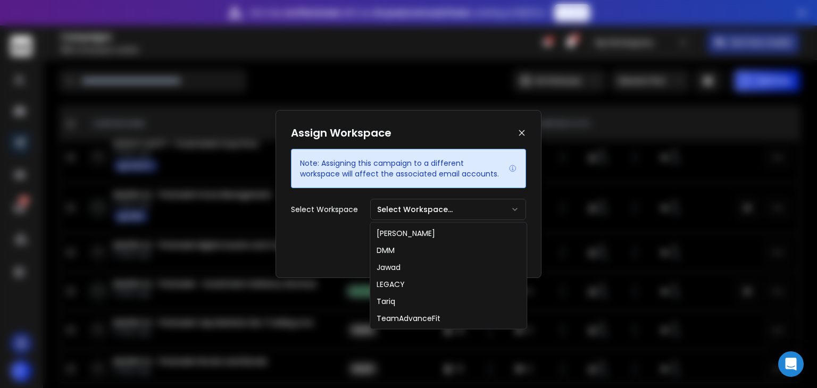
click at [417, 213] on button "Select Workspace..." at bounding box center [448, 209] width 156 height 21
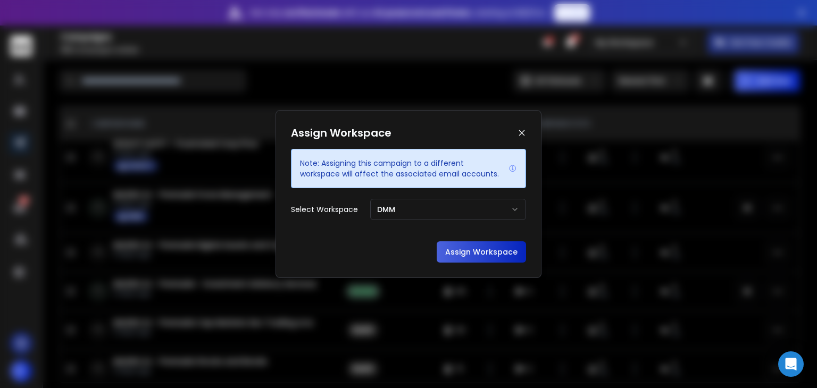
click at [467, 244] on button "Assign Workspace" at bounding box center [481, 252] width 89 height 21
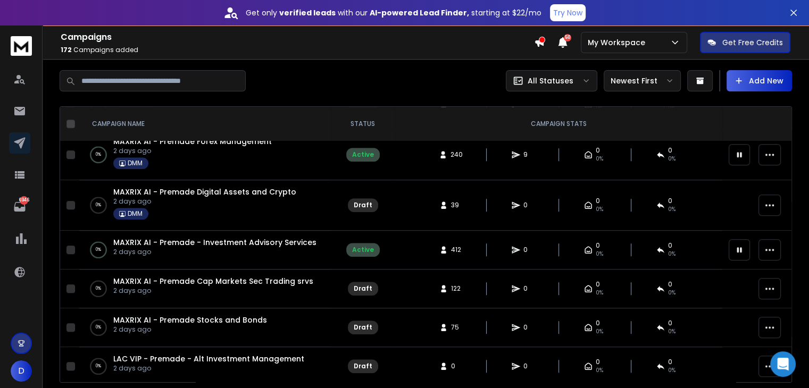
scroll to position [905, 0]
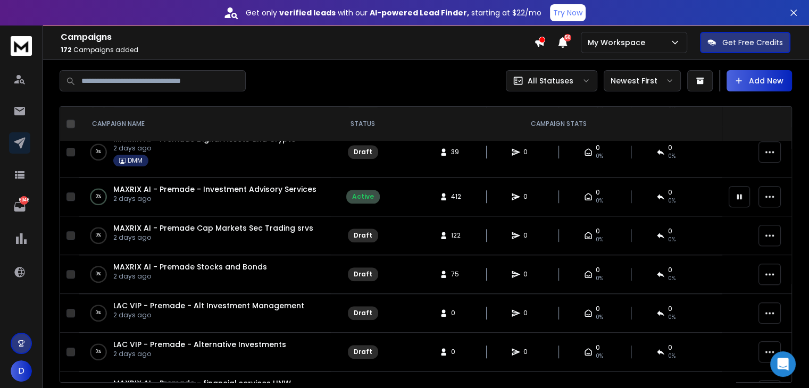
click at [769, 226] on button "button" at bounding box center [770, 235] width 22 height 21
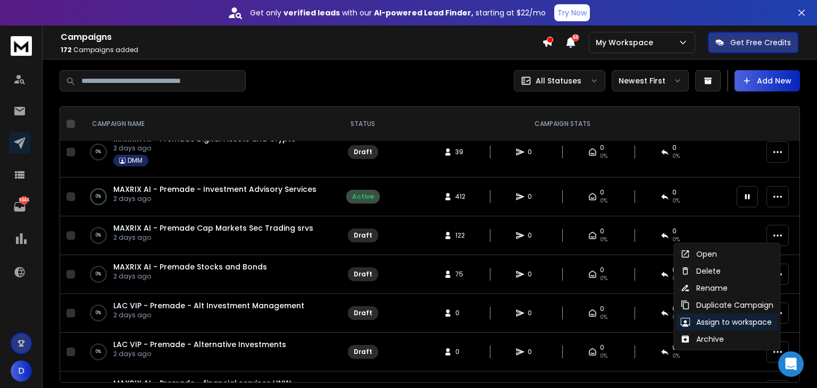
click at [716, 321] on div "Assign to workspace" at bounding box center [727, 322] width 92 height 11
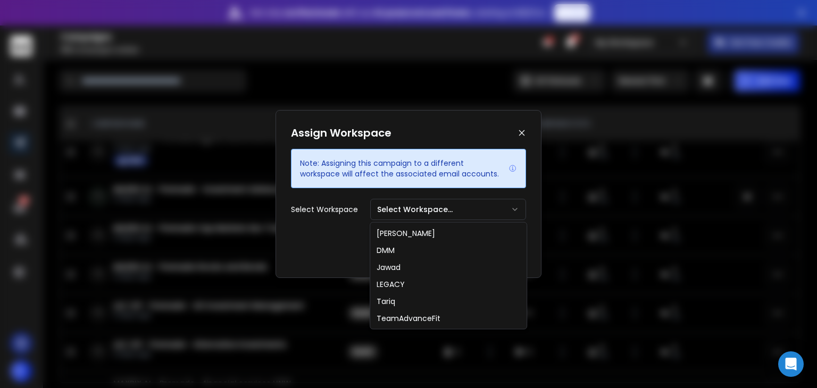
click at [406, 209] on button "Select Workspace..." at bounding box center [448, 209] width 156 height 21
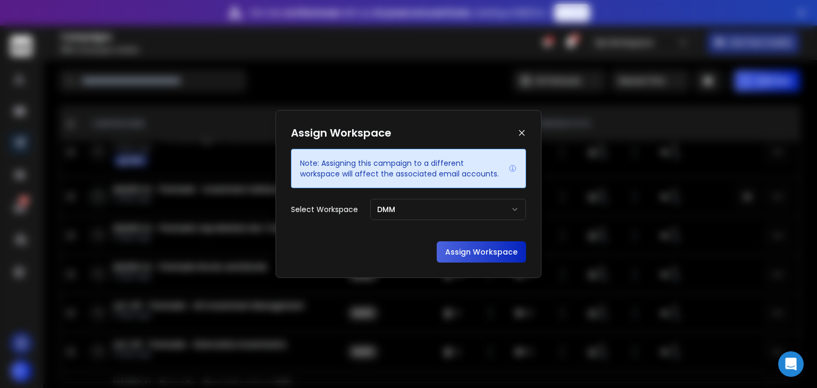
click at [462, 252] on button "Assign Workspace" at bounding box center [481, 252] width 89 height 21
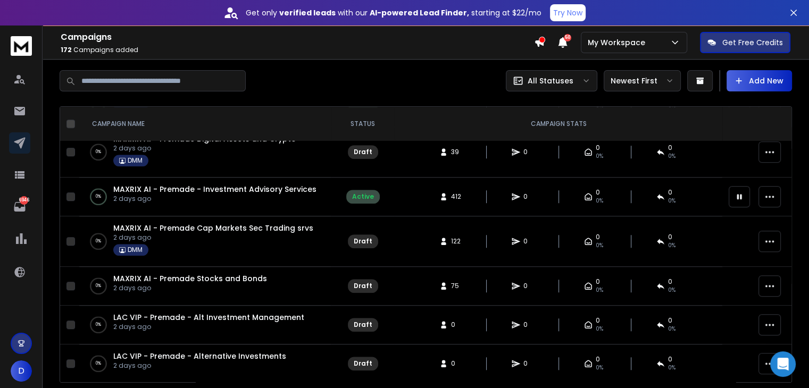
click at [765, 281] on icon "button" at bounding box center [770, 286] width 11 height 11
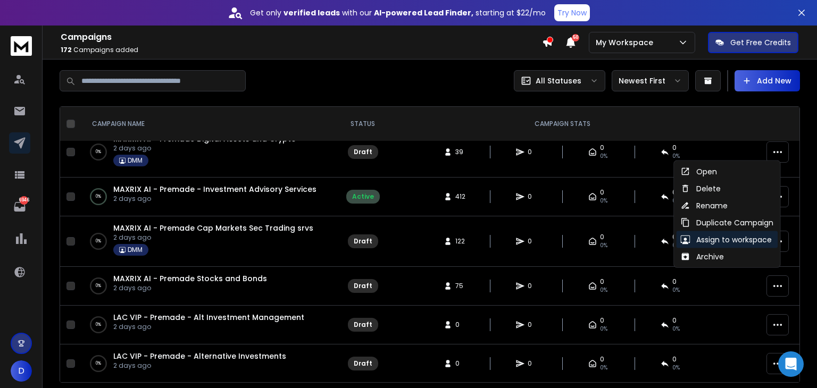
click at [729, 240] on div "Assign to workspace" at bounding box center [727, 240] width 92 height 11
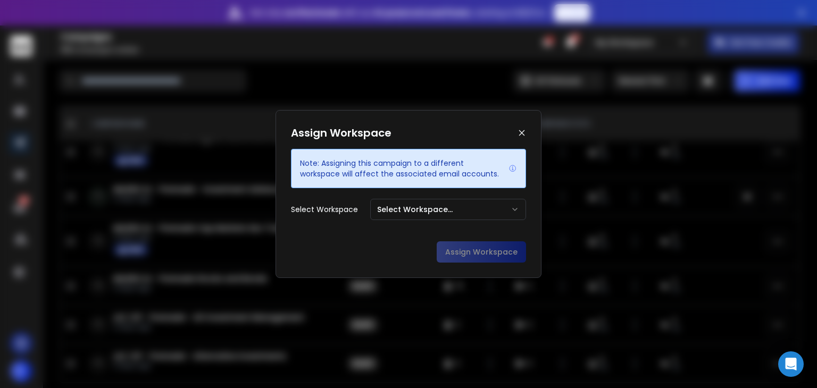
click at [476, 207] on button "Select Workspace..." at bounding box center [448, 209] width 156 height 21
click at [485, 241] on div "Note: Assigning this campaign to a different workspace will affect the associat…" at bounding box center [408, 206] width 235 height 114
click at [478, 255] on button "Assign Workspace" at bounding box center [481, 252] width 89 height 21
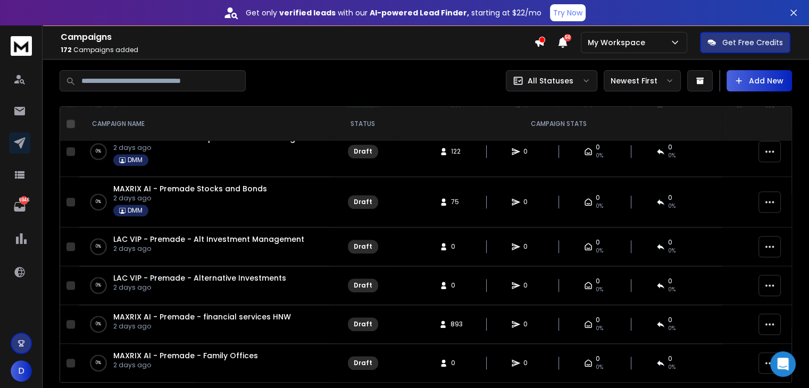
scroll to position [1011, 0]
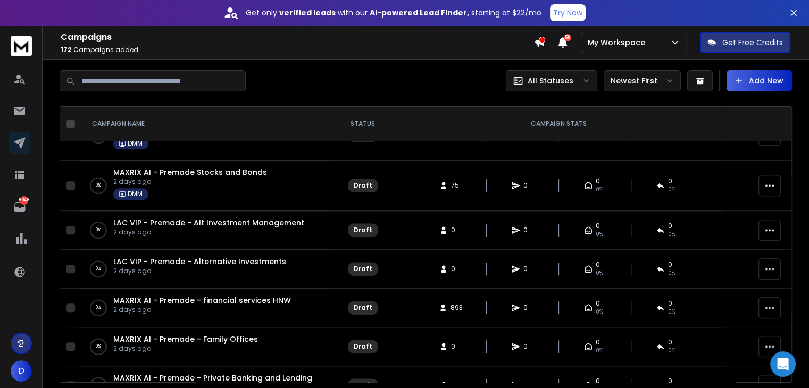
click at [767, 223] on button "button" at bounding box center [770, 230] width 22 height 21
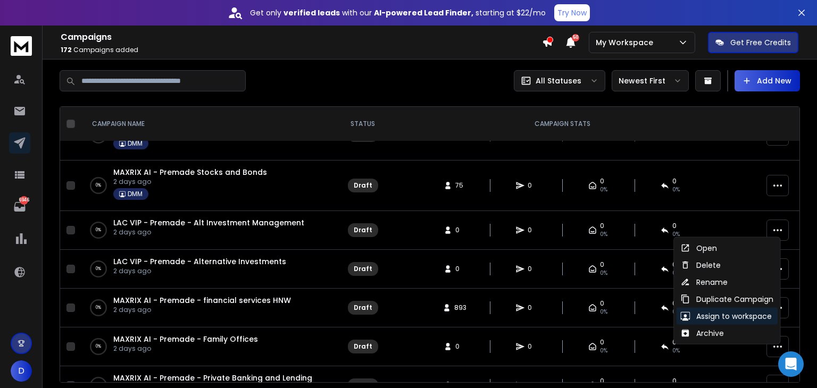
click at [713, 315] on div "Assign to workspace" at bounding box center [727, 316] width 92 height 11
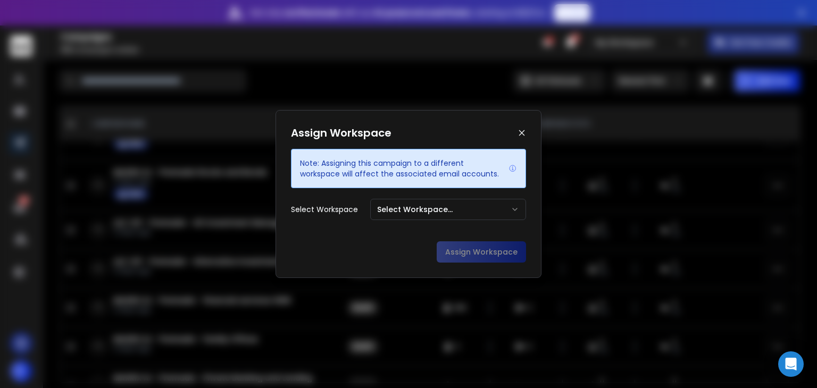
click at [445, 203] on button "Select Workspace..." at bounding box center [448, 209] width 156 height 21
click at [481, 258] on button "Assign Workspace" at bounding box center [481, 252] width 89 height 21
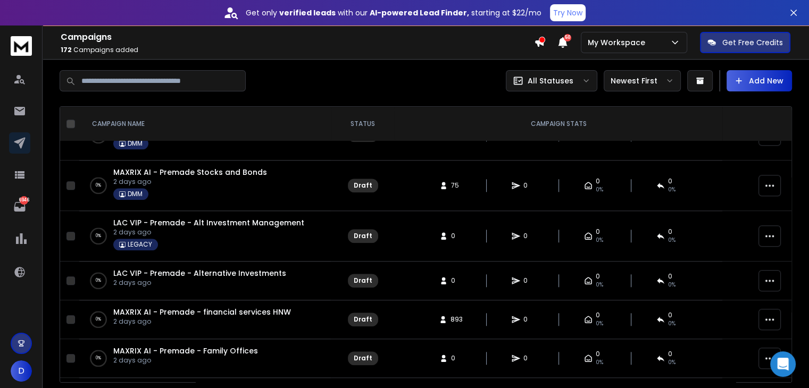
click at [766, 276] on icon "button" at bounding box center [770, 281] width 11 height 11
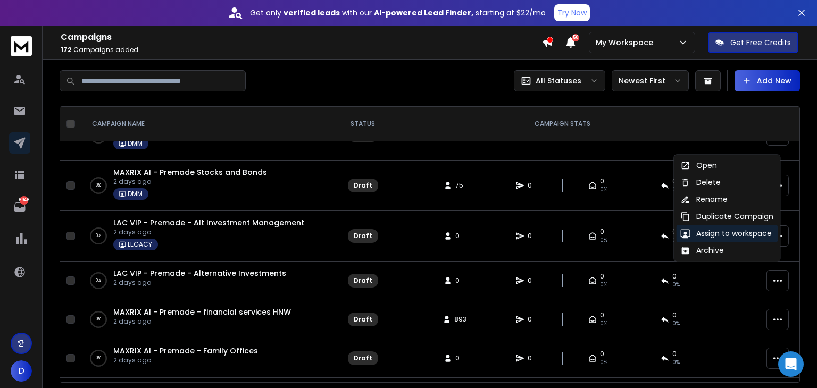
click at [702, 236] on div "Assign to workspace" at bounding box center [727, 233] width 92 height 11
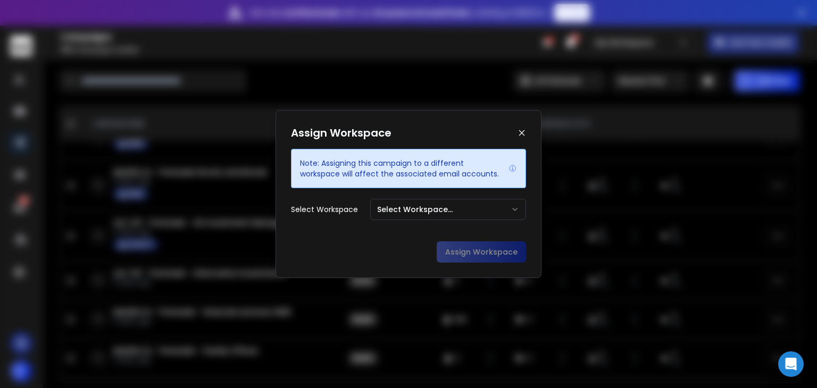
click at [470, 202] on button "Select Workspace..." at bounding box center [448, 209] width 156 height 21
click at [462, 250] on button "Assign Workspace" at bounding box center [481, 252] width 89 height 21
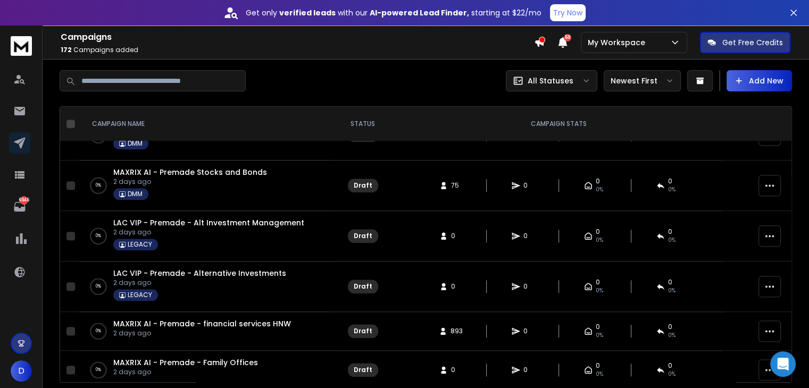
scroll to position [1118, 0]
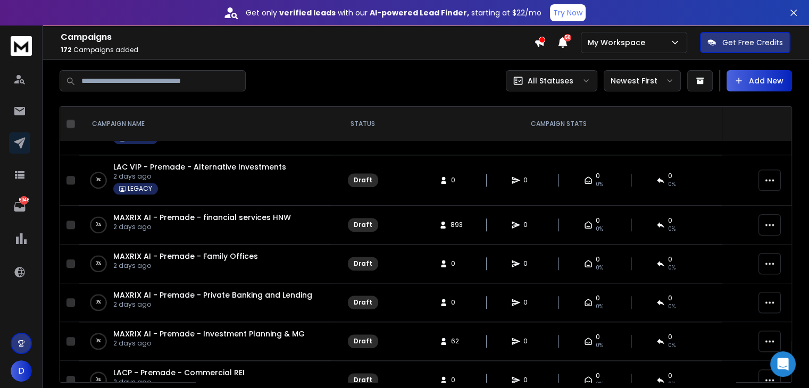
click at [759, 214] on button "button" at bounding box center [770, 224] width 22 height 21
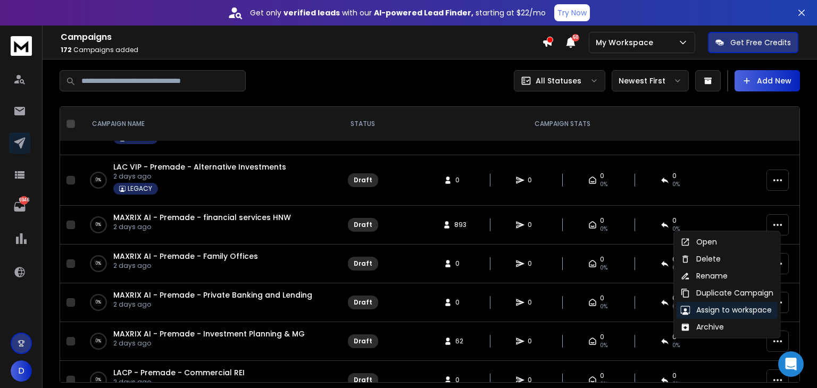
click at [721, 310] on div "Assign to workspace" at bounding box center [727, 310] width 92 height 11
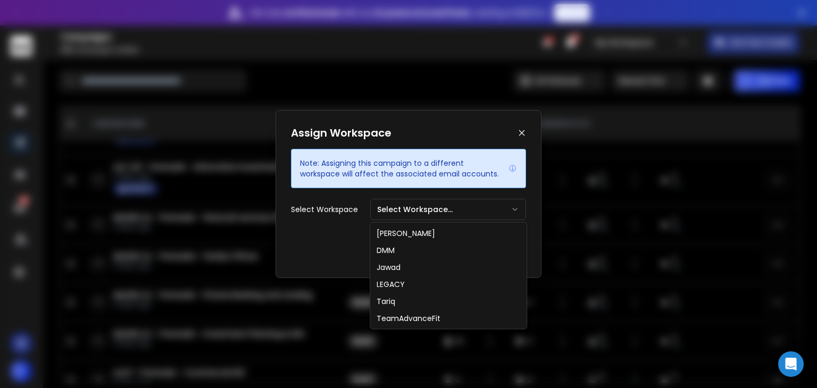
click at [426, 209] on button "Select Workspace..." at bounding box center [448, 209] width 156 height 21
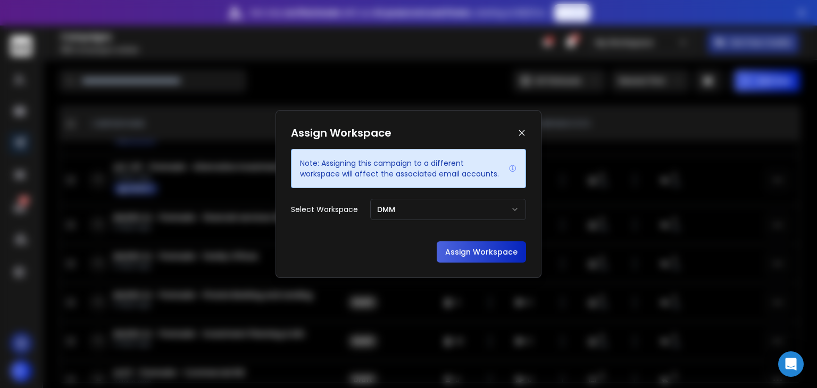
click at [481, 246] on button "Assign Workspace" at bounding box center [481, 252] width 89 height 21
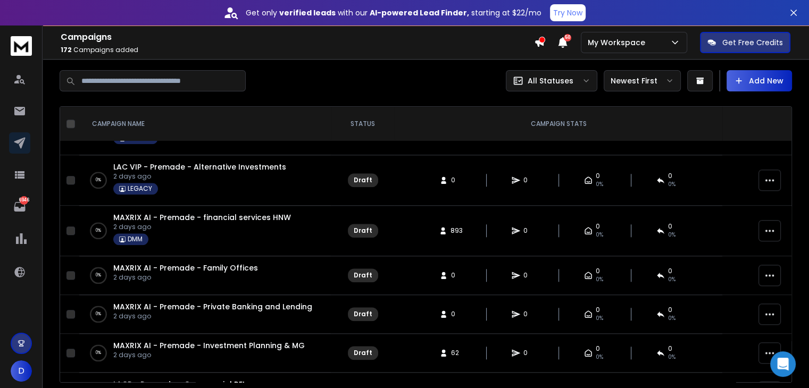
click at [766, 275] on icon "button" at bounding box center [770, 276] width 9 height 2
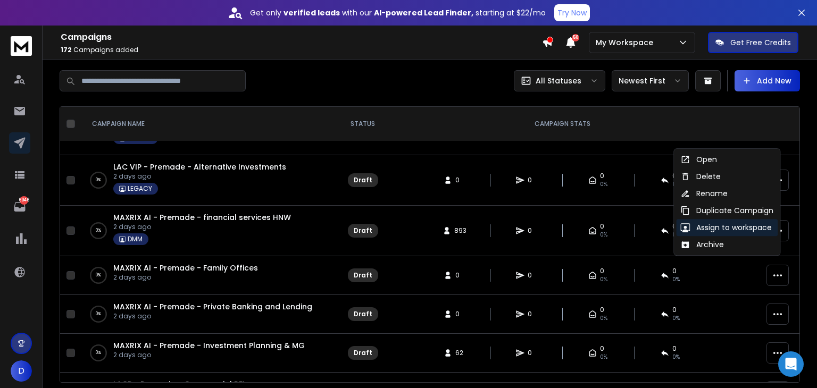
click at [713, 225] on div "Assign to workspace" at bounding box center [727, 227] width 92 height 11
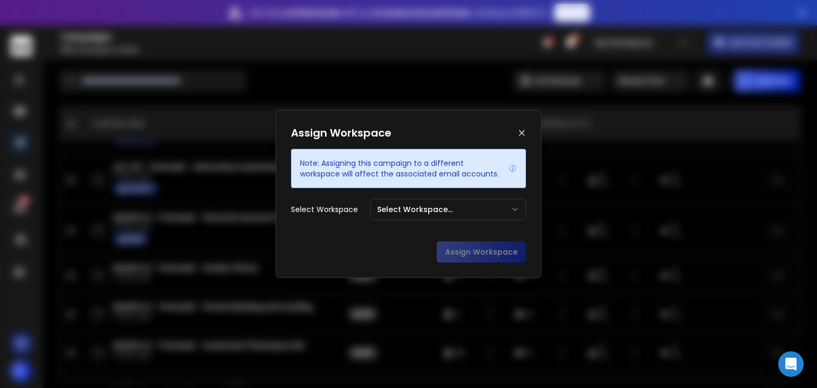
click at [431, 208] on button "Select Workspace..." at bounding box center [448, 209] width 156 height 21
click at [475, 251] on button "Assign Workspace" at bounding box center [481, 252] width 89 height 21
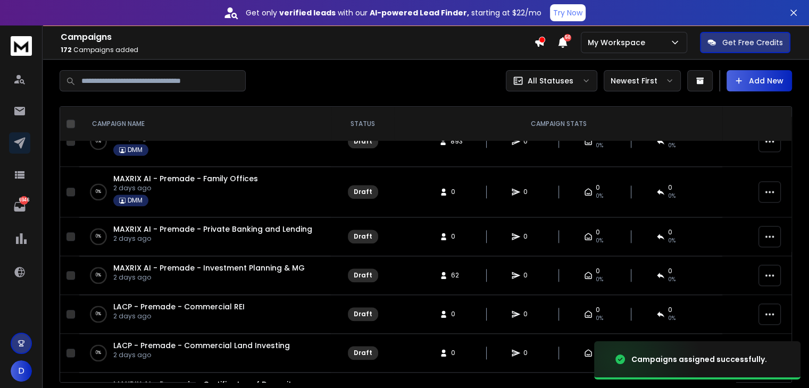
scroll to position [1224, 0]
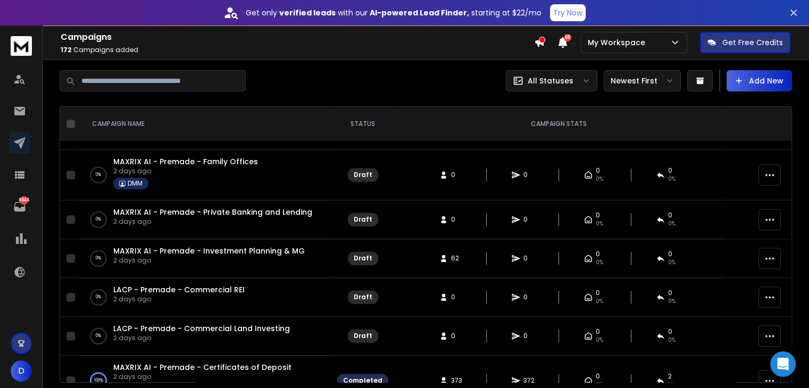
click at [765, 214] on icon "button" at bounding box center [770, 219] width 11 height 11
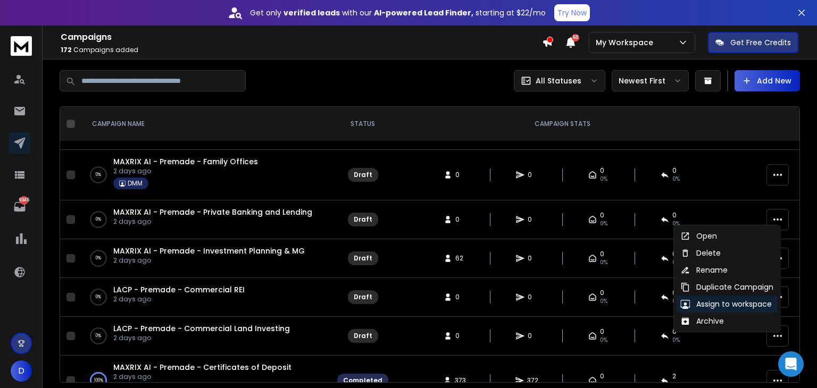
click at [722, 305] on div "Assign to workspace" at bounding box center [727, 304] width 92 height 11
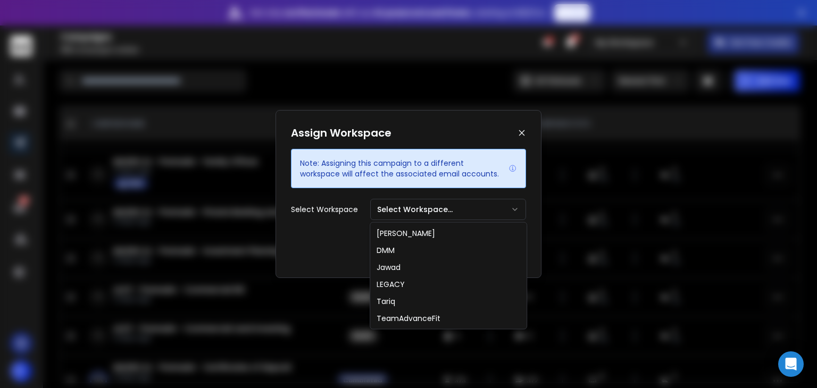
click at [409, 217] on button "Select Workspace..." at bounding box center [448, 209] width 156 height 21
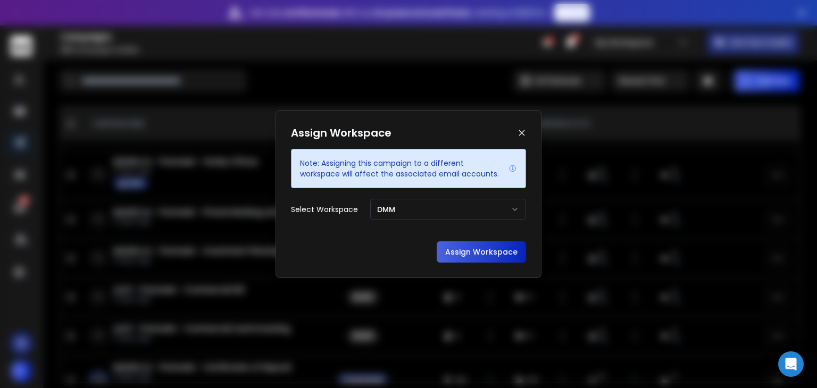
click at [452, 250] on button "Assign Workspace" at bounding box center [481, 252] width 89 height 21
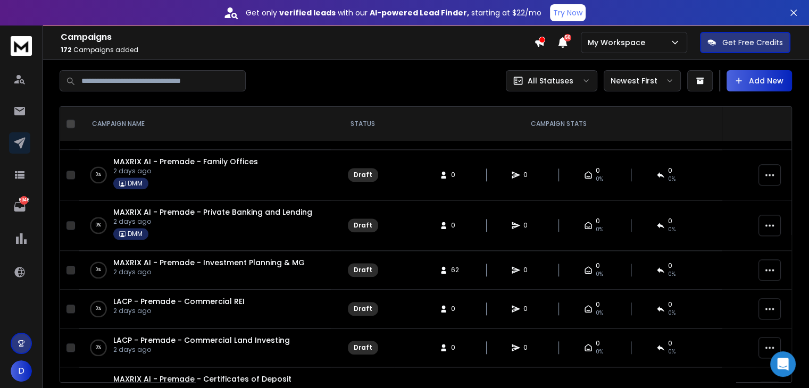
scroll to position [1277, 0]
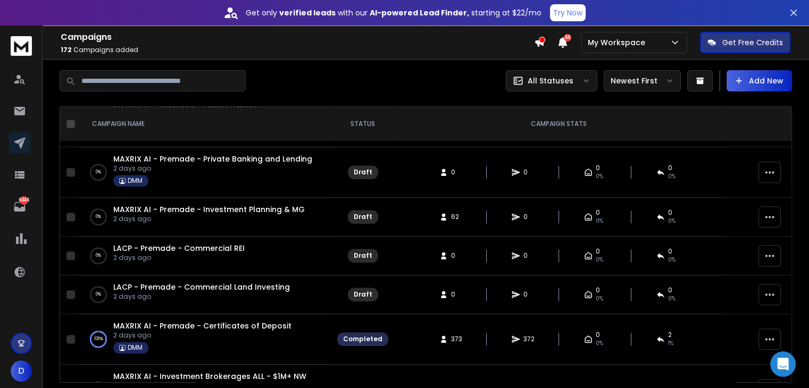
click at [766, 216] on icon "button" at bounding box center [770, 217] width 9 height 2
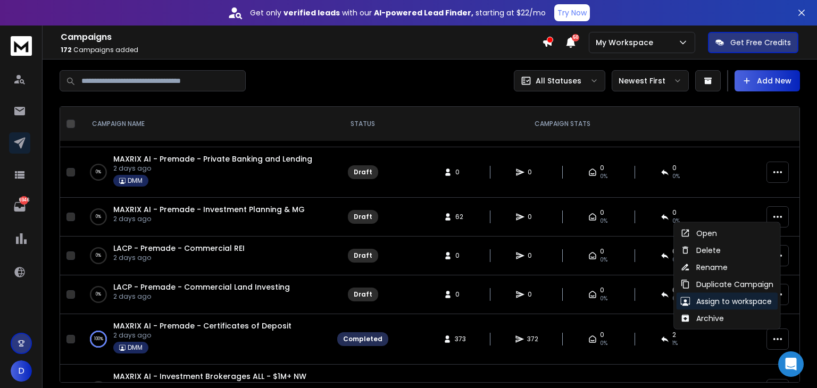
click at [709, 301] on div "Assign to workspace" at bounding box center [727, 301] width 92 height 11
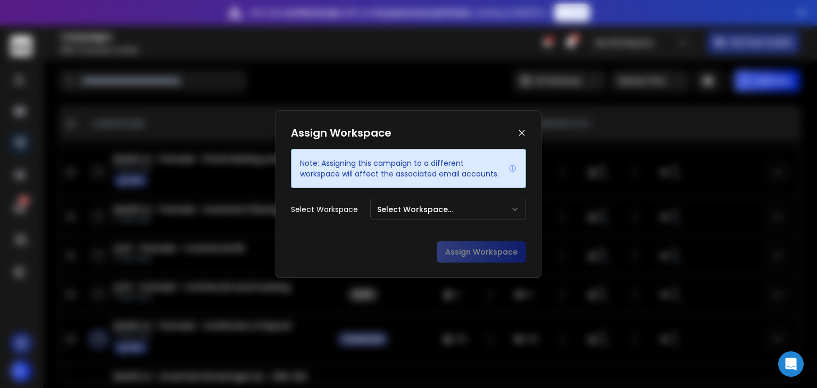
click at [521, 134] on icon at bounding box center [522, 133] width 6 height 6
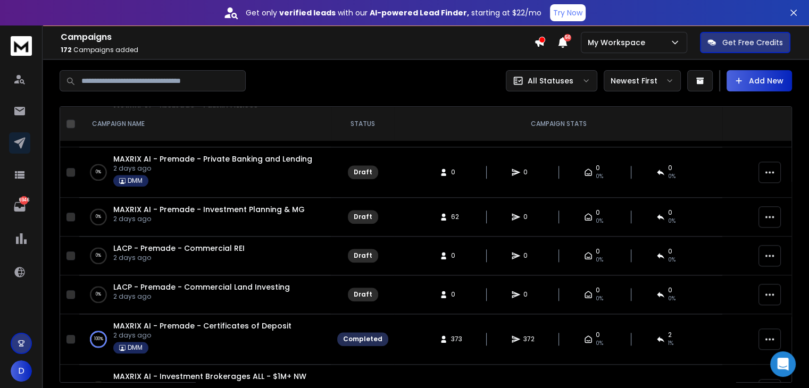
click at [765, 212] on icon "button" at bounding box center [770, 217] width 11 height 11
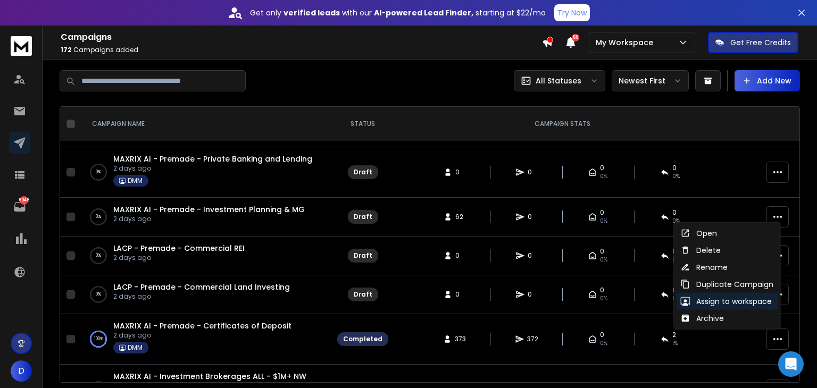
click at [715, 299] on div "Assign to workspace" at bounding box center [727, 301] width 92 height 11
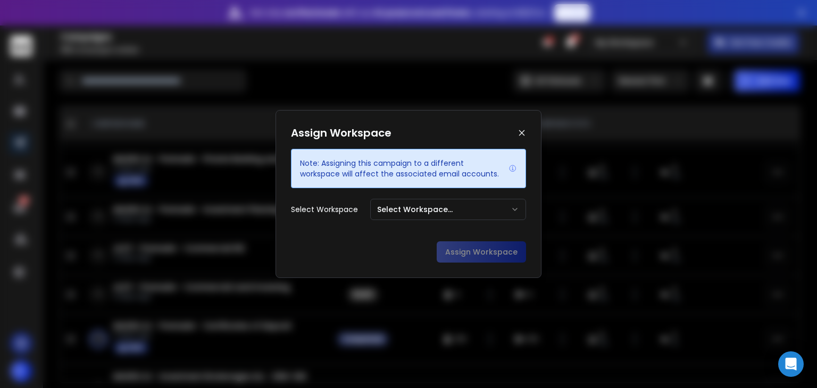
click at [399, 205] on button "Select Workspace..." at bounding box center [448, 209] width 156 height 21
click at [459, 259] on button "Assign Workspace" at bounding box center [481, 252] width 89 height 21
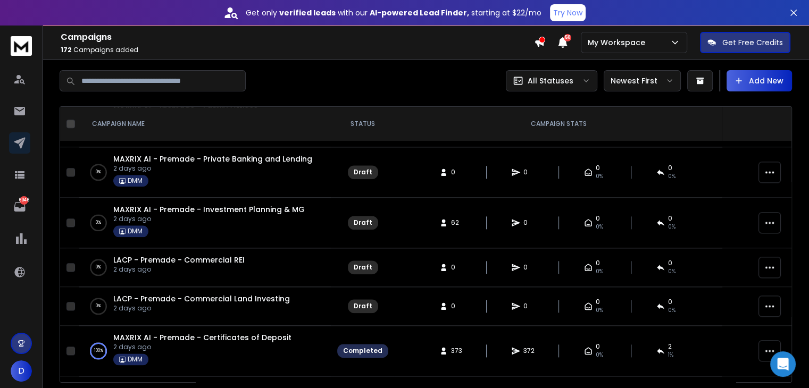
click at [765, 262] on icon "button" at bounding box center [770, 267] width 11 height 11
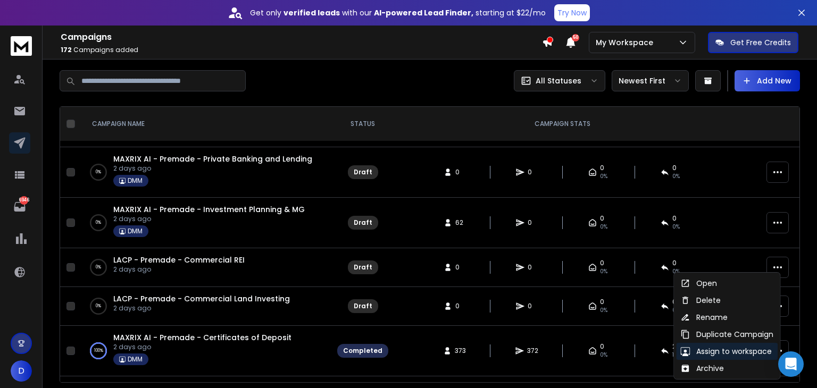
click at [708, 351] on div "Assign to workspace" at bounding box center [727, 351] width 92 height 11
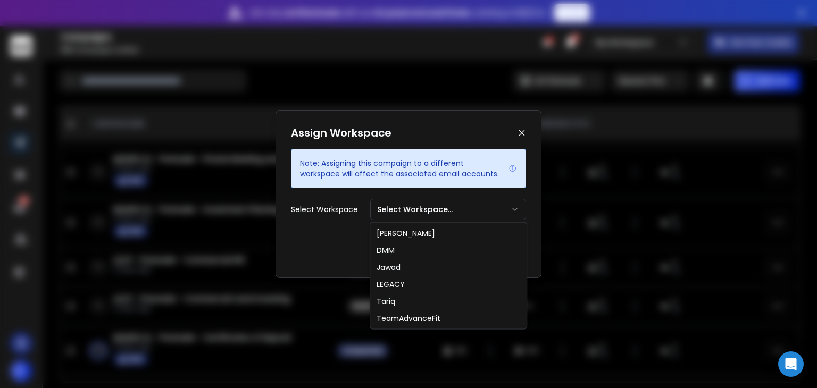
click at [475, 218] on button "Select Workspace..." at bounding box center [448, 209] width 156 height 21
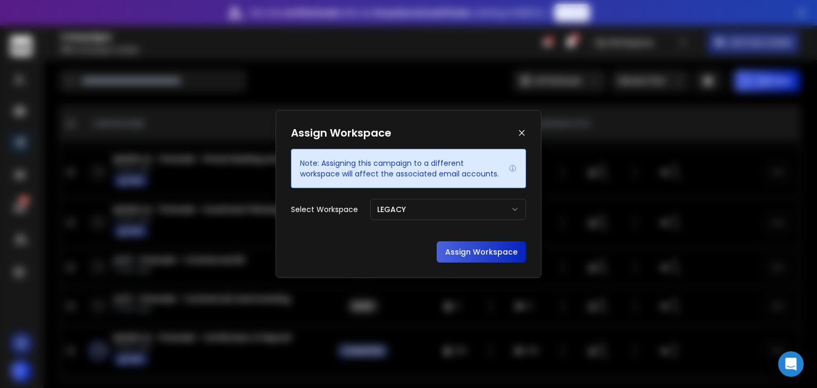
click at [481, 252] on button "Assign Workspace" at bounding box center [481, 252] width 89 height 21
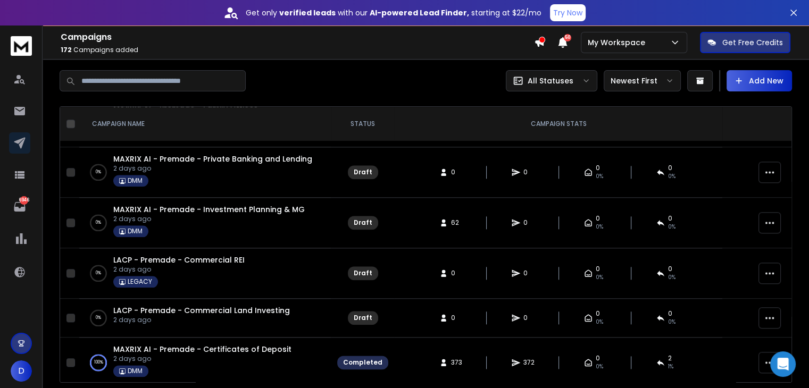
click at [765, 313] on icon "button" at bounding box center [770, 318] width 11 height 11
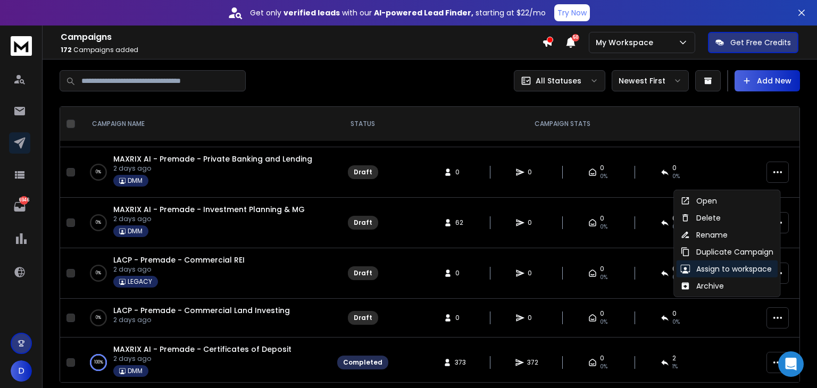
click at [699, 270] on div "Assign to workspace" at bounding box center [727, 269] width 92 height 11
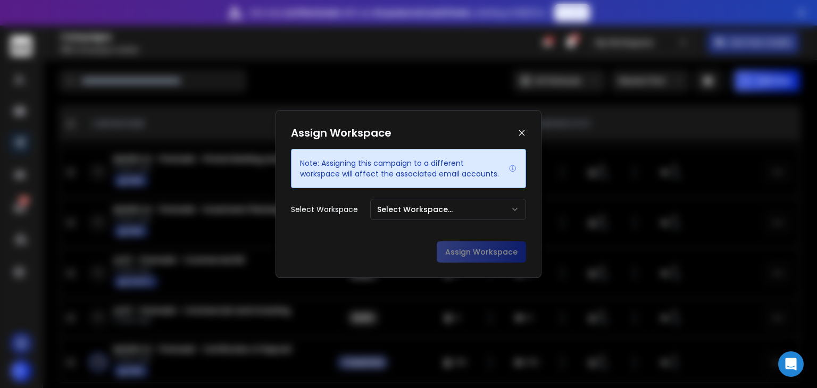
click at [377, 203] on button "Select Workspace..." at bounding box center [448, 209] width 156 height 21
click at [469, 251] on button "Assign Workspace" at bounding box center [481, 252] width 89 height 21
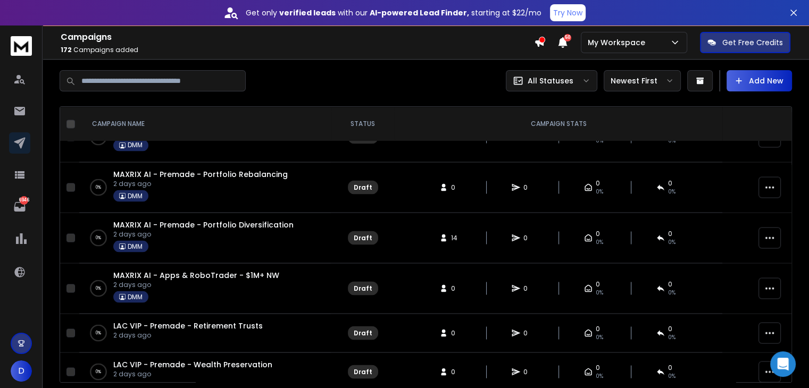
scroll to position [1969, 0]
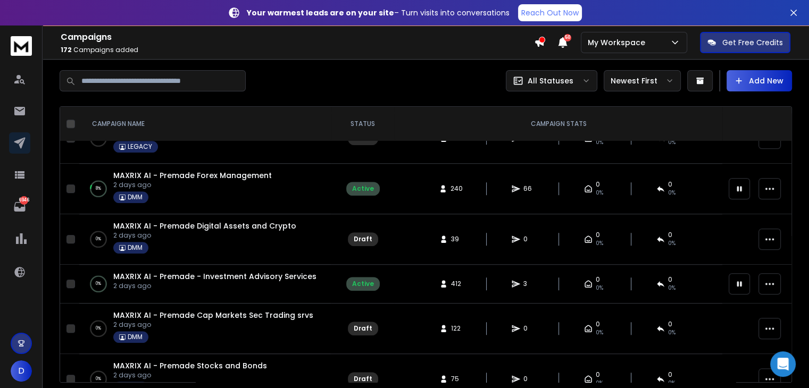
scroll to position [905, 0]
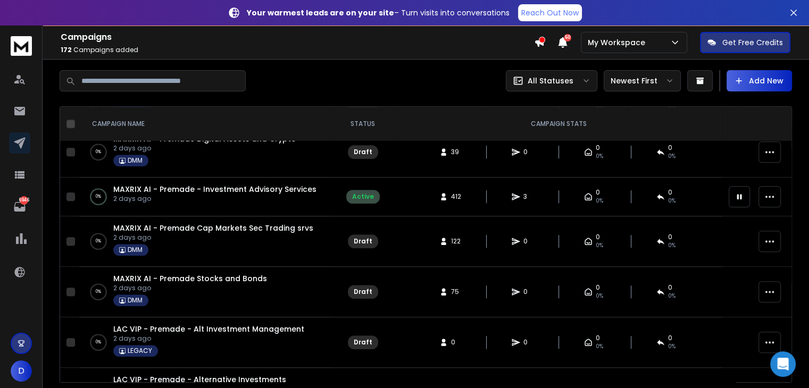
click at [765, 192] on icon "button" at bounding box center [770, 197] width 11 height 11
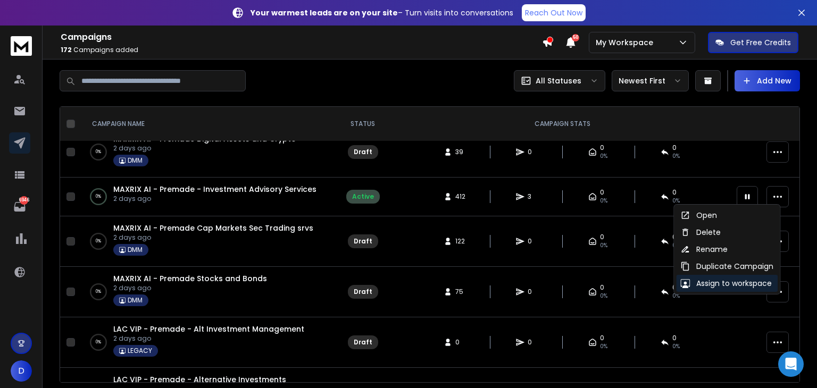
click at [721, 287] on div "Assign to workspace" at bounding box center [727, 283] width 92 height 11
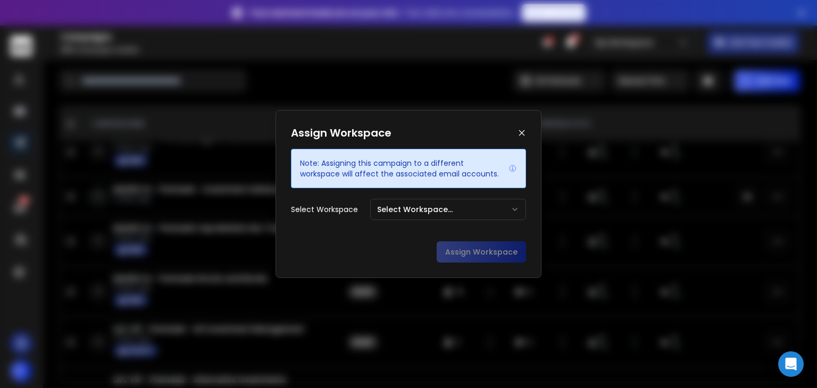
click at [463, 205] on button "Select Workspace..." at bounding box center [448, 209] width 156 height 21
click at [446, 254] on button "Assign Workspace" at bounding box center [481, 252] width 89 height 21
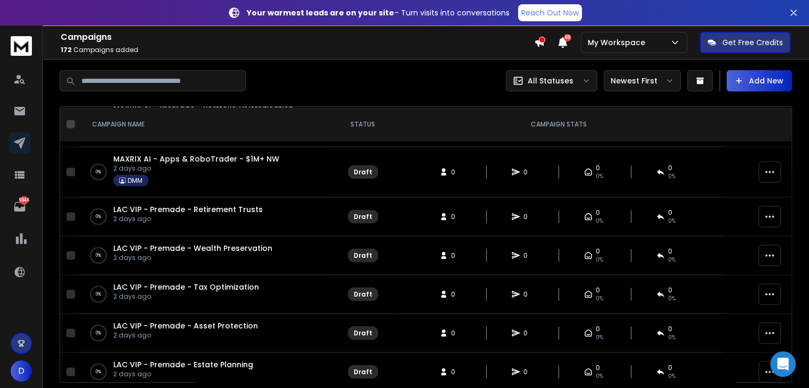
scroll to position [2104, 0]
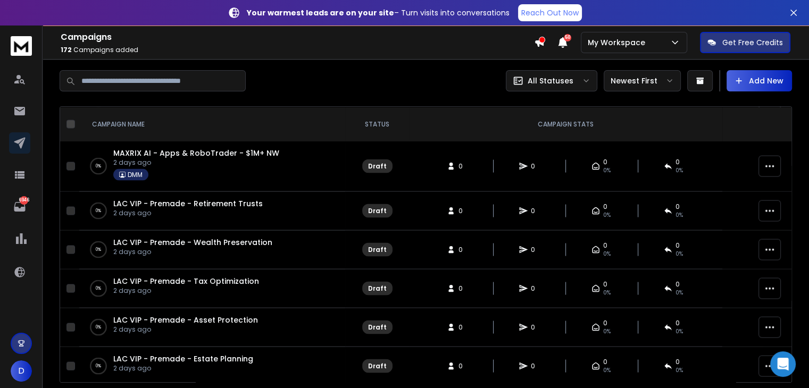
click at [767, 200] on button "button" at bounding box center [770, 210] width 22 height 21
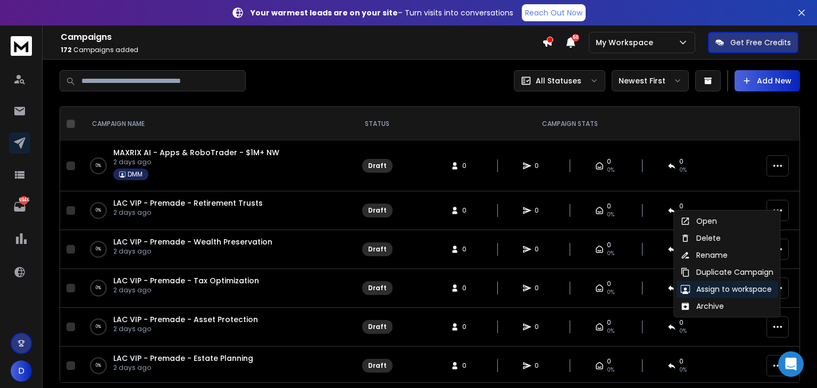
click at [715, 289] on div "Assign to workspace" at bounding box center [727, 289] width 92 height 11
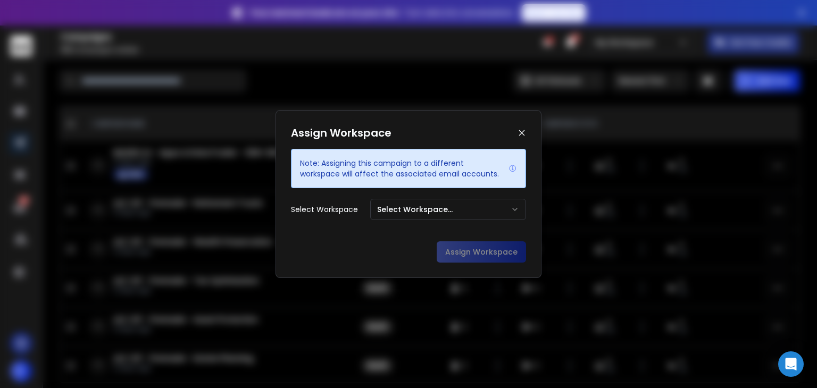
click at [487, 201] on button "Select Workspace..." at bounding box center [448, 209] width 156 height 21
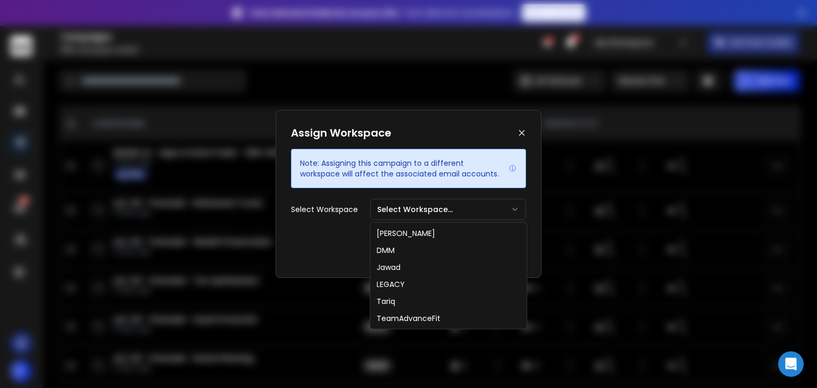
click at [520, 130] on icon at bounding box center [522, 133] width 9 height 9
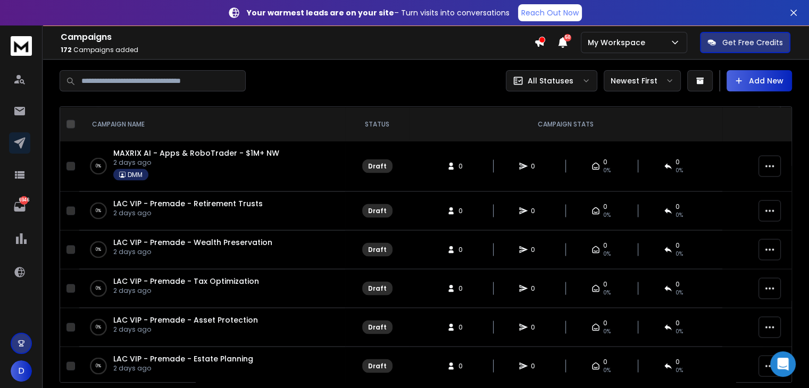
click at [765, 205] on icon "button" at bounding box center [770, 210] width 11 height 11
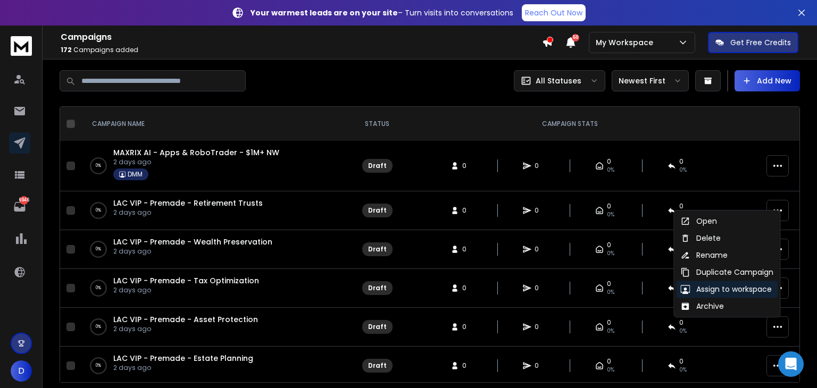
click at [698, 296] on div "Assign to workspace" at bounding box center [727, 289] width 102 height 17
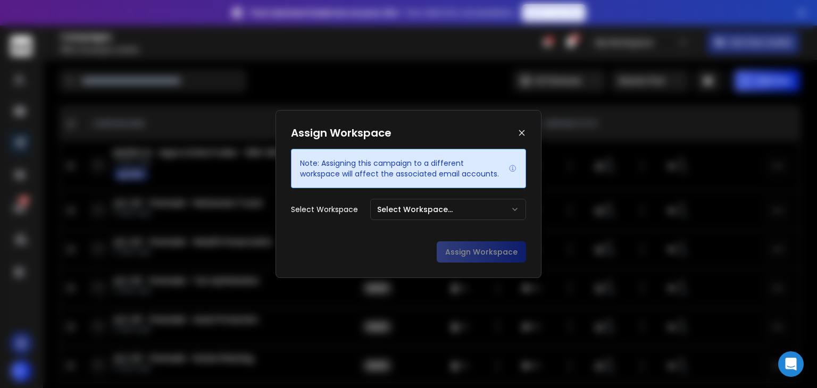
click at [446, 209] on button "Select Workspace..." at bounding box center [448, 209] width 156 height 21
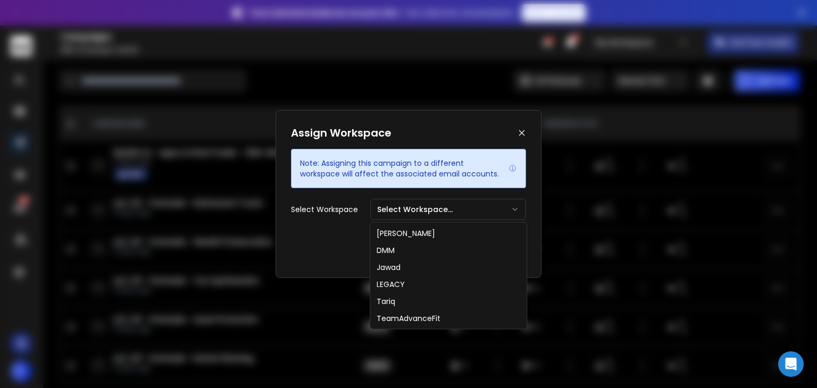
drag, startPoint x: 396, startPoint y: 282, endPoint x: 456, endPoint y: 271, distance: 60.0
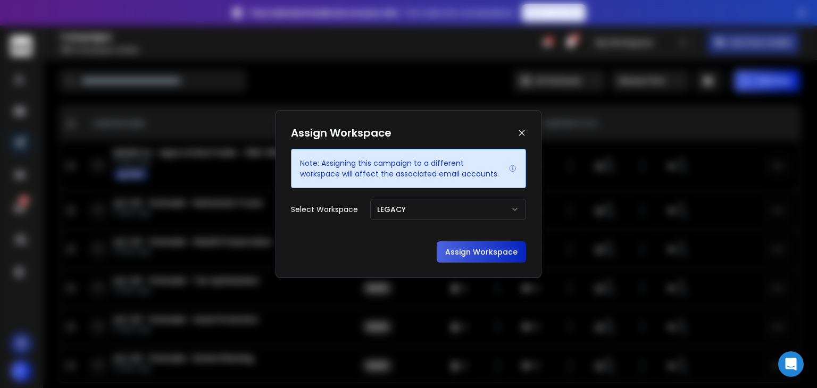
click at [485, 254] on button "Assign Workspace" at bounding box center [481, 252] width 89 height 21
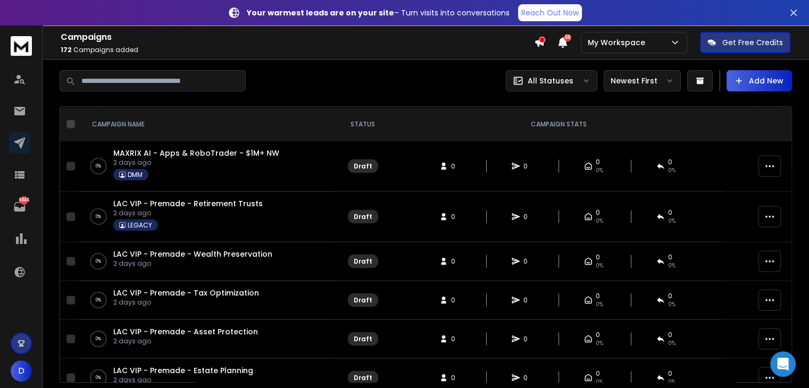
click at [765, 256] on icon "button" at bounding box center [770, 261] width 11 height 11
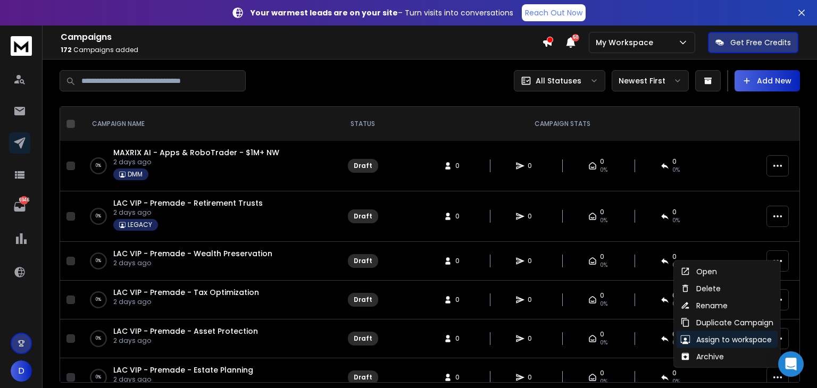
click at [725, 339] on div "Assign to workspace" at bounding box center [727, 340] width 92 height 11
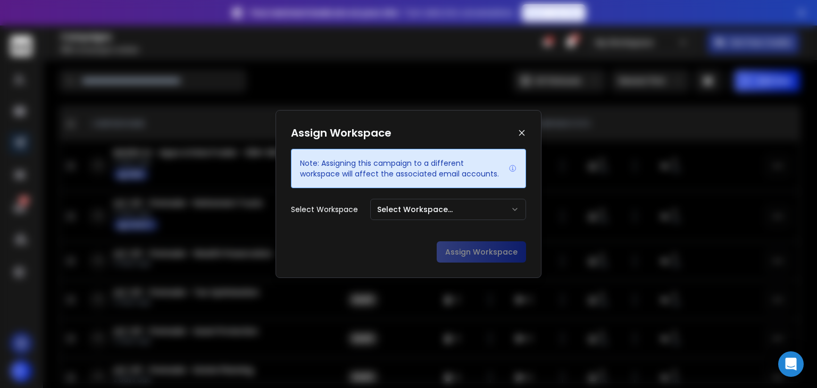
click at [476, 218] on button "Select Workspace..." at bounding box center [448, 209] width 156 height 21
click at [456, 262] on div "Assign Workspace Note: Assigning this campaign to a different workspace will af…" at bounding box center [409, 194] width 266 height 168
click at [463, 259] on button "Assign Workspace" at bounding box center [481, 252] width 89 height 21
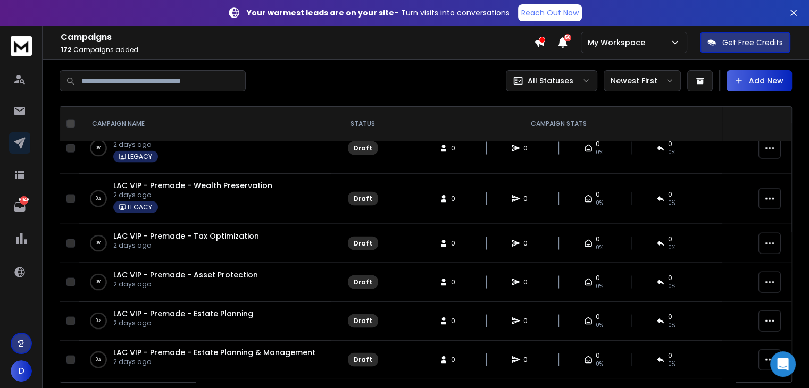
scroll to position [2180, 0]
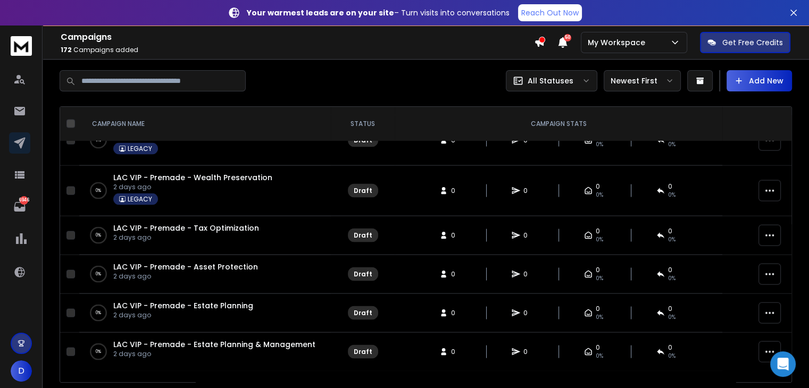
click at [762, 225] on button "button" at bounding box center [770, 235] width 22 height 21
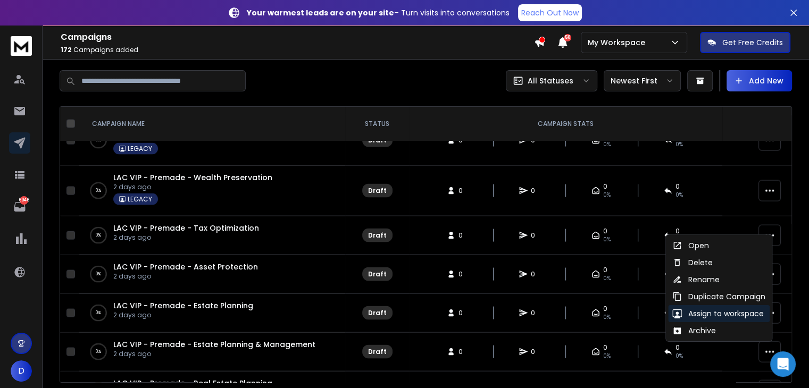
click at [710, 312] on div "Assign to workspace" at bounding box center [719, 314] width 92 height 11
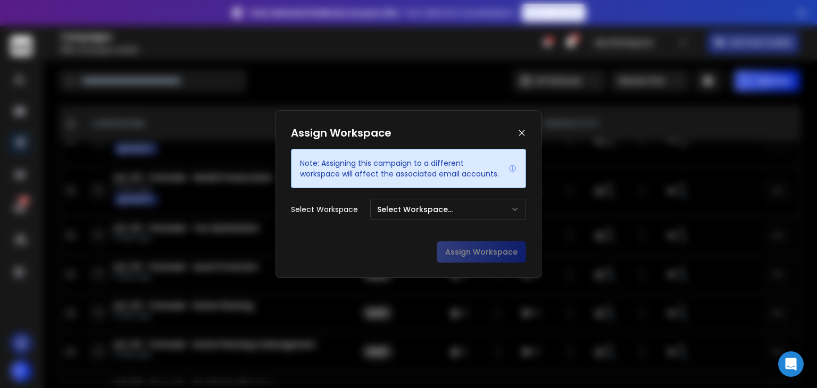
click at [411, 204] on button "Select Workspace..." at bounding box center [448, 209] width 156 height 21
click at [476, 258] on button "Assign Workspace" at bounding box center [481, 252] width 89 height 21
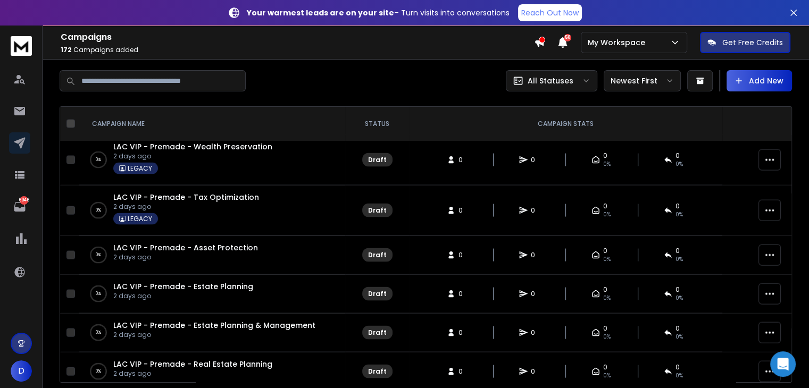
scroll to position [2233, 0]
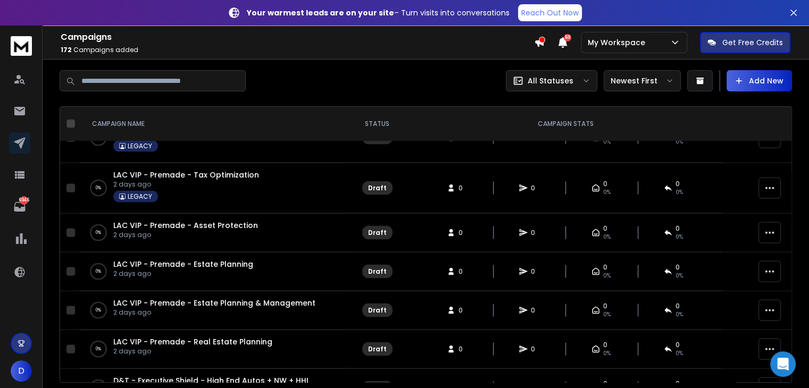
click at [760, 225] on button "button" at bounding box center [770, 232] width 22 height 21
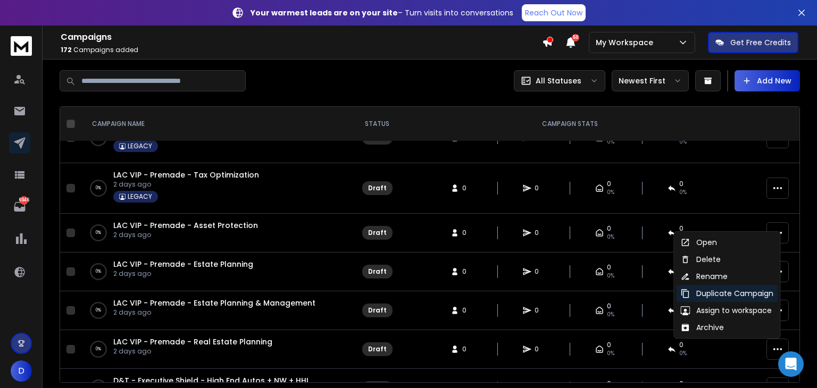
click at [454, 67] on div "Campaigns 172 Campaigns Added All Statuses Newest First Add New CAMPAIGN NAME S…" at bounding box center [430, 227] width 775 height 334
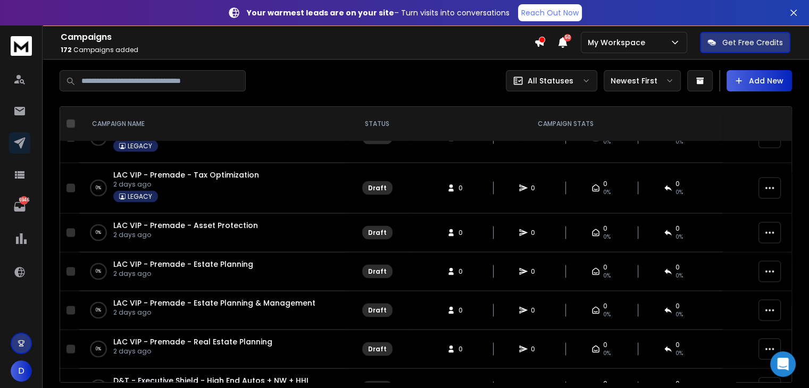
click at [765, 228] on icon "button" at bounding box center [770, 233] width 11 height 11
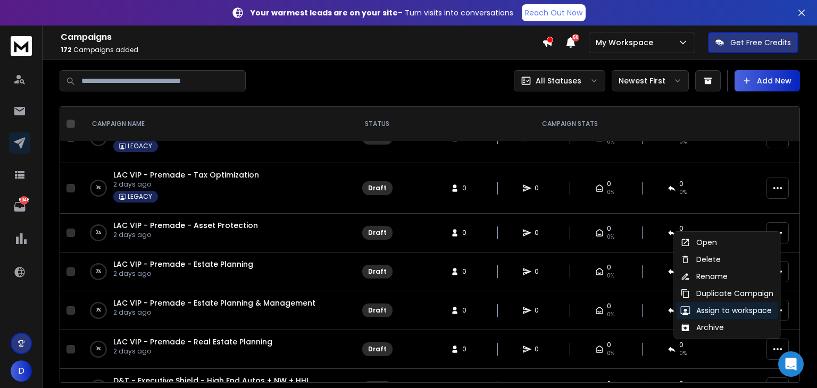
click at [732, 313] on div "Assign to workspace" at bounding box center [727, 310] width 92 height 11
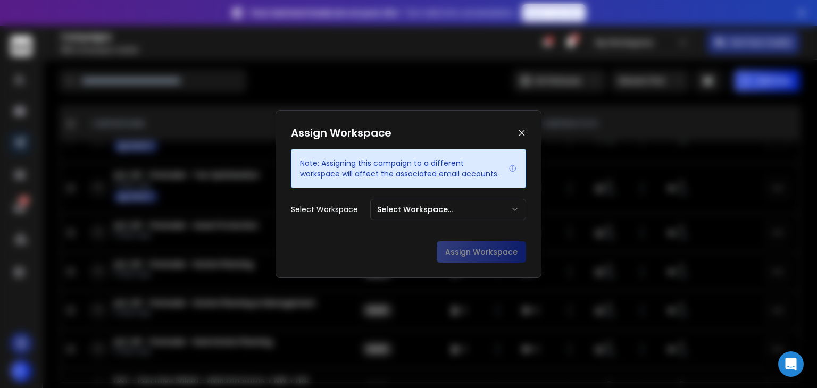
click at [484, 211] on button "Select Workspace..." at bounding box center [448, 209] width 156 height 21
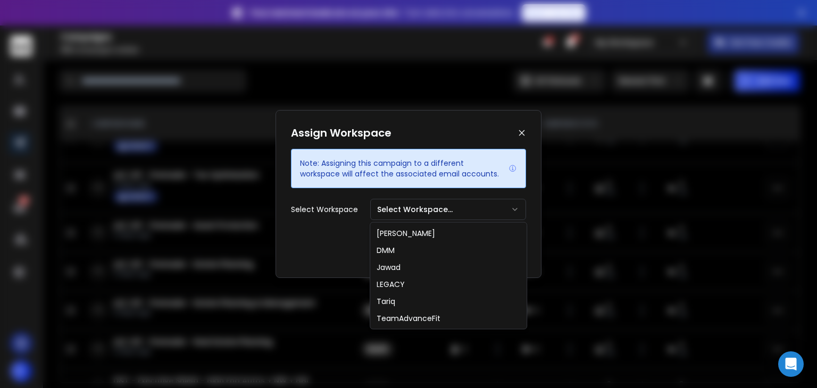
click at [524, 136] on icon at bounding box center [522, 133] width 9 height 9
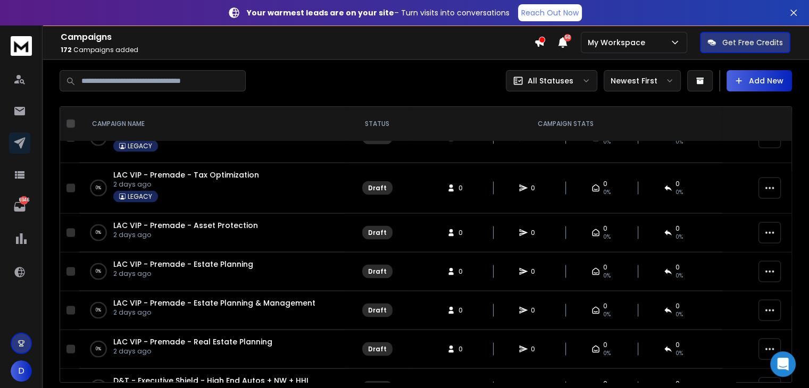
click at [765, 228] on icon "button" at bounding box center [770, 233] width 11 height 11
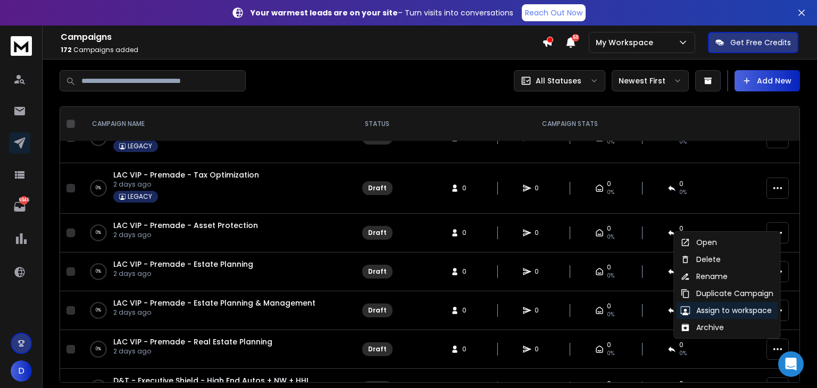
click at [711, 310] on div "Assign to workspace" at bounding box center [727, 310] width 92 height 11
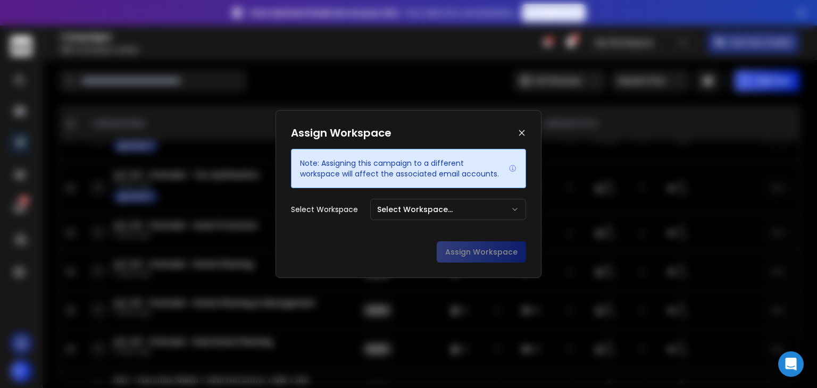
click at [491, 205] on button "Select Workspace..." at bounding box center [448, 209] width 156 height 21
click at [494, 254] on button "Assign Workspace" at bounding box center [481, 252] width 89 height 21
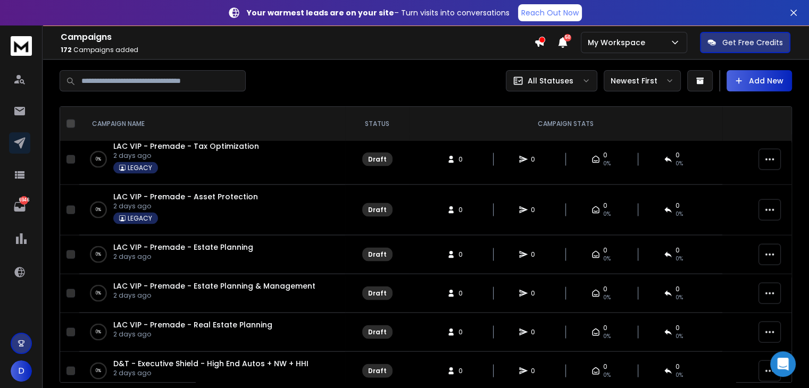
scroll to position [2287, 0]
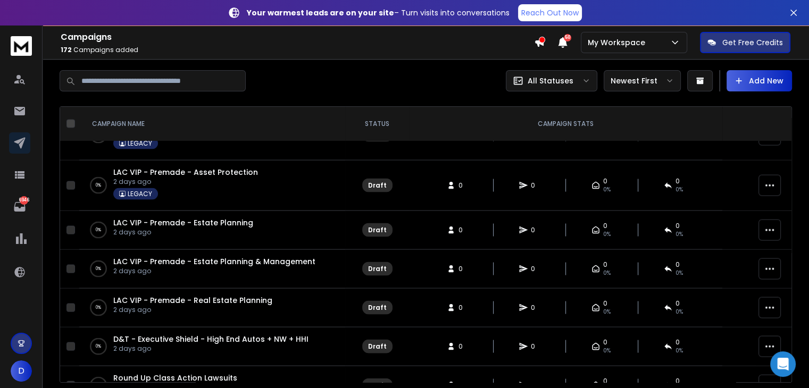
click at [765, 225] on icon "button" at bounding box center [770, 230] width 11 height 11
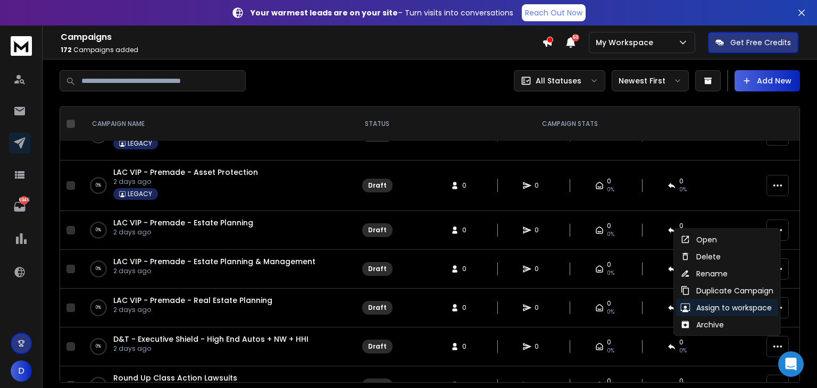
click at [715, 305] on div "Assign to workspace" at bounding box center [727, 308] width 92 height 11
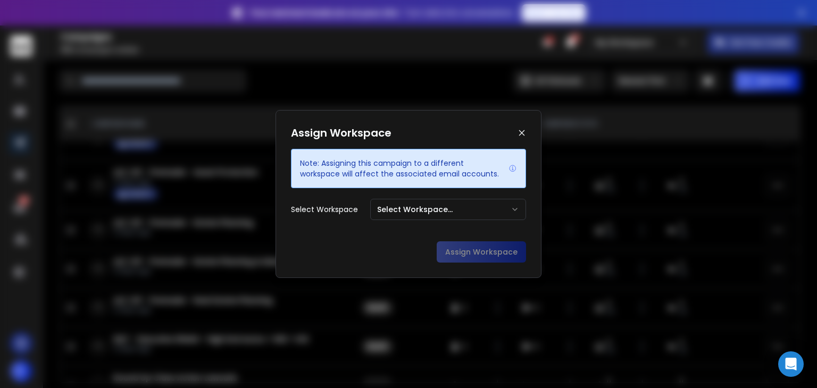
click at [458, 198] on div "Note: Assigning this campaign to a different workspace will affect the associat…" at bounding box center [408, 206] width 235 height 114
click at [500, 227] on div "Note: Assigning this campaign to a different workspace will affect the associat…" at bounding box center [408, 206] width 235 height 114
click at [485, 250] on button "Assign Workspace" at bounding box center [481, 252] width 89 height 21
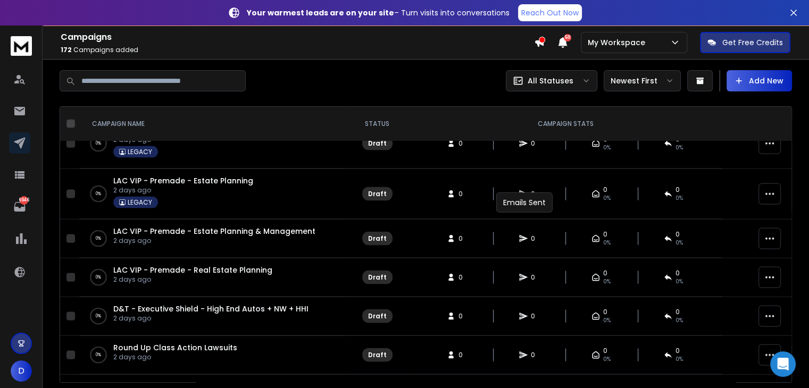
scroll to position [2340, 0]
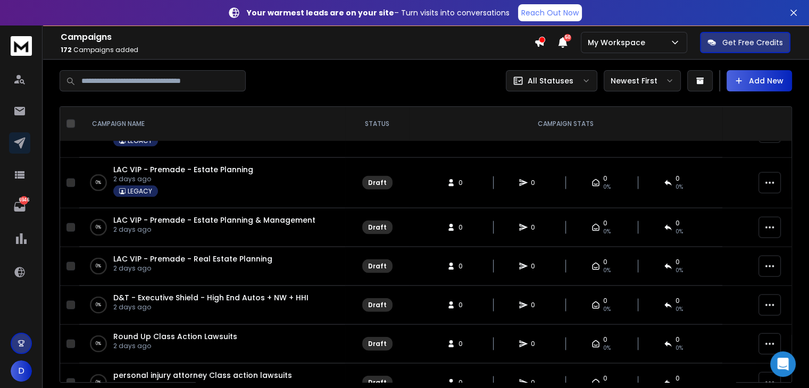
click at [762, 220] on button "button" at bounding box center [770, 227] width 22 height 21
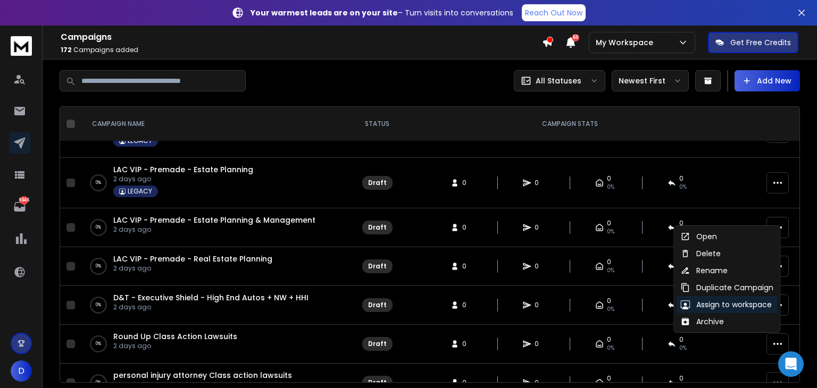
click at [731, 303] on div "Assign to workspace" at bounding box center [727, 305] width 92 height 11
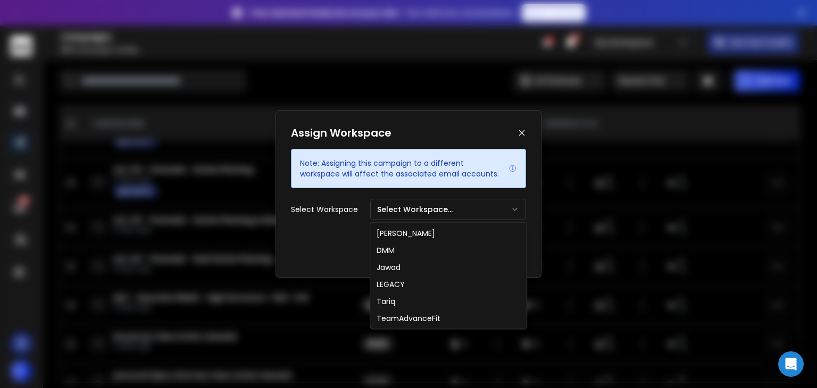
click at [408, 209] on button "Select Workspace..." at bounding box center [448, 209] width 156 height 21
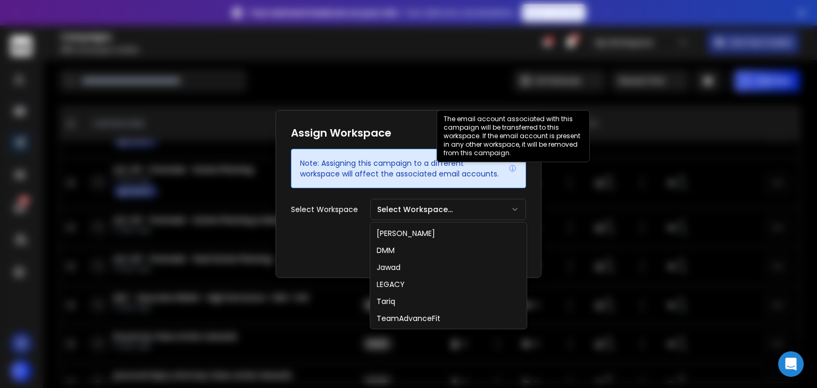
click at [392, 123] on div "Assign Workspace Note: Assigning this campaign to a different workspace will af…" at bounding box center [409, 194] width 266 height 168
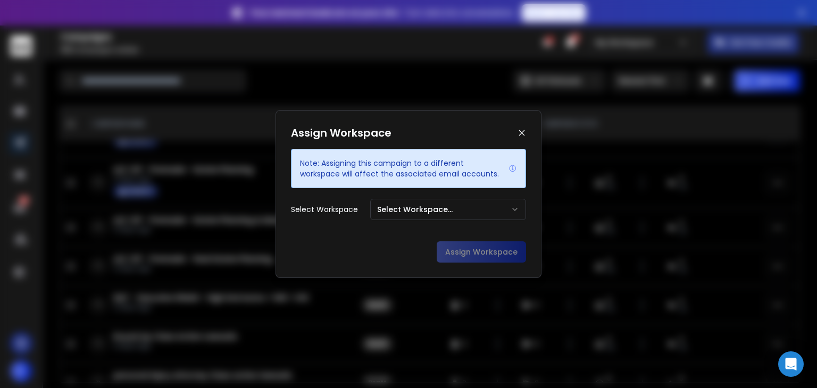
click at [518, 130] on icon at bounding box center [522, 133] width 9 height 9
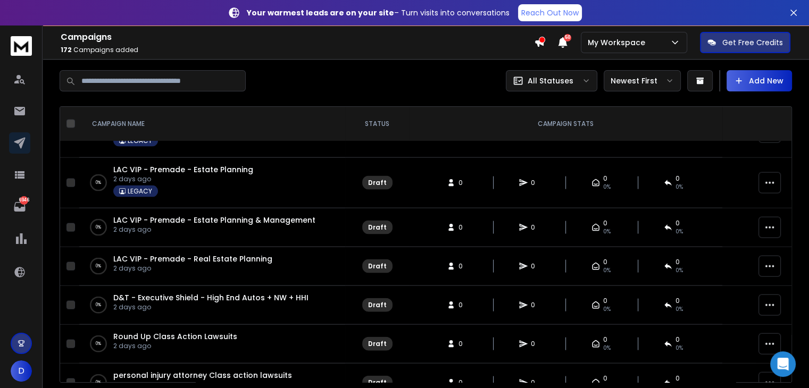
click at [766, 222] on icon "button" at bounding box center [770, 227] width 11 height 11
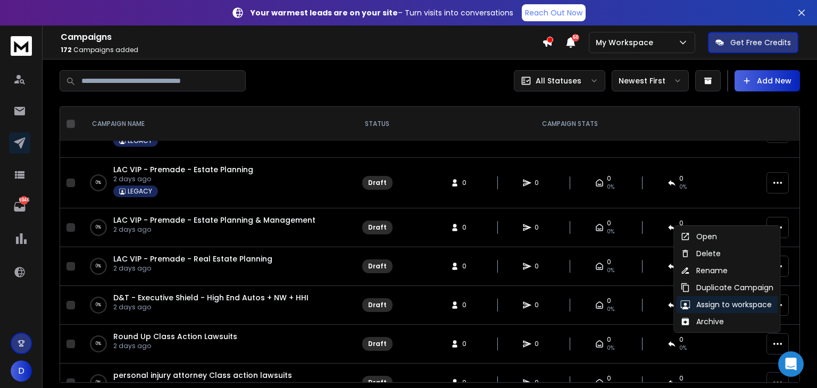
click at [716, 304] on div "Assign to workspace" at bounding box center [727, 305] width 92 height 11
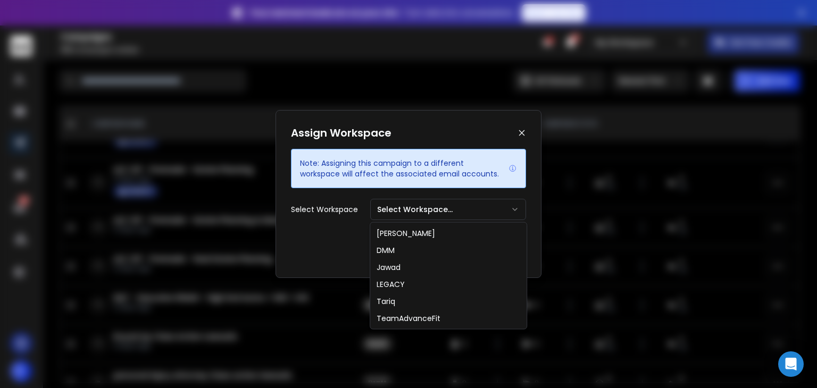
click at [426, 213] on button "Select Workspace..." at bounding box center [448, 209] width 156 height 21
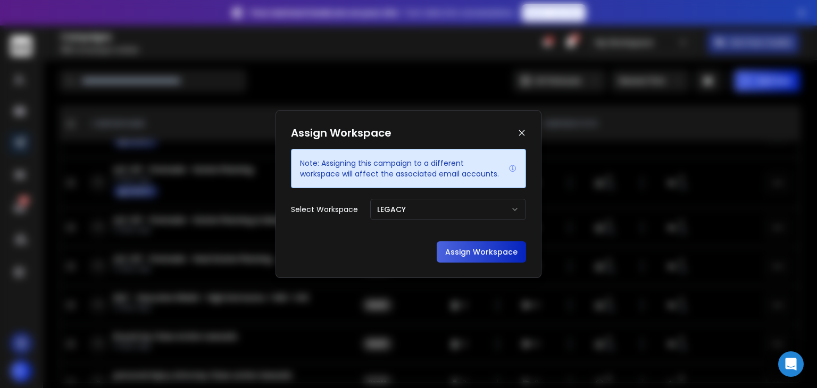
click at [467, 260] on button "Assign Workspace" at bounding box center [481, 252] width 89 height 21
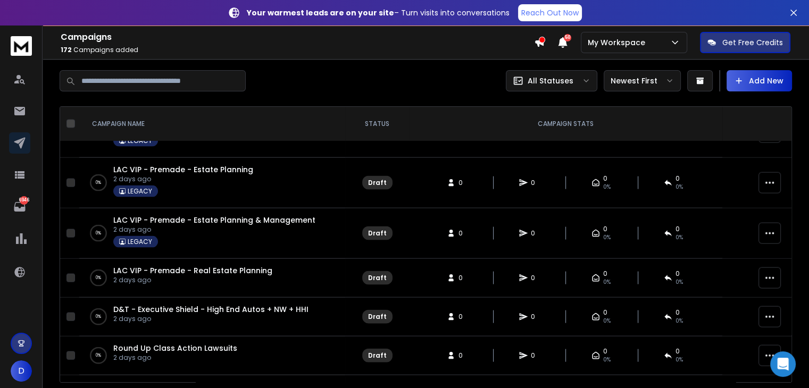
scroll to position [2393, 0]
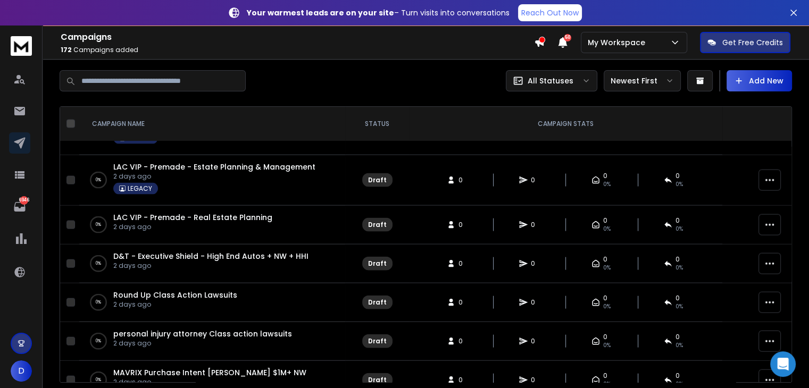
click at [759, 214] on button "button" at bounding box center [770, 224] width 22 height 21
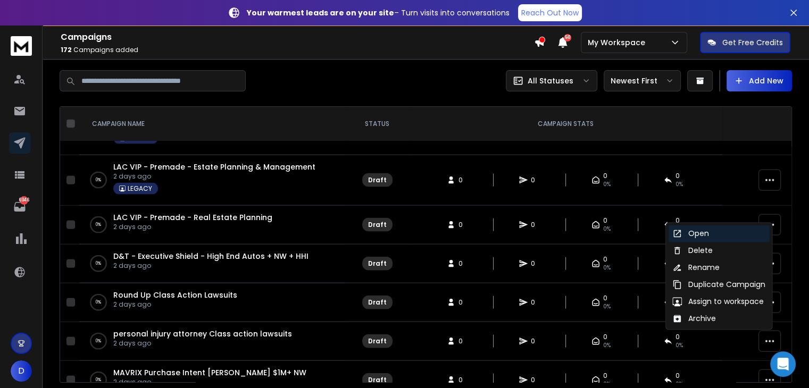
click at [805, 213] on div "Campaigns 172 Campaigns Added All Statuses Newest First Add New CAMPAIGN NAME S…" at bounding box center [426, 227] width 767 height 334
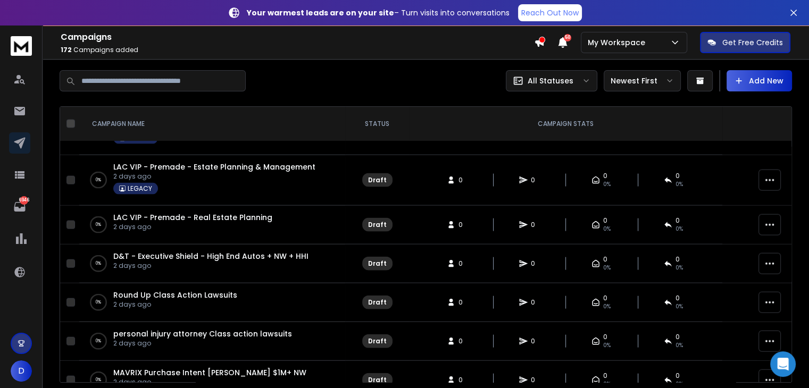
click at [765, 220] on icon "button" at bounding box center [770, 225] width 11 height 11
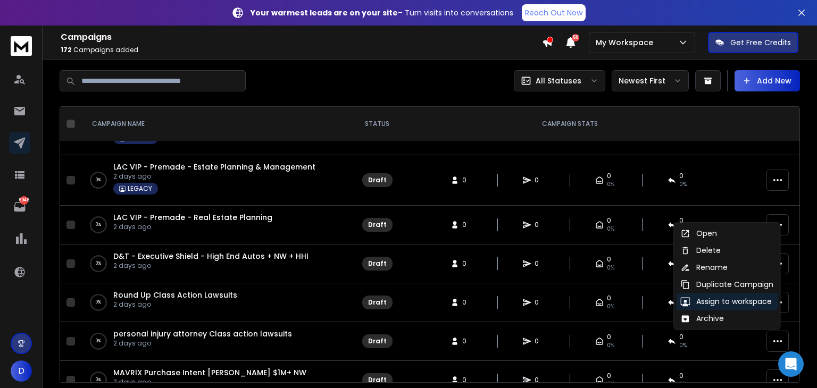
click at [728, 301] on div "Assign to workspace" at bounding box center [727, 301] width 92 height 11
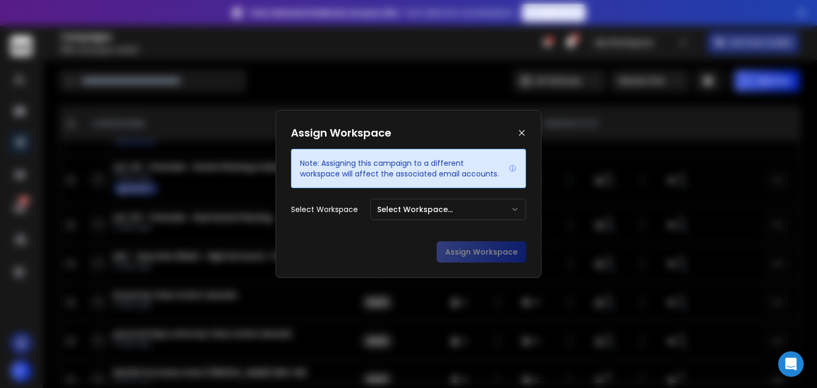
click at [483, 212] on button "Select Workspace..." at bounding box center [448, 209] width 156 height 21
click at [467, 253] on button "Assign Workspace" at bounding box center [481, 252] width 89 height 21
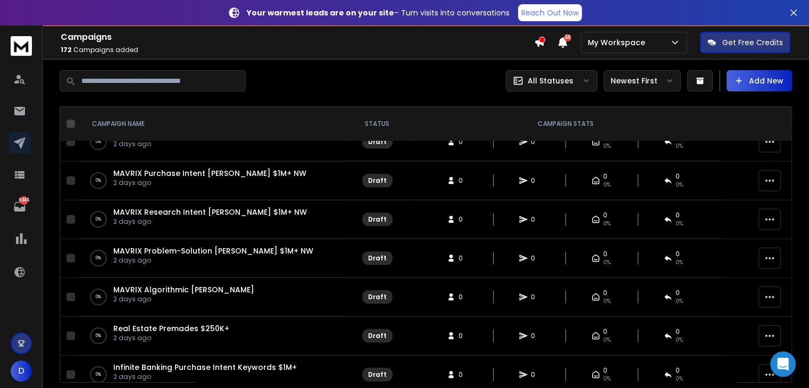
scroll to position [2606, 0]
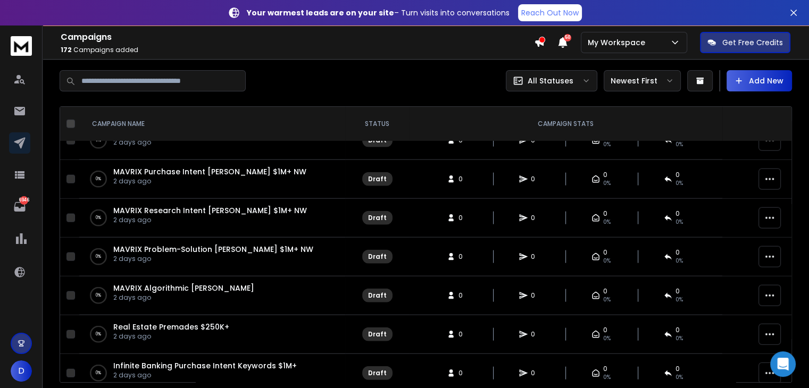
click at [765, 174] on icon "button" at bounding box center [770, 179] width 11 height 11
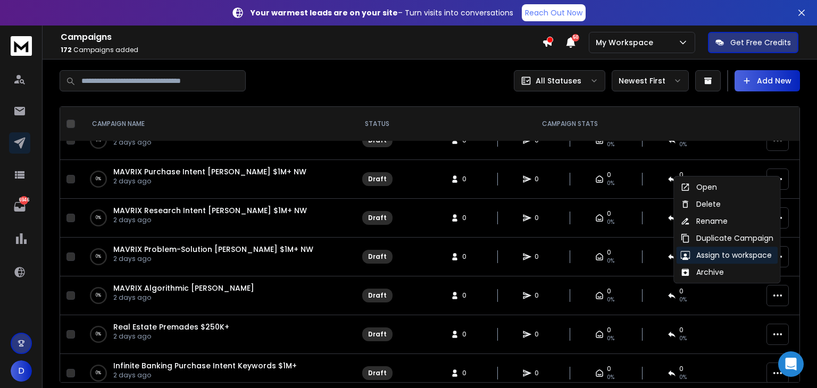
click at [733, 254] on div "Assign to workspace" at bounding box center [727, 255] width 92 height 11
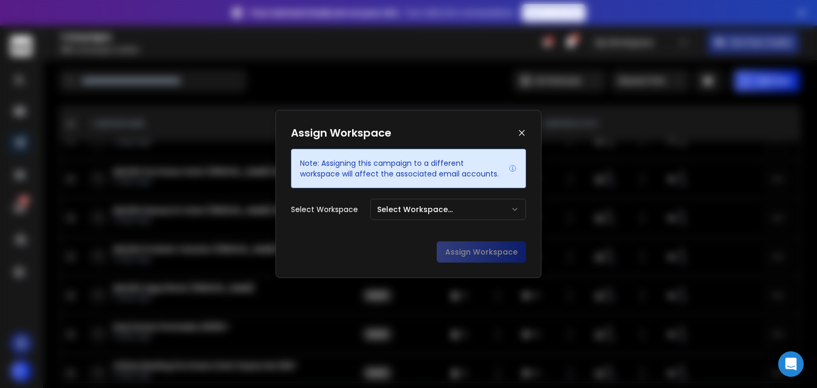
click at [426, 221] on div "Note: Assigning this campaign to a different workspace will affect the associat…" at bounding box center [408, 206] width 235 height 114
click at [421, 213] on button "Select Workspace..." at bounding box center [448, 209] width 156 height 21
click at [448, 251] on button "Assign Workspace" at bounding box center [481, 252] width 89 height 21
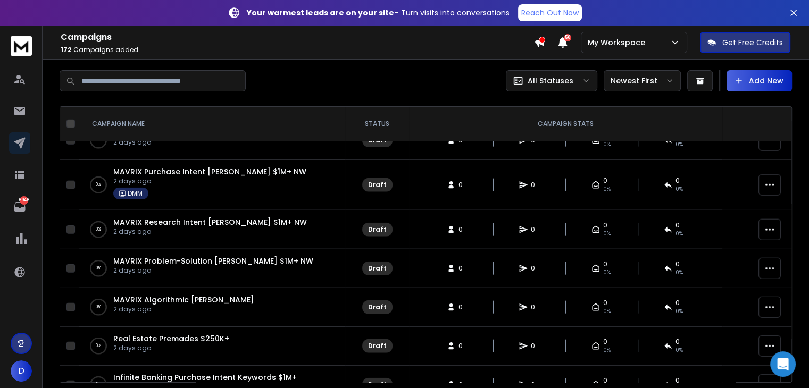
scroll to position [2659, 0]
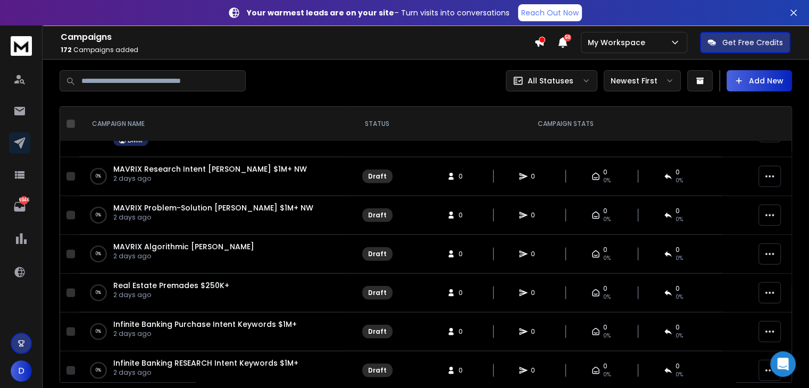
click at [765, 171] on icon "button" at bounding box center [770, 176] width 11 height 11
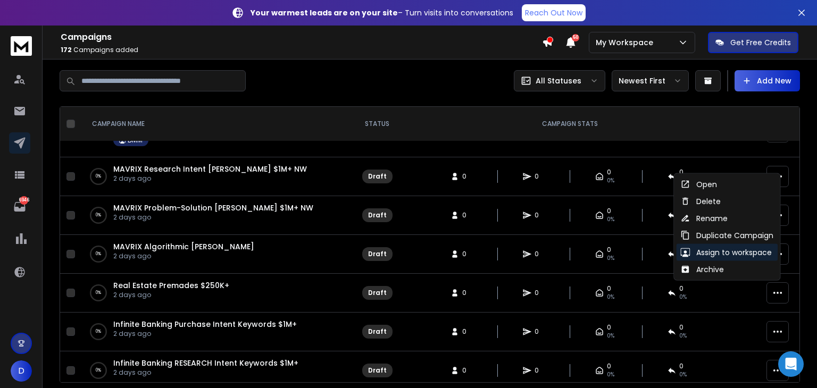
click at [718, 249] on div "Assign to workspace" at bounding box center [727, 252] width 92 height 11
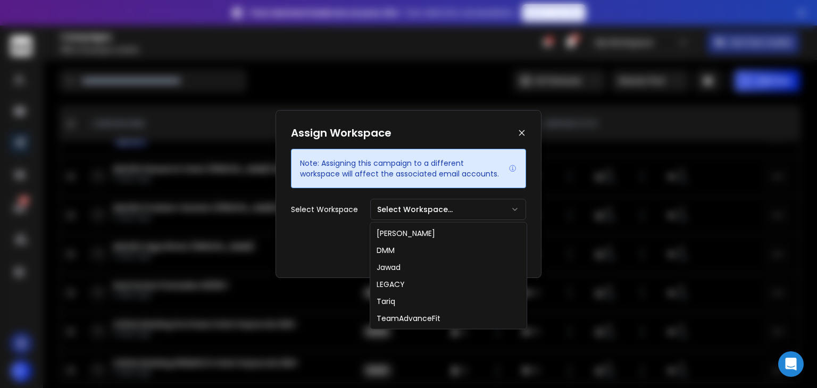
click at [424, 212] on button "Select Workspace..." at bounding box center [448, 209] width 156 height 21
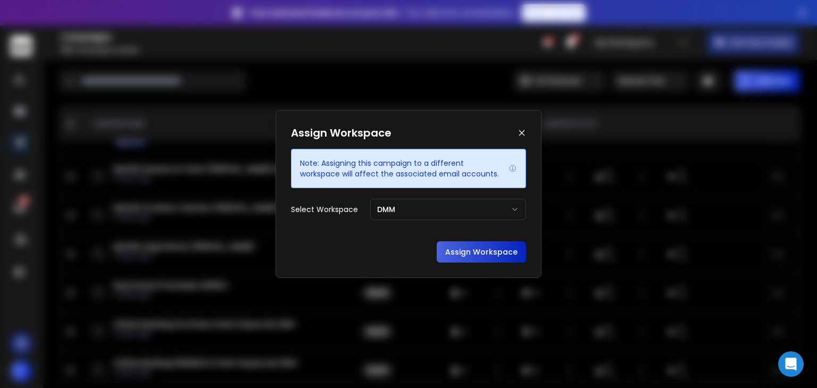
click at [471, 252] on button "Assign Workspace" at bounding box center [481, 252] width 89 height 21
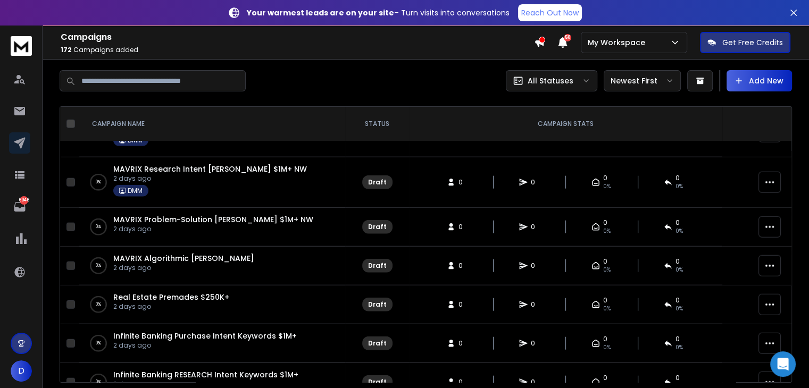
scroll to position [2712, 0]
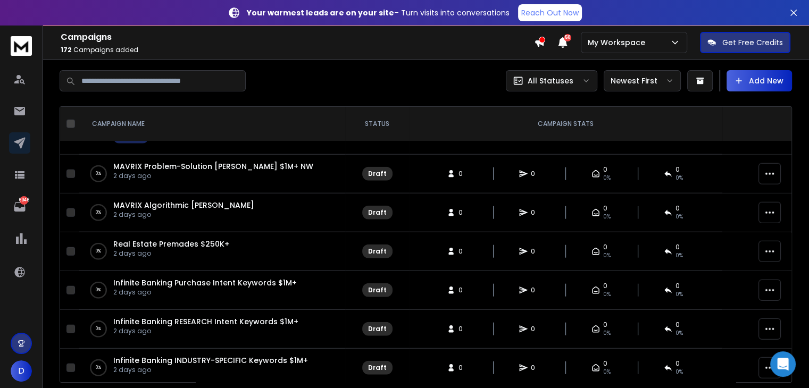
click at [766, 169] on icon "button" at bounding box center [770, 174] width 11 height 11
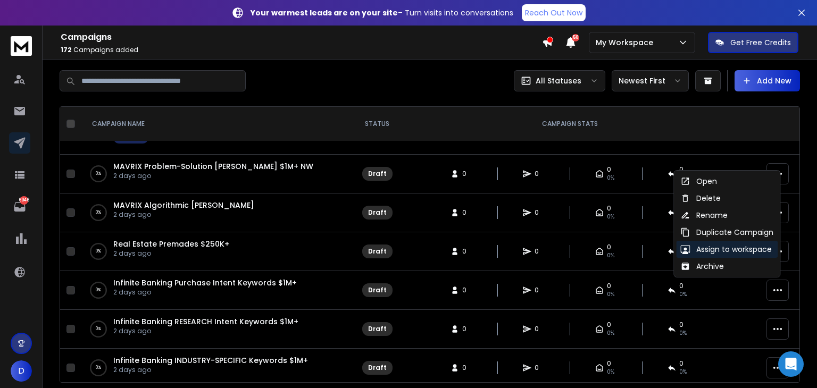
click at [717, 251] on div "Assign to workspace" at bounding box center [727, 249] width 92 height 11
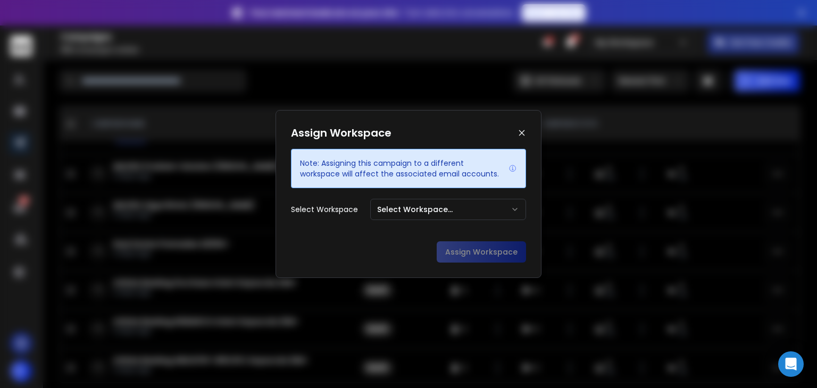
click at [390, 214] on button "Select Workspace..." at bounding box center [448, 209] width 156 height 21
click at [471, 253] on button "Assign Workspace" at bounding box center [481, 252] width 89 height 21
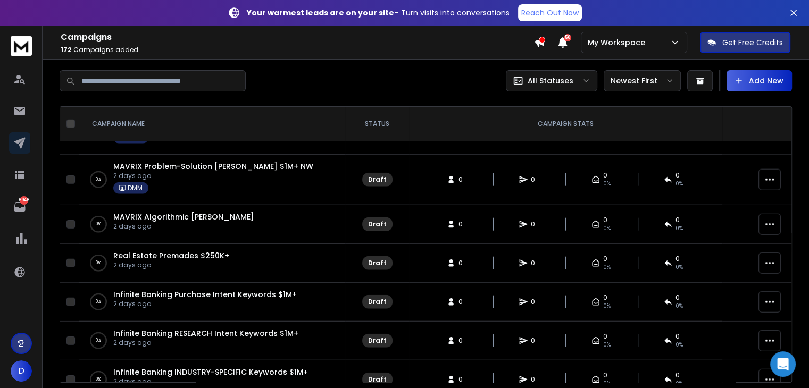
click at [762, 214] on button "button" at bounding box center [770, 224] width 22 height 21
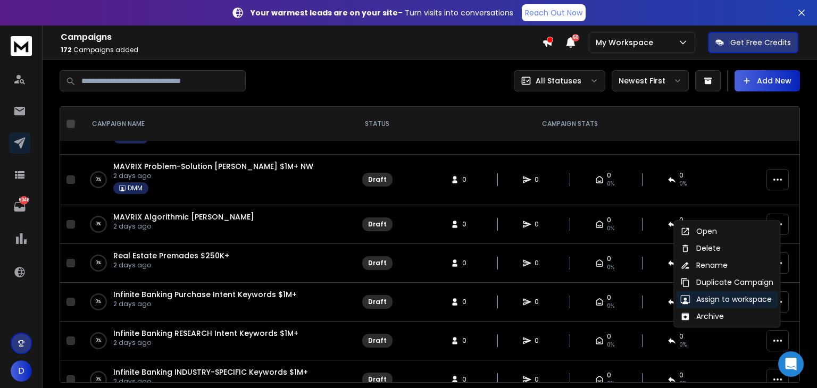
click at [724, 303] on div "Assign to workspace" at bounding box center [727, 299] width 92 height 11
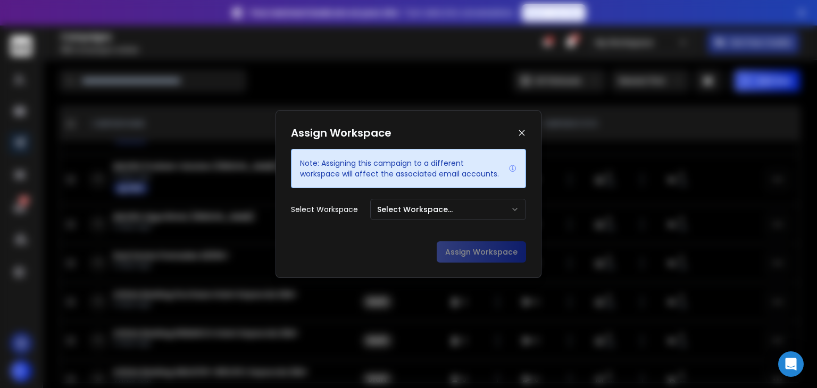
click at [398, 207] on button "Select Workspace..." at bounding box center [448, 209] width 156 height 21
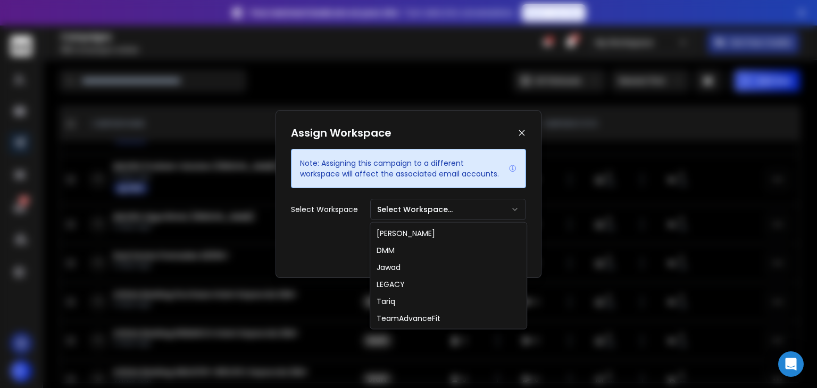
drag, startPoint x: 402, startPoint y: 250, endPoint x: 409, endPoint y: 239, distance: 12.7
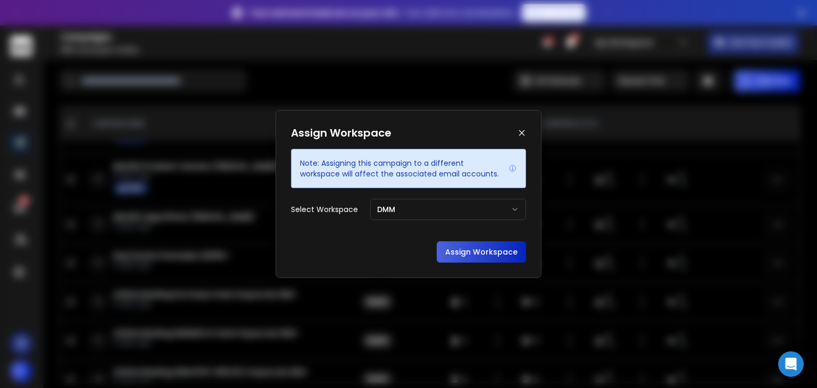
click at [484, 254] on button "Assign Workspace" at bounding box center [481, 252] width 89 height 21
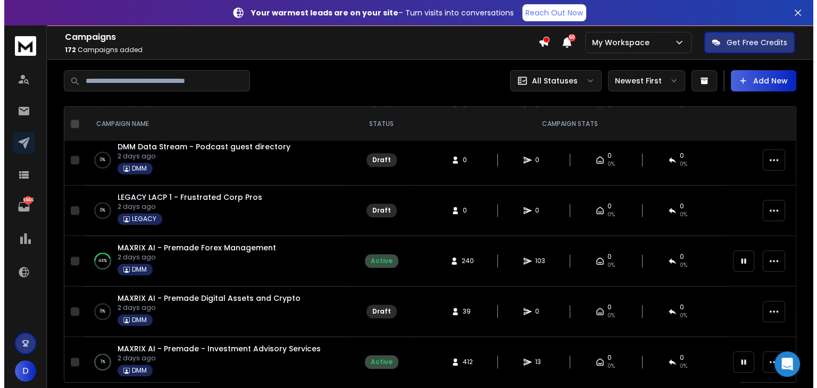
scroll to position [798, 0]
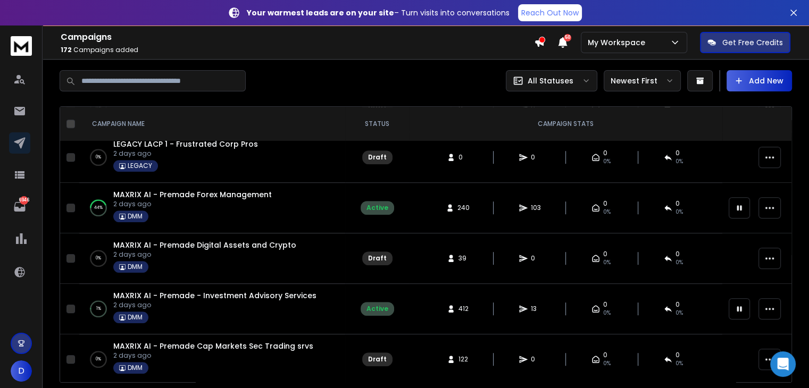
click at [245, 251] on p "2 days ago" at bounding box center [204, 255] width 183 height 9
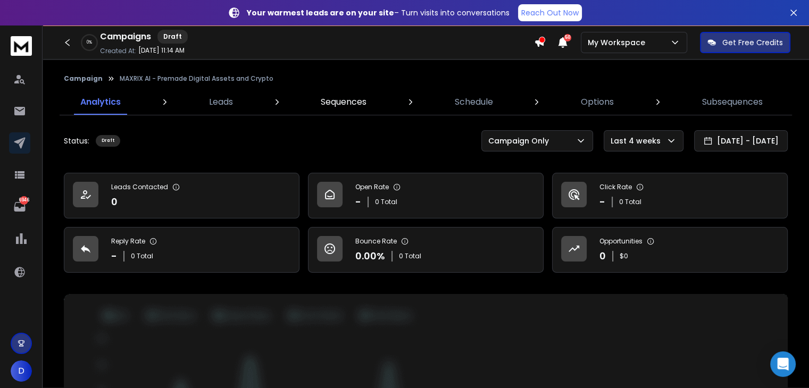
click at [316, 112] on link "Sequences" at bounding box center [343, 102] width 59 height 26
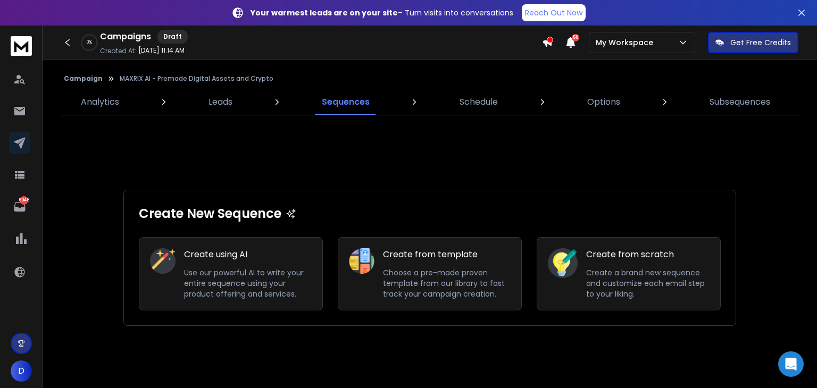
click at [670, 260] on h1 "Create from scratch" at bounding box center [647, 255] width 123 height 13
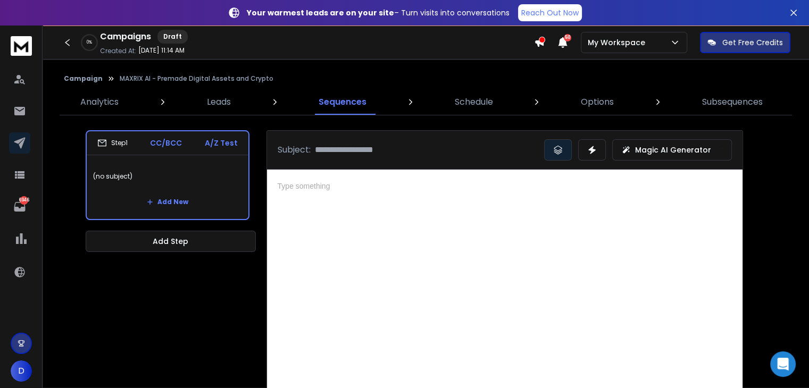
click at [565, 158] on button at bounding box center [558, 149] width 28 height 21
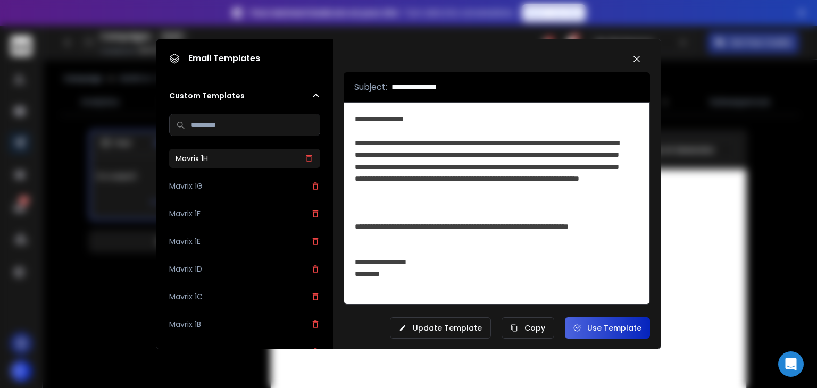
scroll to position [53, 0]
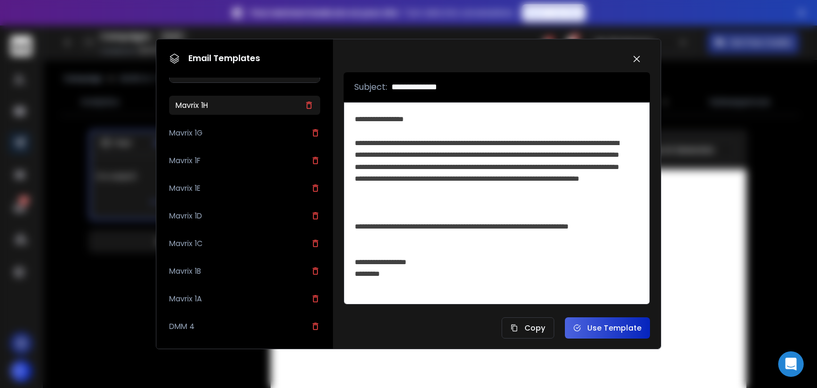
click at [208, 111] on div "Mavrix 1A" at bounding box center [245, 105] width 138 height 11
type input "**********"
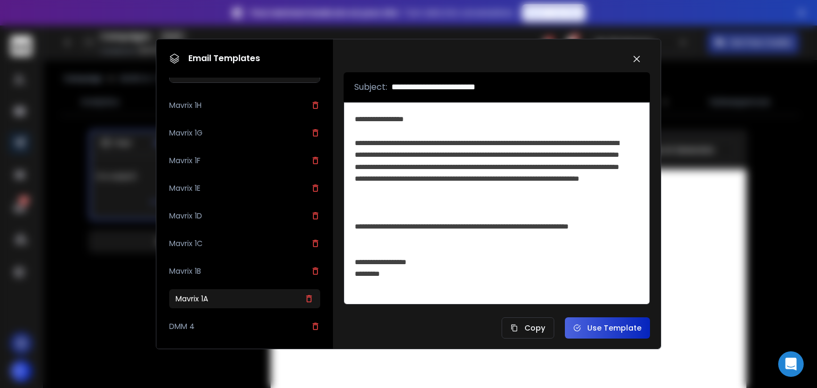
click at [611, 324] on button "Use Template" at bounding box center [607, 328] width 85 height 21
type input "**********"
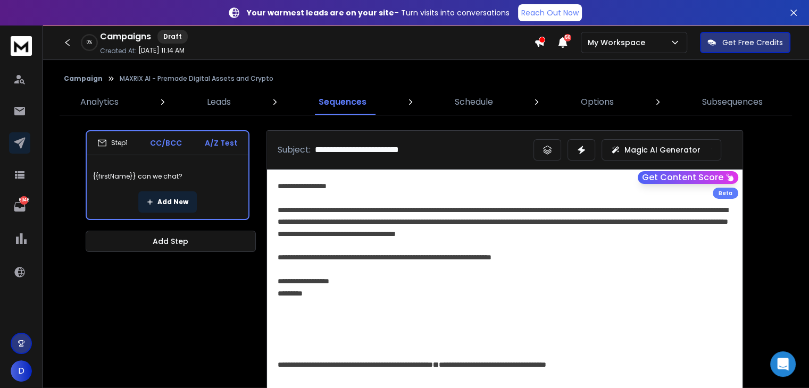
click at [181, 194] on button "Add New" at bounding box center [167, 202] width 59 height 21
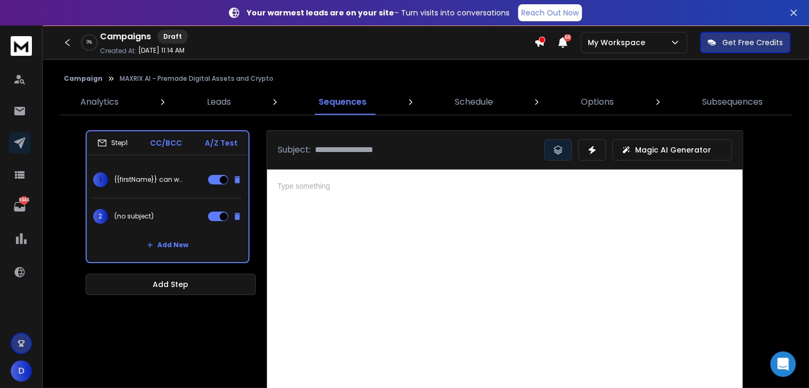
click at [566, 156] on button at bounding box center [558, 149] width 28 height 21
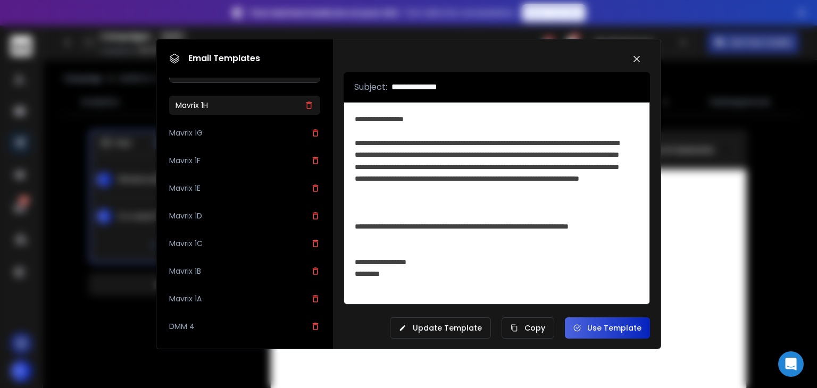
click at [204, 111] on div "Mavrix 1B" at bounding box center [245, 105] width 138 height 11
type input "**********"
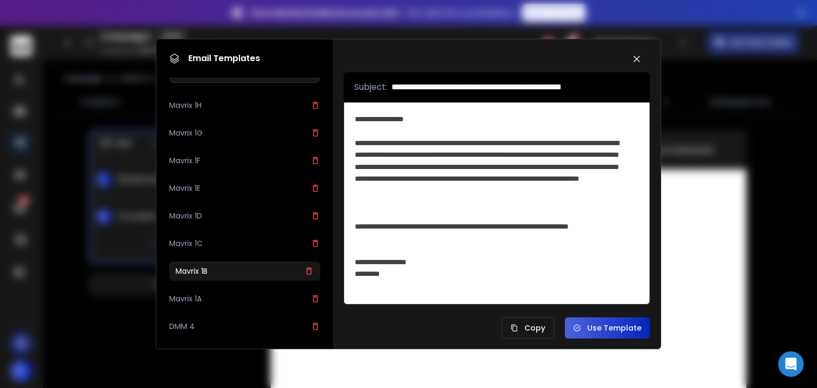
click at [585, 328] on button "Use Template" at bounding box center [607, 328] width 85 height 21
type input "**********"
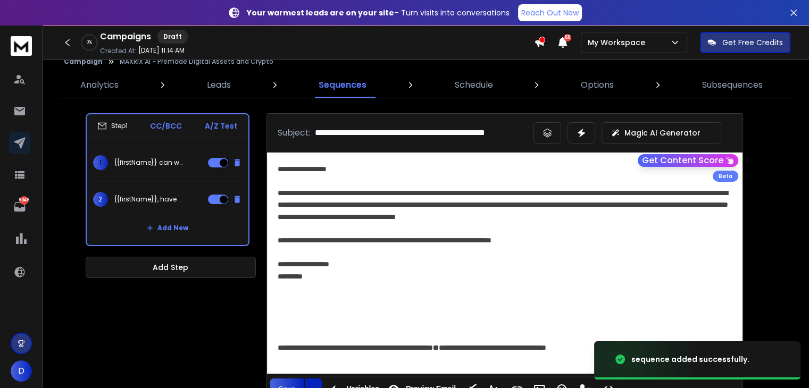
scroll to position [0, 0]
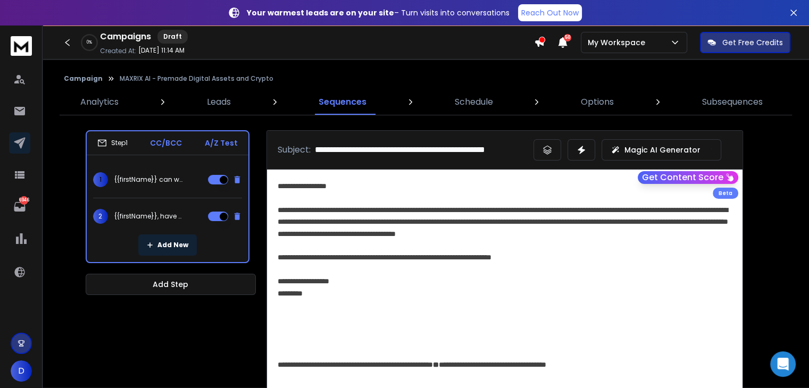
click at [167, 250] on button "Add New" at bounding box center [167, 245] width 59 height 21
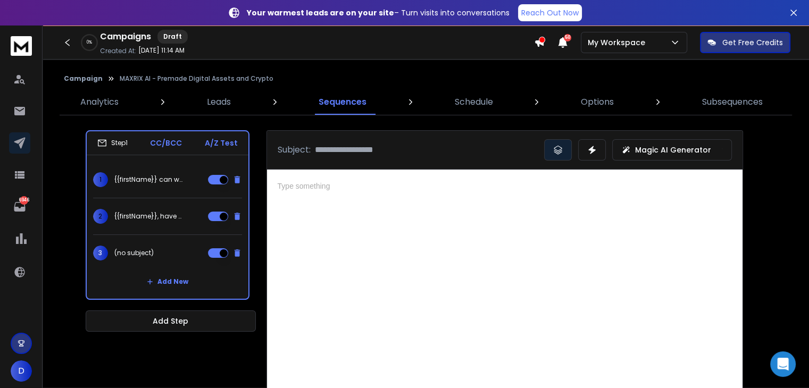
click at [564, 152] on button at bounding box center [558, 149] width 28 height 21
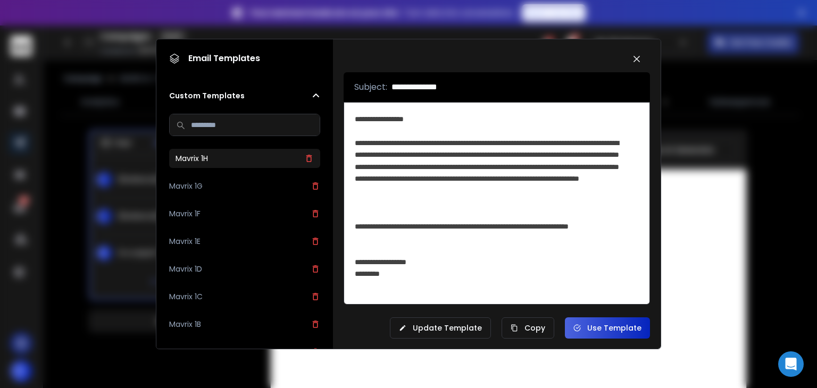
click at [212, 164] on div "Mavrix 1C" at bounding box center [245, 158] width 138 height 11
type input "**********"
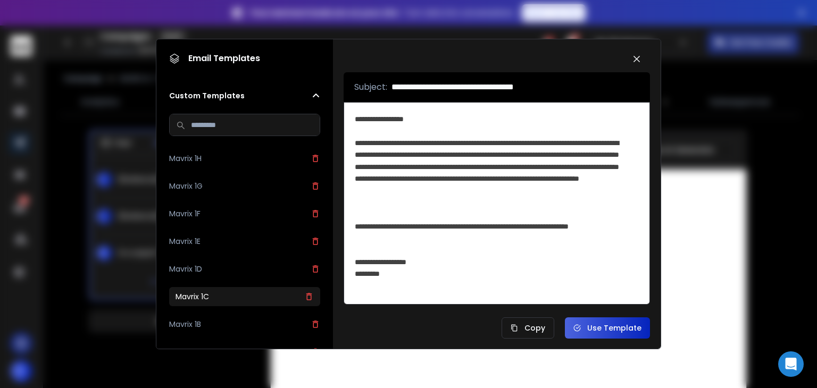
click at [602, 334] on button "Use Template" at bounding box center [607, 328] width 85 height 21
type input "**********"
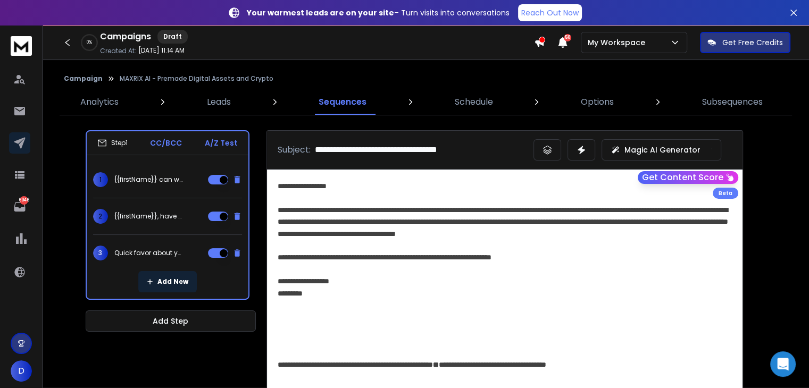
click at [160, 285] on button "Add New" at bounding box center [167, 281] width 59 height 21
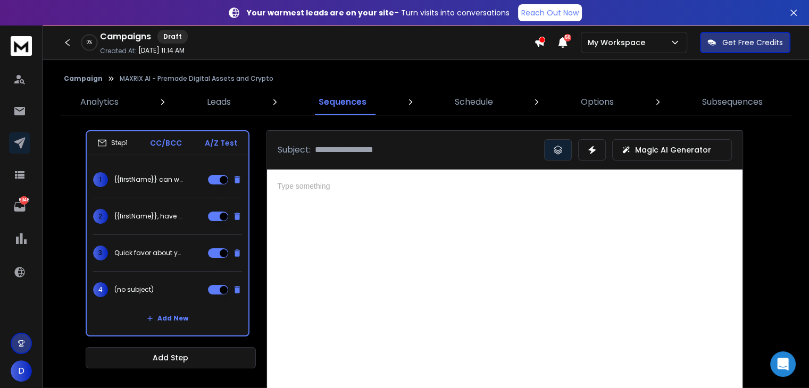
click at [551, 151] on button at bounding box center [558, 149] width 28 height 21
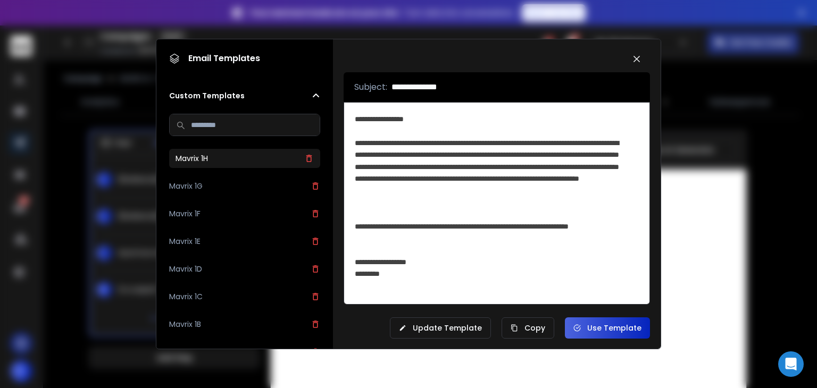
click at [222, 262] on div "Mavrix 1D" at bounding box center [244, 269] width 151 height 19
type input "**********"
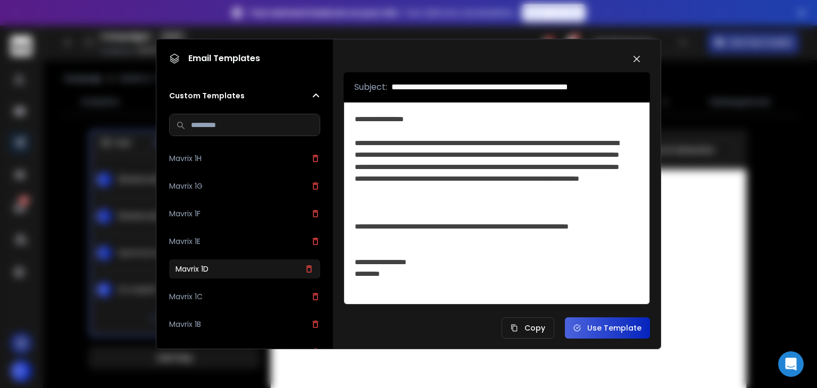
click at [618, 320] on button "Use Template" at bounding box center [607, 328] width 85 height 21
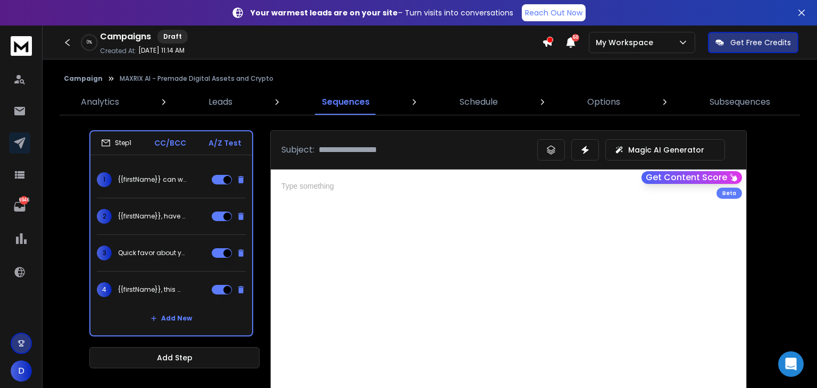
type input "**********"
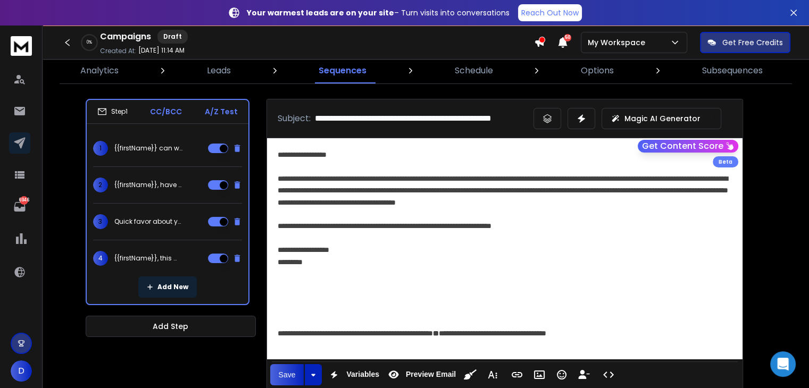
scroll to position [48, 0]
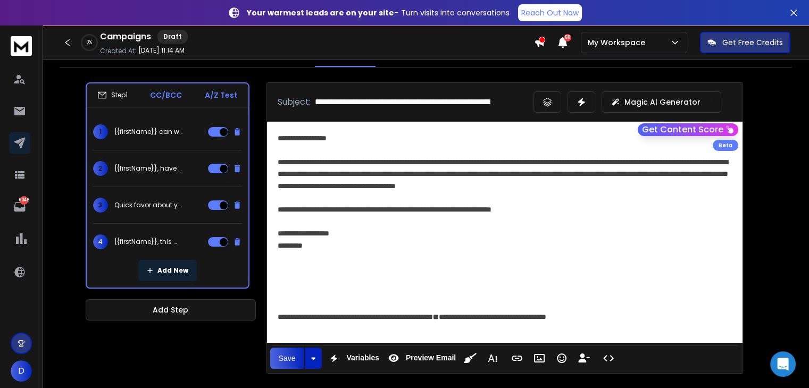
click at [167, 267] on button "Add New" at bounding box center [167, 270] width 59 height 21
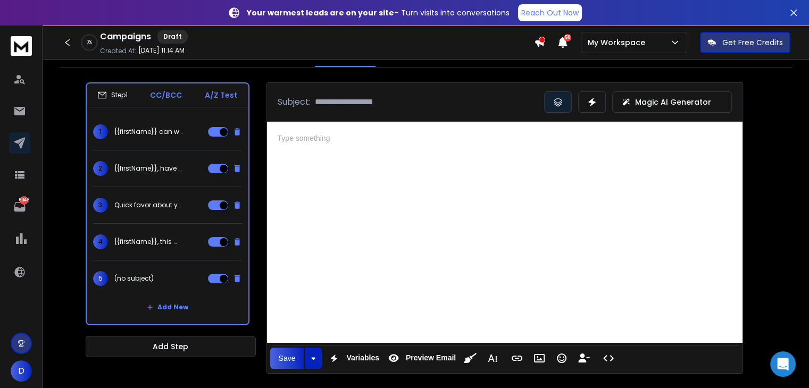
click at [562, 102] on icon at bounding box center [558, 102] width 10 height 10
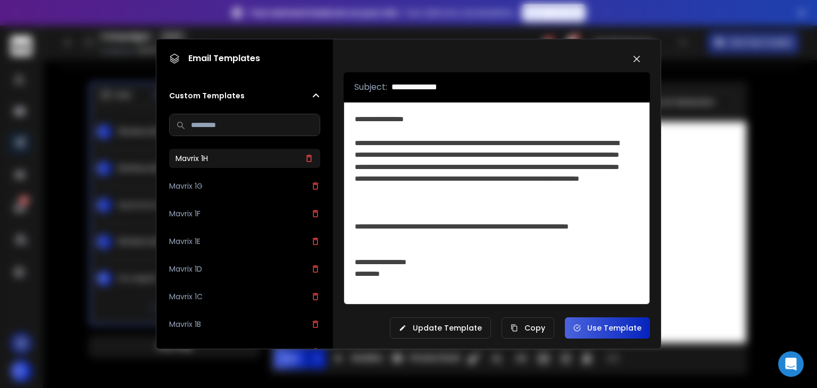
click at [213, 236] on div "Mavrix 1E" at bounding box center [244, 241] width 151 height 19
type input "**********"
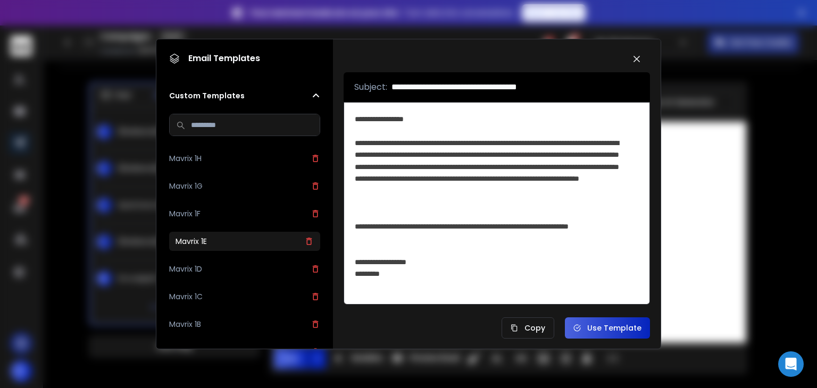
click at [577, 326] on icon at bounding box center [577, 328] width 6 height 6
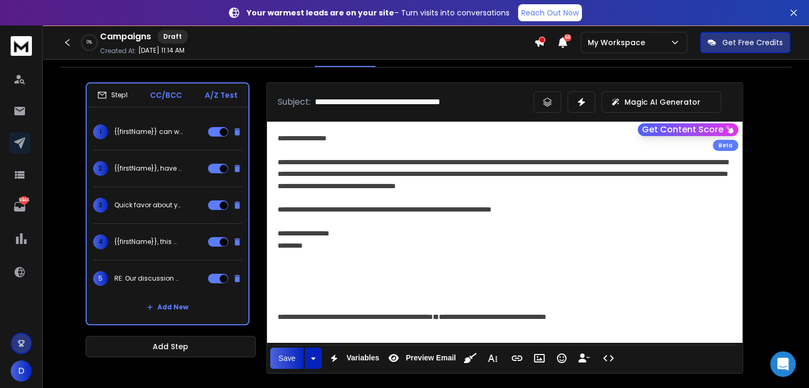
click at [327, 97] on input "**********" at bounding box center [419, 102] width 208 height 13
click at [329, 97] on input "**********" at bounding box center [419, 102] width 208 height 13
type input "**********"
click at [161, 304] on button "Add New" at bounding box center [167, 307] width 59 height 21
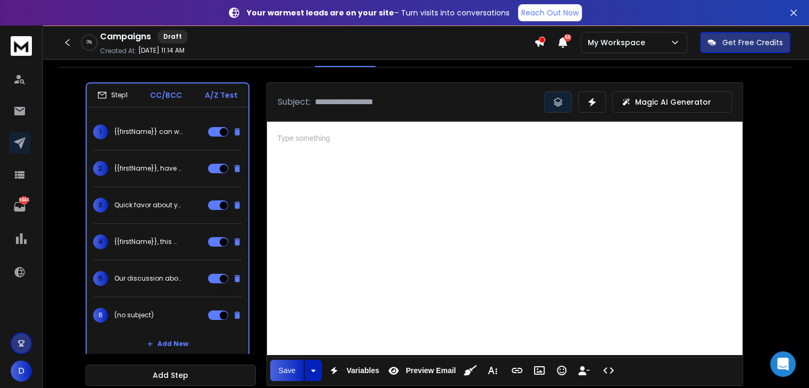
click at [558, 101] on icon at bounding box center [558, 102] width 10 height 10
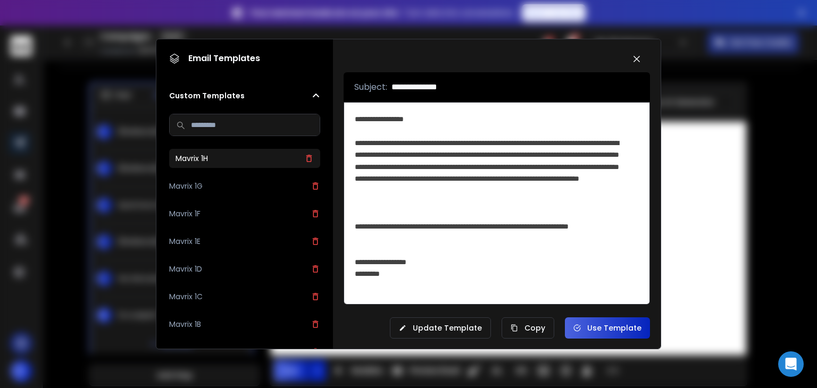
click at [213, 164] on div "Mavrix 1F" at bounding box center [245, 158] width 138 height 11
type input "**********"
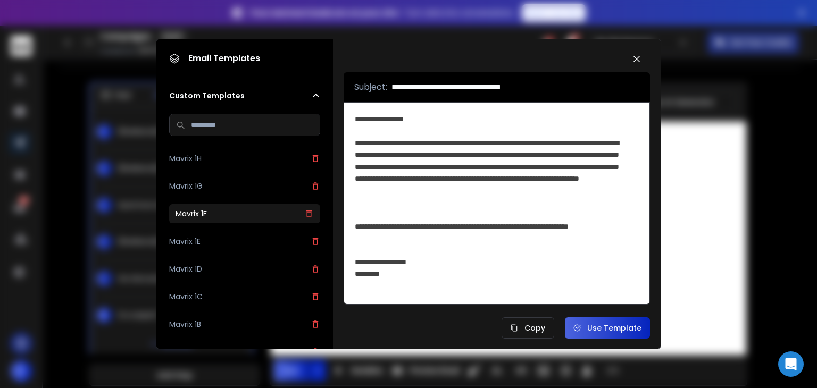
click at [583, 320] on button "Use Template" at bounding box center [607, 328] width 85 height 21
type input "**********"
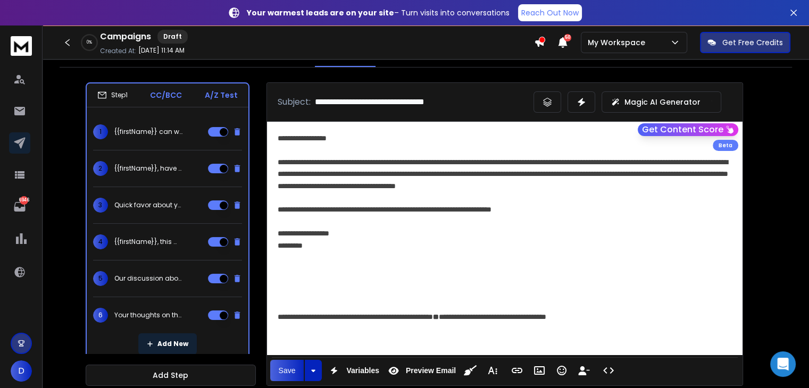
click at [151, 341] on icon at bounding box center [150, 344] width 6 height 6
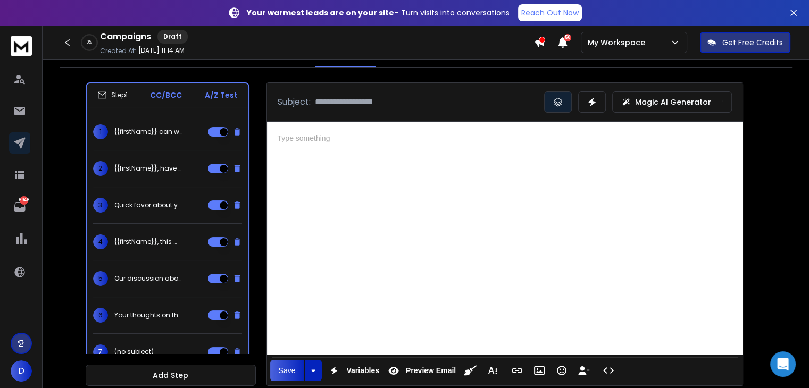
click at [560, 98] on icon at bounding box center [558, 102] width 10 height 10
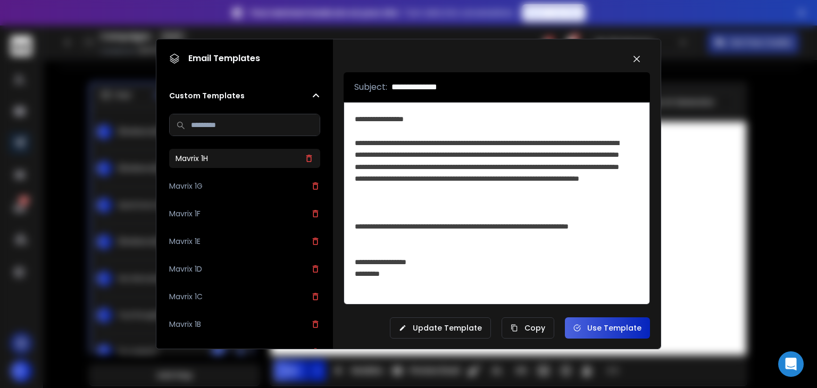
click at [209, 164] on div "Mavrix 1G" at bounding box center [245, 158] width 138 height 11
type input "**********"
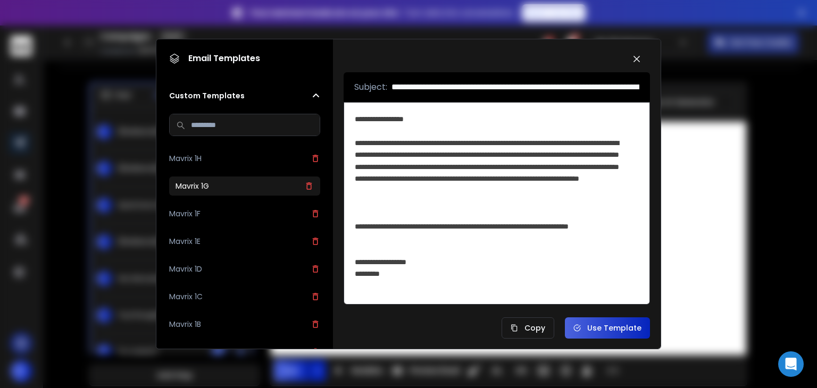
click at [617, 333] on button "Use Template" at bounding box center [607, 328] width 85 height 21
type input "**********"
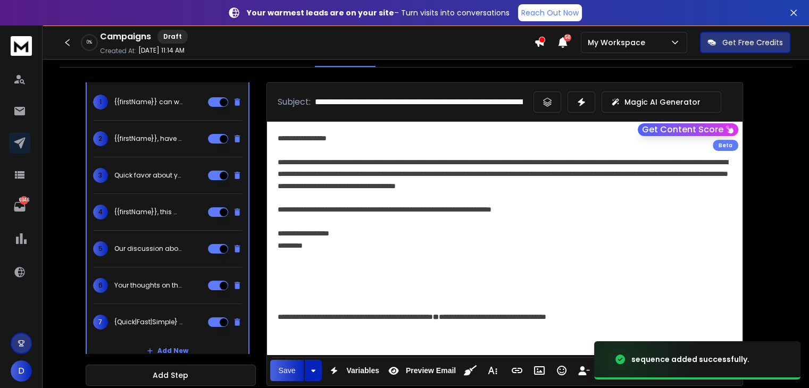
scroll to position [44, 0]
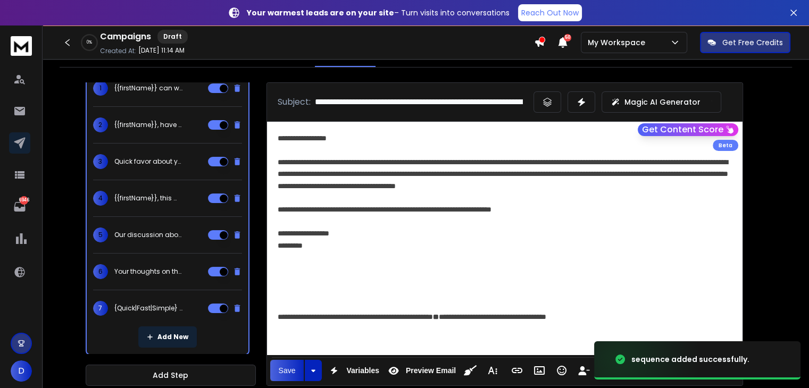
click at [183, 334] on button "Add New" at bounding box center [167, 337] width 59 height 21
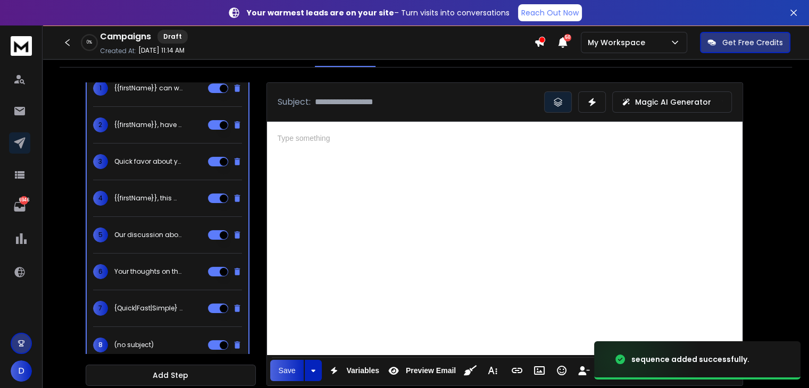
click at [564, 102] on button at bounding box center [558, 102] width 28 height 21
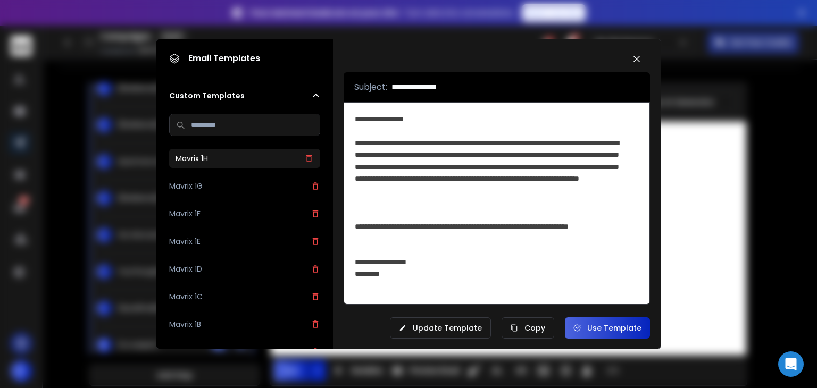
click at [235, 153] on div "Mavrix 1H" at bounding box center [245, 158] width 138 height 11
click at [575, 323] on button "Use Template" at bounding box center [607, 328] width 85 height 21
type input "**********"
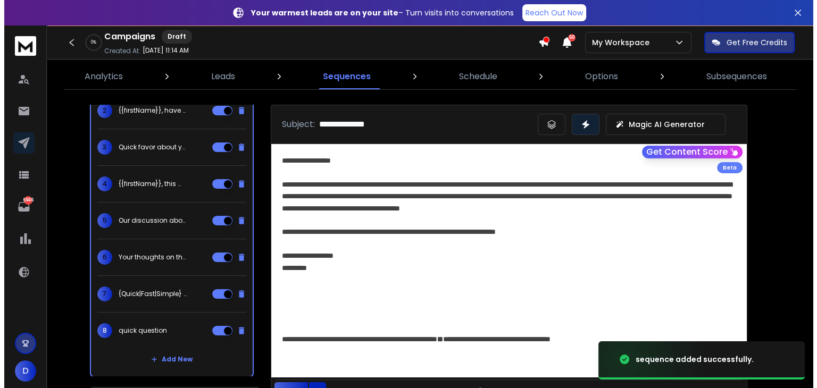
scroll to position [0, 0]
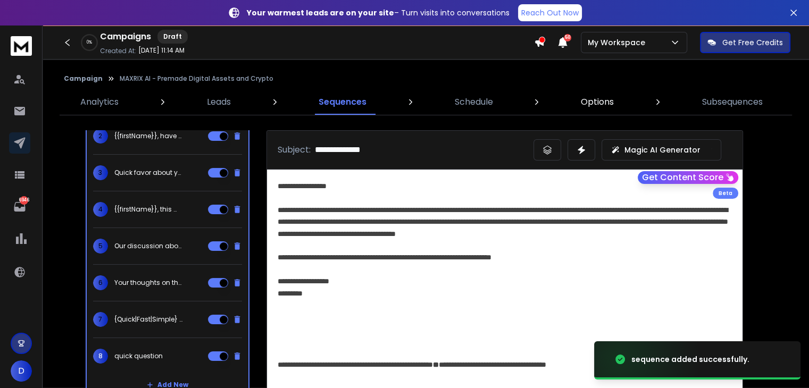
click at [590, 96] on p "Options" at bounding box center [597, 102] width 33 height 13
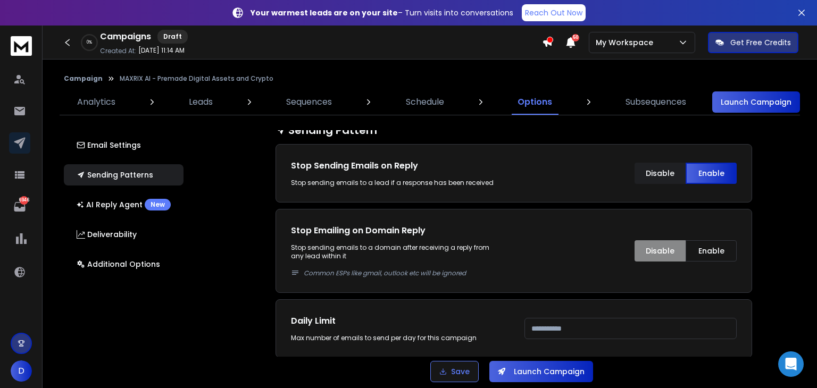
scroll to position [213, 0]
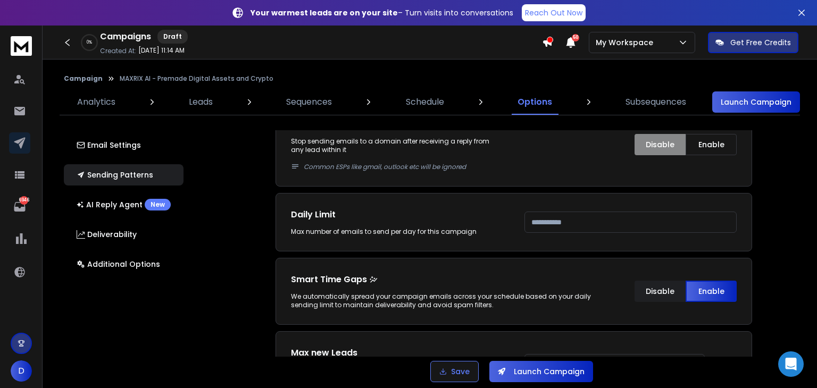
click at [550, 218] on input "***" at bounding box center [631, 222] width 212 height 21
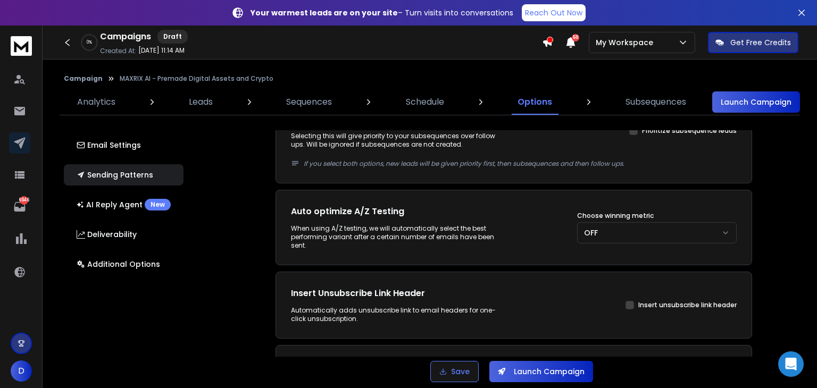
scroll to position [532, 0]
click at [615, 222] on button "OFF" at bounding box center [657, 232] width 160 height 21
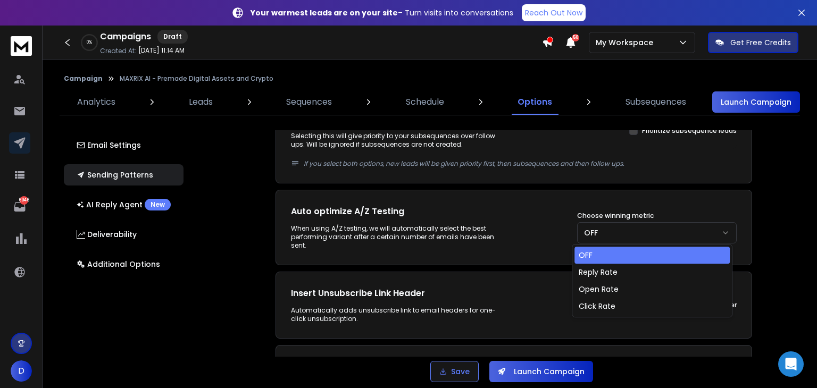
select select "**********"
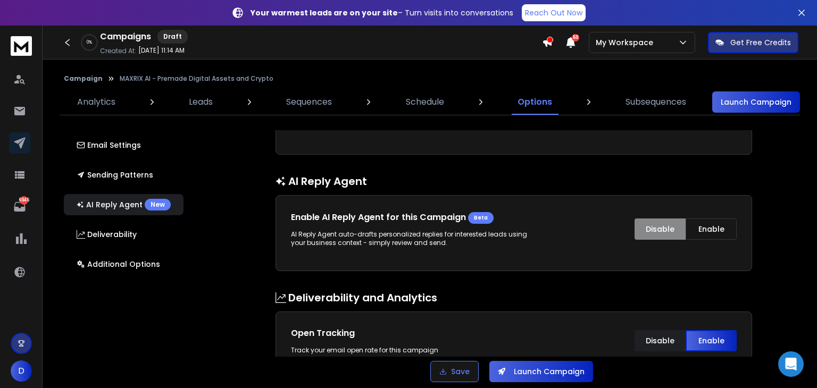
scroll to position [905, 0]
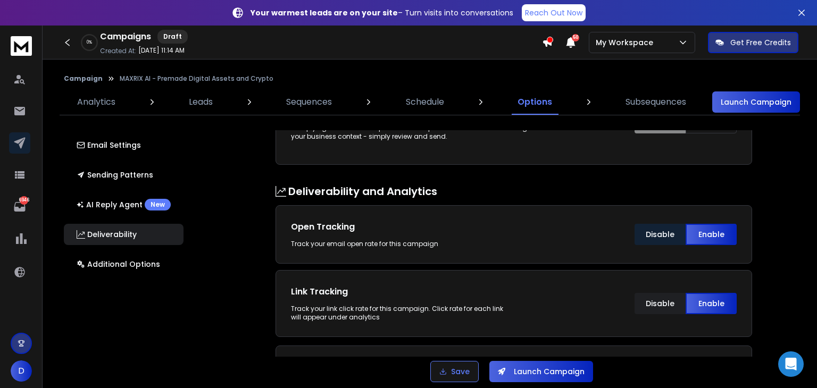
click at [639, 236] on button "Disable" at bounding box center [660, 234] width 51 height 21
click at [641, 302] on button "Disable" at bounding box center [660, 303] width 51 height 21
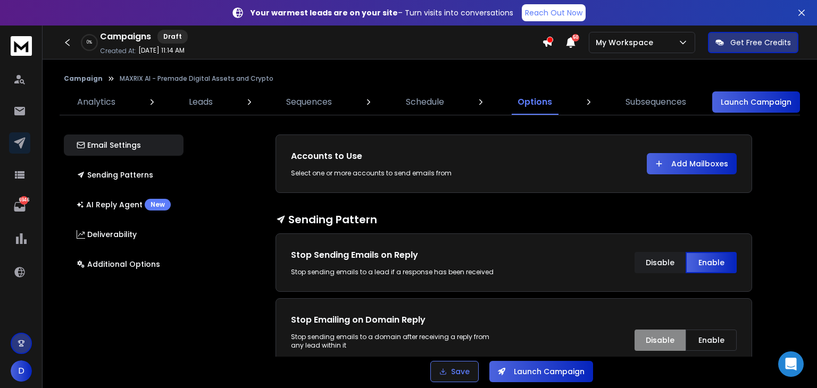
scroll to position [0, 0]
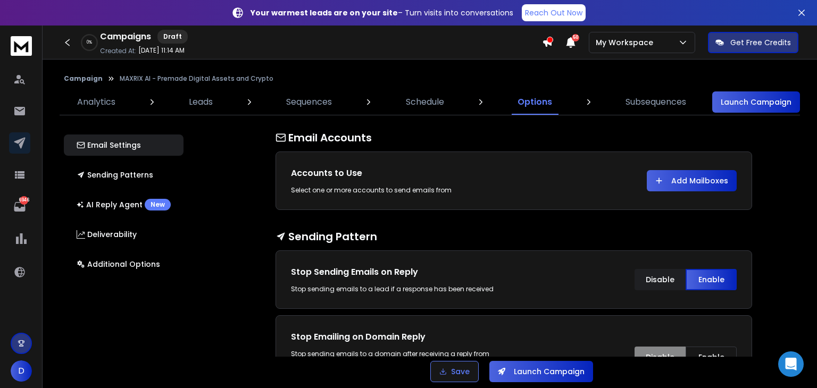
click at [660, 184] on button "Add Mailboxes" at bounding box center [692, 180] width 90 height 21
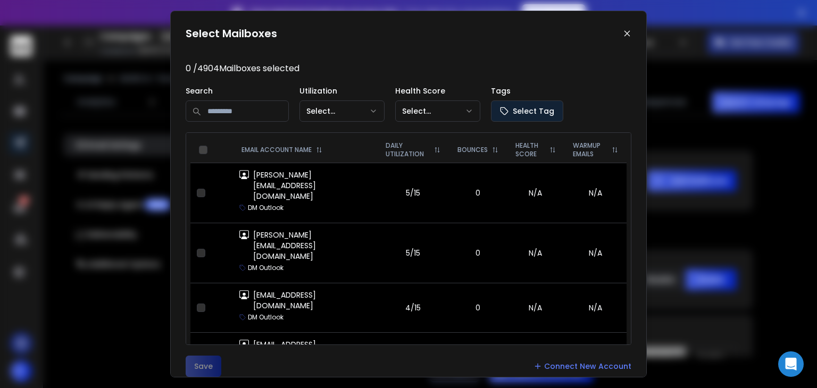
click at [545, 110] on button "Select Tag" at bounding box center [527, 111] width 72 height 21
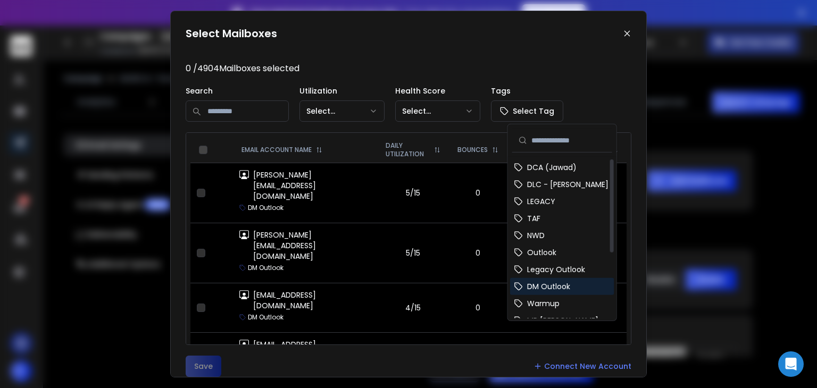
click at [553, 290] on span "DM Outlook" at bounding box center [548, 287] width 43 height 11
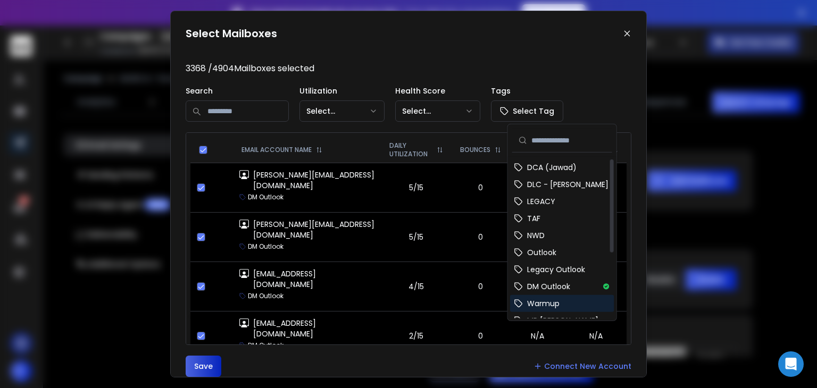
click at [209, 365] on button "Save" at bounding box center [204, 366] width 36 height 21
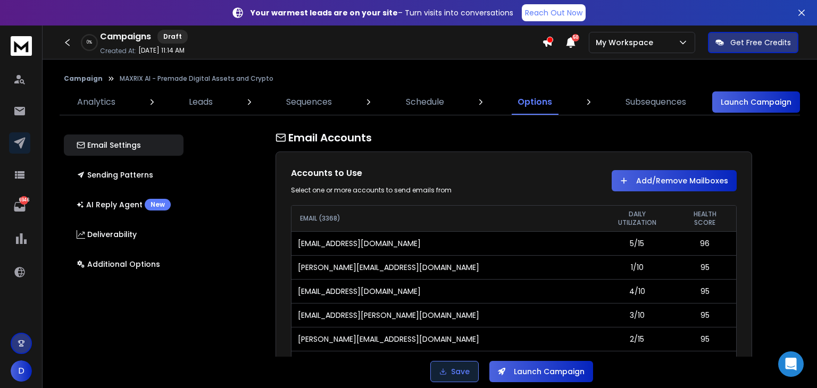
click at [455, 375] on button "Save" at bounding box center [455, 371] width 48 height 21
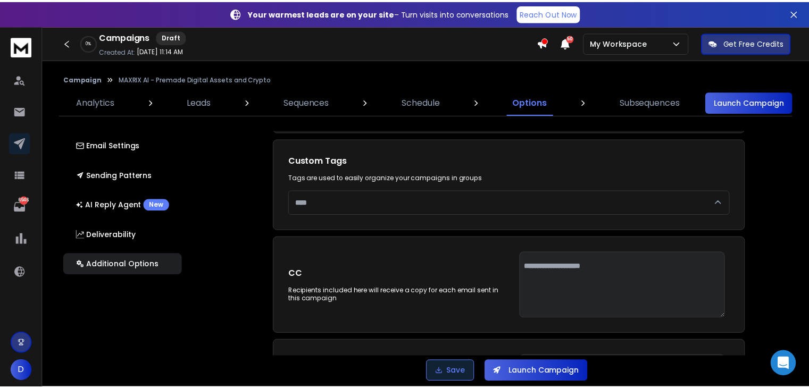
scroll to position [2153, 0]
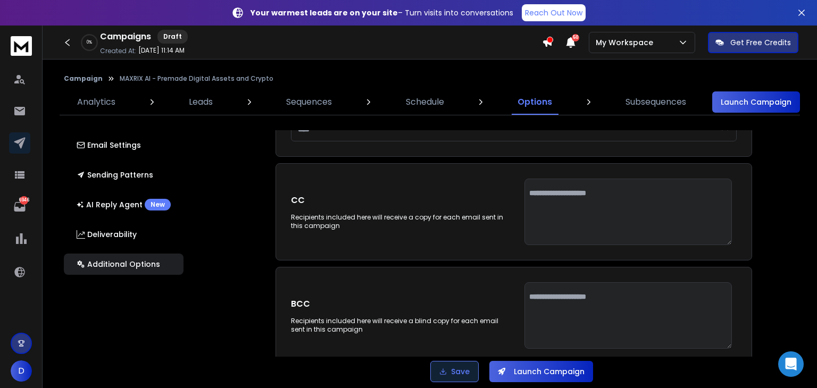
click at [445, 367] on button "Save" at bounding box center [455, 371] width 48 height 21
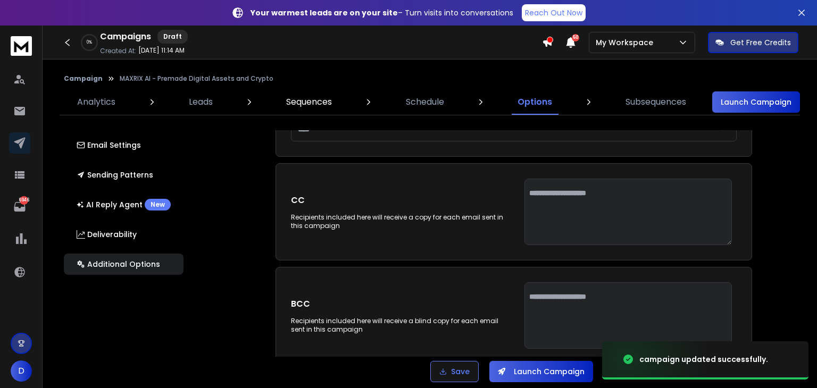
click at [329, 113] on link "Sequences" at bounding box center [309, 102] width 59 height 26
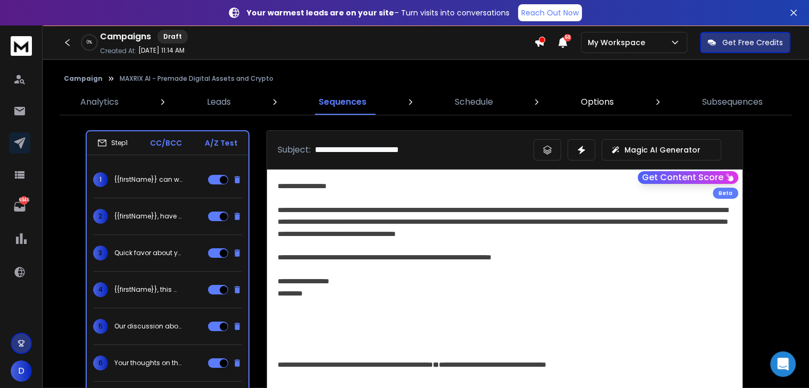
click at [596, 113] on link "Options" at bounding box center [598, 102] width 46 height 26
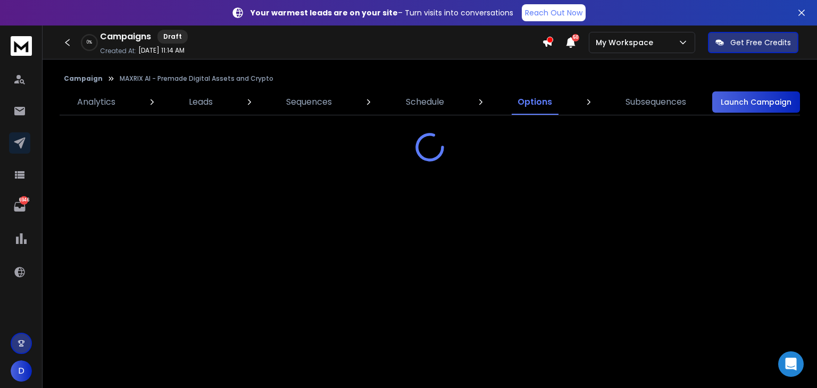
click at [732, 110] on button "Launch Campaign" at bounding box center [757, 102] width 88 height 21
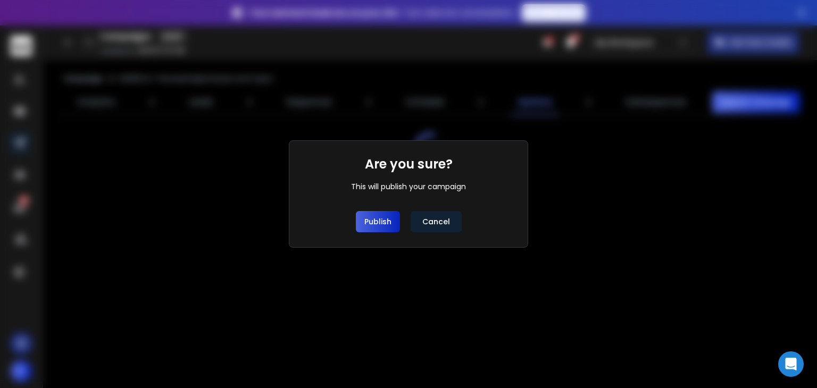
click at [386, 216] on button "Publish" at bounding box center [378, 221] width 44 height 21
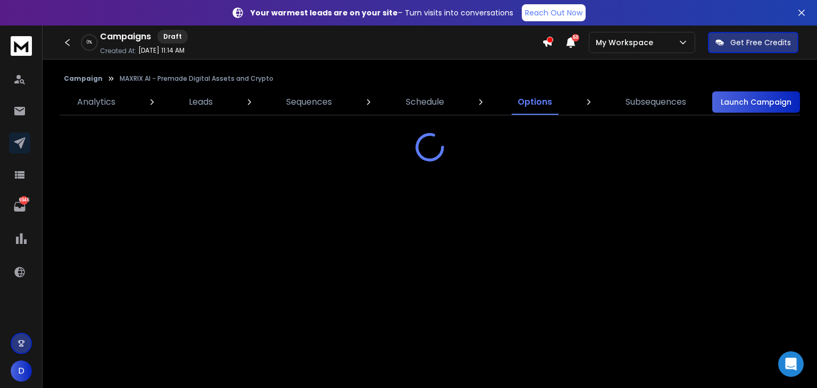
select select "**********"
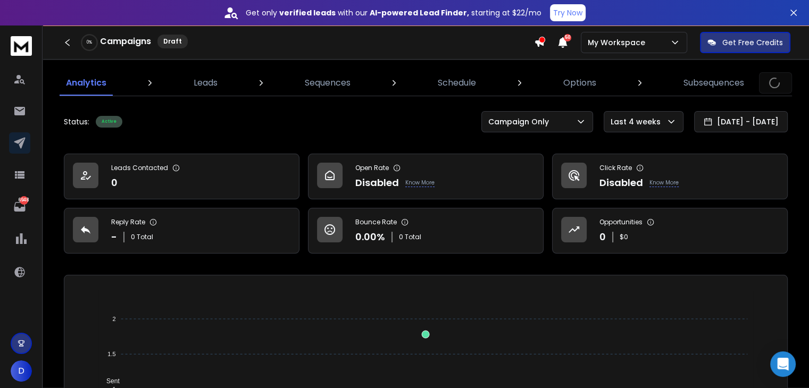
click at [360, 128] on div "Status: Active Campaign Only Last 4 weeks [DATE] - [DATE]" at bounding box center [426, 121] width 724 height 21
